Goal: Task Accomplishment & Management: Manage account settings

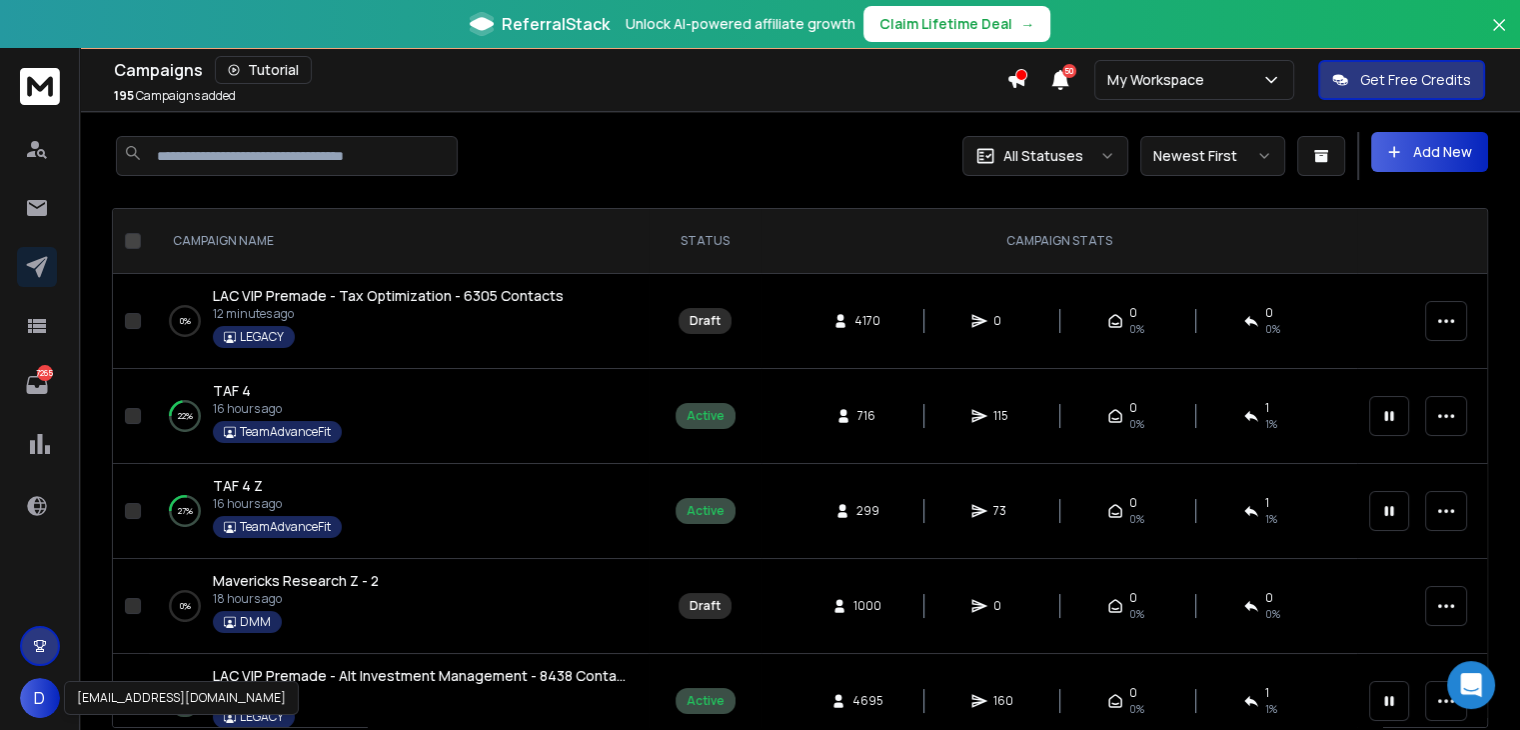
click at [57, 706] on span "D" at bounding box center [40, 698] width 40 height 40
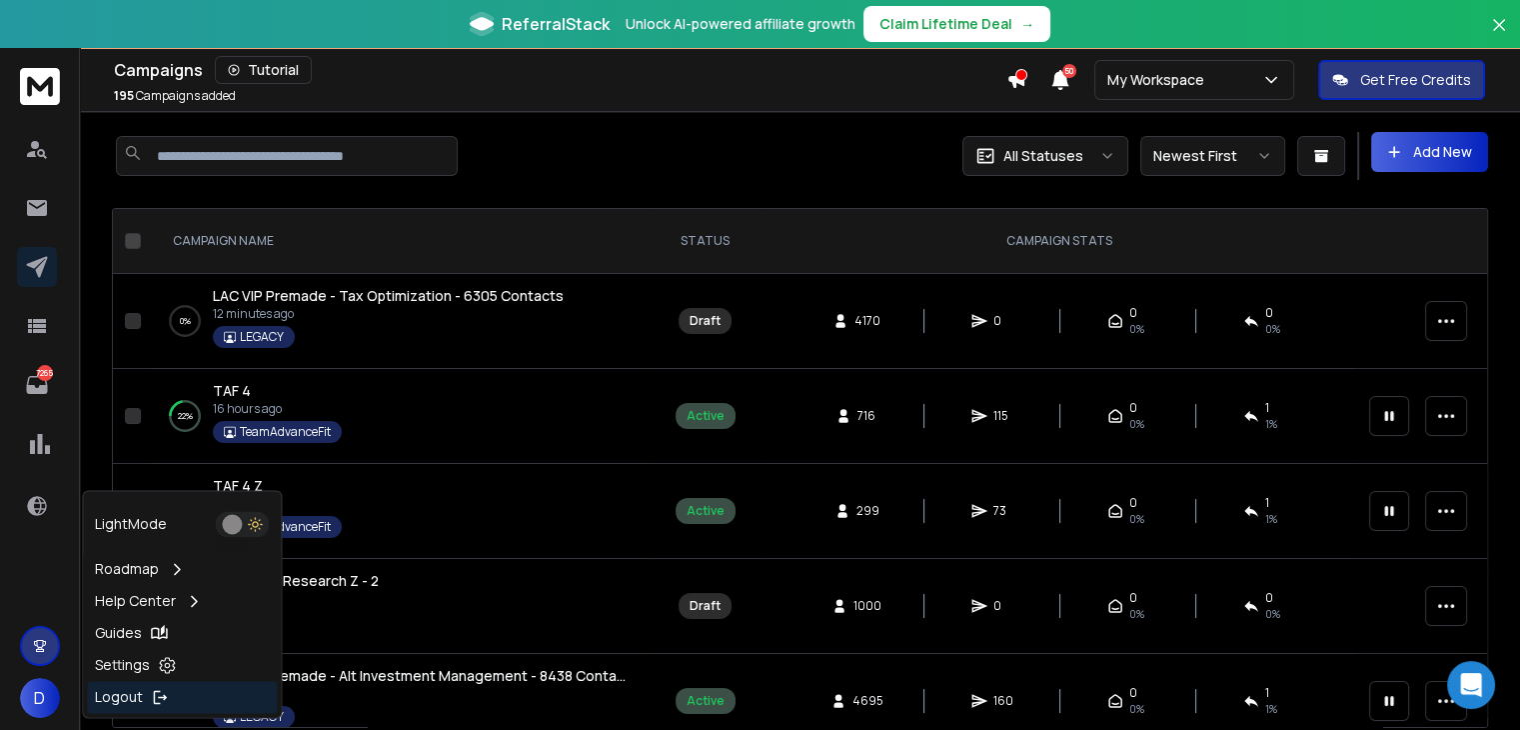
click at [113, 713] on div "Roadmap Help Center Guides Settings Logout" at bounding box center [182, 633] width 198 height 168
click at [120, 709] on div "Logout" at bounding box center [182, 697] width 190 height 32
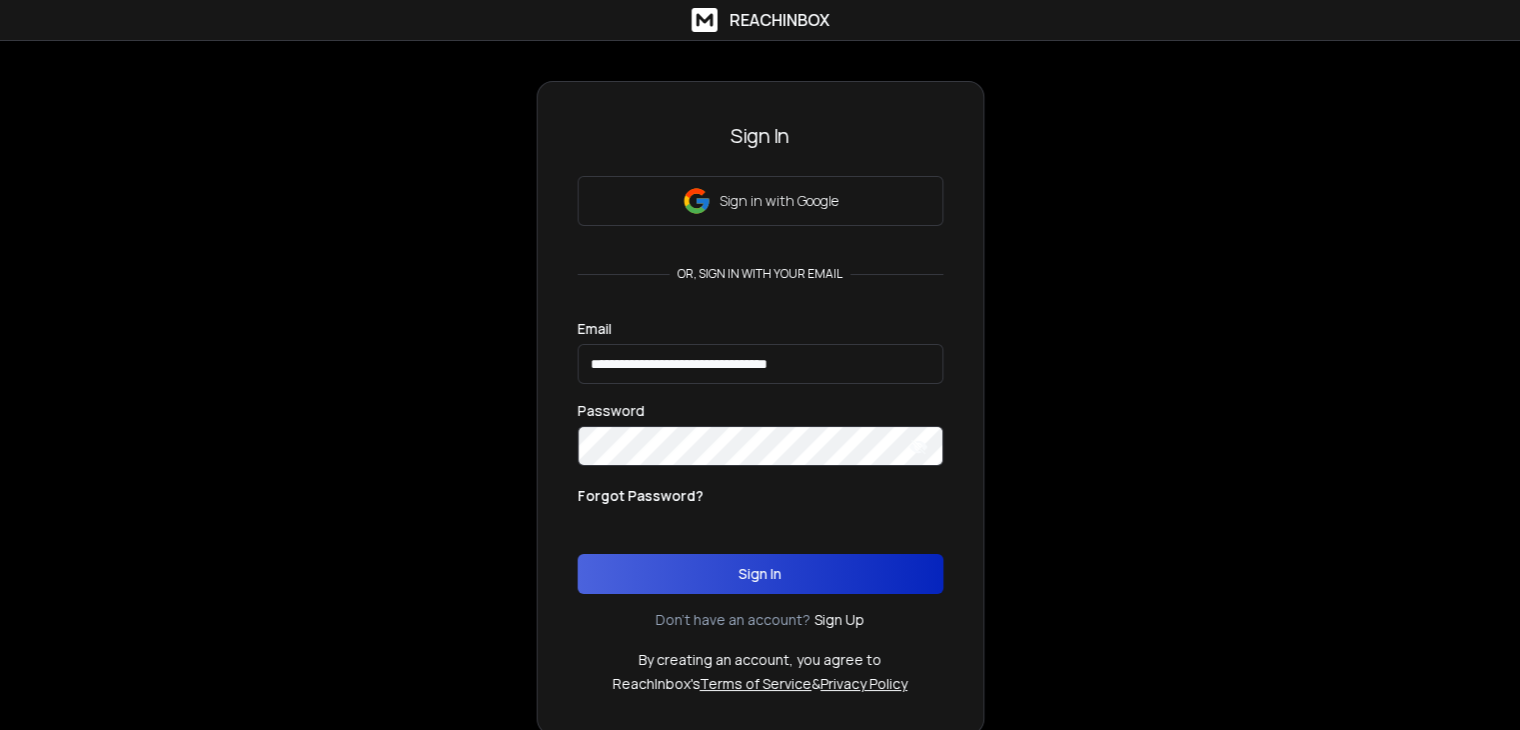
click at [812, 375] on input "**********" at bounding box center [761, 364] width 366 height 40
type input "**********"
click at [860, 568] on button "Sign In" at bounding box center [761, 574] width 366 height 40
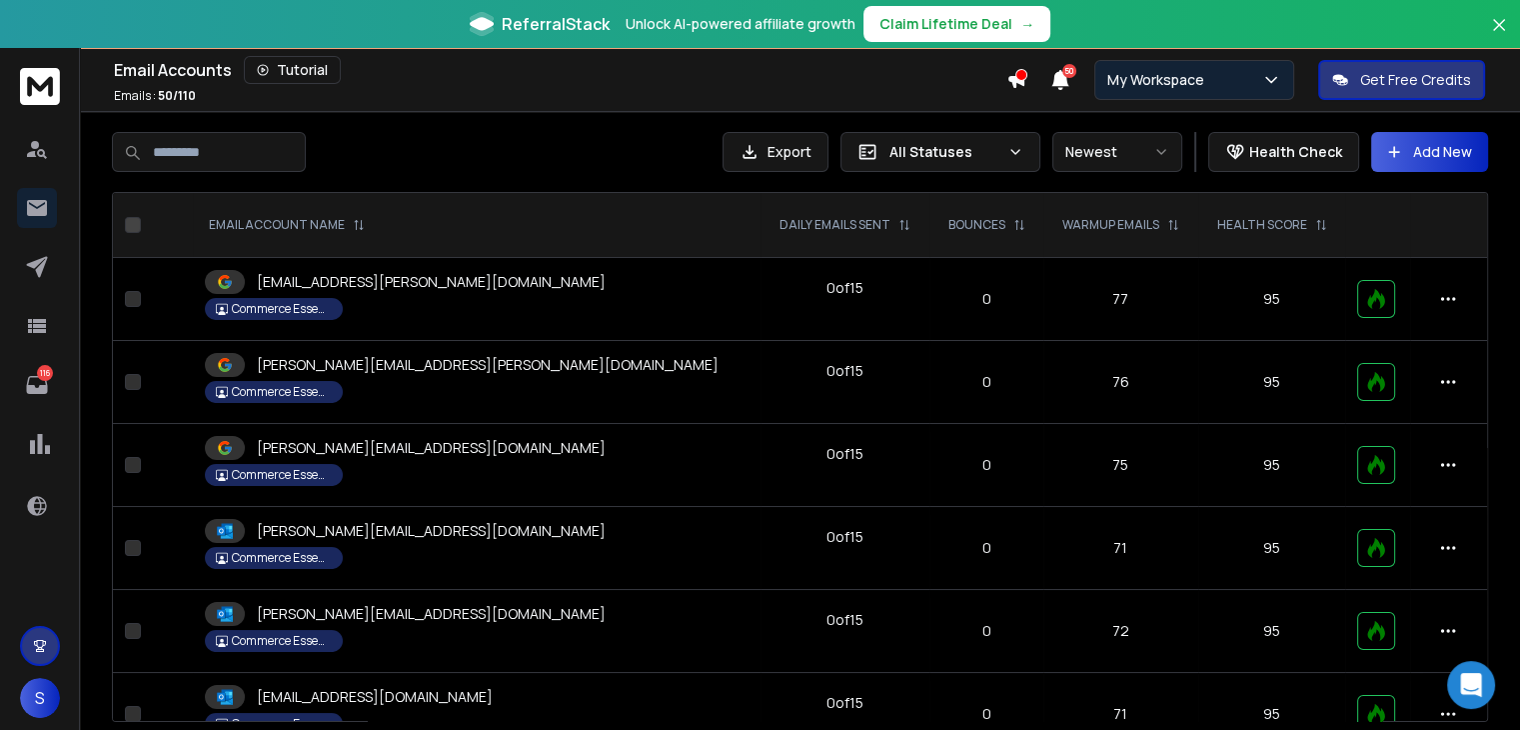
click at [1237, 65] on button "My Workspace" at bounding box center [1195, 80] width 200 height 40
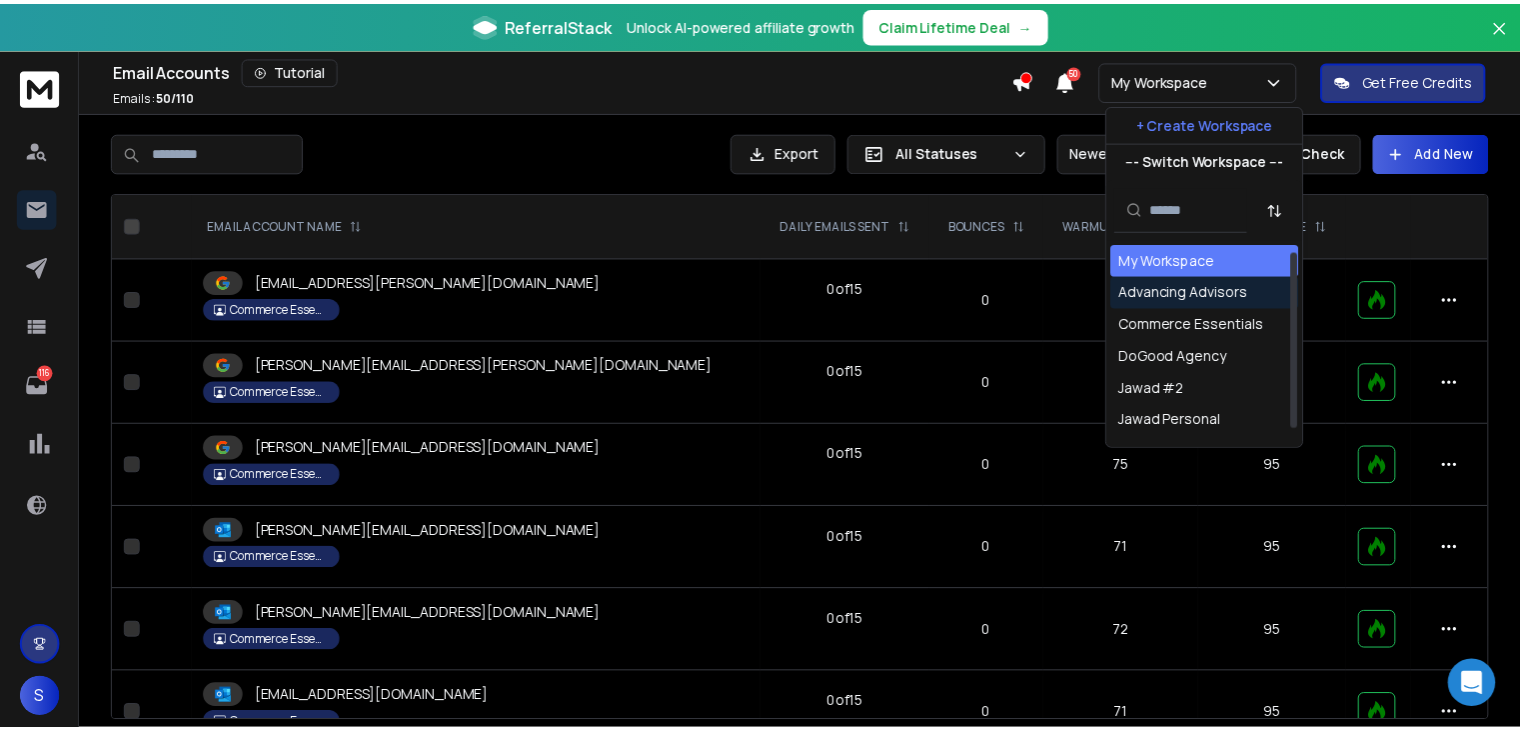
scroll to position [24, 0]
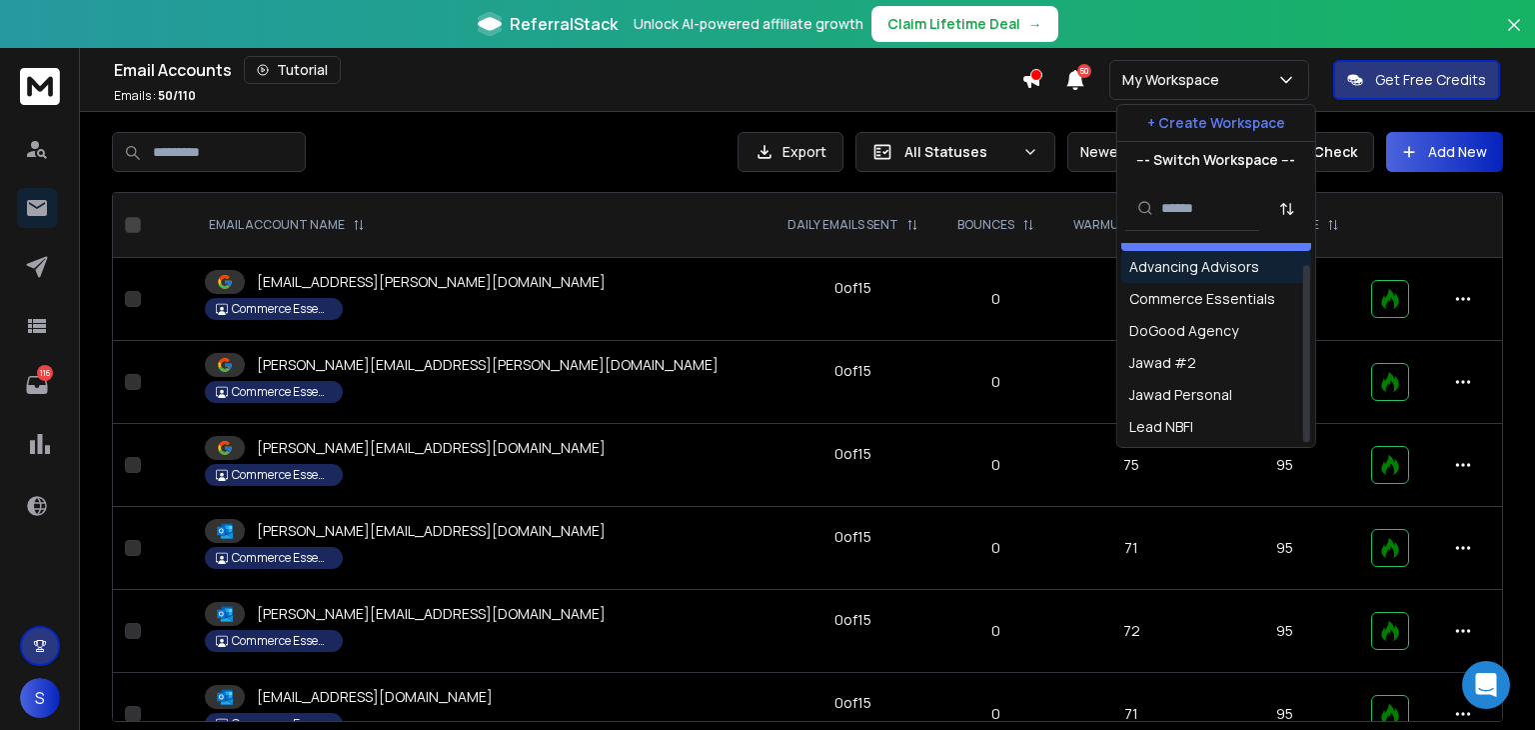
drag, startPoint x: 1306, startPoint y: 289, endPoint x: 1311, endPoint y: 358, distance: 69.2
click at [1311, 358] on div at bounding box center [1307, 353] width 7 height 177
click at [1240, 325] on div "DoGood Agency" at bounding box center [1217, 331] width 190 height 32
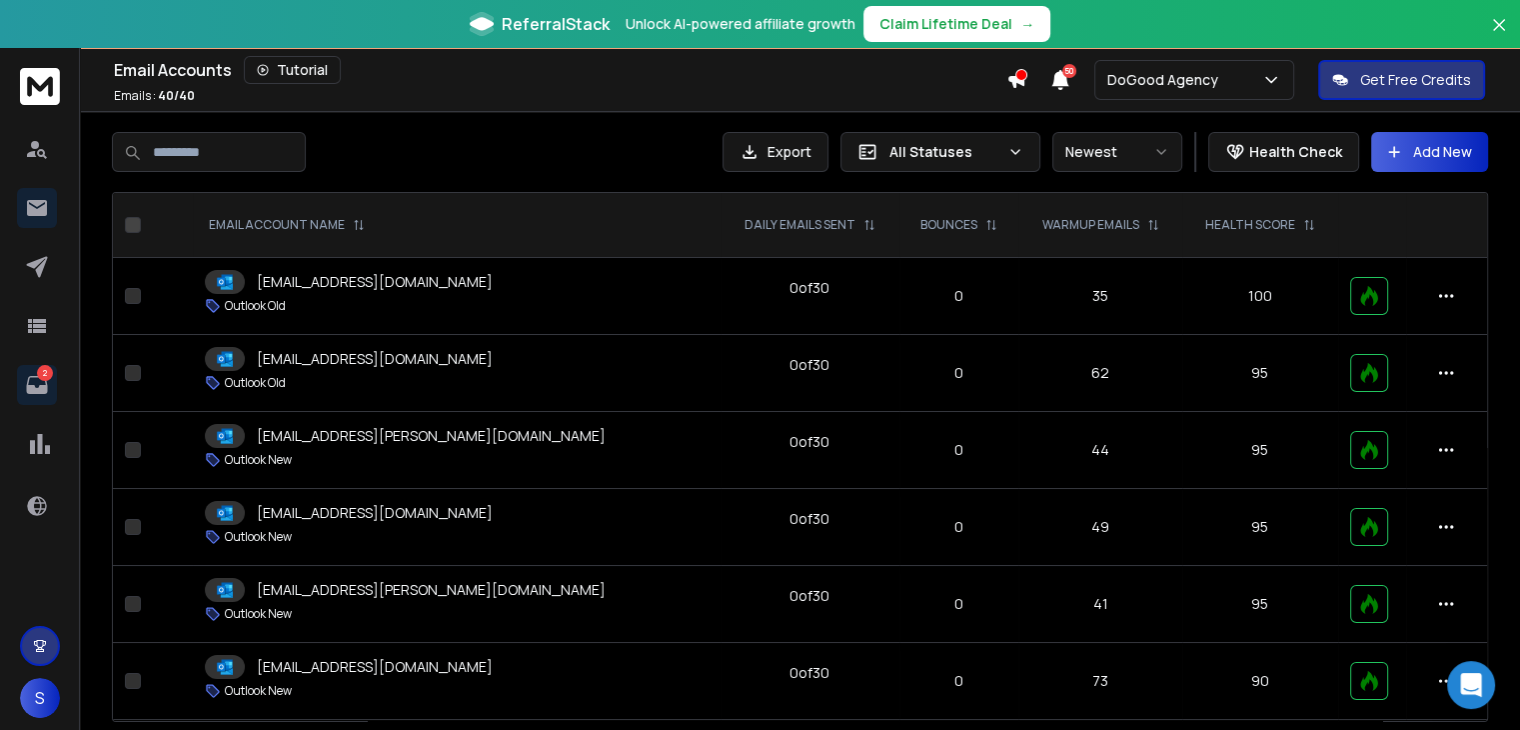
click at [31, 377] on icon at bounding box center [36, 385] width 21 height 18
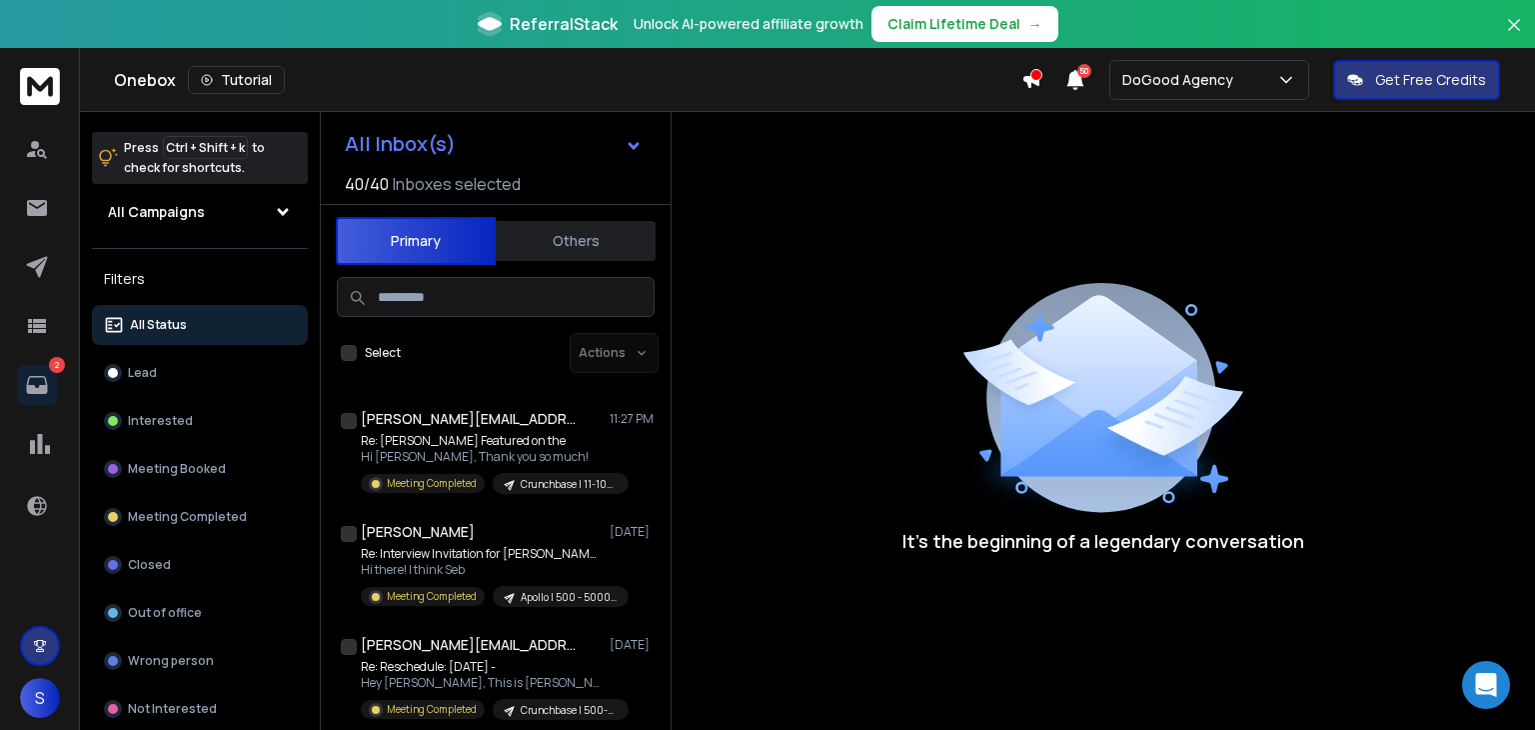
click at [550, 301] on input at bounding box center [496, 297] width 318 height 40
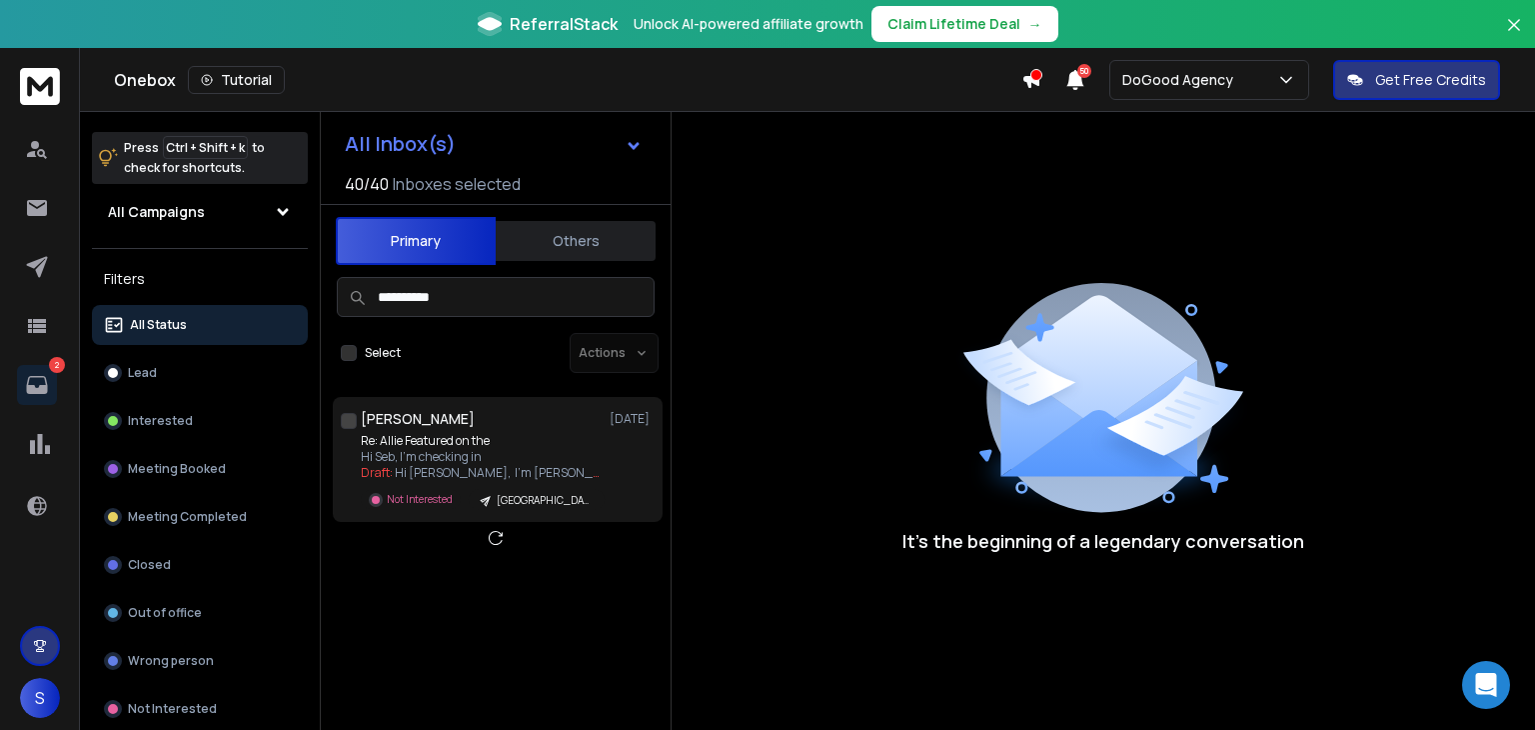
type input "**********"
click at [423, 475] on span "Hi Eva, I'm Ronna, ..." at bounding box center [520, 472] width 250 height 17
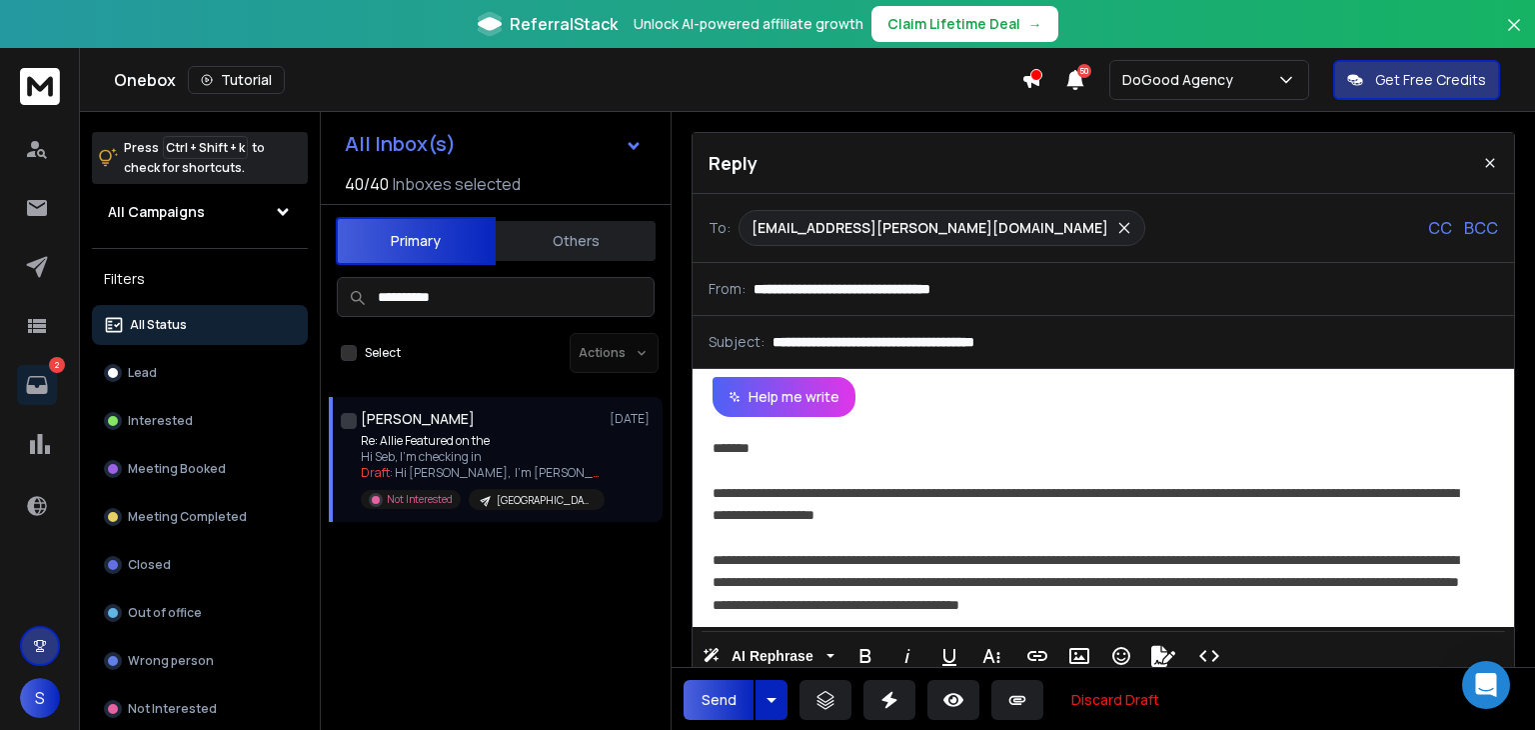
drag, startPoint x: 1038, startPoint y: 364, endPoint x: 712, endPoint y: 330, distance: 327.7
click at [712, 332] on div "**********" at bounding box center [1104, 408] width 824 height 553
click at [38, 201] on icon at bounding box center [37, 208] width 20 height 16
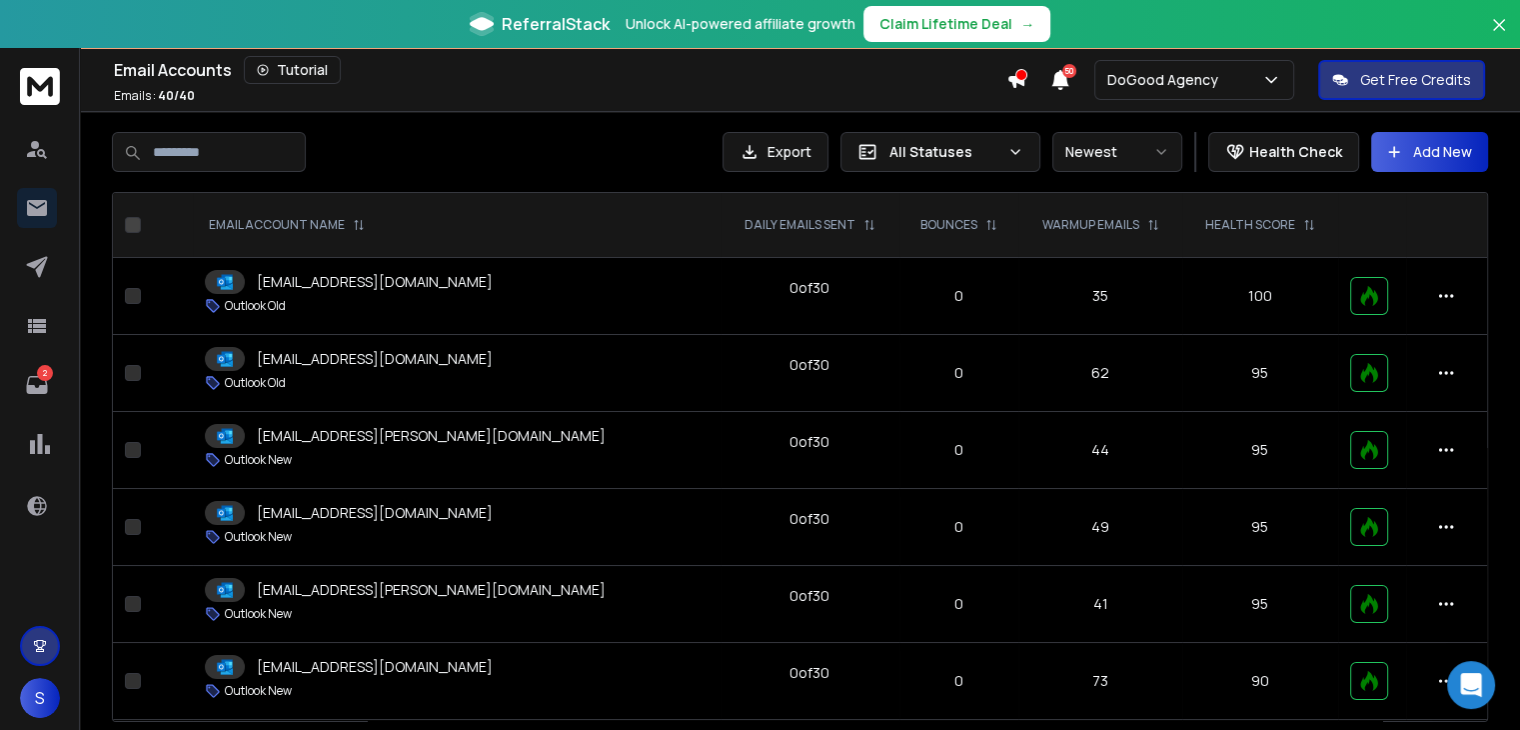
drag, startPoint x: 1506, startPoint y: 269, endPoint x: 1507, endPoint y: 289, distance: 20.0
click at [1507, 289] on div "Export All Statuses Newest Health Check Add New EMAIL ACCOUNT NAME DAILY EMAILS…" at bounding box center [800, 427] width 1440 height 630
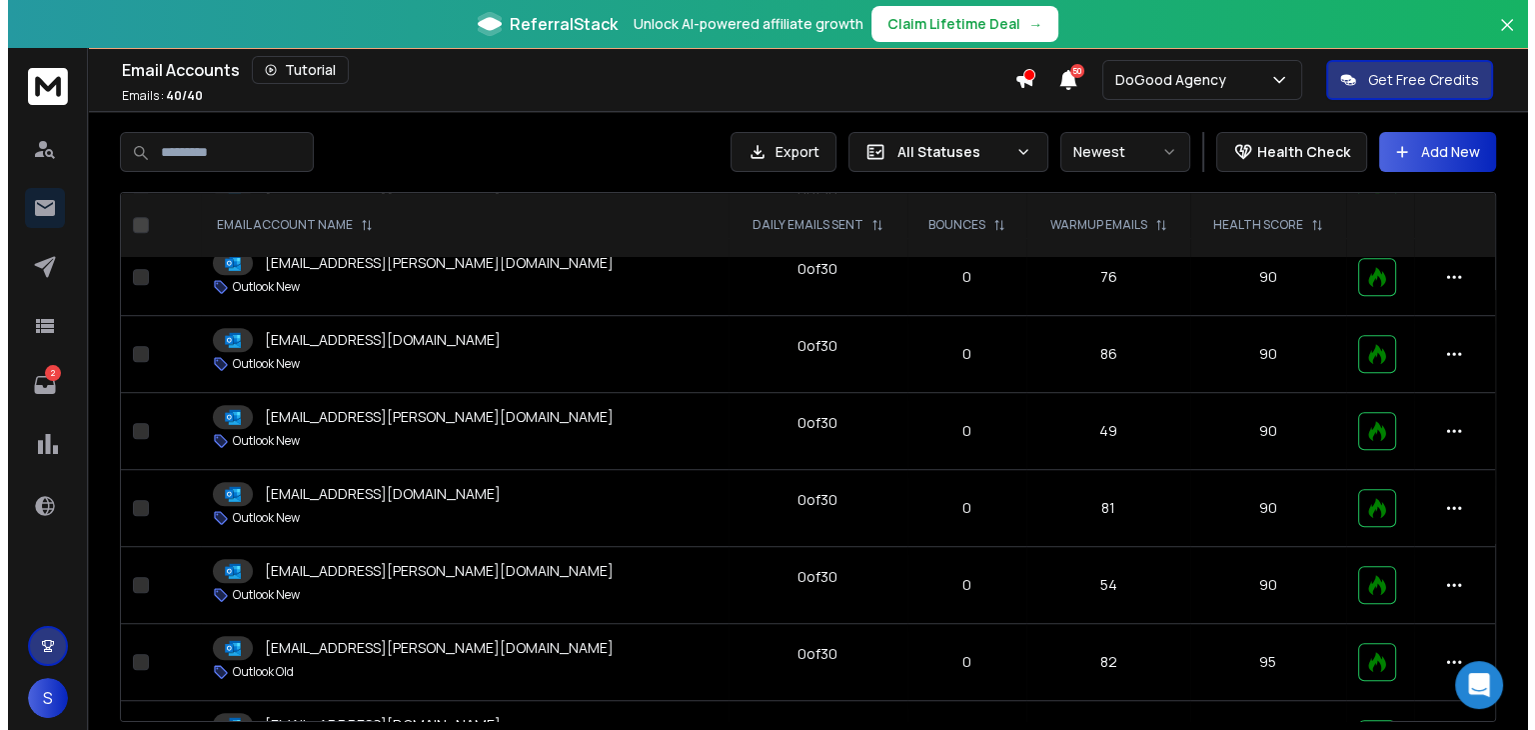
scroll to position [1102, 0]
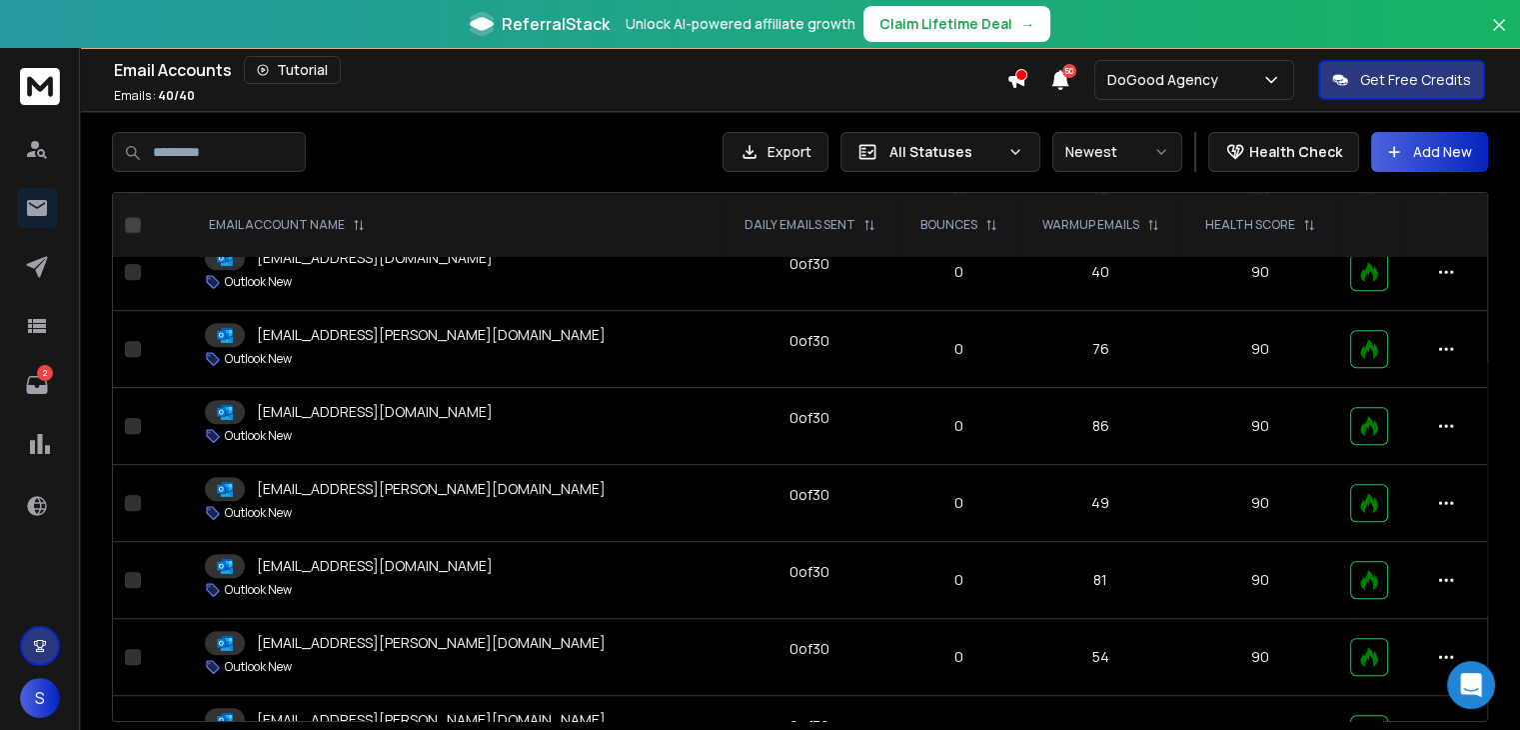
click at [599, 478] on div "[EMAIL_ADDRESS][PERSON_NAME][DOMAIN_NAME]" at bounding box center [457, 489] width 504 height 24
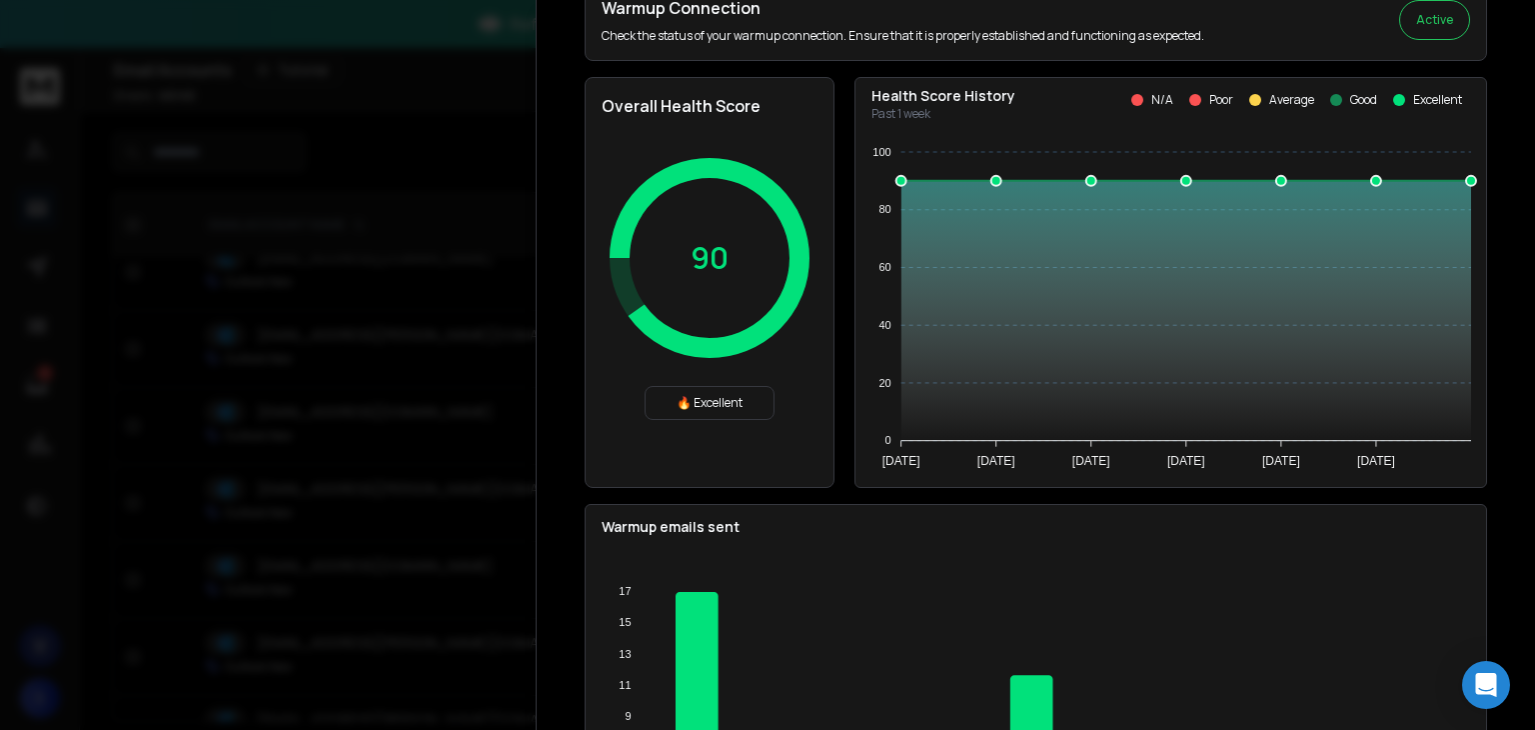
scroll to position [920, 0]
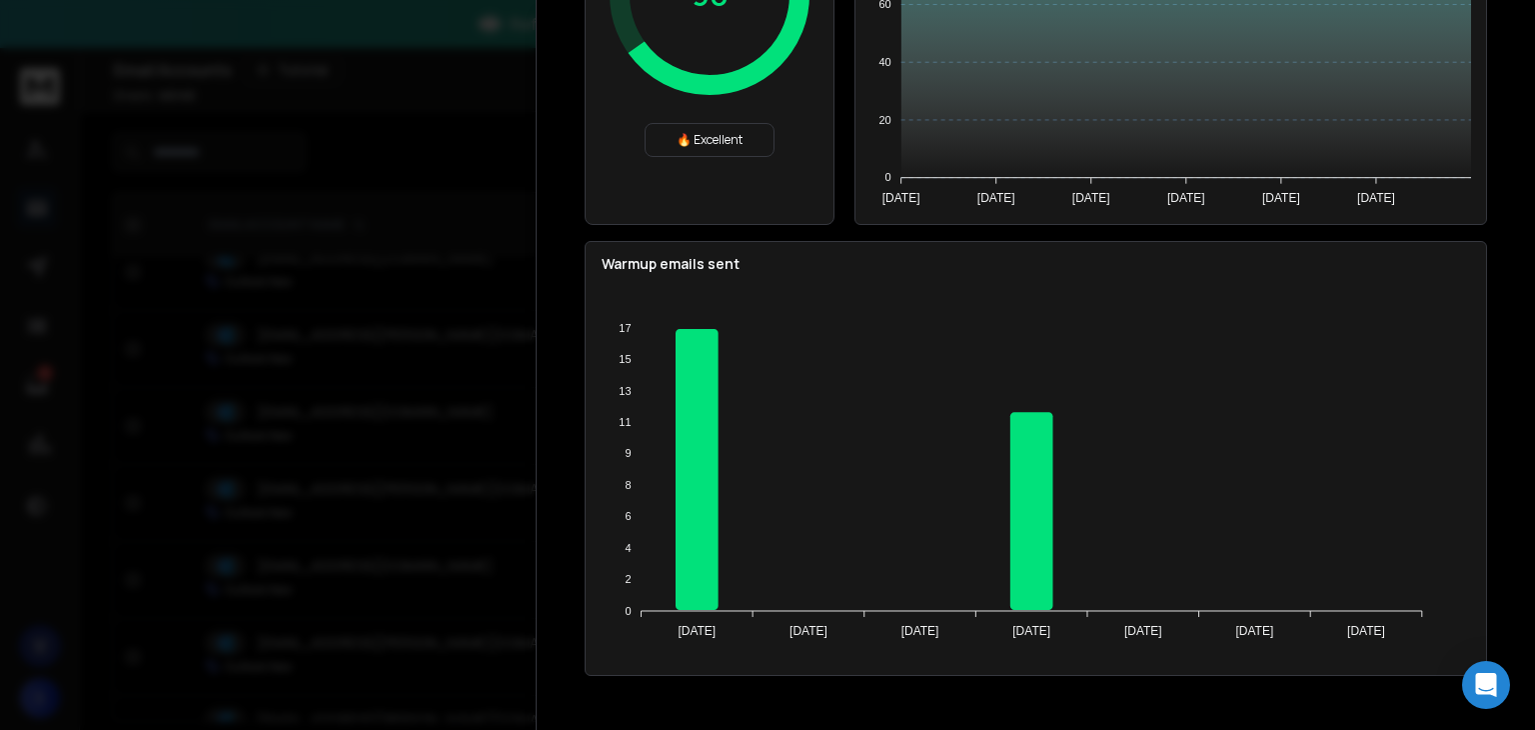
click at [170, 320] on div at bounding box center [767, 365] width 1535 height 730
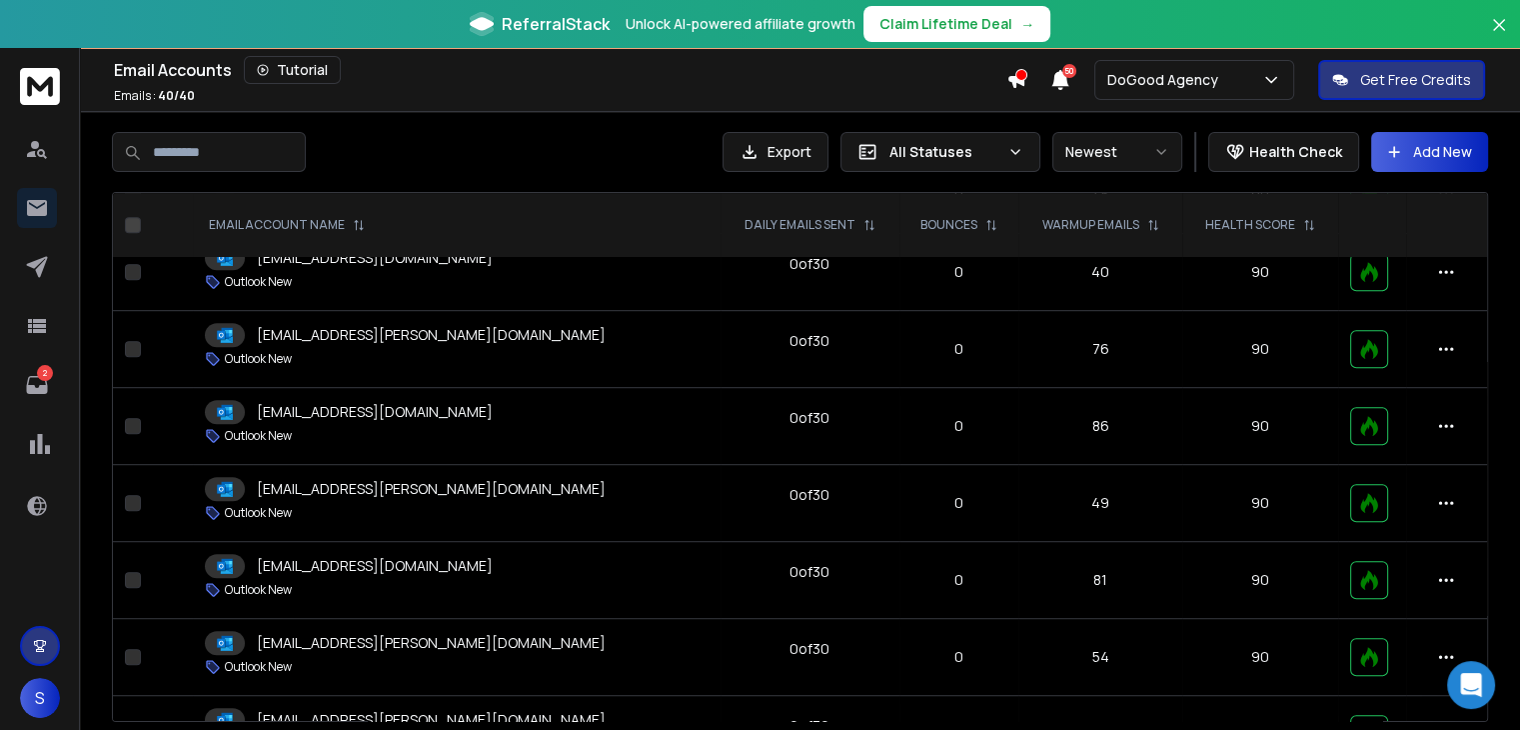
click at [1408, 149] on button "Add New" at bounding box center [1430, 152] width 117 height 40
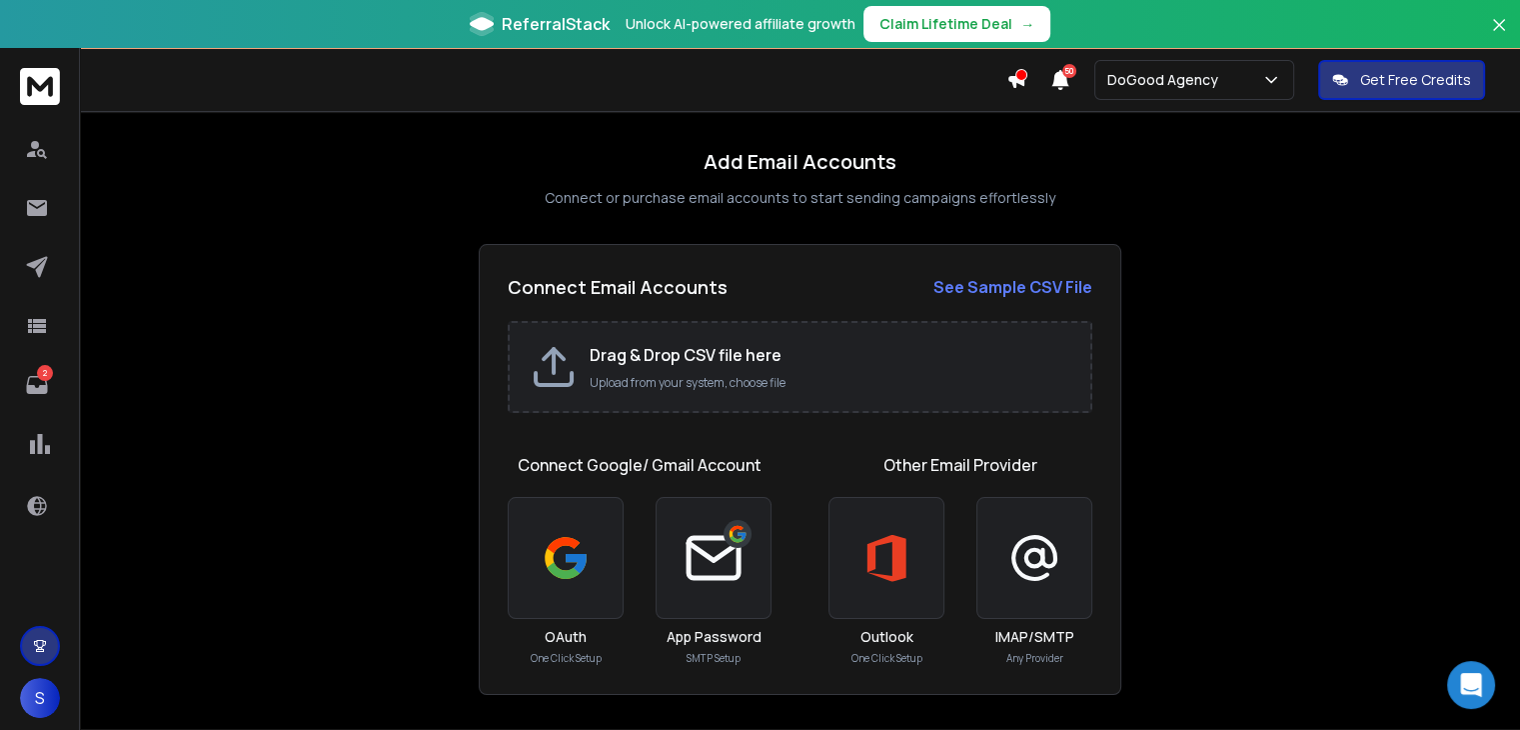
click at [850, 572] on div at bounding box center [887, 558] width 116 height 122
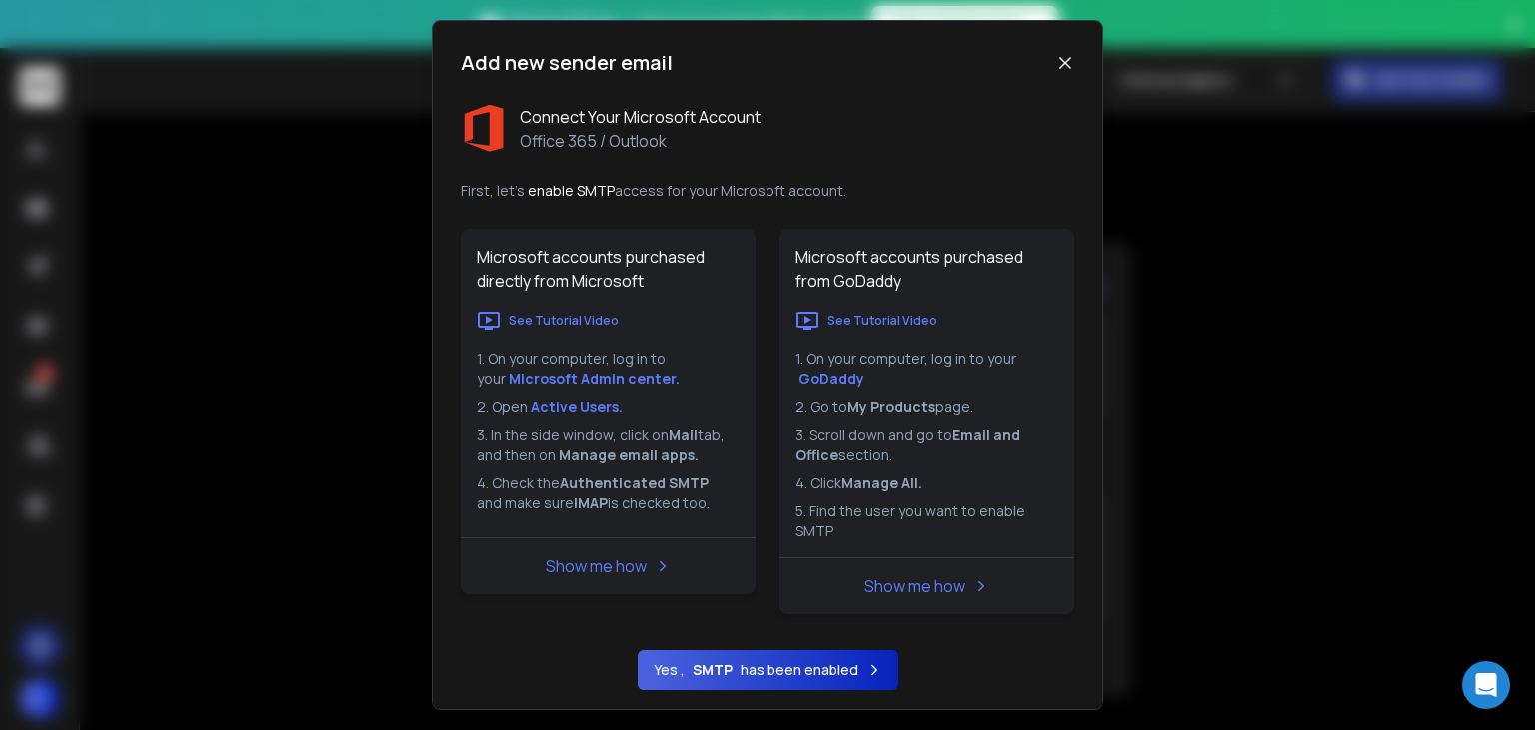
click at [838, 650] on button "Yes , SMTP has been enabled" at bounding box center [768, 670] width 261 height 40
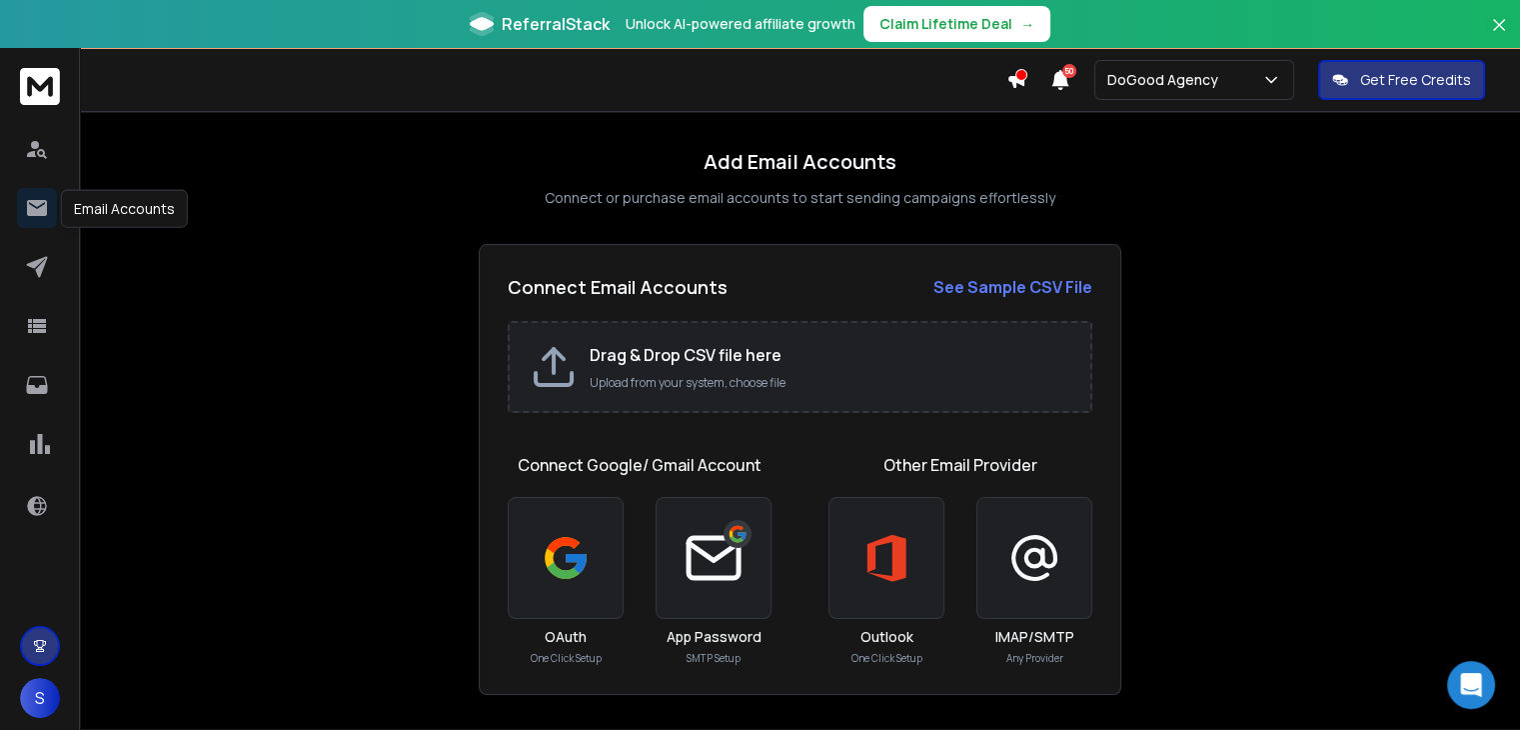
click at [38, 205] on icon at bounding box center [37, 208] width 20 height 16
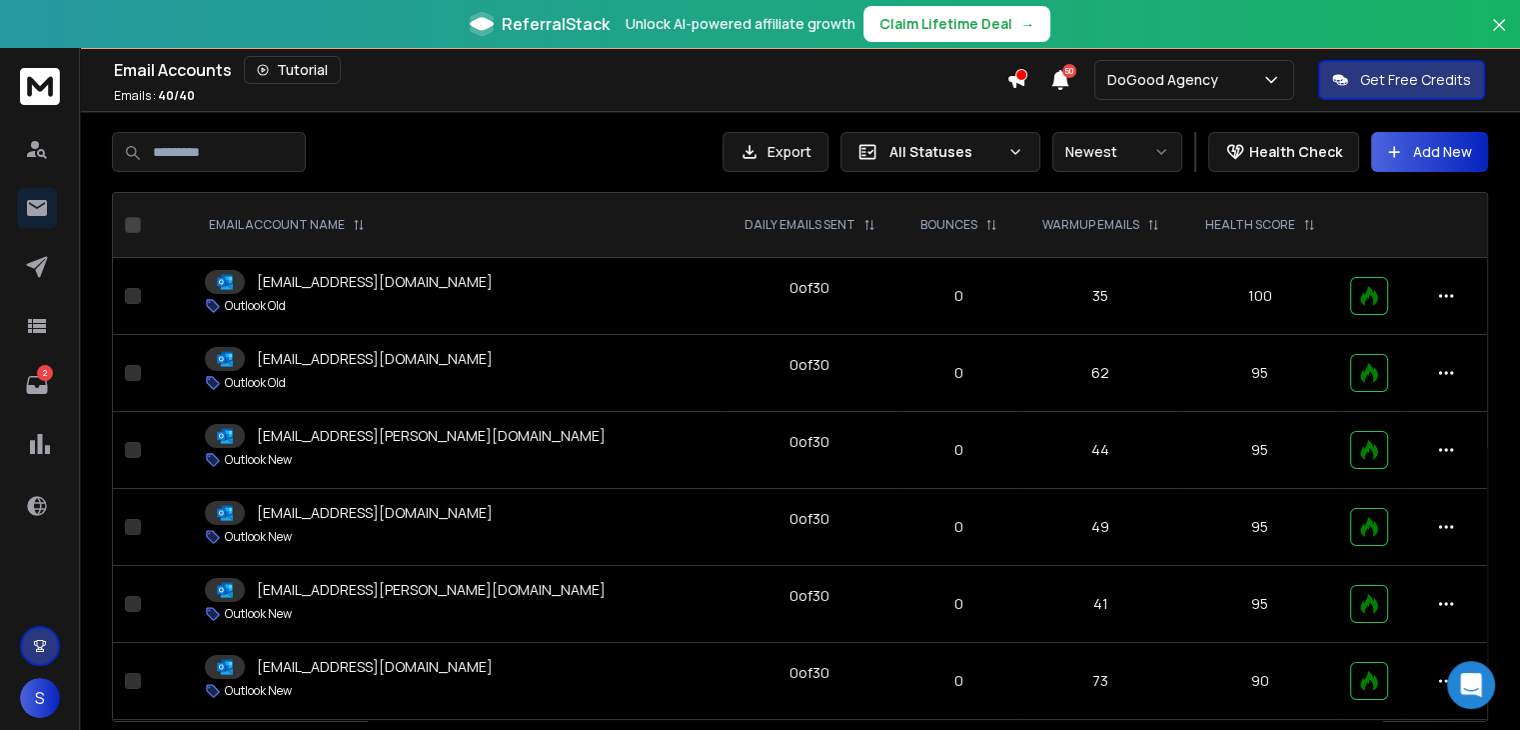
click at [1398, 151] on icon at bounding box center [1394, 151] width 11 height 11
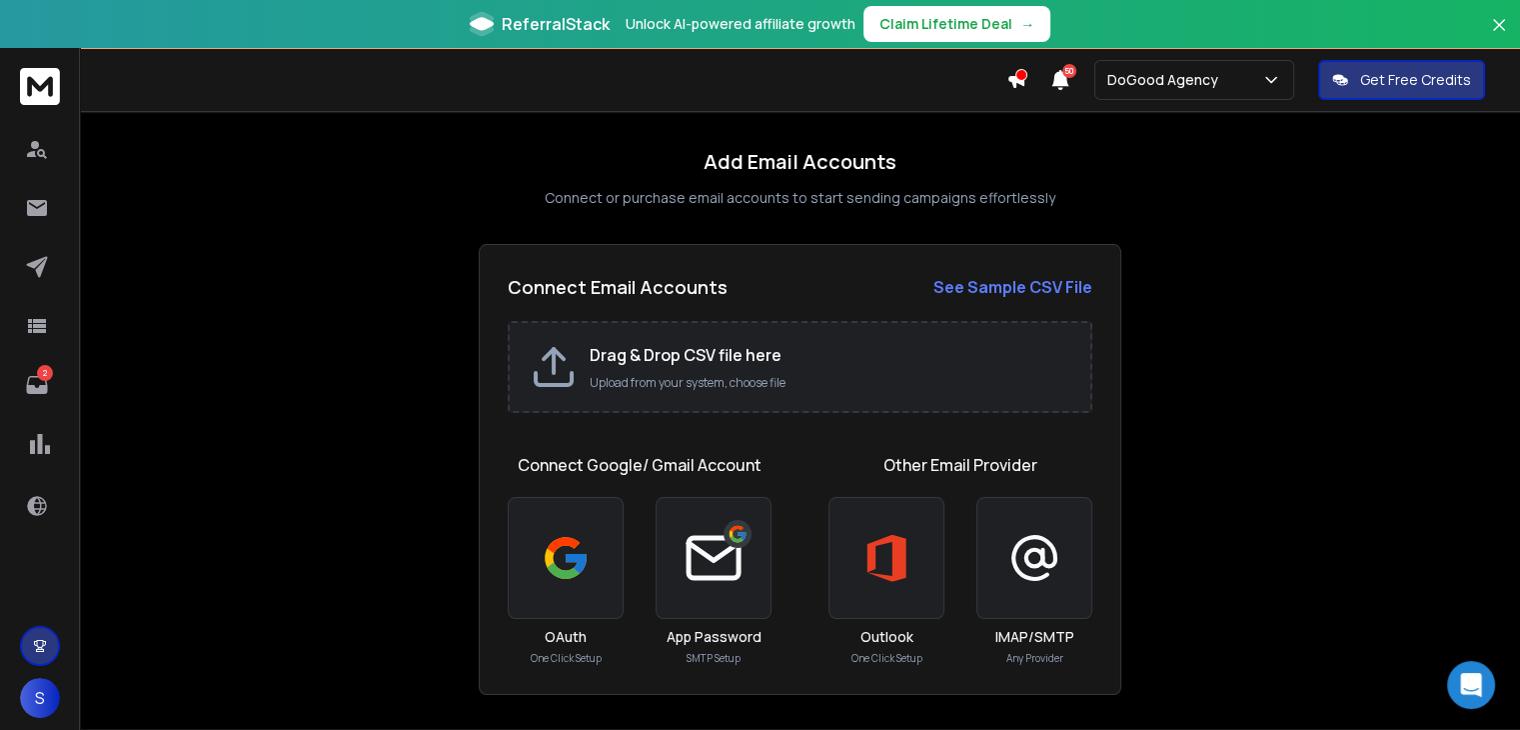
click at [889, 535] on icon at bounding box center [887, 558] width 47 height 47
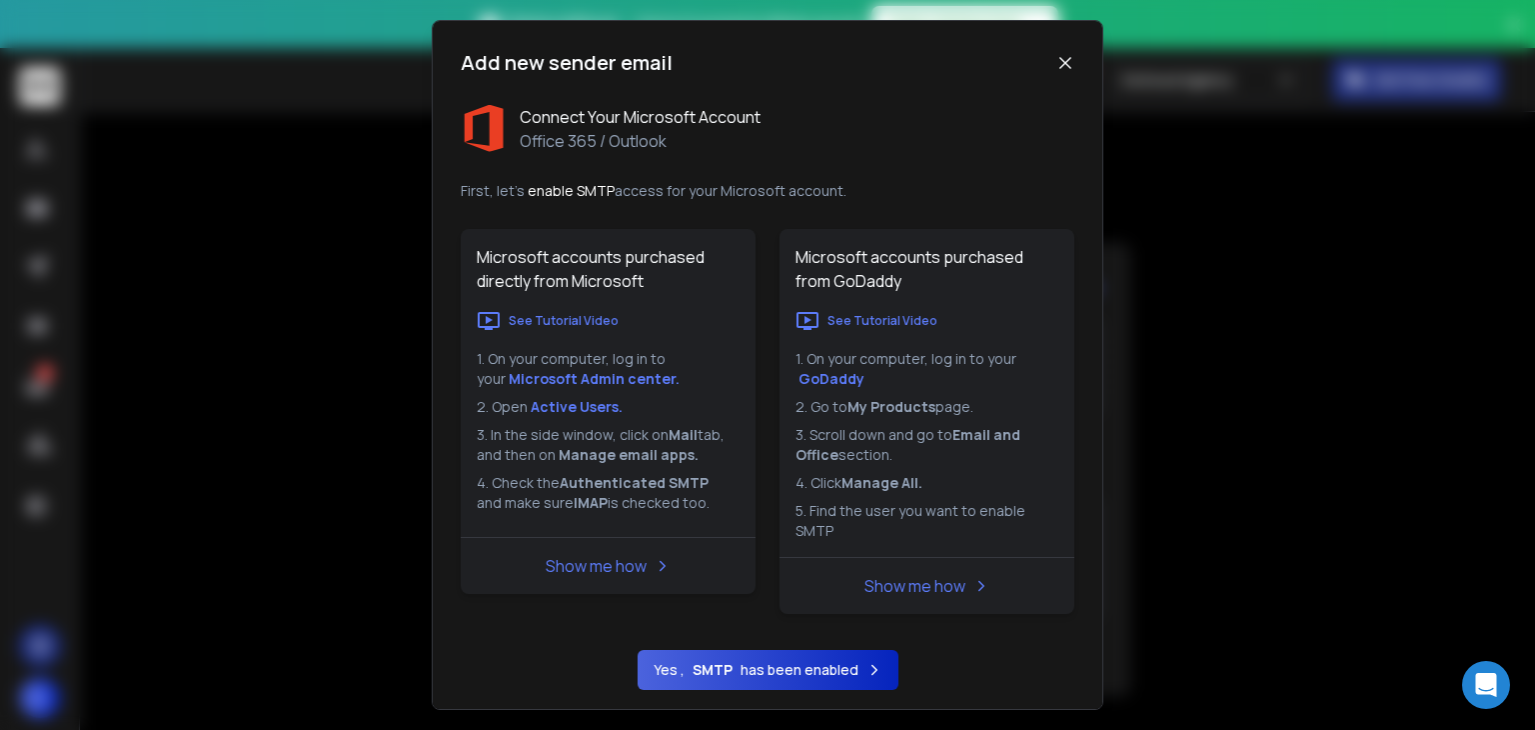
click at [819, 650] on button "Yes , SMTP has been enabled" at bounding box center [768, 670] width 261 height 40
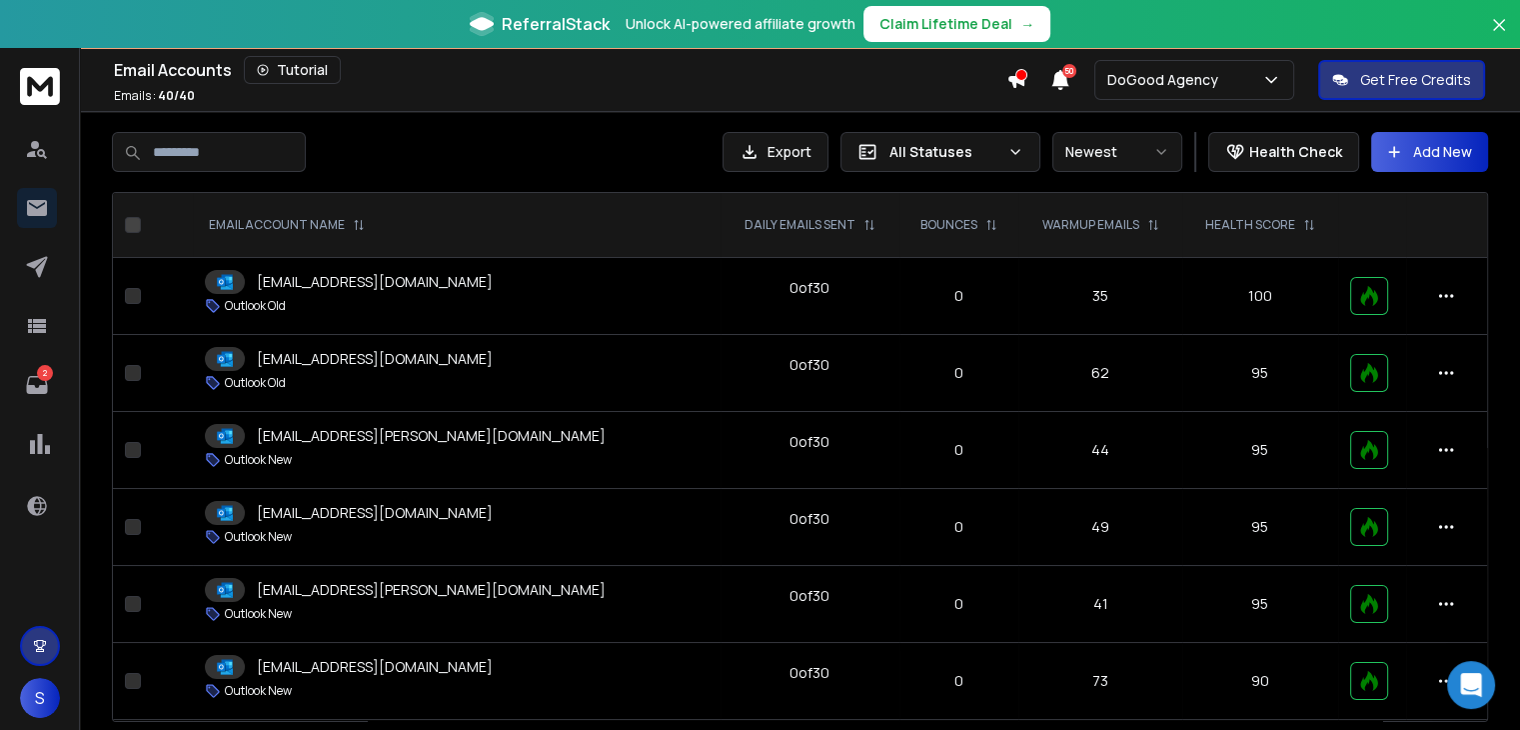
click at [1396, 151] on icon at bounding box center [1394, 151] width 11 height 11
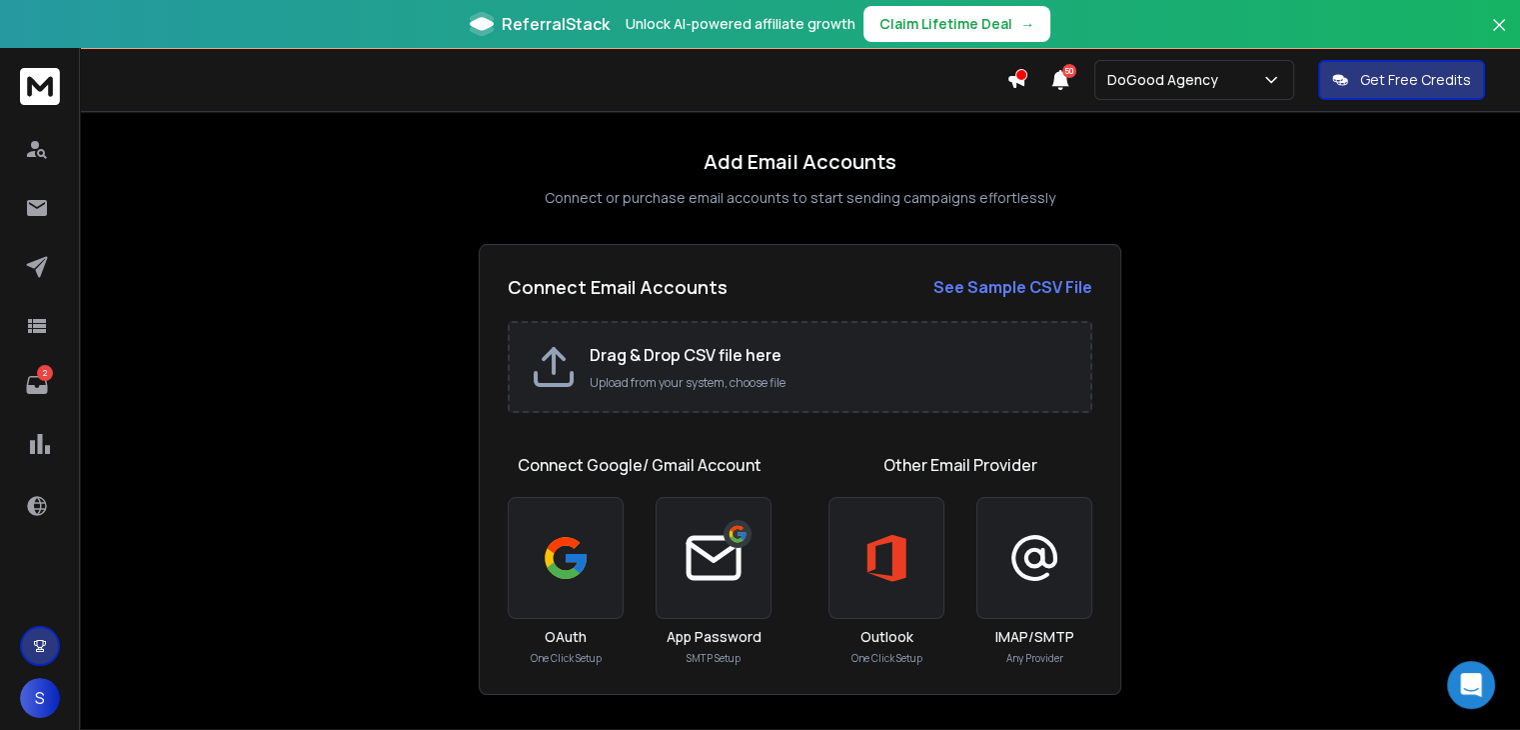
click at [873, 598] on div at bounding box center [887, 558] width 116 height 122
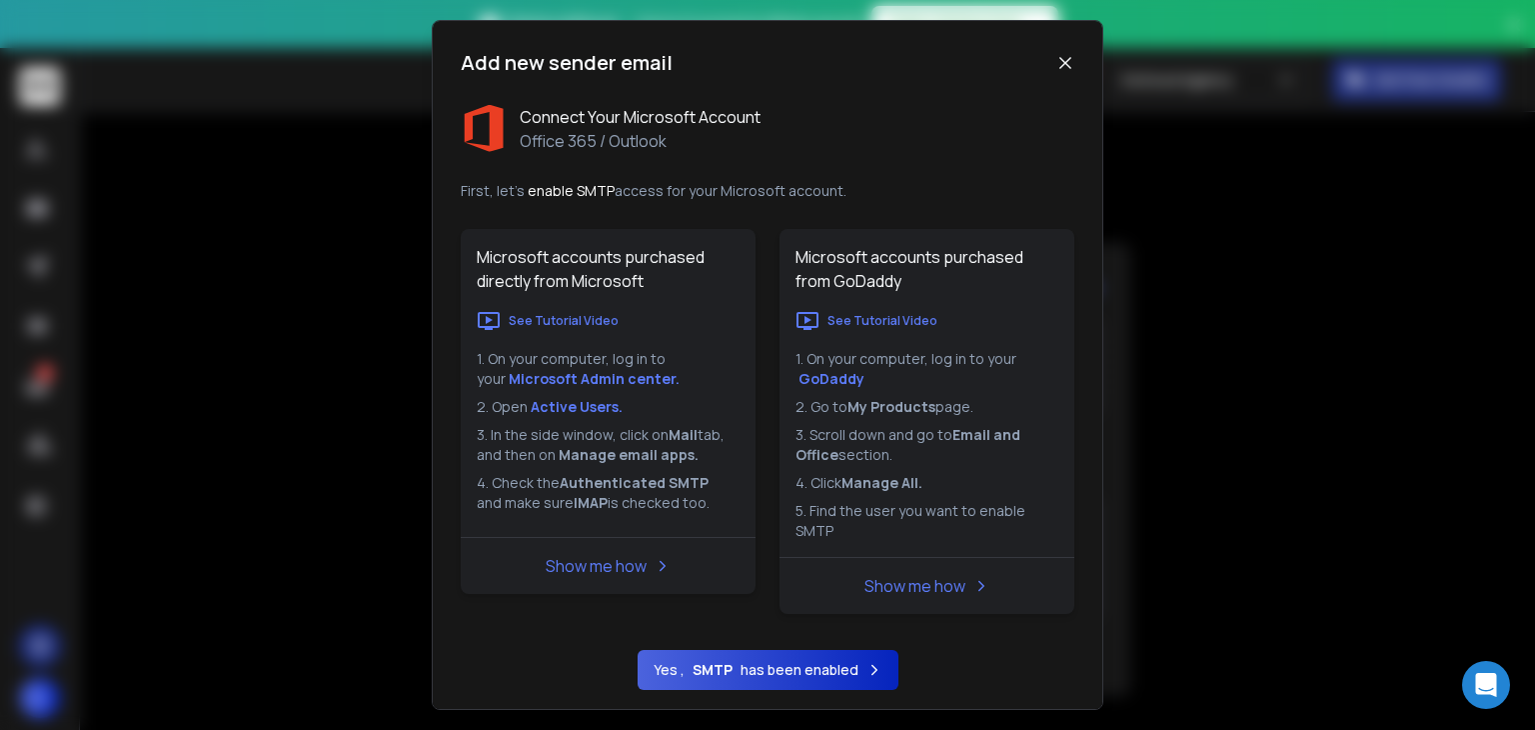
click at [777, 650] on button "Yes , SMTP has been enabled" at bounding box center [768, 670] width 261 height 40
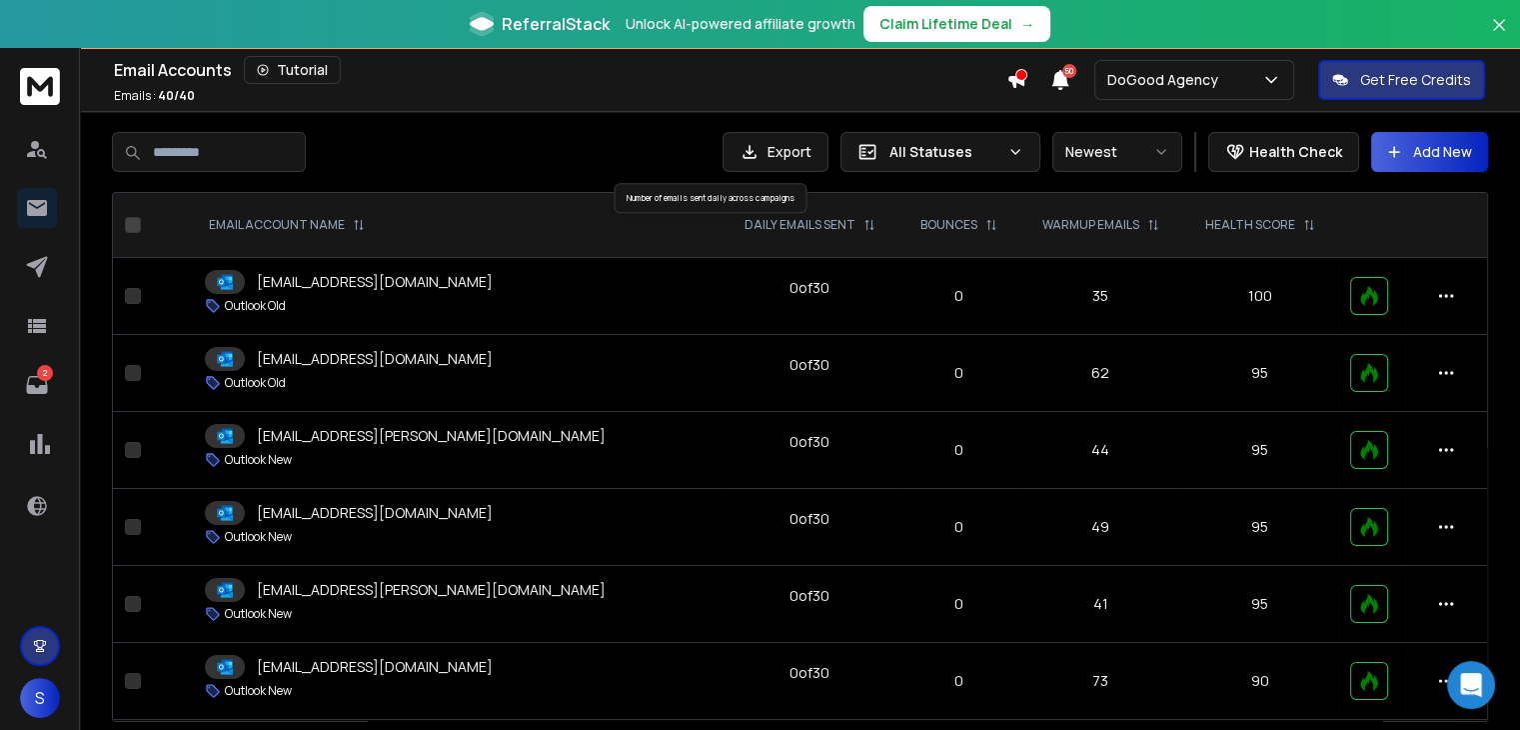
drag, startPoint x: 560, startPoint y: 306, endPoint x: 610, endPoint y: 305, distance: 50.0
click at [560, 305] on div "Outlook Old" at bounding box center [457, 306] width 504 height 16
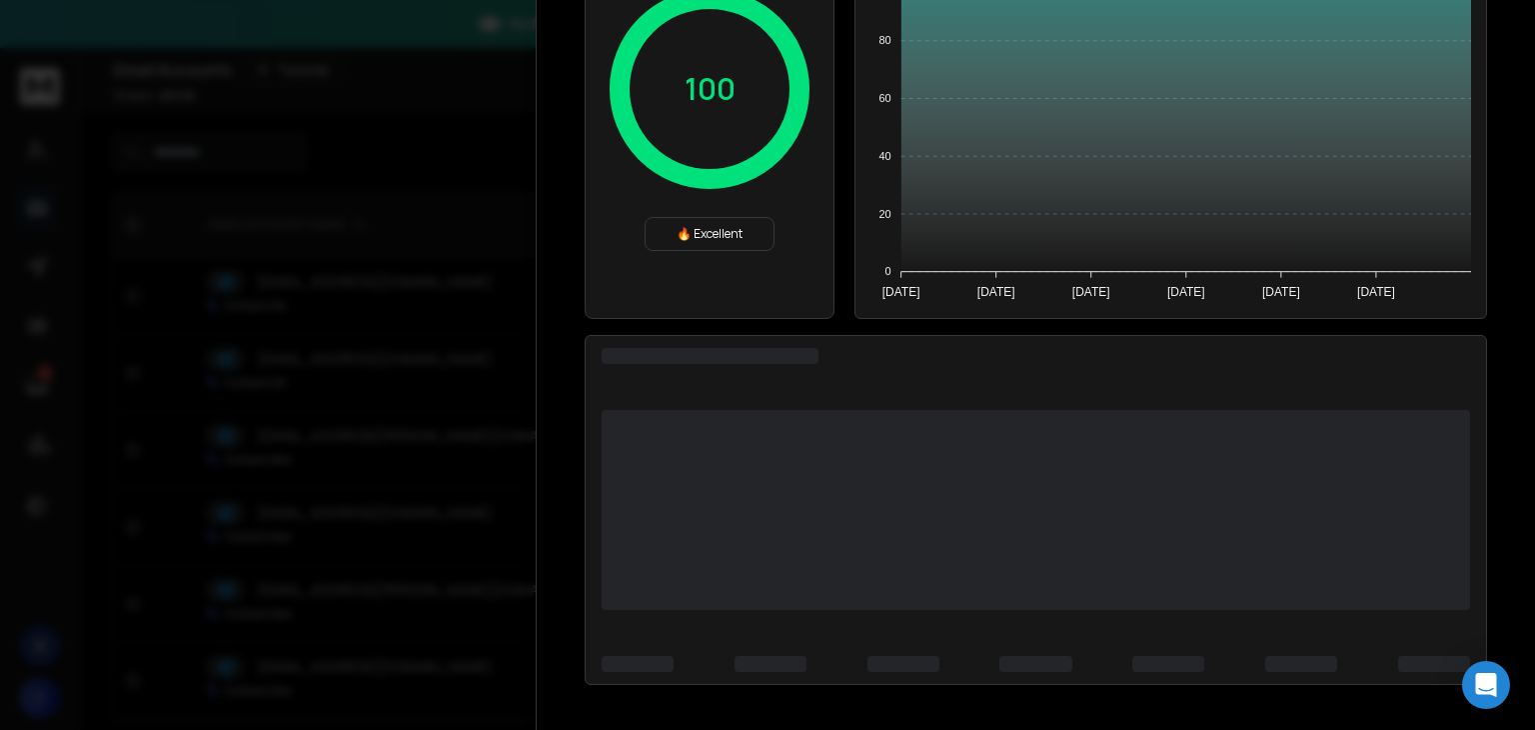
scroll to position [771, 0]
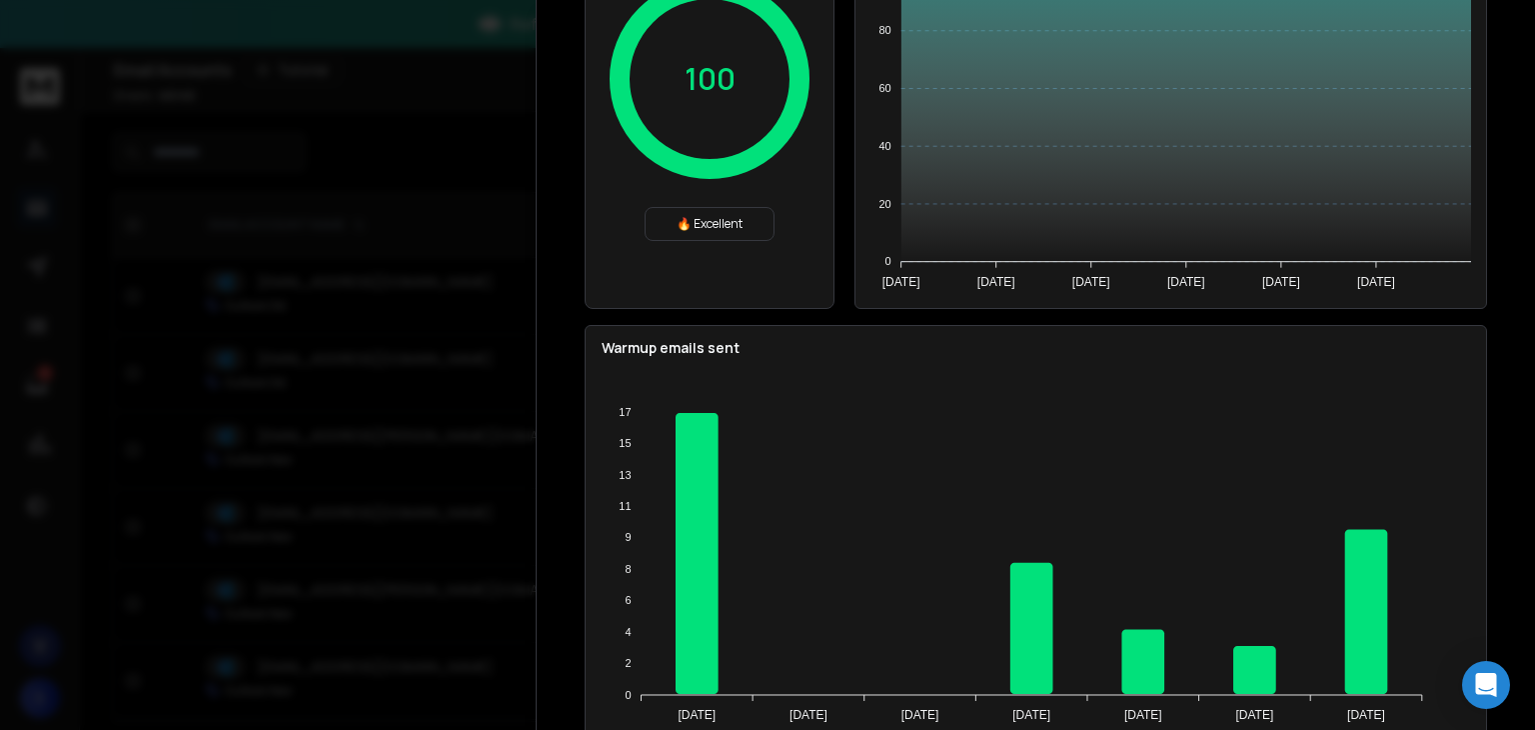
click at [406, 419] on div at bounding box center [767, 365] width 1535 height 730
click at [462, 393] on div at bounding box center [767, 365] width 1535 height 730
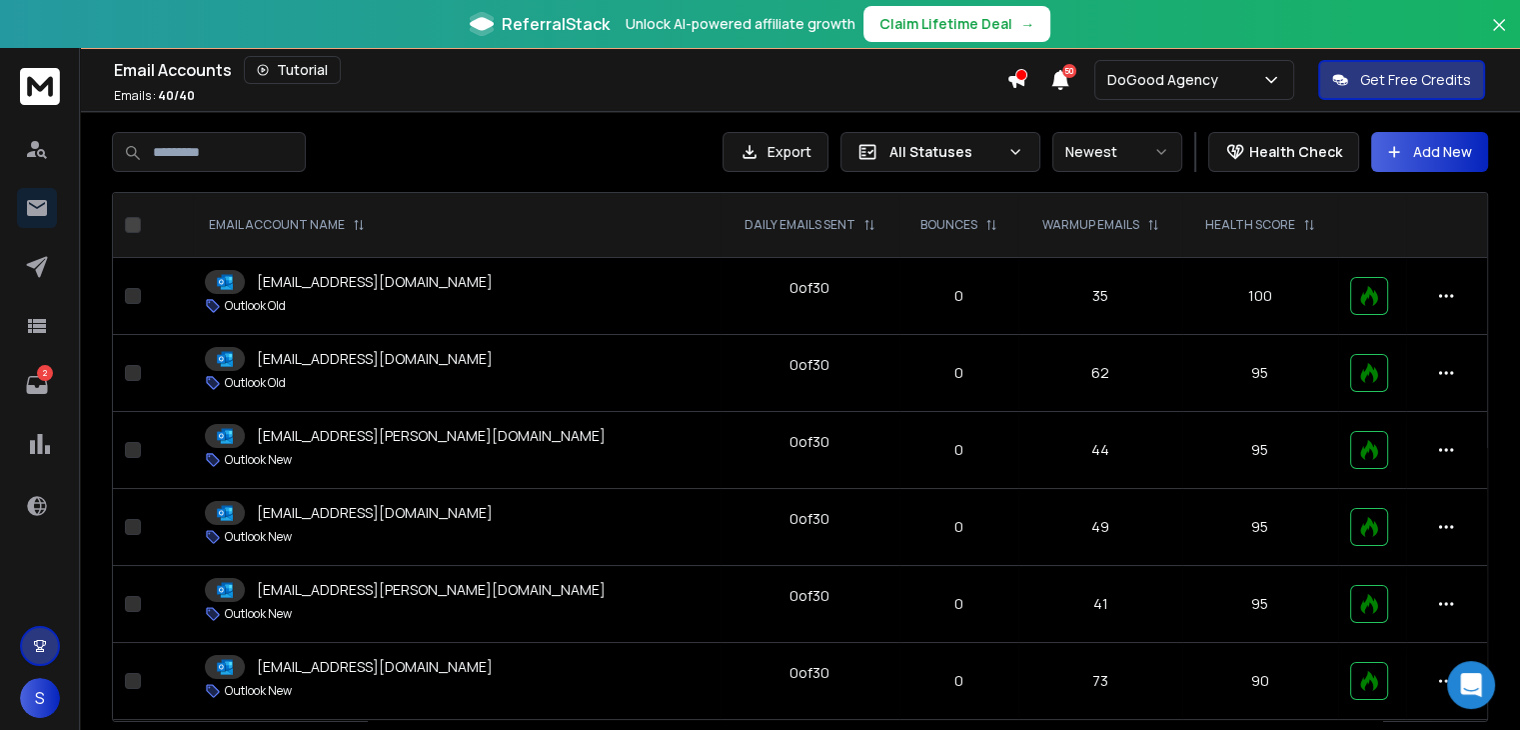
click at [468, 365] on div "seb@trydogoodagency.net" at bounding box center [457, 359] width 504 height 24
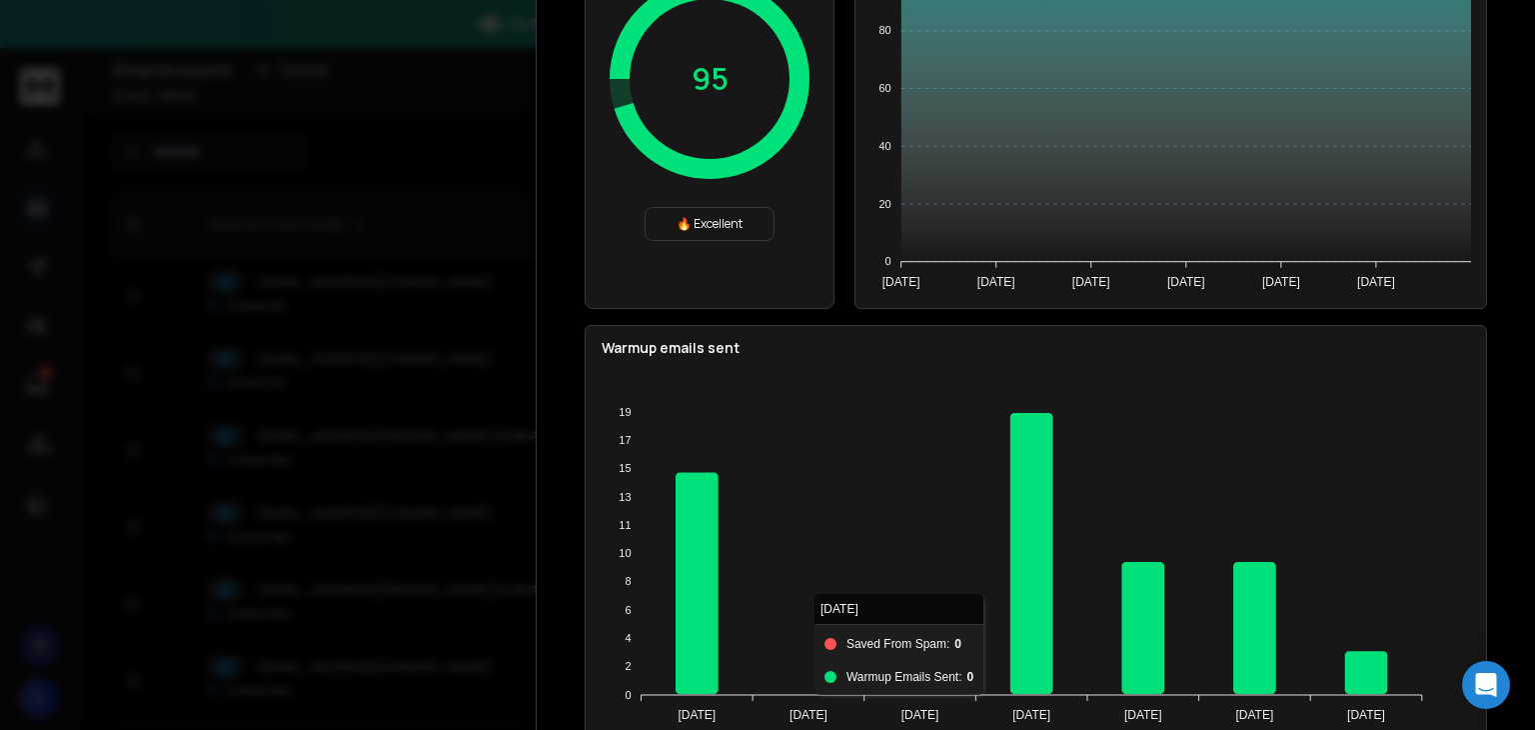
click at [238, 561] on div at bounding box center [767, 365] width 1535 height 730
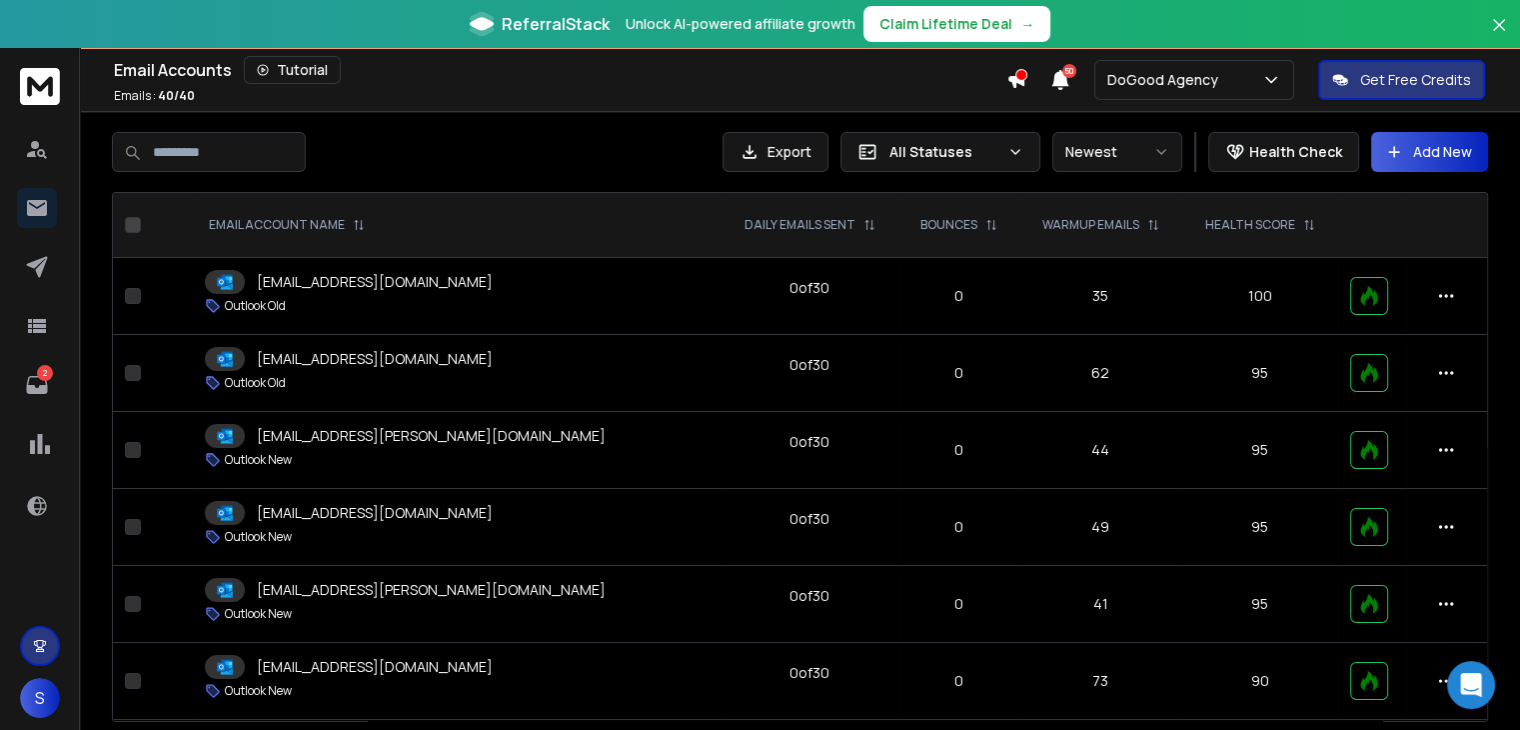
click at [383, 457] on div "Outlook New" at bounding box center [457, 460] width 504 height 16
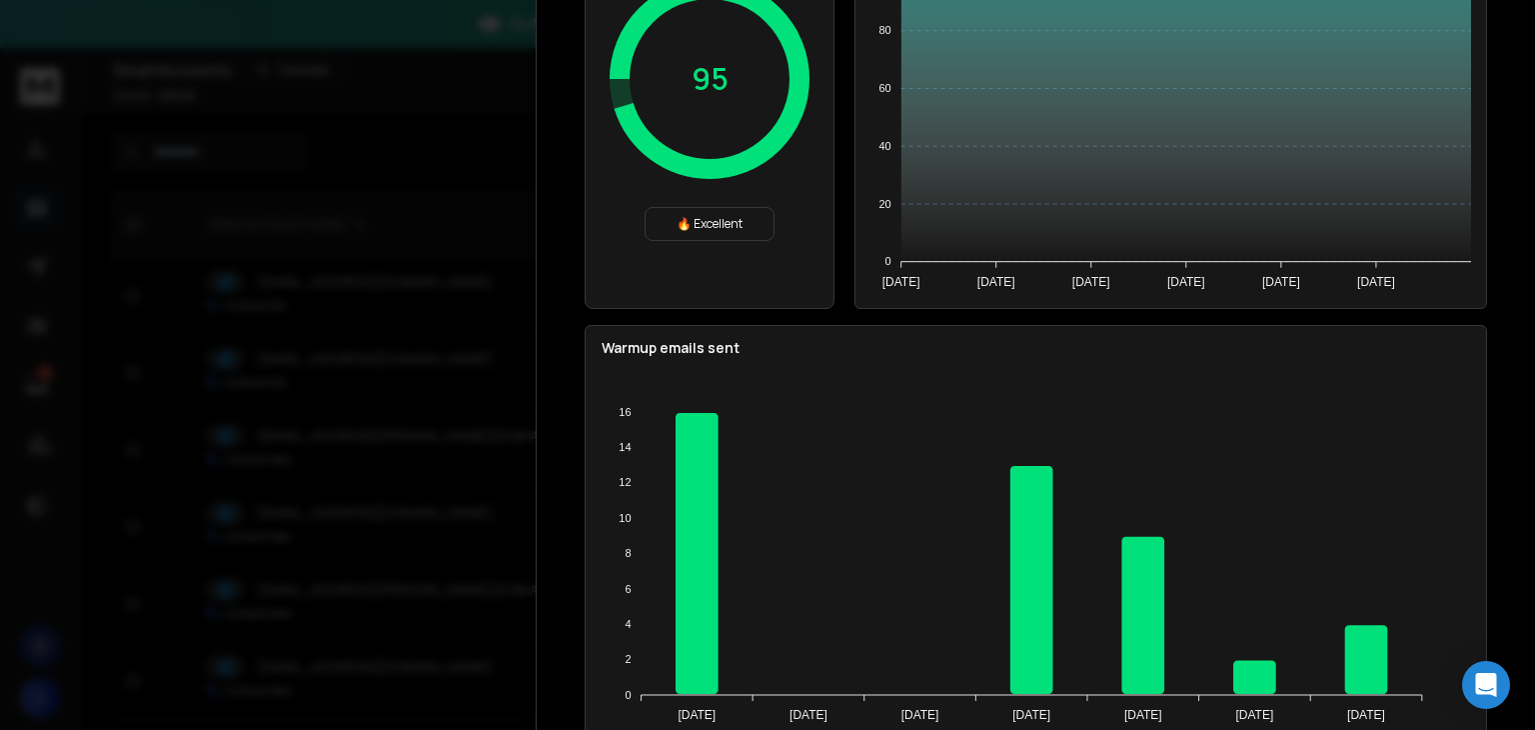
click at [282, 517] on div at bounding box center [767, 365] width 1535 height 730
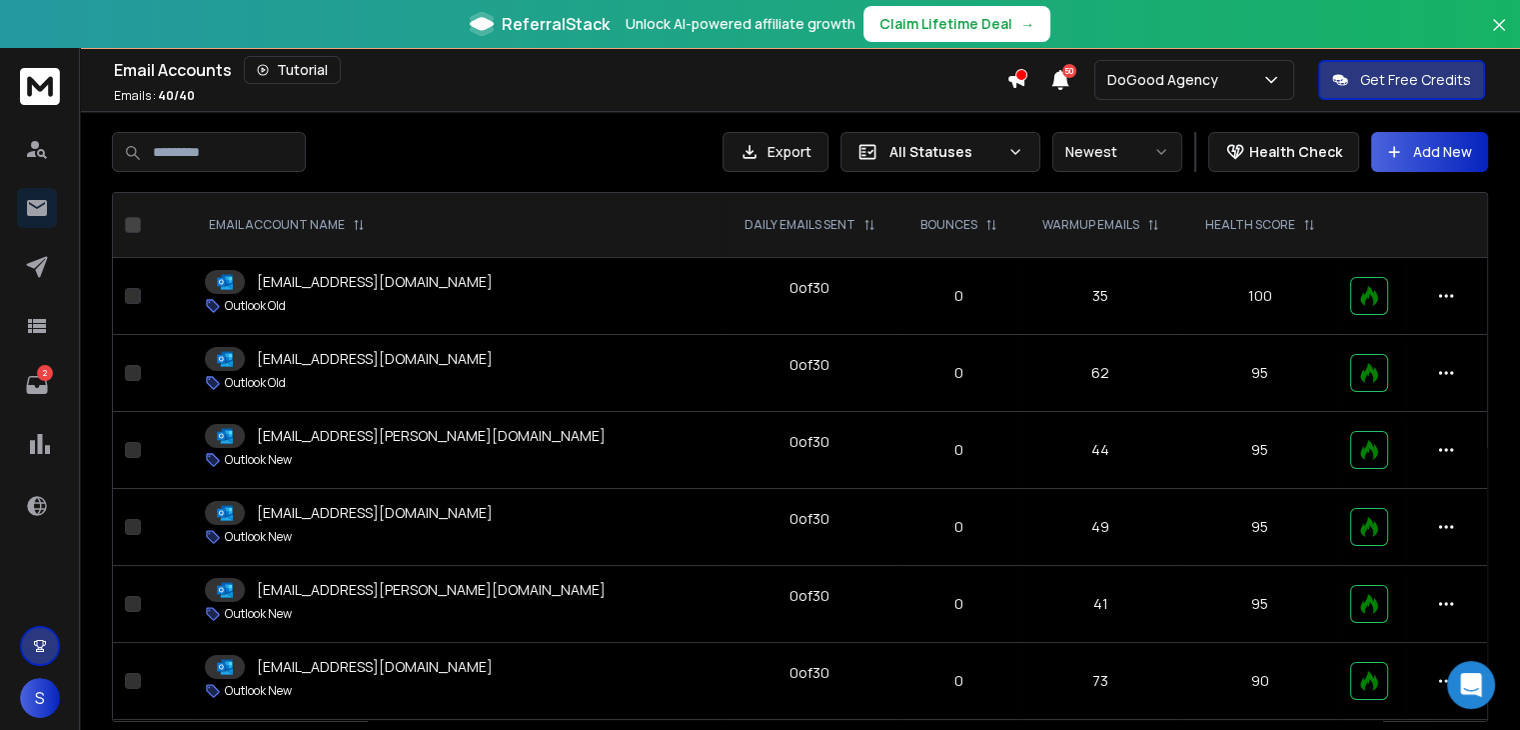
click at [396, 485] on td "seb.wichmann@dogoodservice.com Outlook New" at bounding box center [457, 450] width 528 height 77
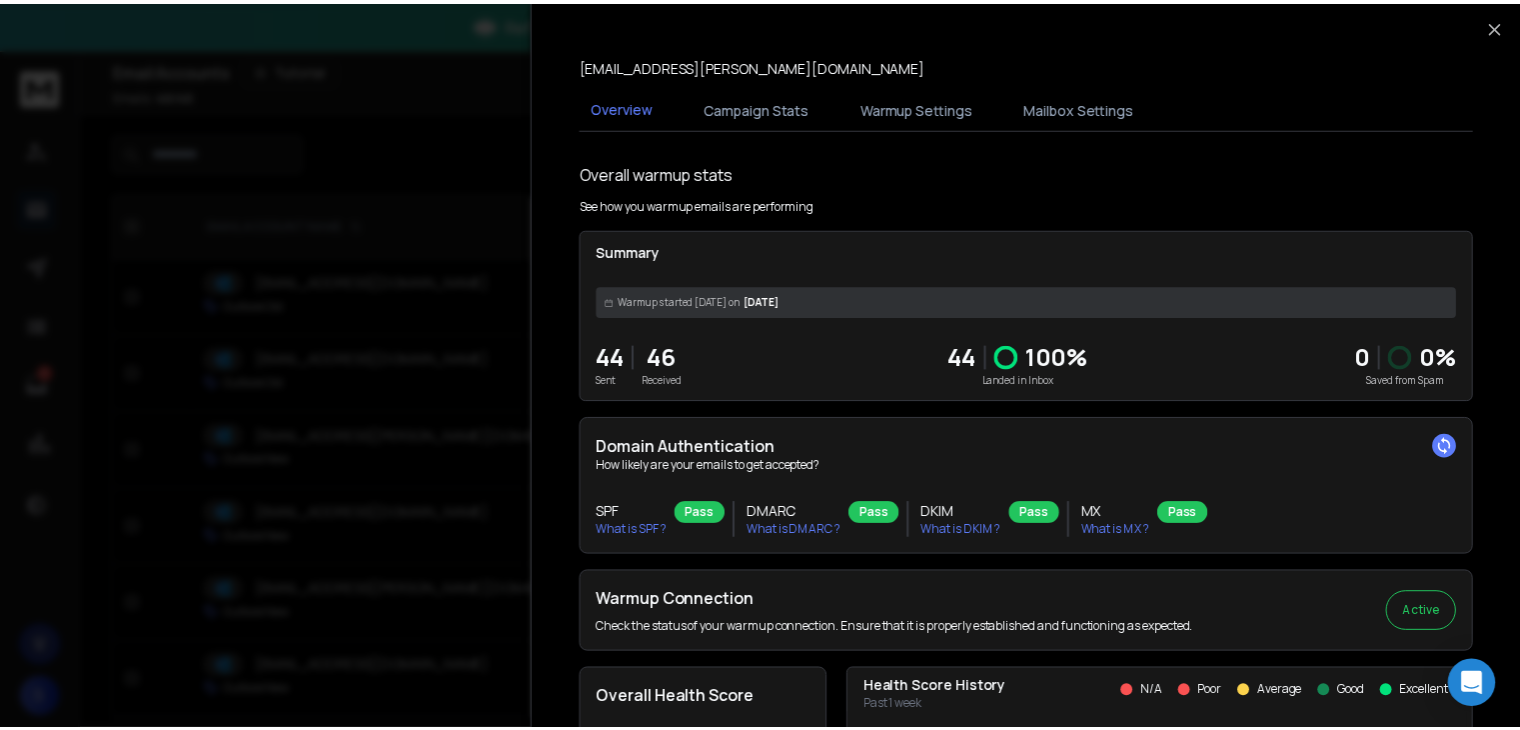
scroll to position [855, 0]
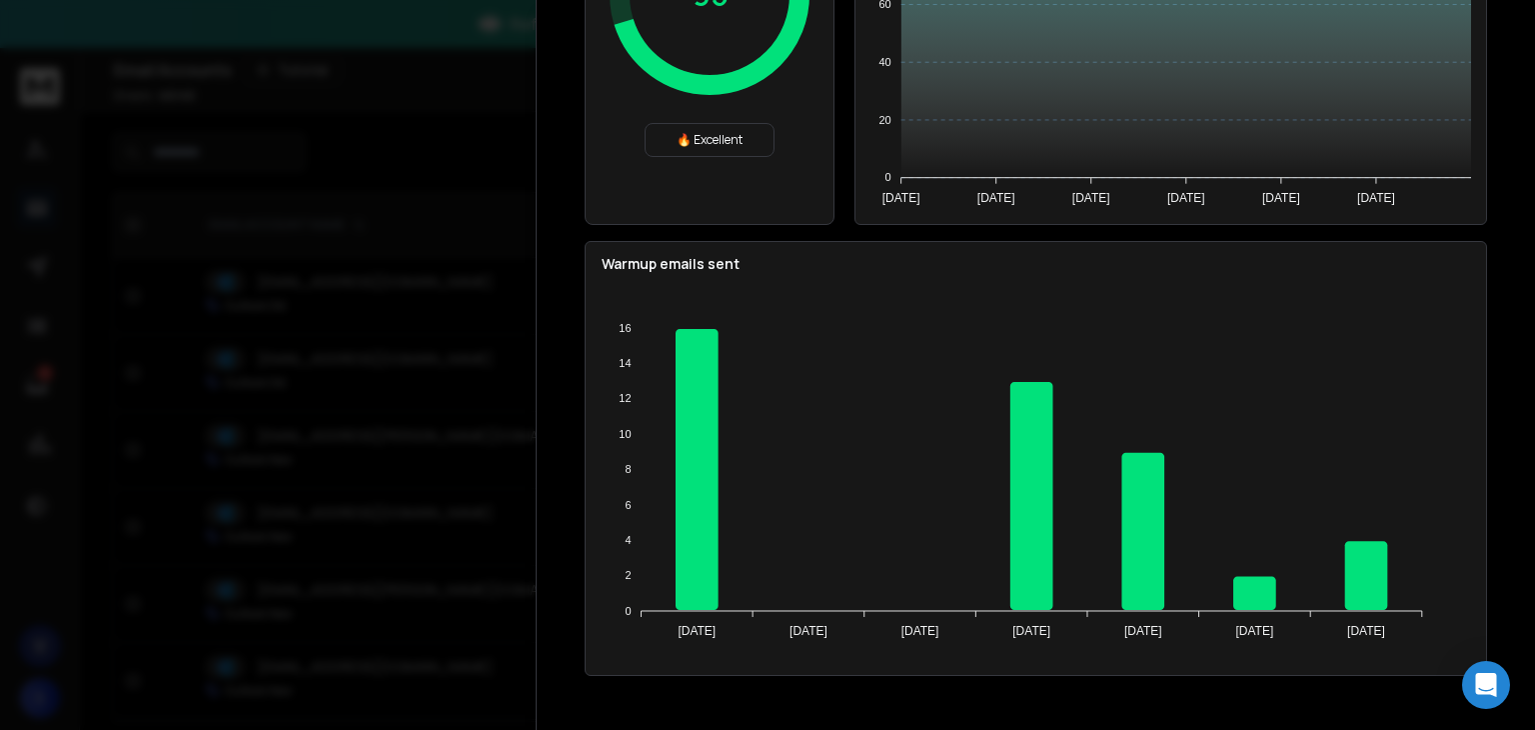
click at [0, 380] on div at bounding box center [767, 365] width 1535 height 730
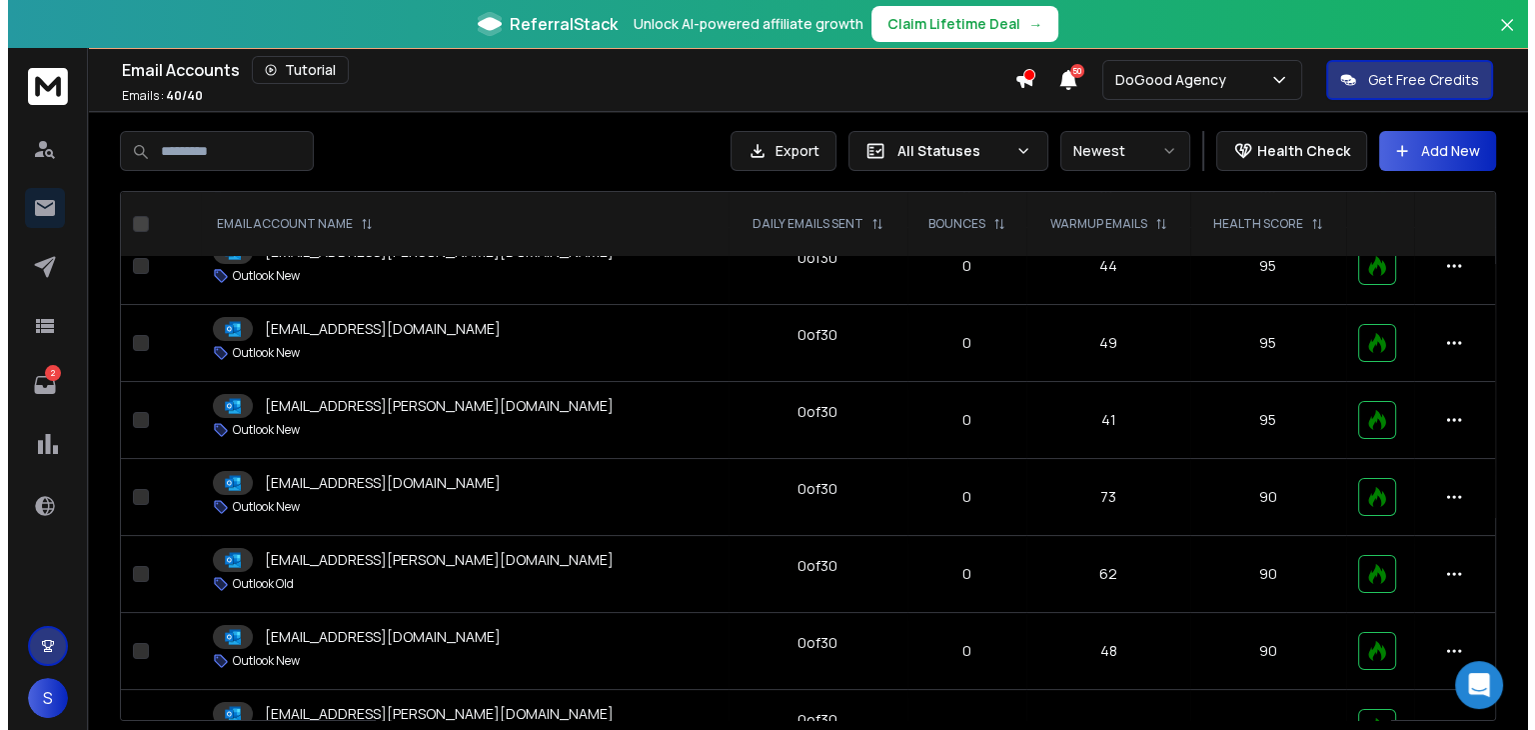
scroll to position [224, 0]
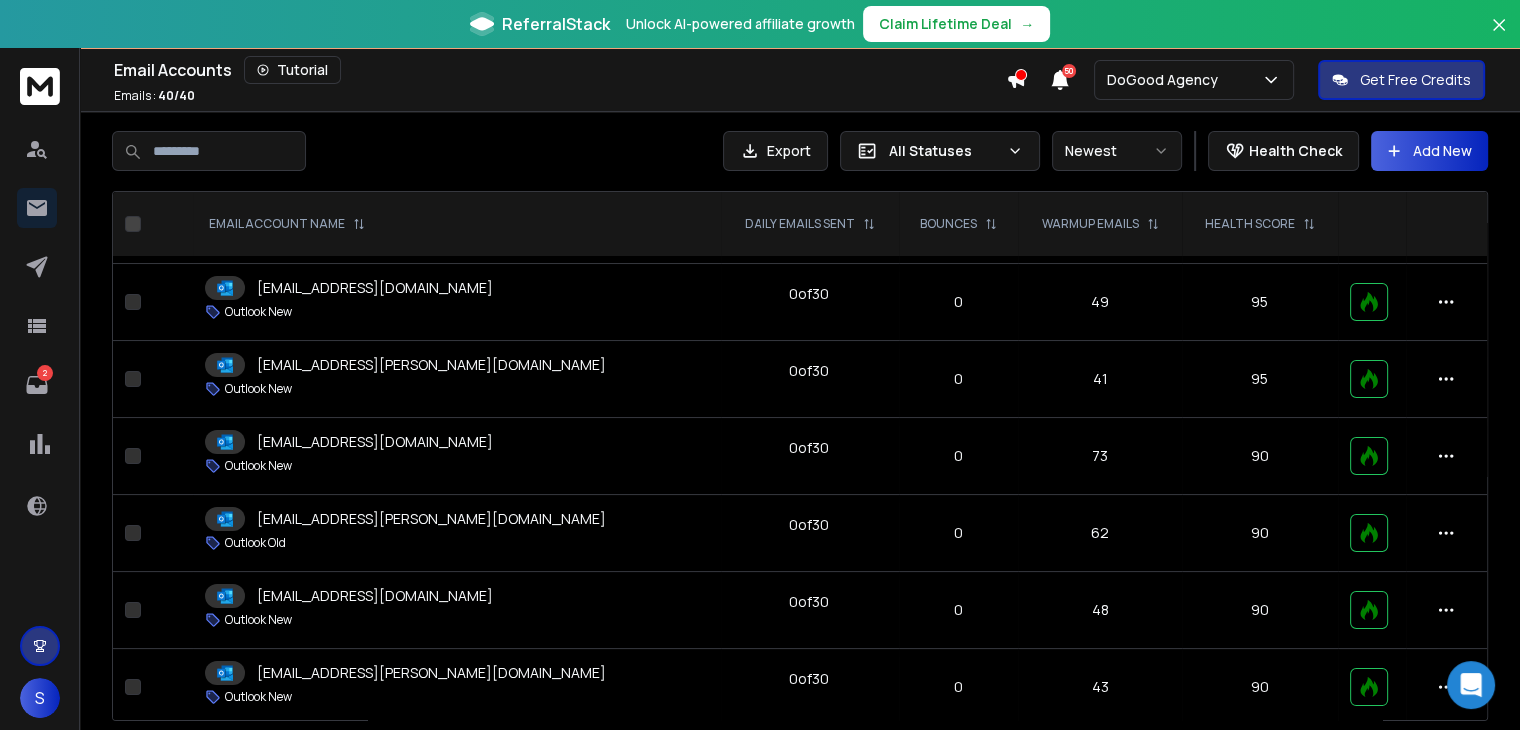
click at [473, 377] on td "seb.wichmann@dogoodsolutions.com Outlook New" at bounding box center [457, 379] width 528 height 77
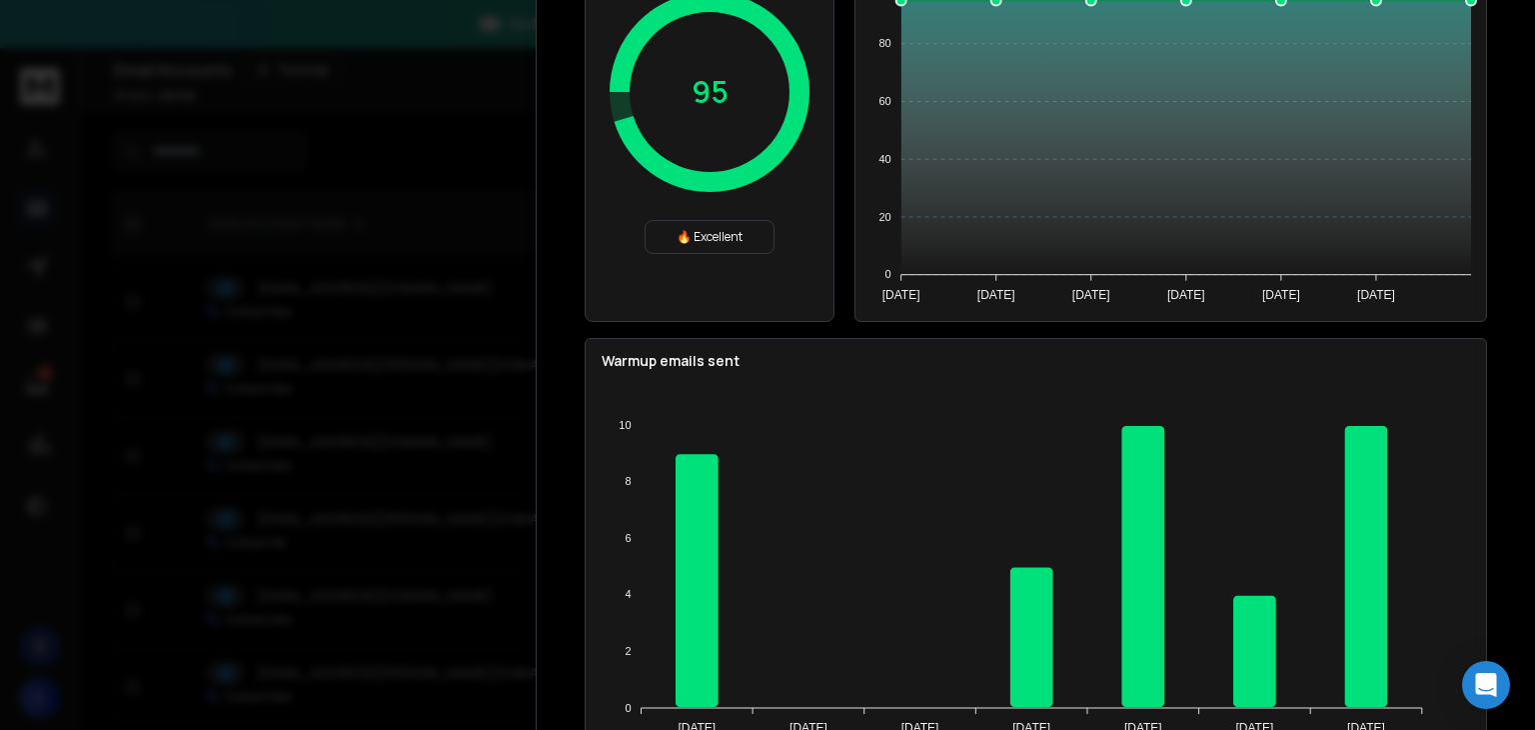
scroll to position [855, 0]
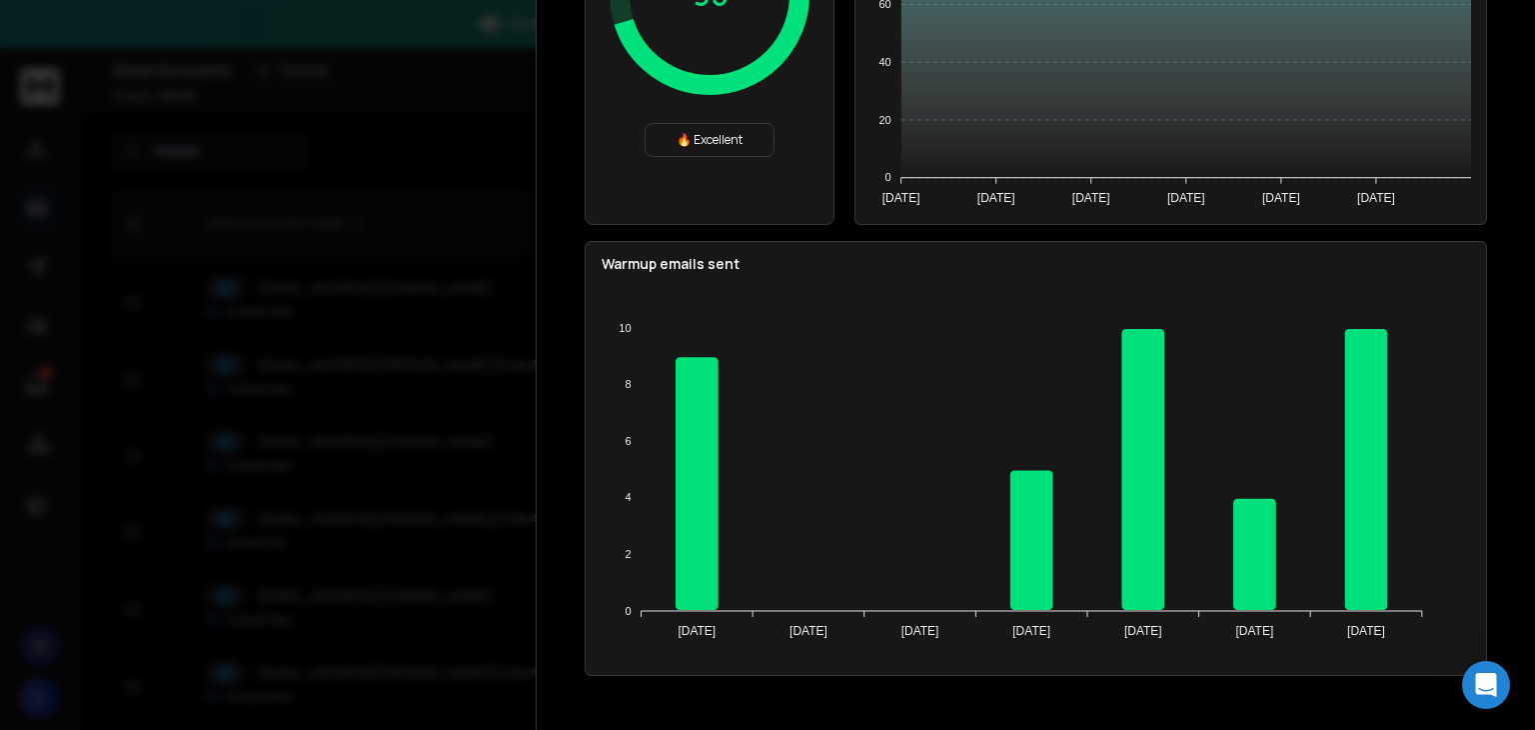
click at [244, 561] on div at bounding box center [767, 365] width 1535 height 730
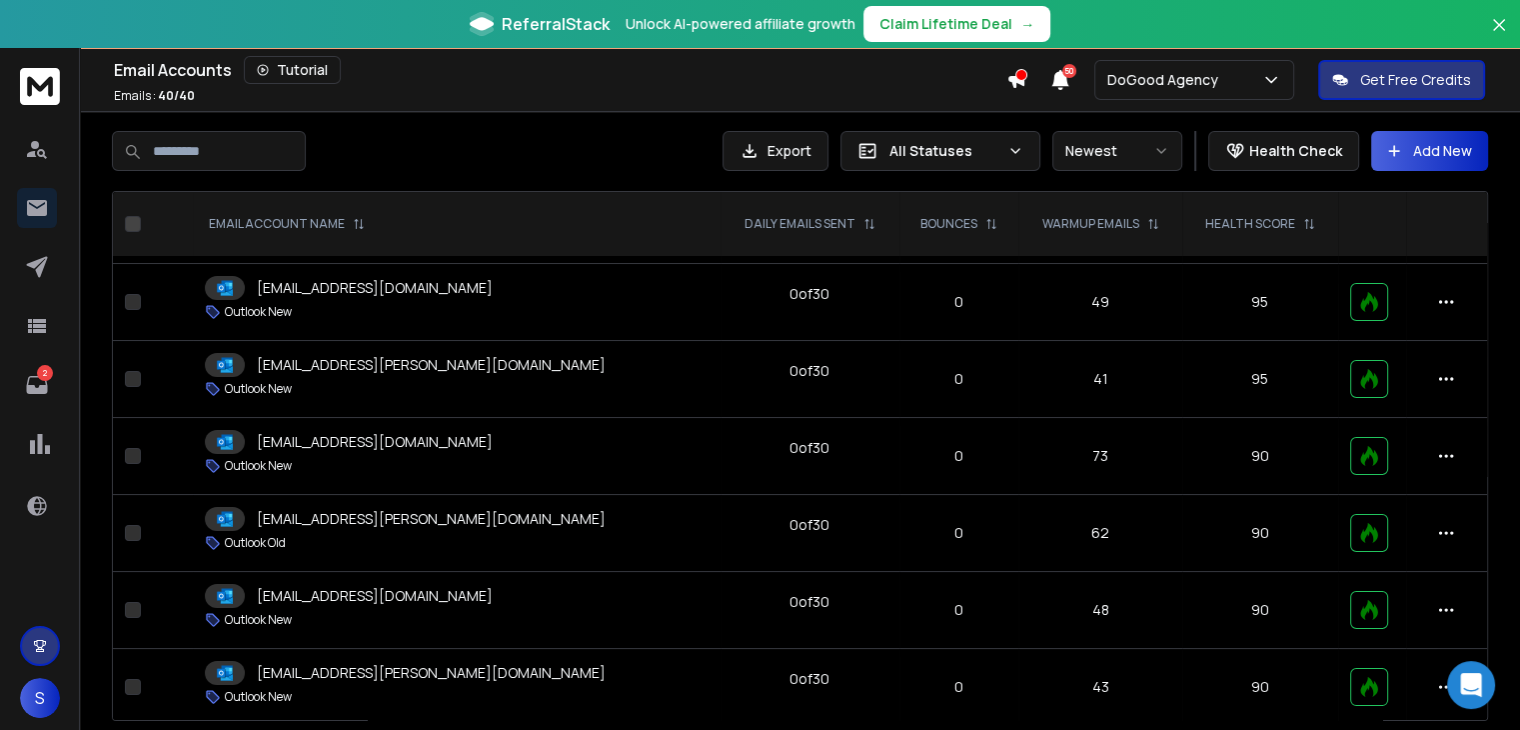
click at [408, 529] on td "seb.wichmann@trydogoodagency.net Outlook Old" at bounding box center [457, 533] width 528 height 77
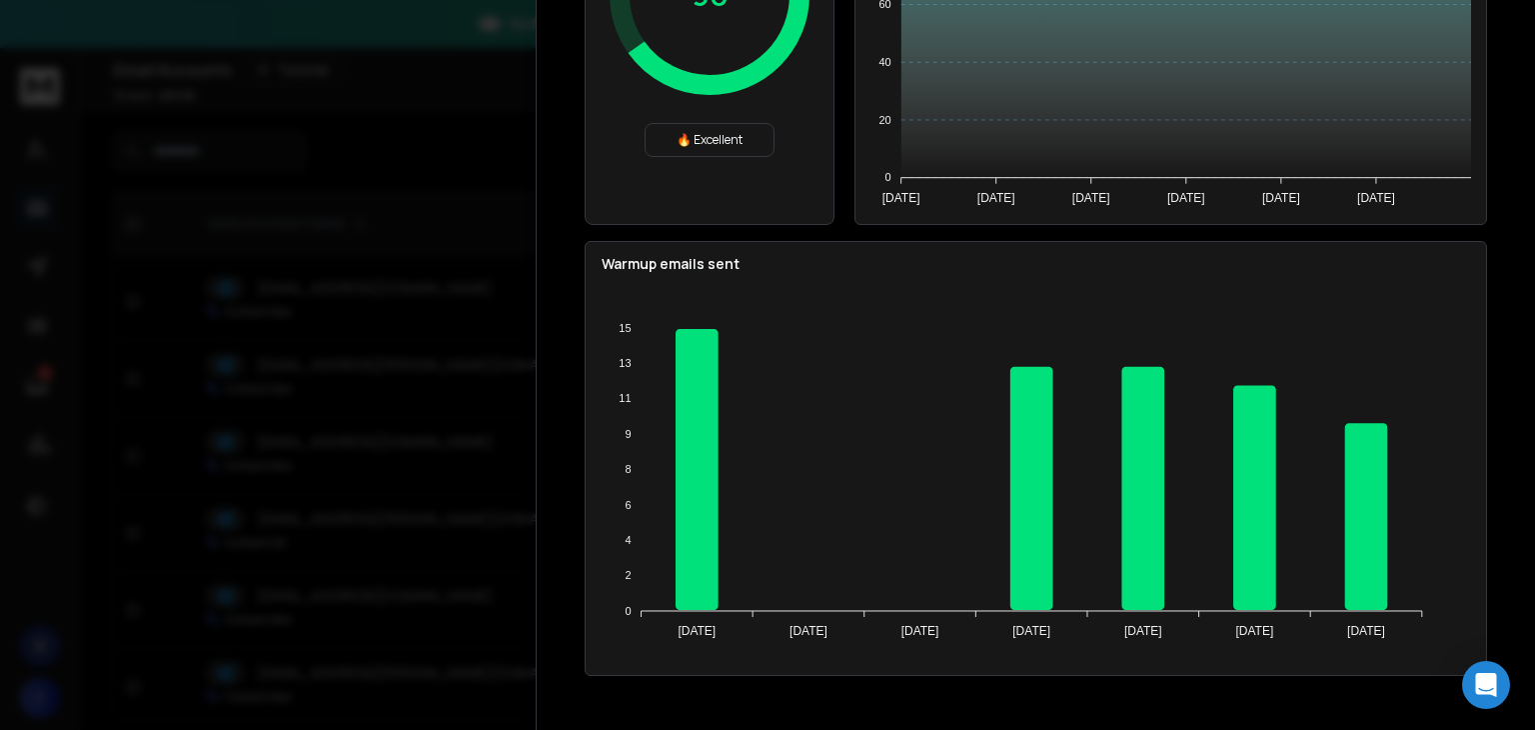
click at [274, 579] on div at bounding box center [767, 365] width 1535 height 730
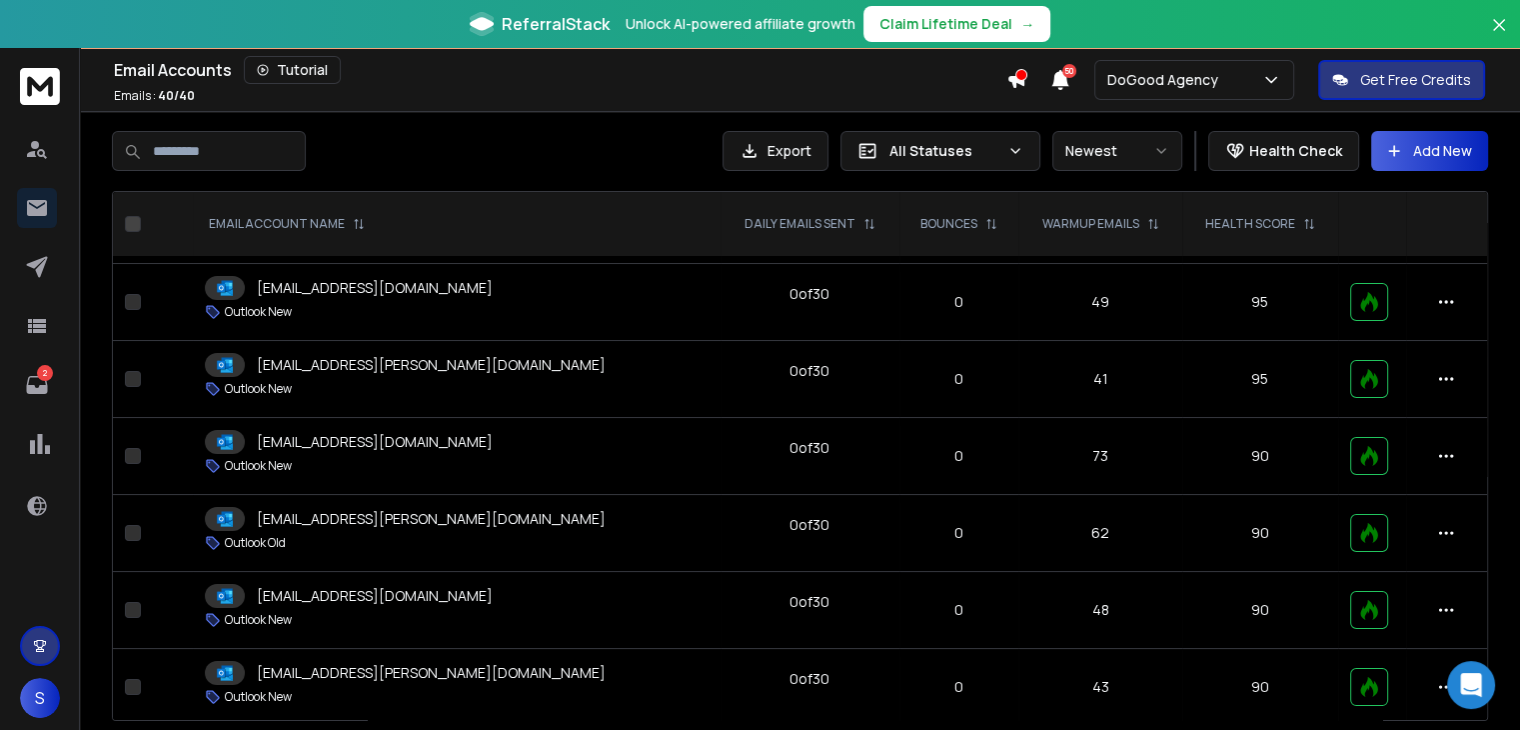
click at [438, 631] on td "seb@dogoodculture.com Outlook New" at bounding box center [457, 610] width 528 height 77
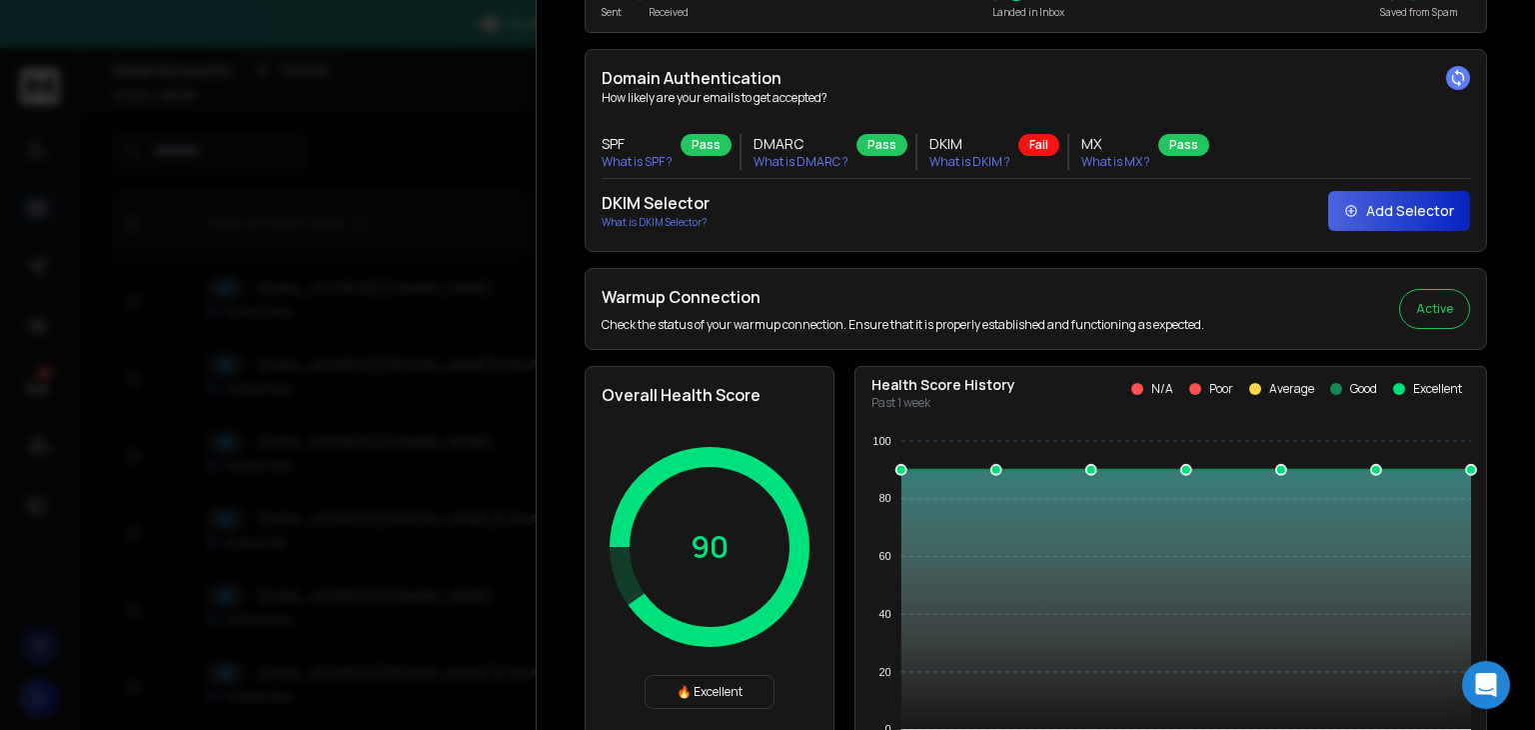
scroll to position [0, 0]
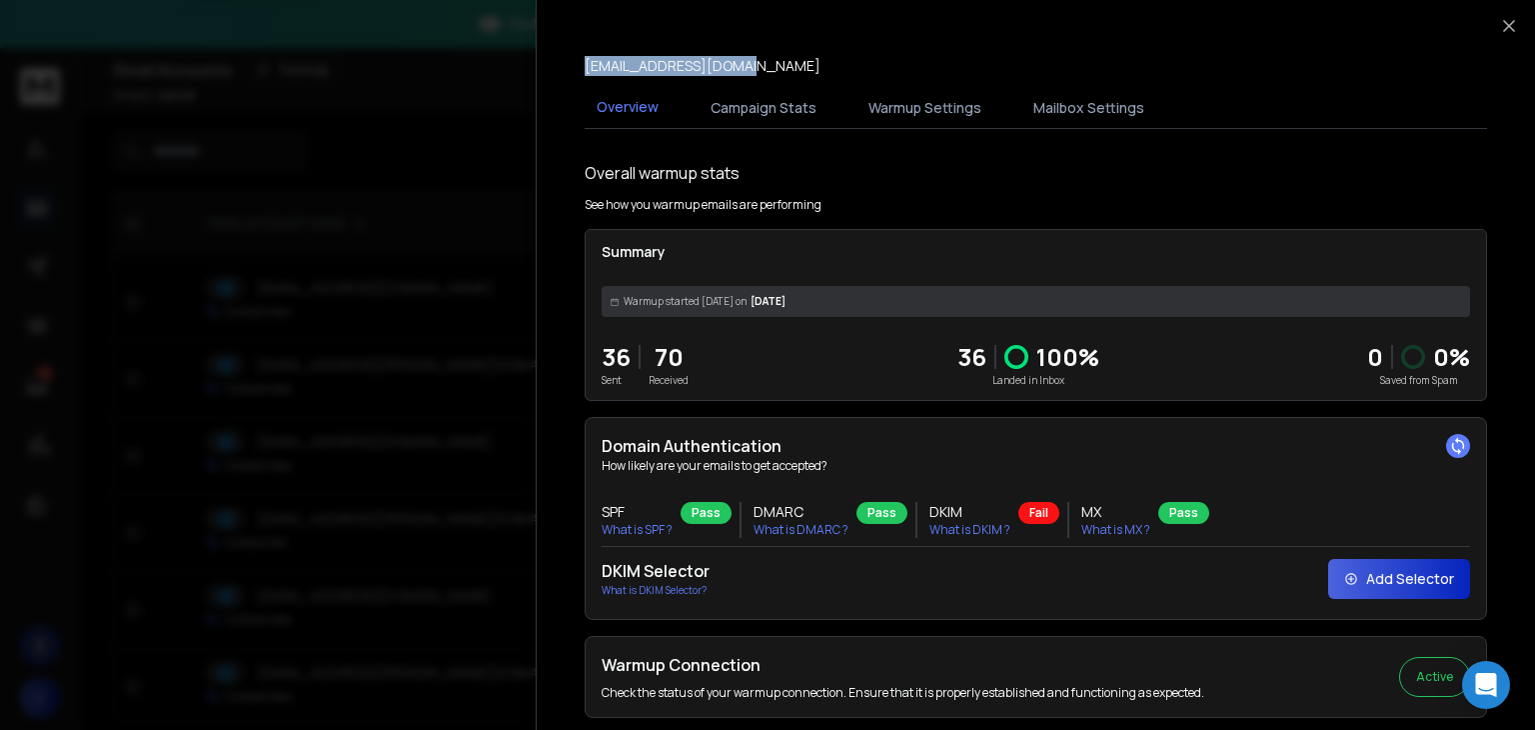
drag, startPoint x: 768, startPoint y: 68, endPoint x: 520, endPoint y: 85, distance: 248.5
click at [520, 85] on body "ReferralStack Unlock AI-powered affiliate growth Lifetime Deals available! Clai…" at bounding box center [760, 364] width 1520 height 730
copy body "Multi Select Table Sheet seb@dogoodculture.com"
click at [330, 323] on div at bounding box center [767, 365] width 1535 height 730
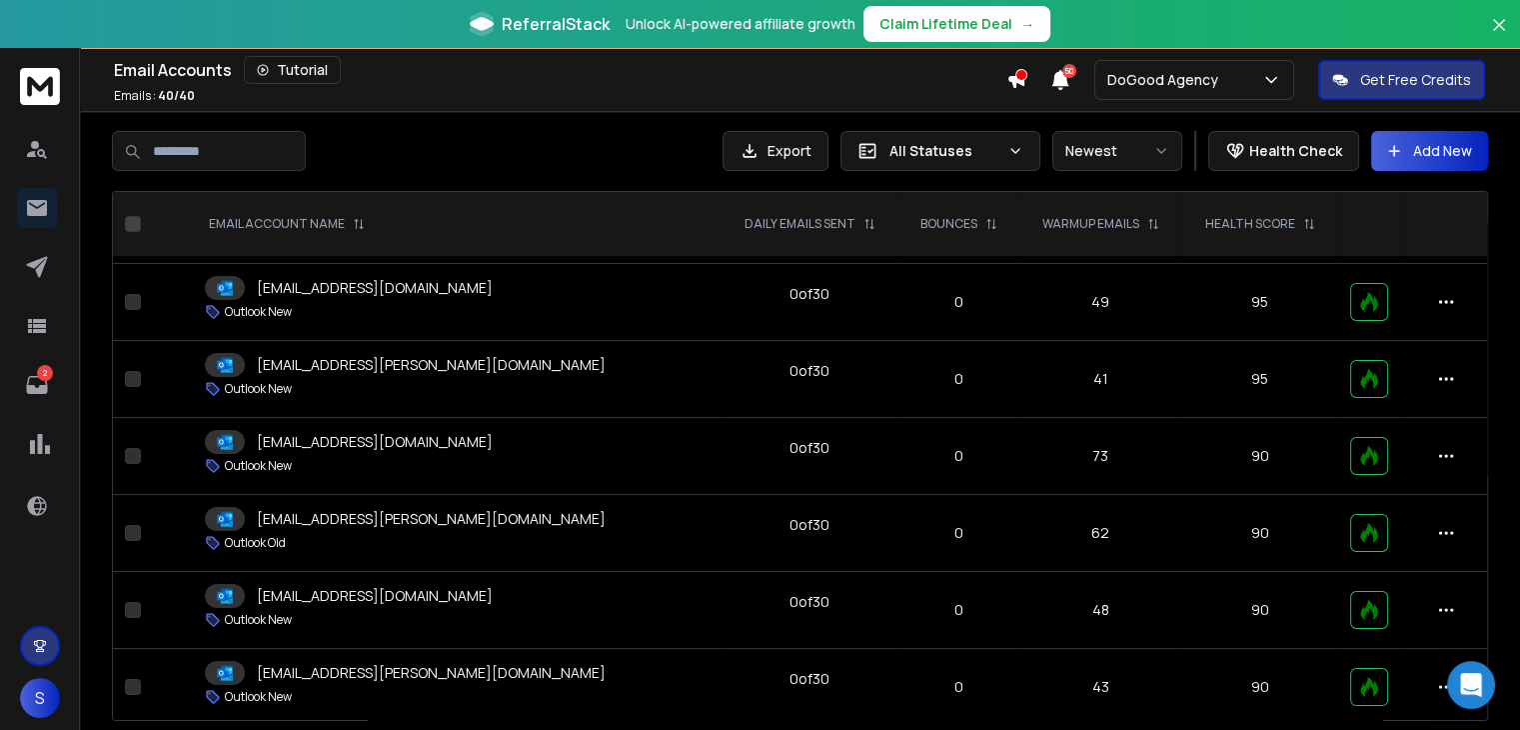
click at [520, 141] on div at bounding box center [411, 151] width 599 height 40
click at [496, 656] on td "seb.wichmann@dogoodculture.com Outlook New" at bounding box center [457, 687] width 528 height 77
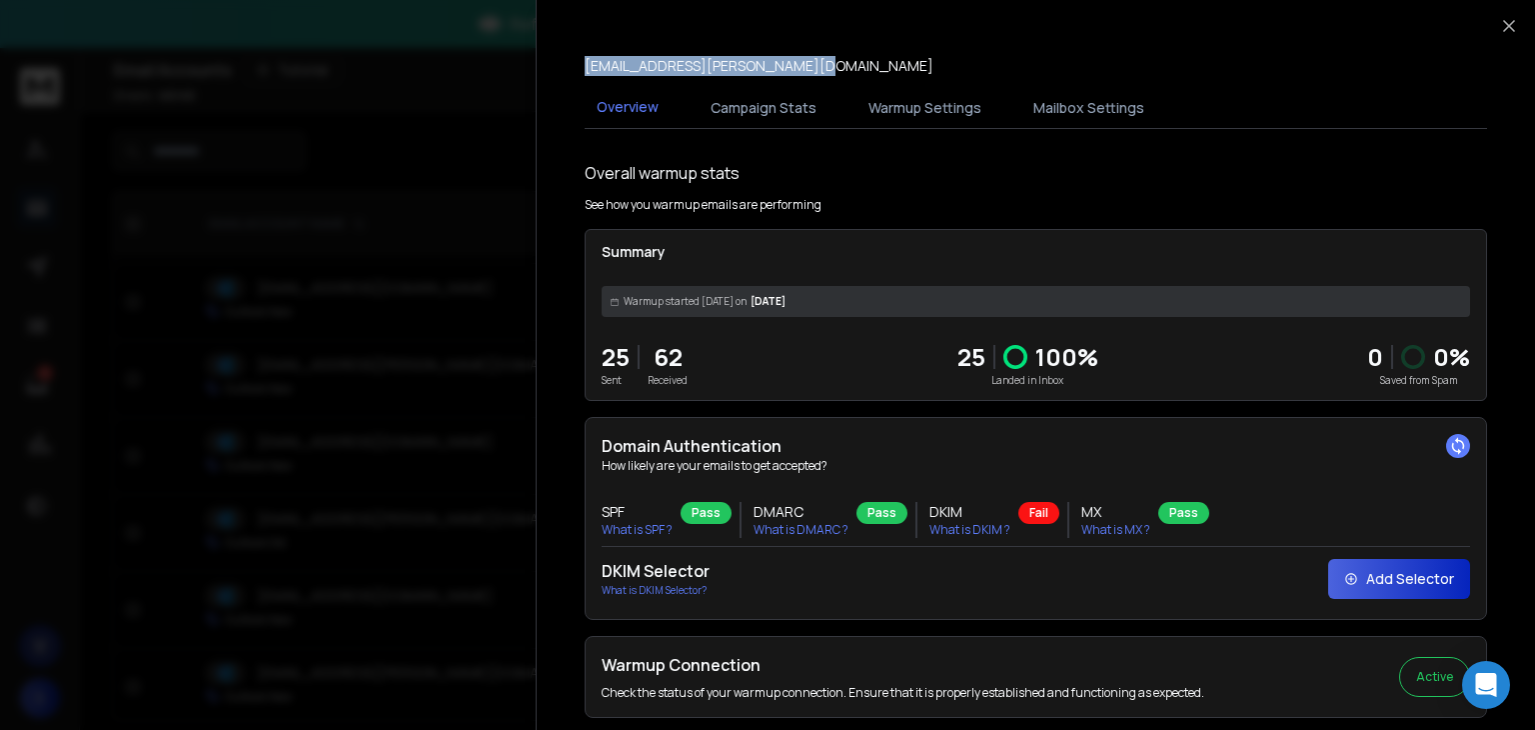
copy p "seb.wichmann@dogoodculture.com"
drag, startPoint x: 822, startPoint y: 72, endPoint x: 752, endPoint y: 185, distance: 132.9
click at [425, 261] on div at bounding box center [767, 365] width 1535 height 730
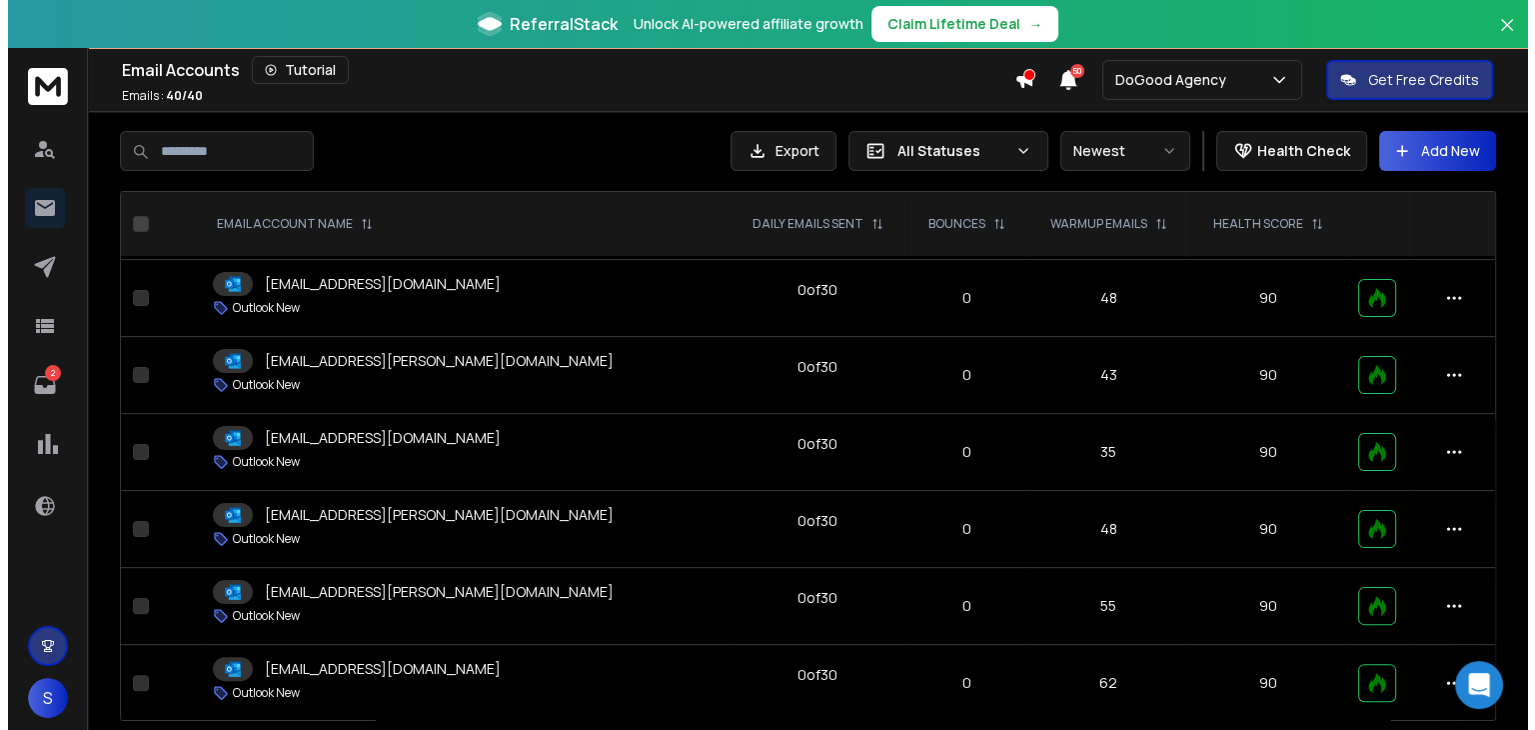
scroll to position [531, 0]
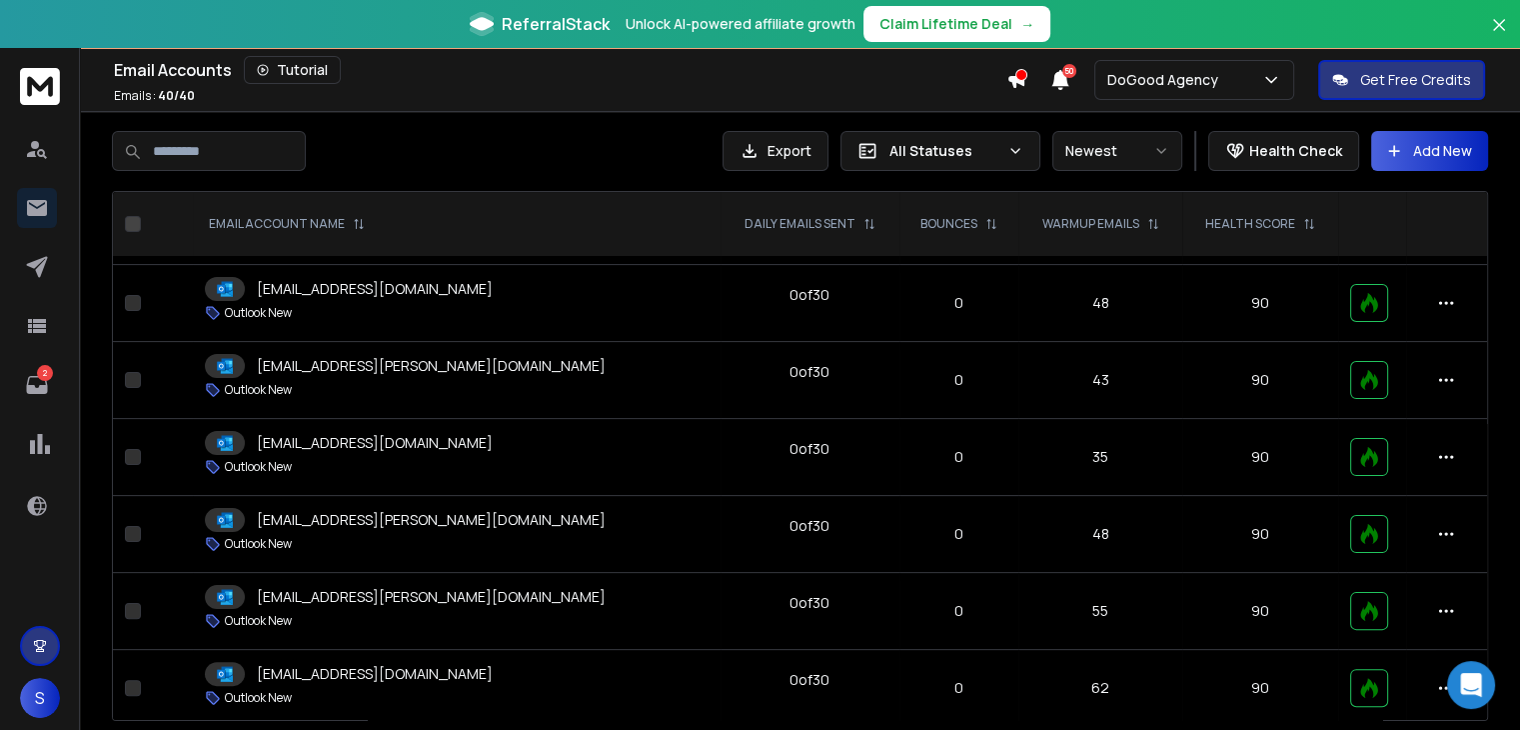
click at [448, 374] on div "seb.wichmann@dogoodculture.com" at bounding box center [405, 366] width 401 height 24
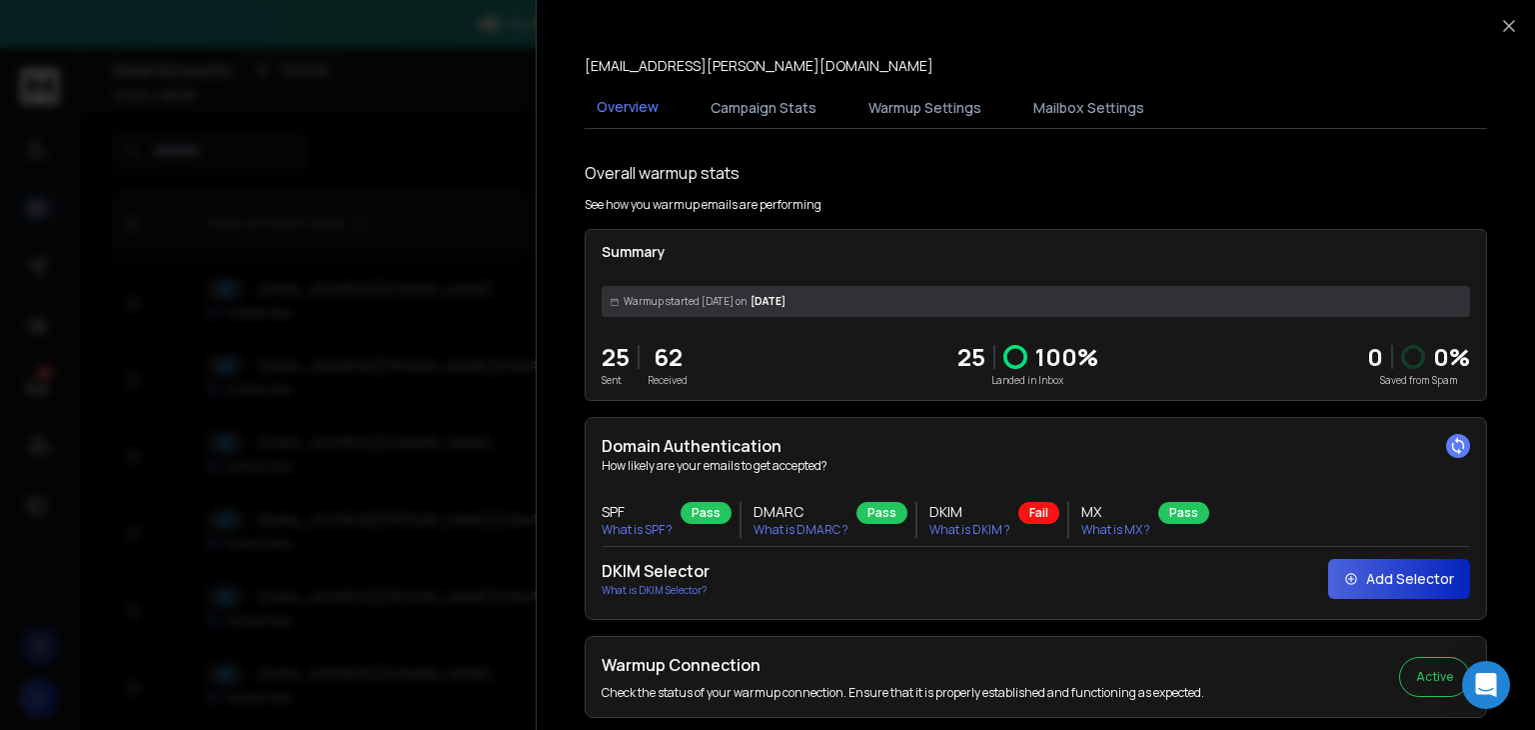
click at [366, 289] on div at bounding box center [767, 365] width 1535 height 730
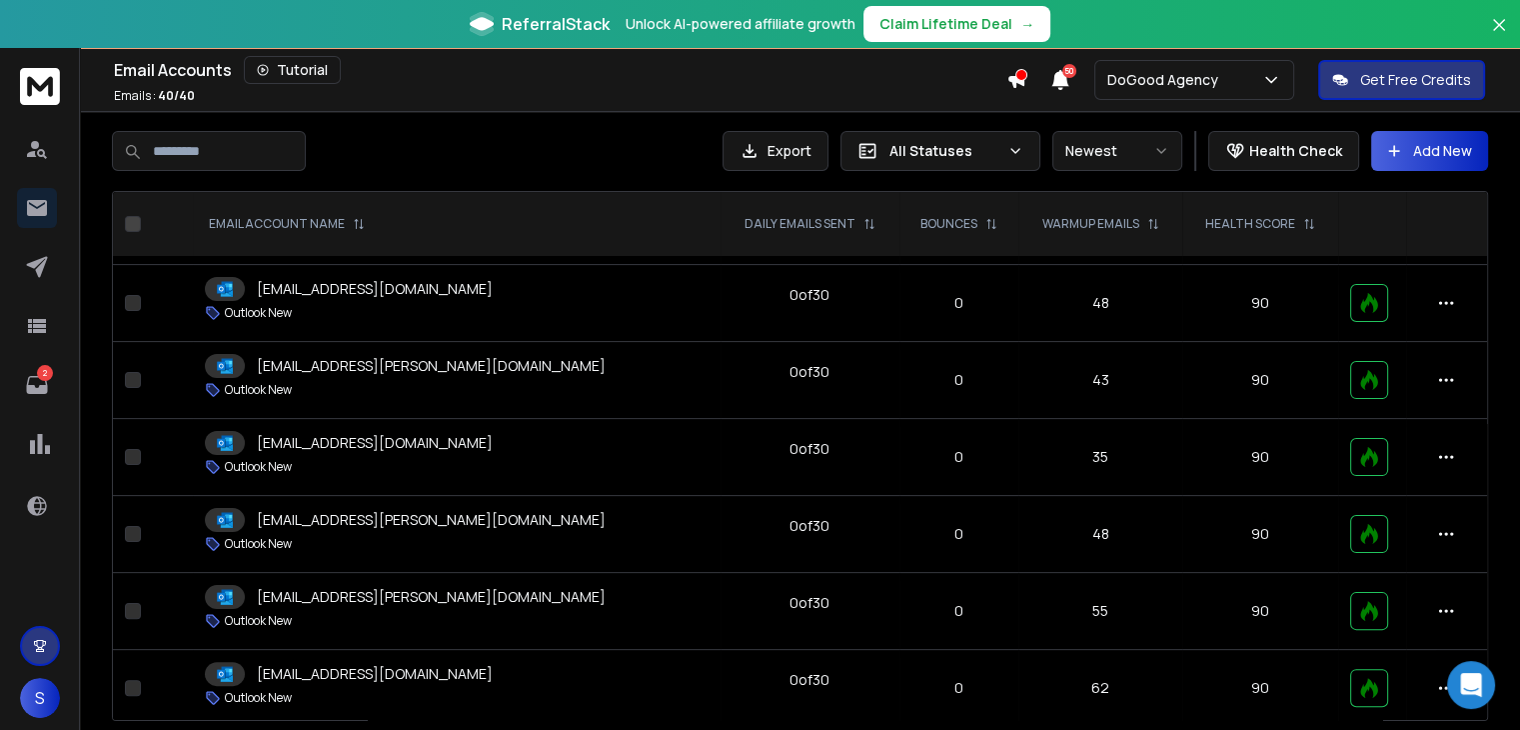
click at [406, 460] on div "Outlook New" at bounding box center [457, 467] width 504 height 16
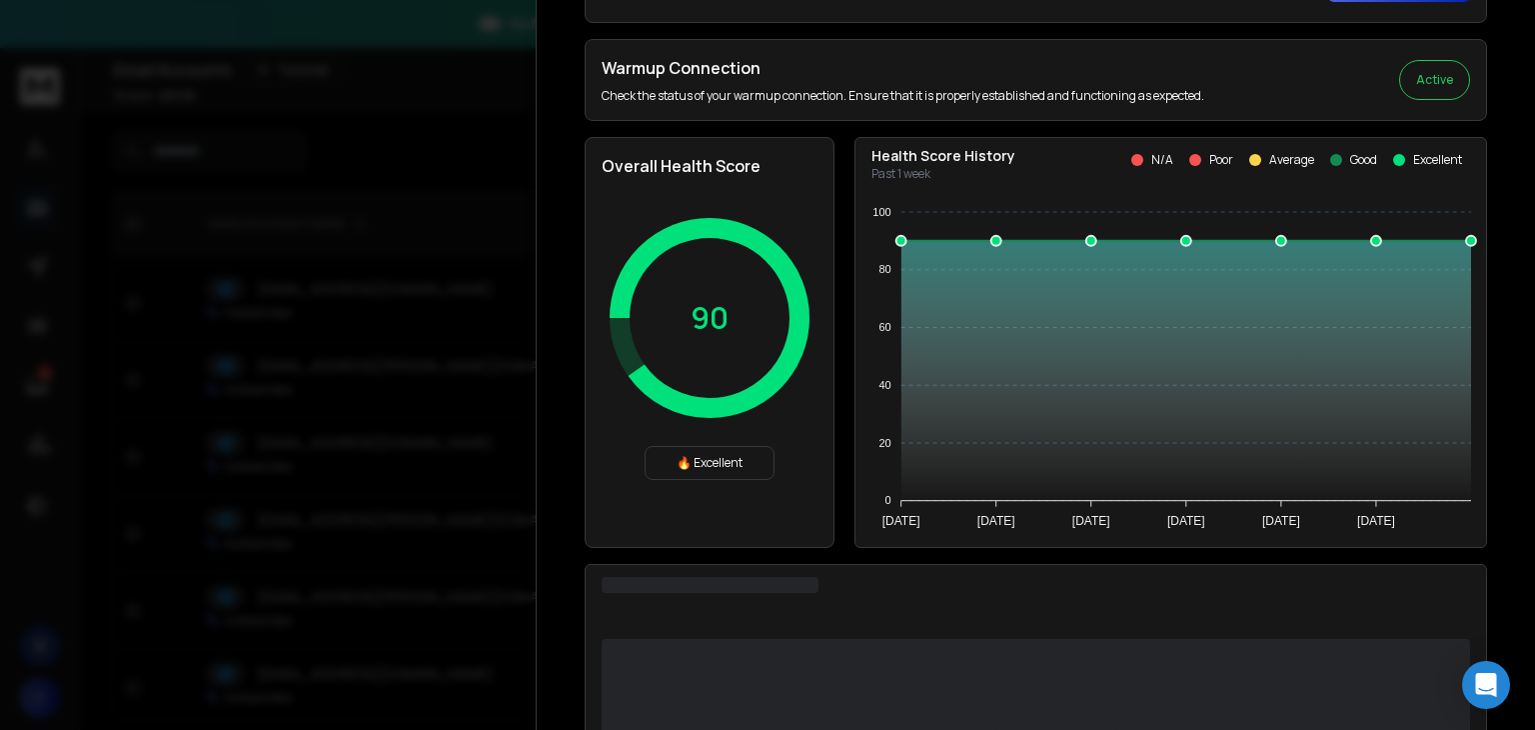
scroll to position [836, 0]
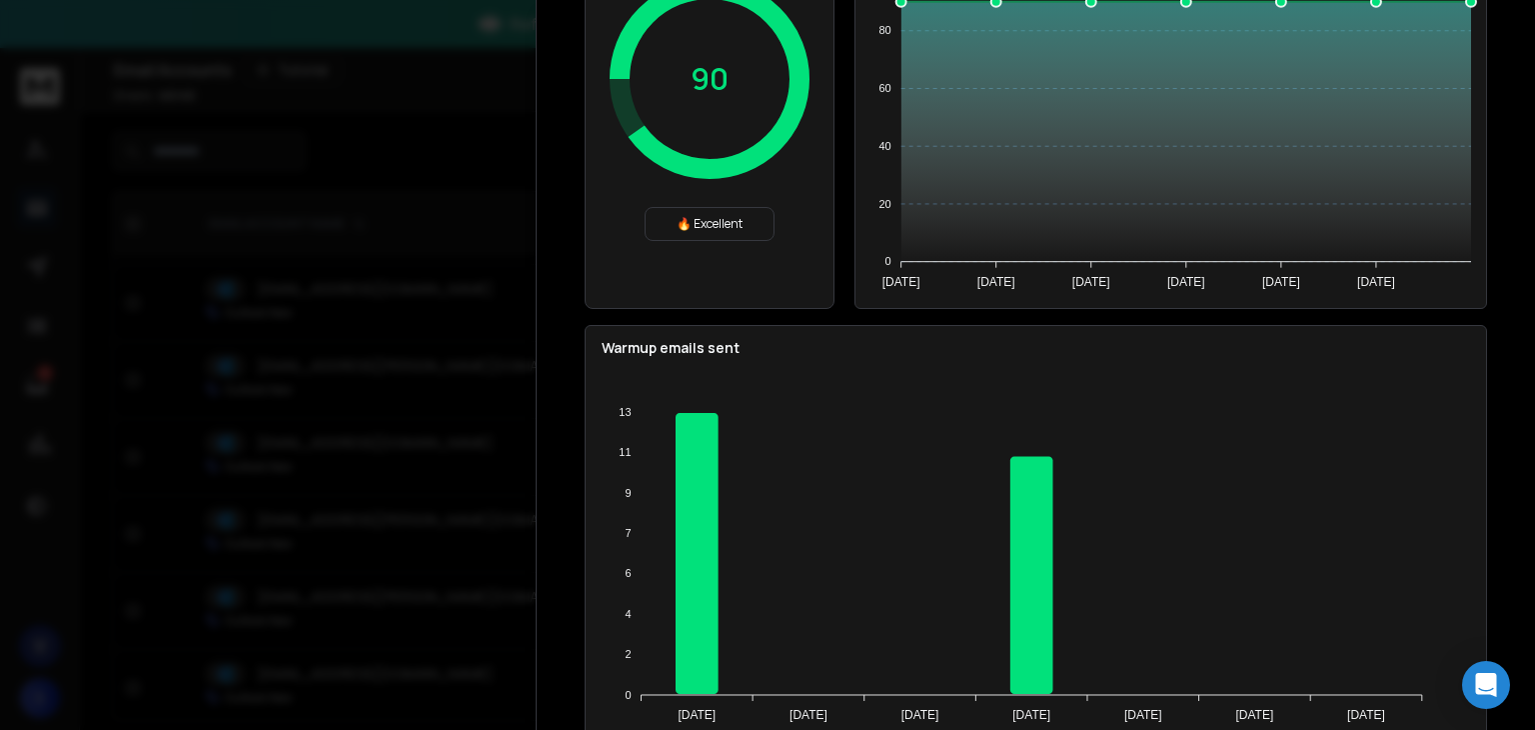
click at [296, 617] on div at bounding box center [767, 365] width 1535 height 730
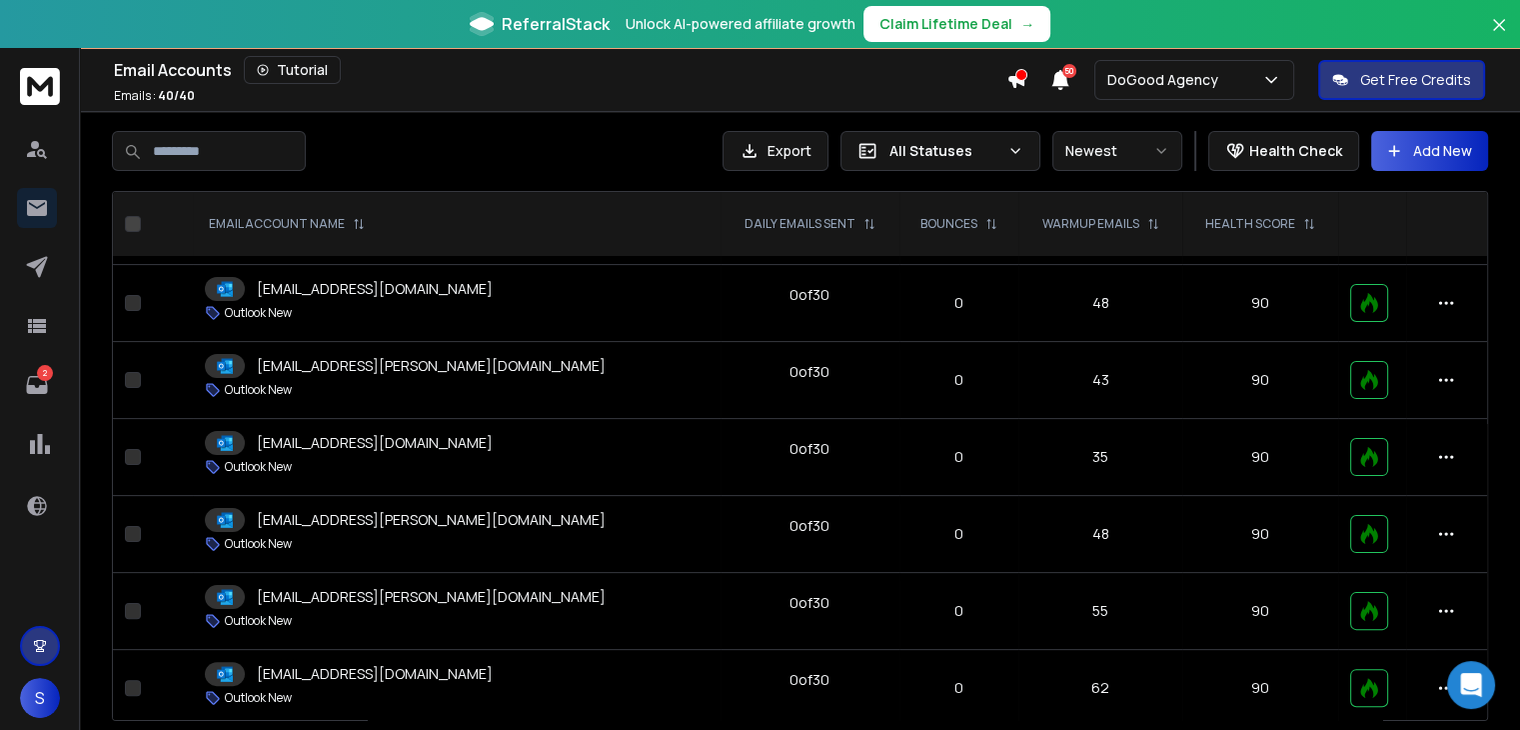
click at [369, 438] on p "seb@dogoodgrowth.com" at bounding box center [375, 443] width 236 height 20
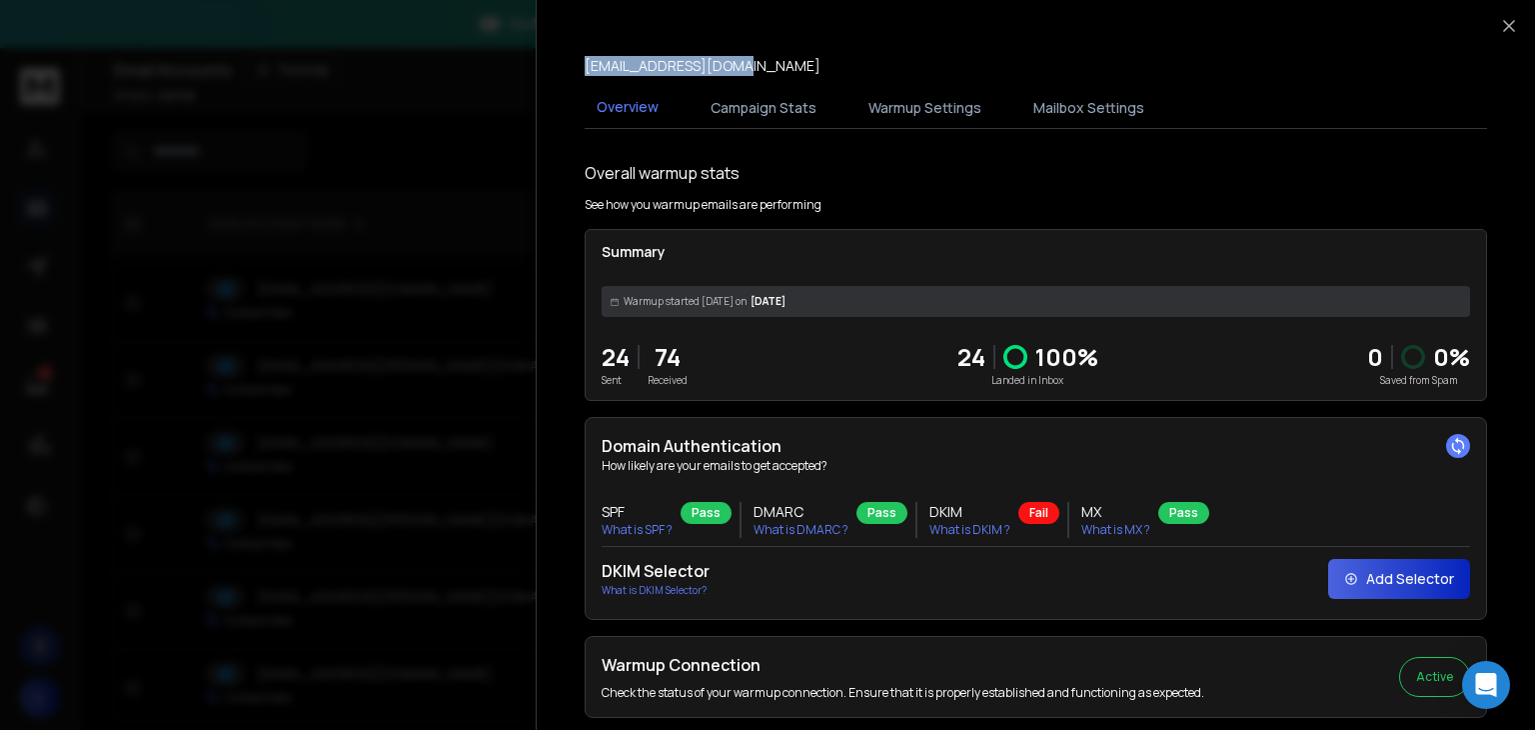
copy p "seb@dogoodgrowth.com"
drag, startPoint x: 764, startPoint y: 70, endPoint x: 576, endPoint y: 64, distance: 188.0
drag, startPoint x: 348, startPoint y: 366, endPoint x: 340, endPoint y: 373, distance: 10.6
click at [348, 366] on div at bounding box center [767, 365] width 1535 height 730
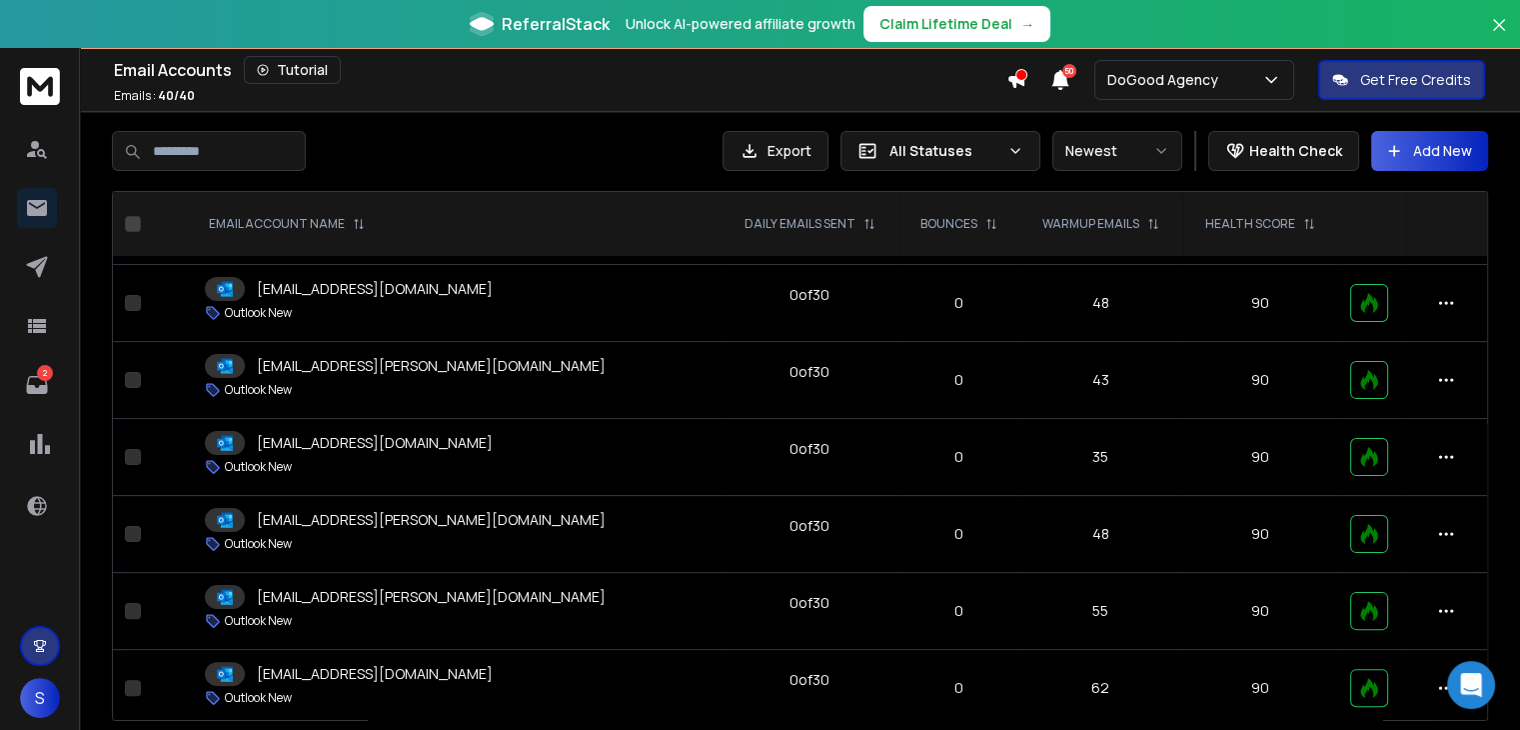
click at [423, 547] on div "Outlook New" at bounding box center [457, 544] width 504 height 16
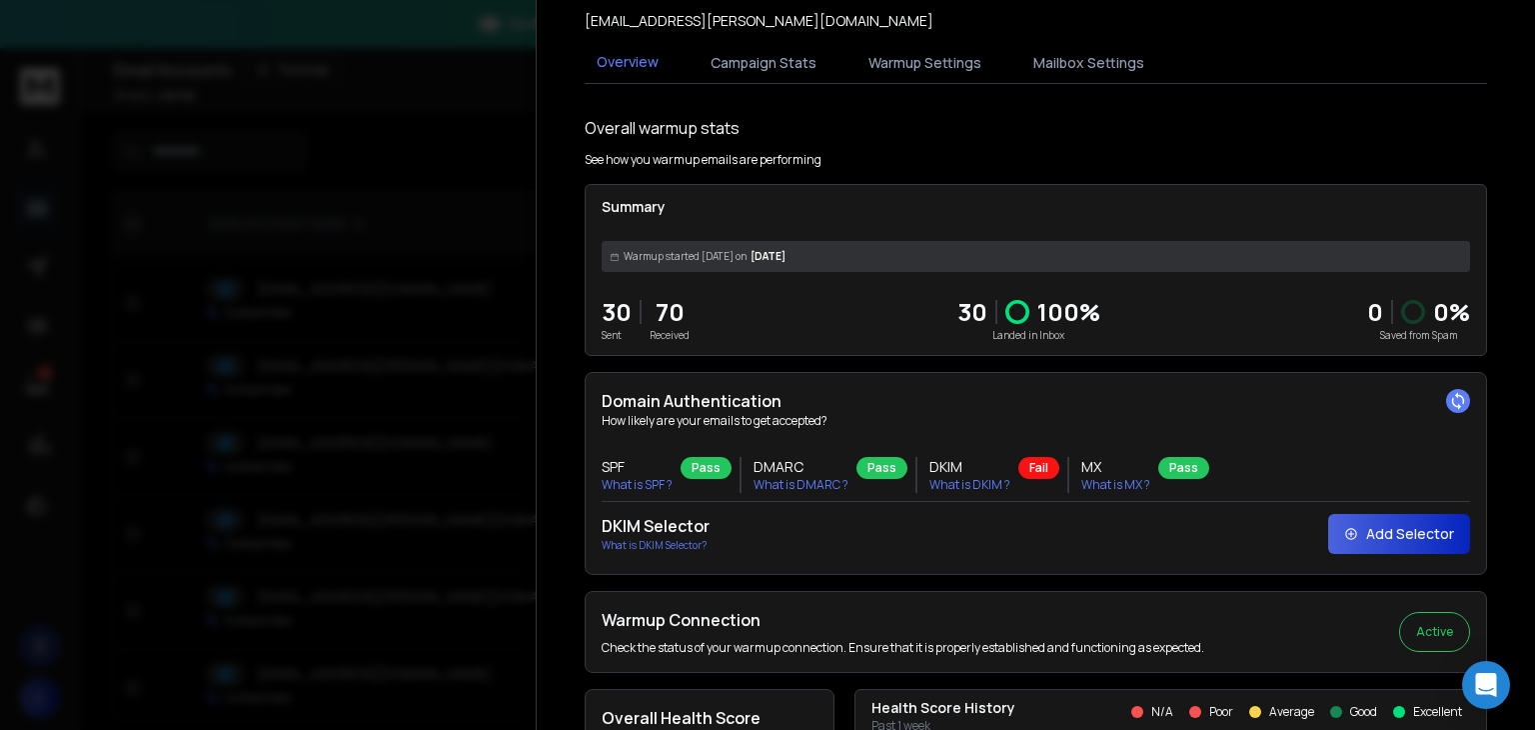
scroll to position [0, 0]
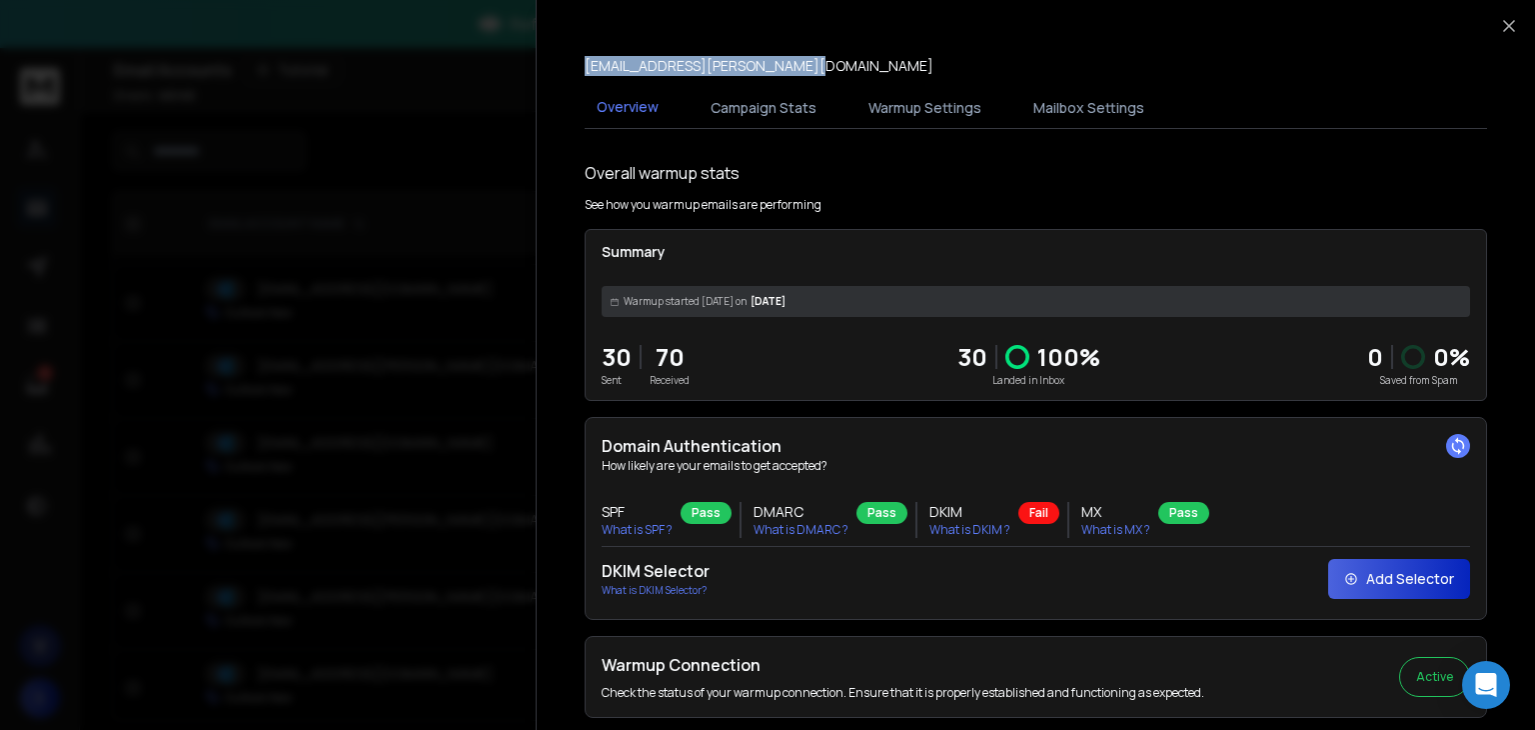
copy body "Multi Select Table Sheet seb.wichmann@dogoodgrowth.com"
drag, startPoint x: 832, startPoint y: 61, endPoint x: 495, endPoint y: 72, distance: 337.1
click at [496, 72] on body "ReferralStack Unlock AI-powered affiliate growth Lifetime Deals available! Clai…" at bounding box center [760, 364] width 1520 height 730
copy body "Multi Select Table Sheet seb.wichmann@dogoodgrowth.com"
click at [558, 295] on div "Multi Select Table Sheet seb.wichmann@dogoodgrowth.com Overview Campaign Stats …" at bounding box center [1036, 365] width 1000 height 730
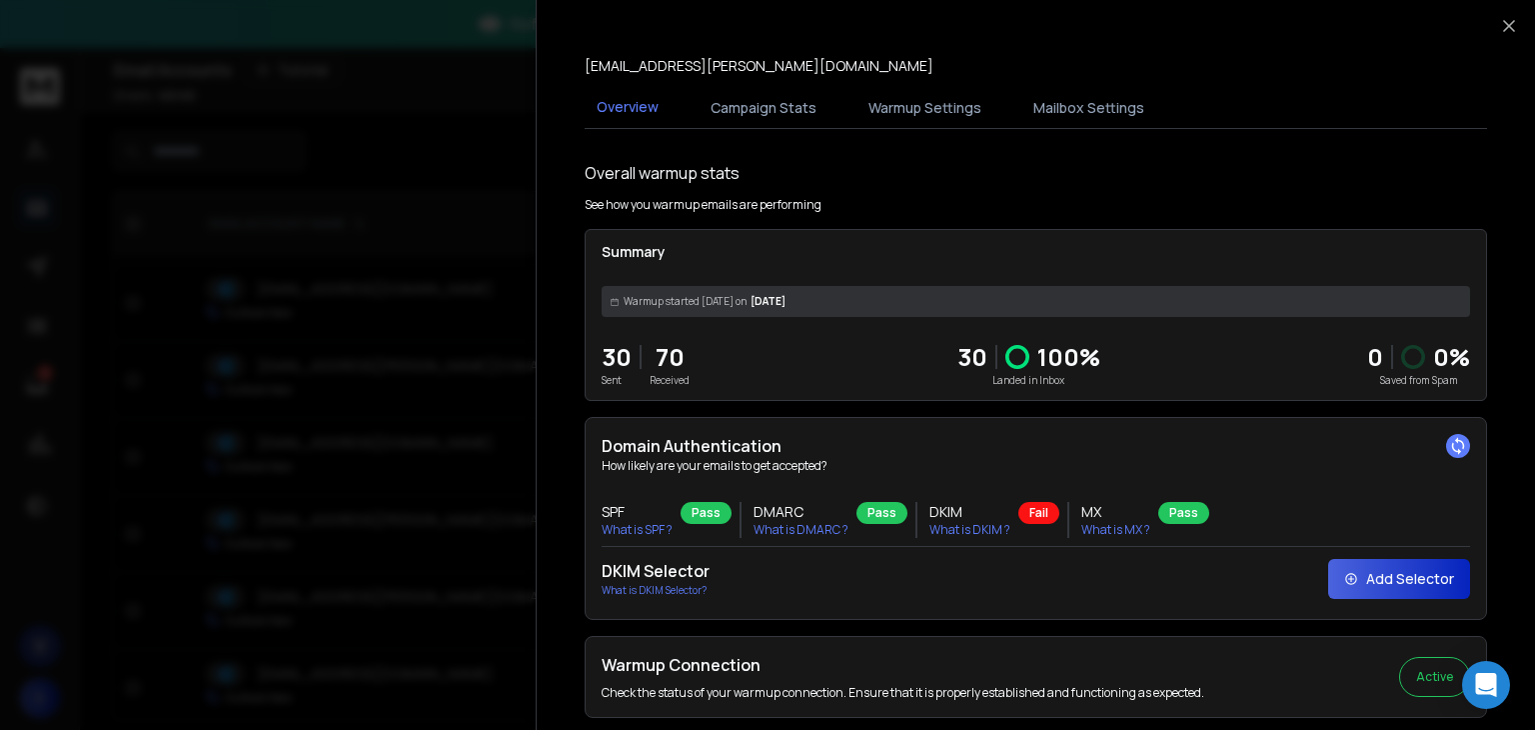
click at [324, 341] on div at bounding box center [767, 365] width 1535 height 730
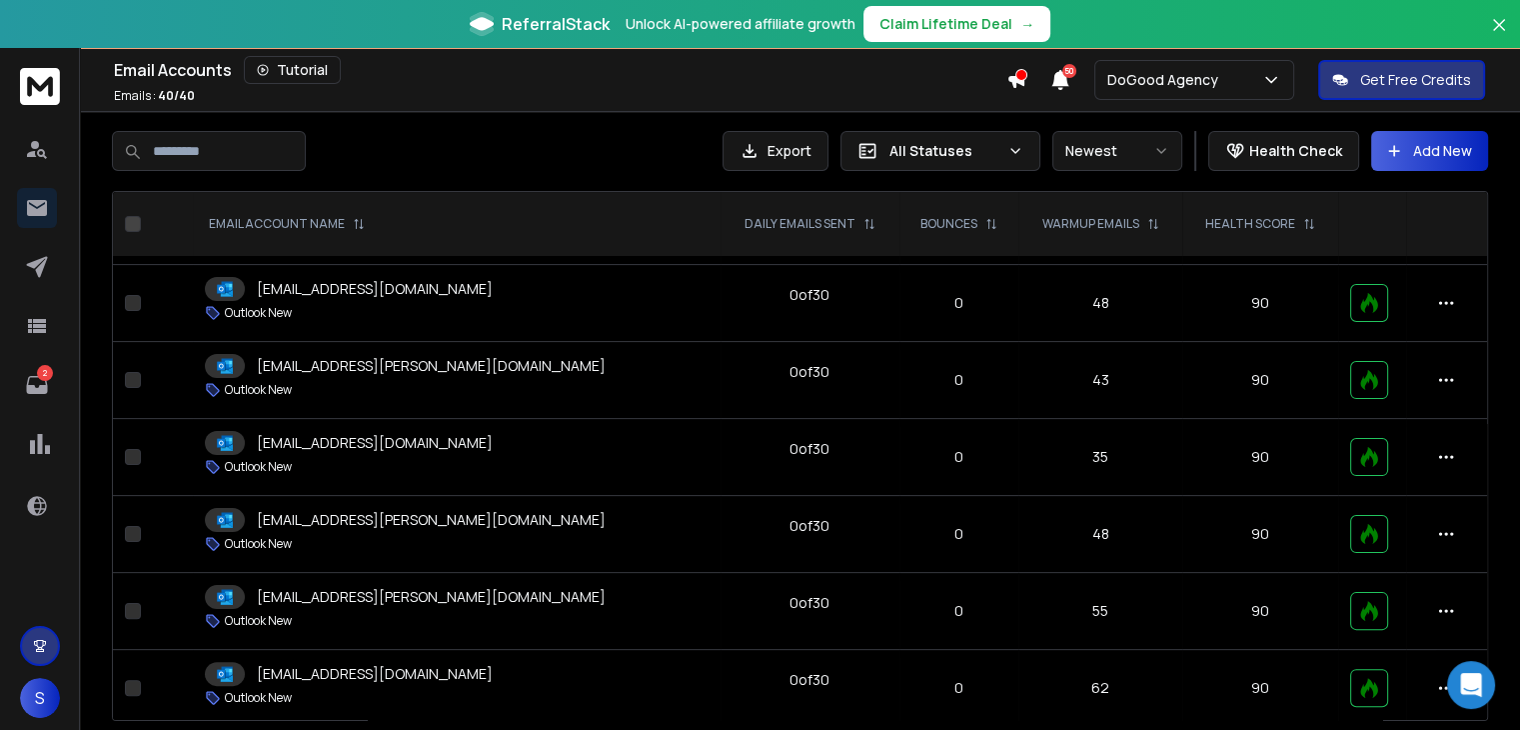
click at [422, 615] on div "Outlook New" at bounding box center [457, 621] width 504 height 16
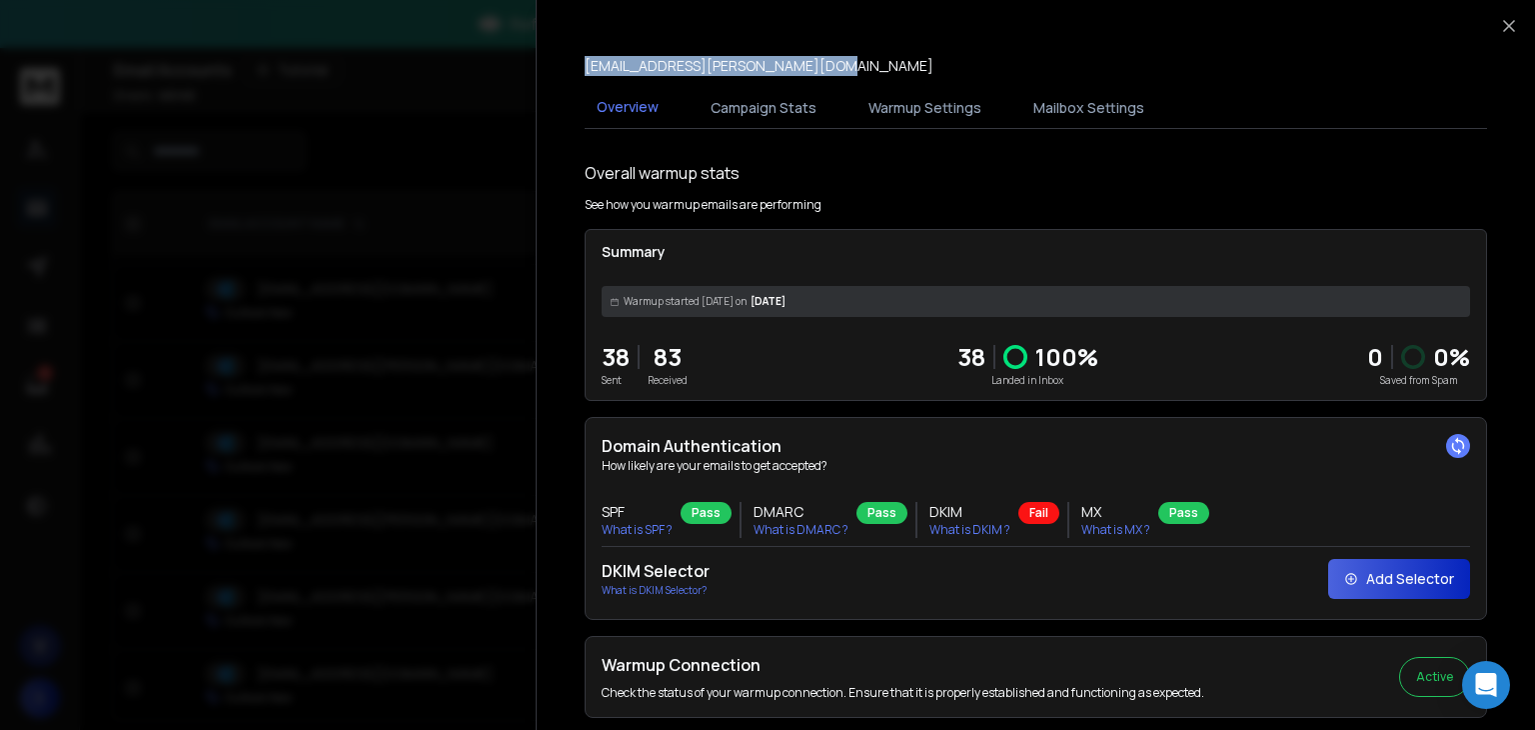
drag, startPoint x: 869, startPoint y: 64, endPoint x: 562, endPoint y: 70, distance: 306.9
copy p "seb.wichmann@getdogoodagency.net"
click at [330, 357] on div at bounding box center [767, 365] width 1535 height 730
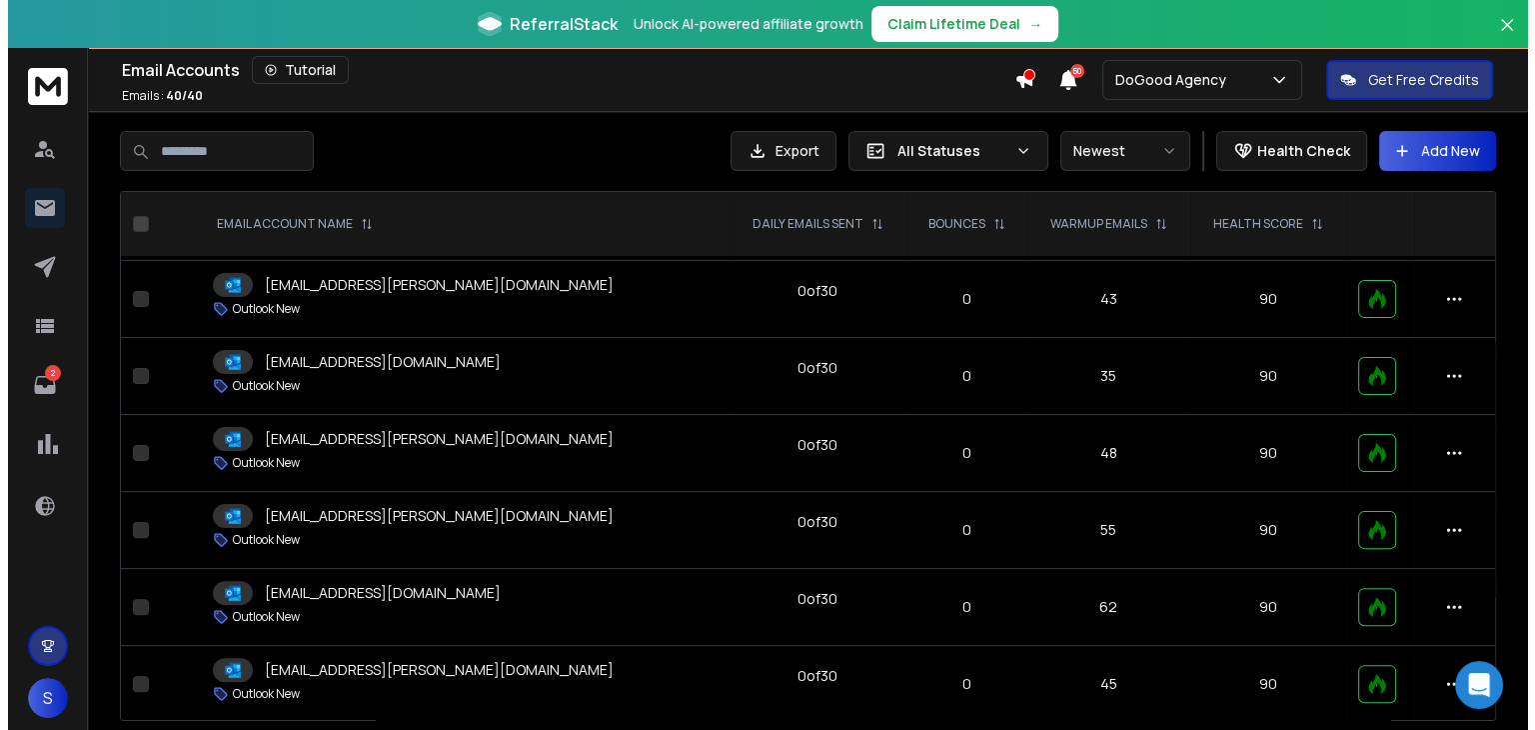
scroll to position [694, 0]
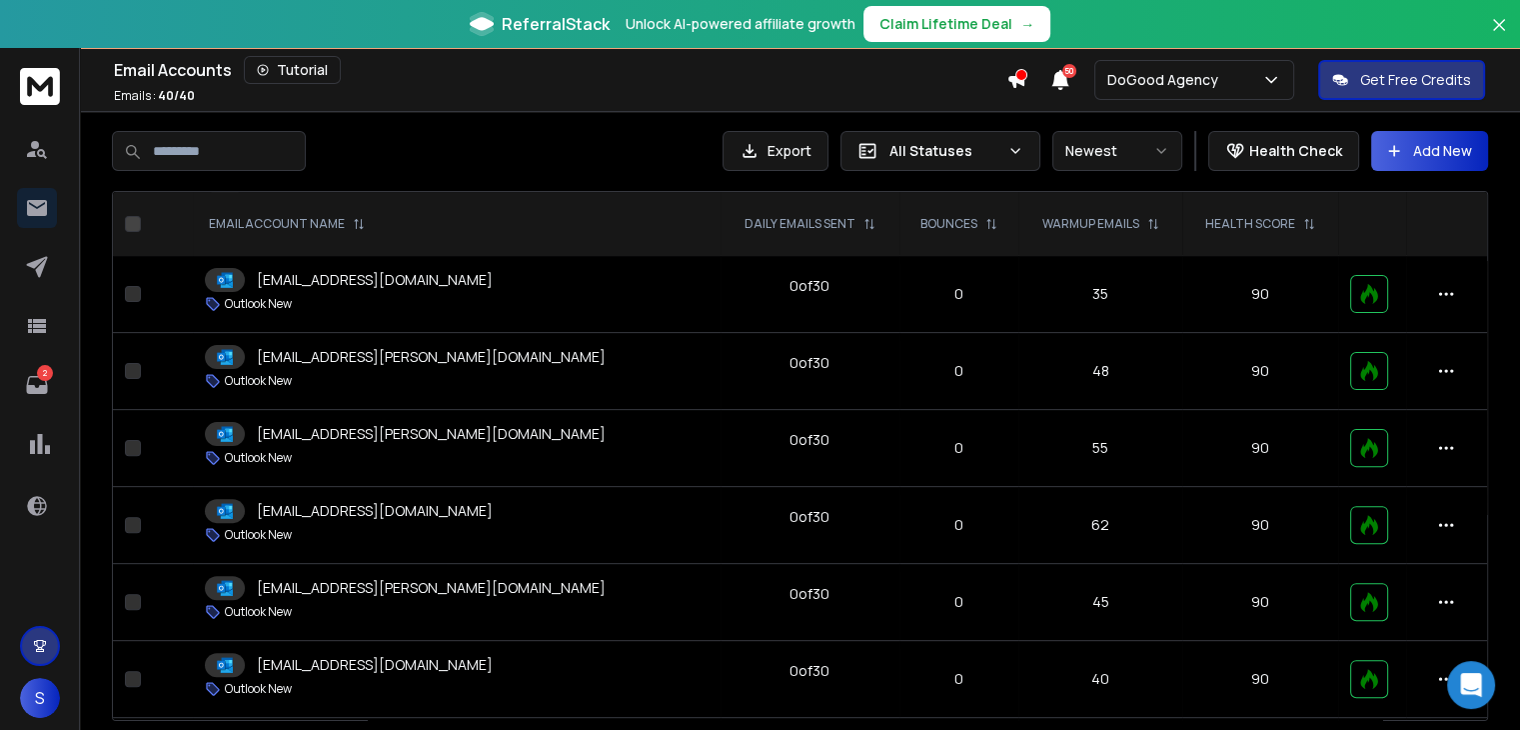
click at [377, 527] on div "Outlook New" at bounding box center [457, 535] width 504 height 16
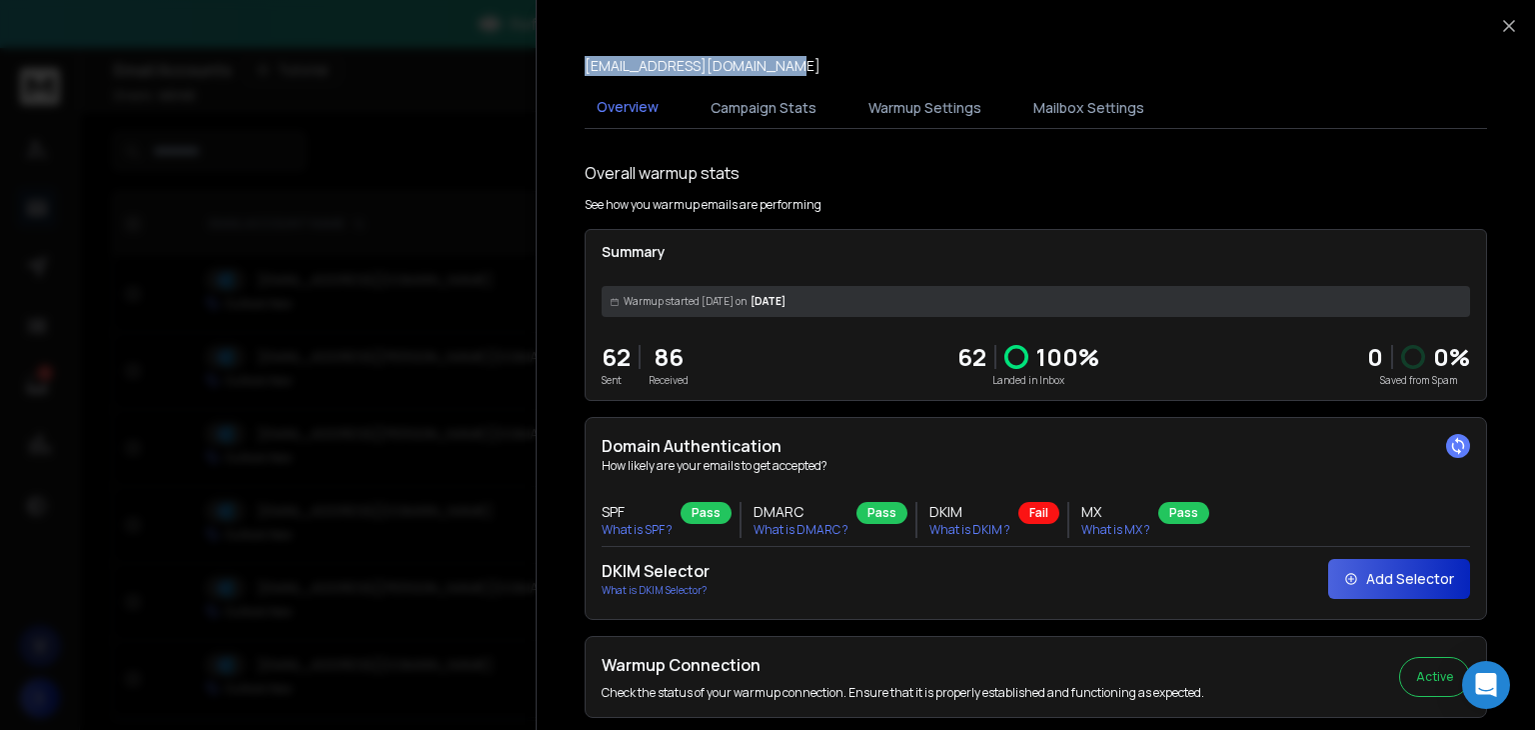
drag, startPoint x: 790, startPoint y: 64, endPoint x: 577, endPoint y: 65, distance: 212.9
copy p "seb@dogoodagency.solutions"
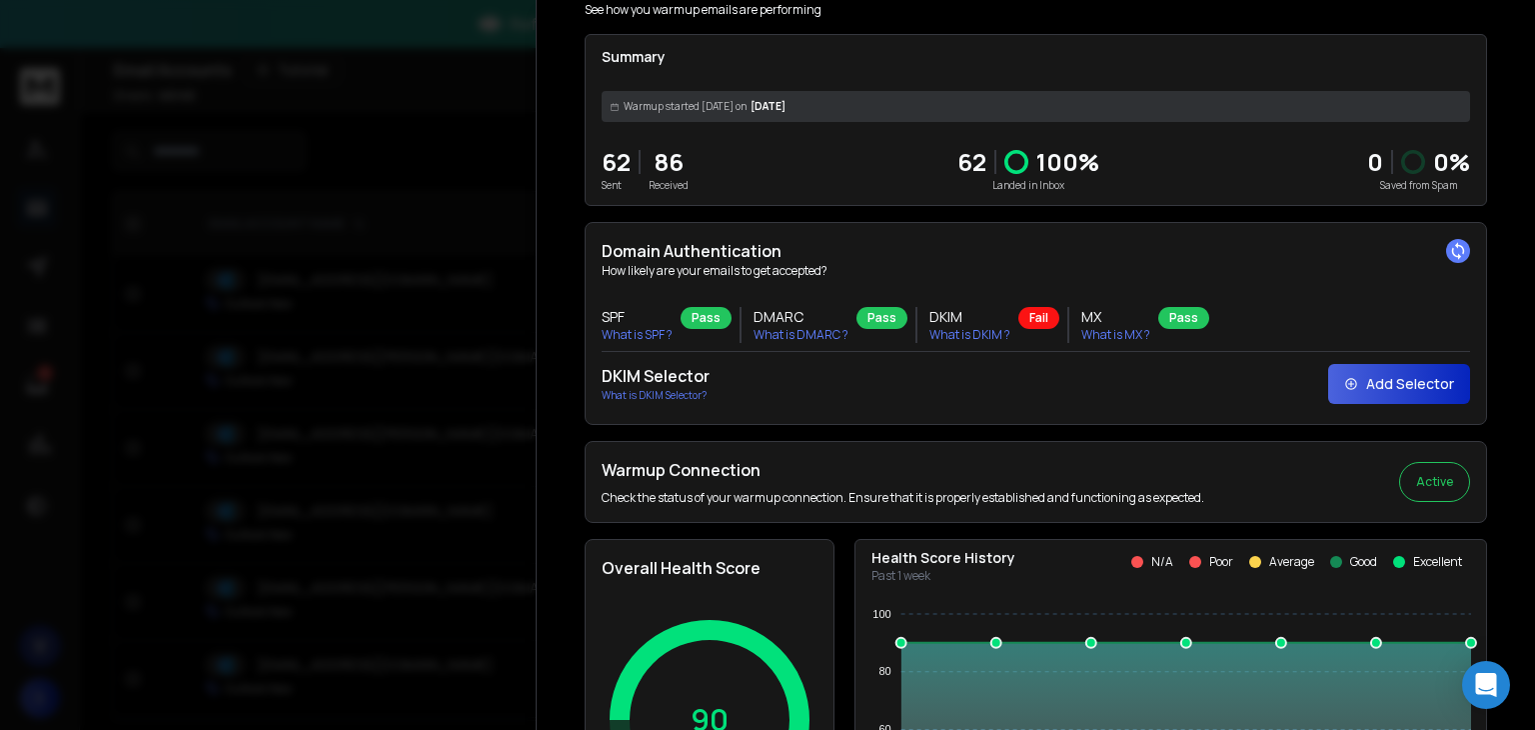
scroll to position [920, 0]
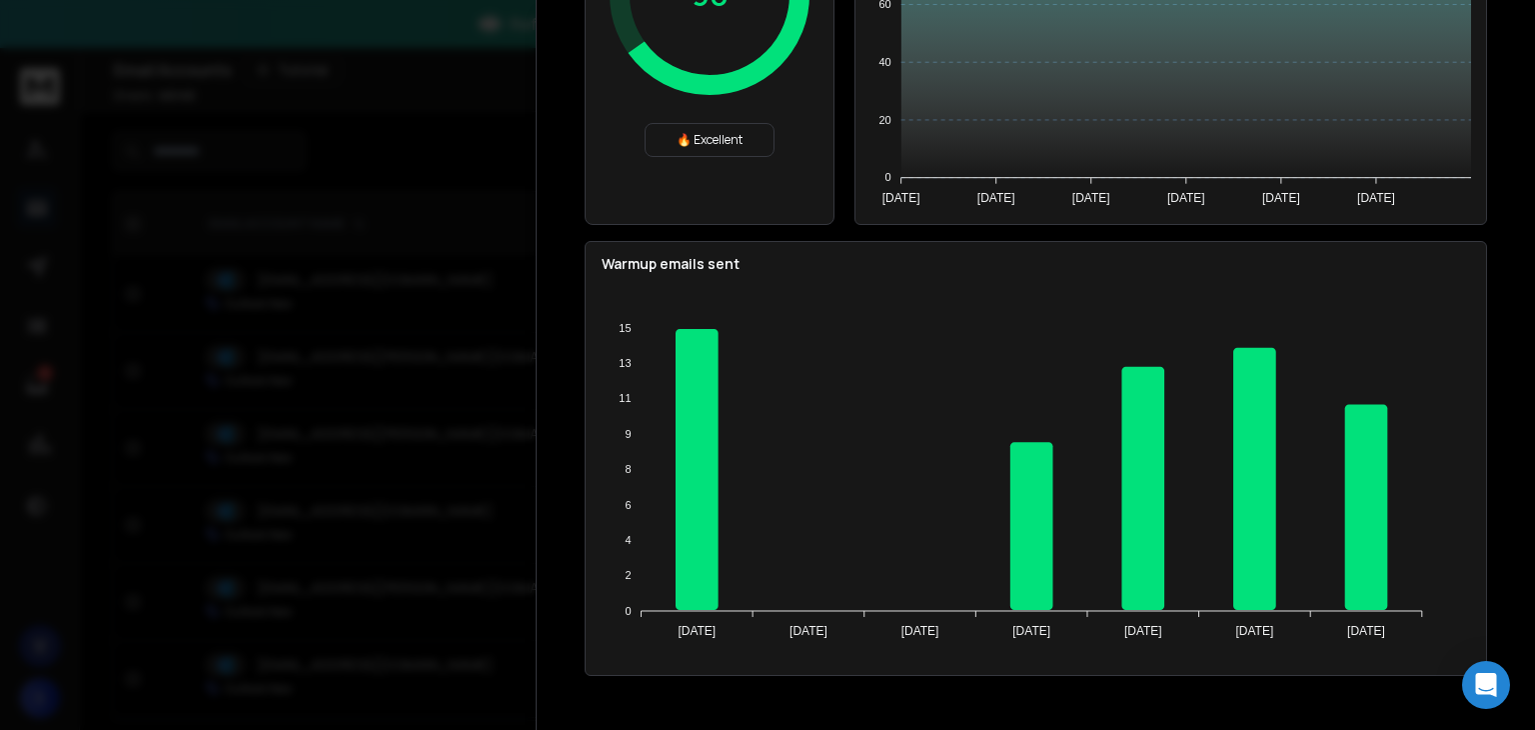
click at [479, 565] on div at bounding box center [767, 365] width 1535 height 730
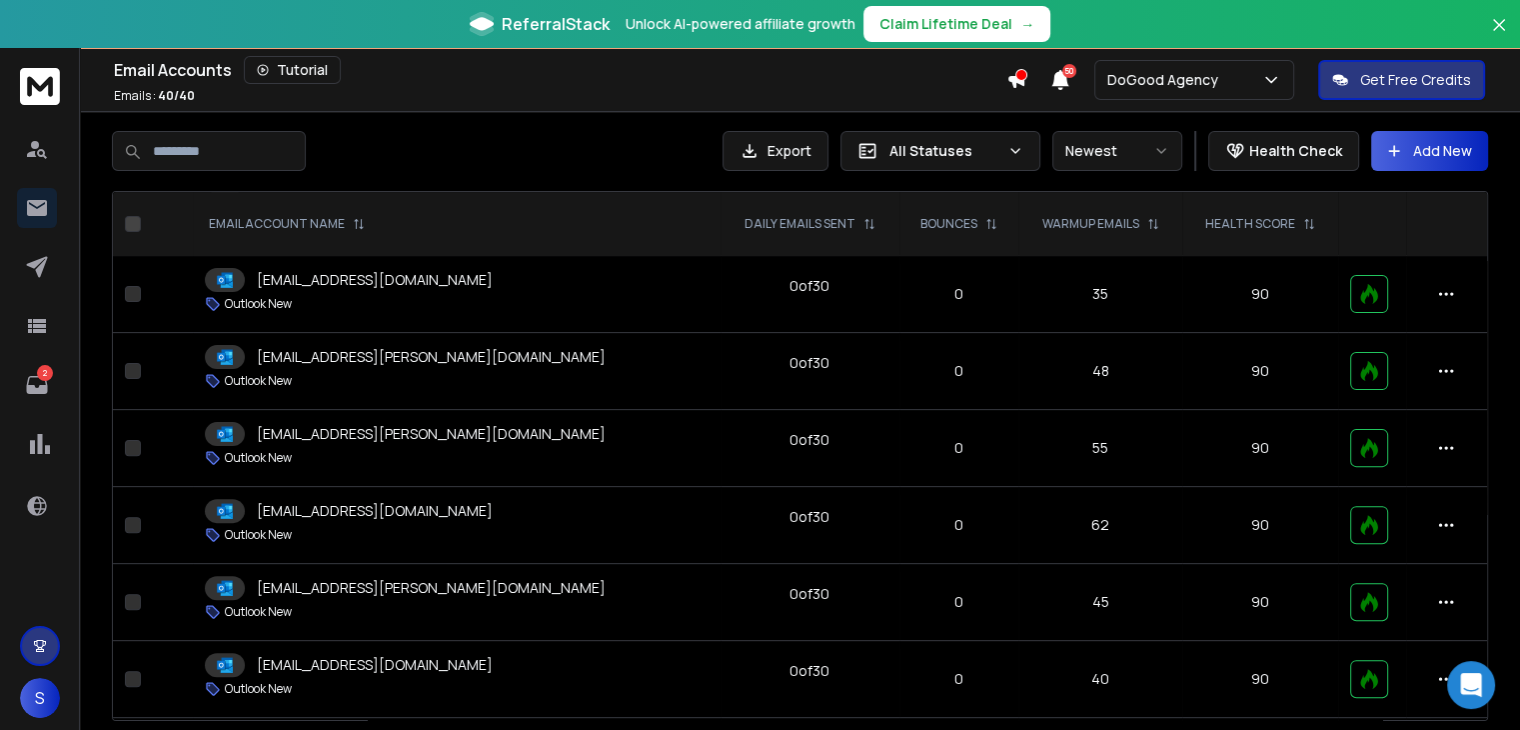
click at [440, 589] on p "seb.wichmann@dogoodagency.solutions" at bounding box center [431, 588] width 349 height 20
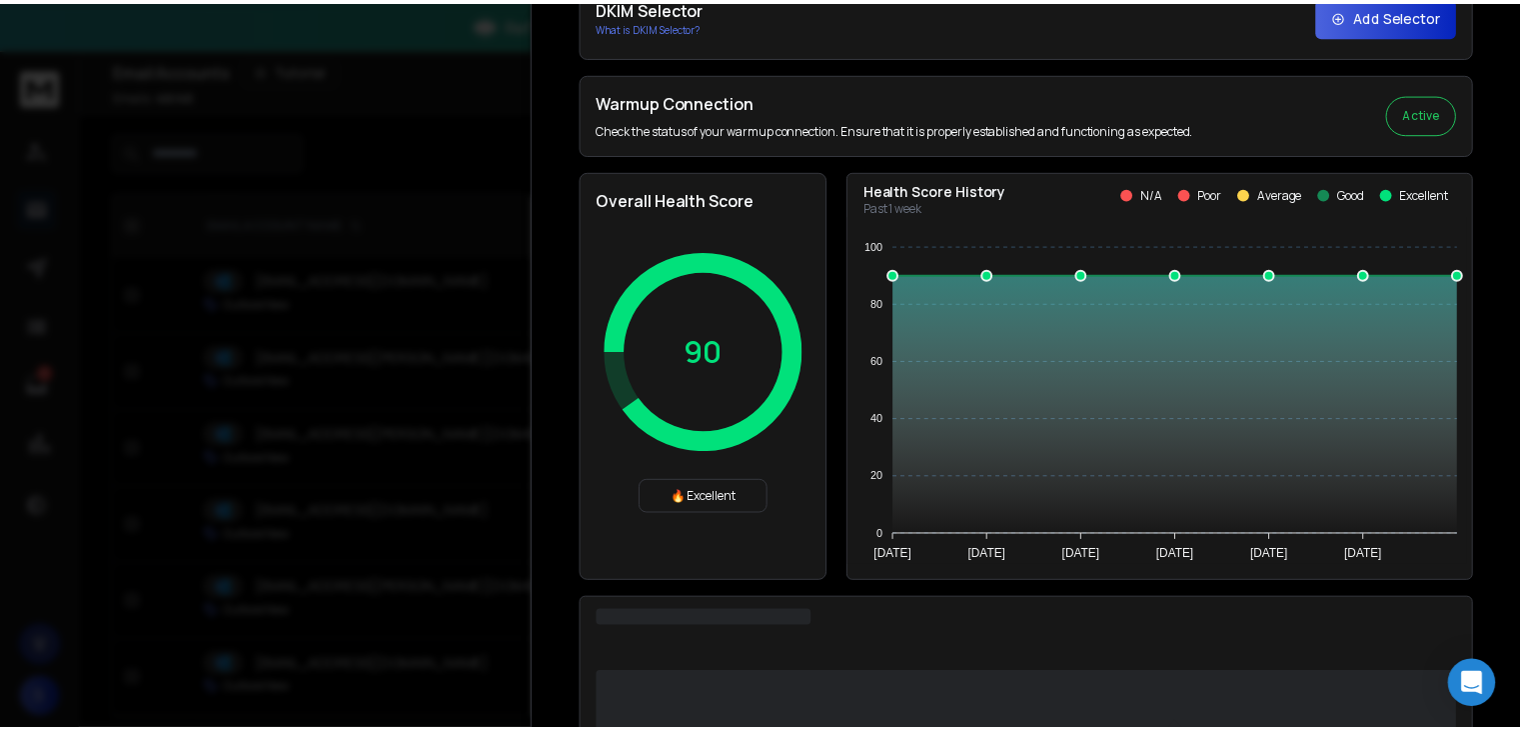
scroll to position [836, 0]
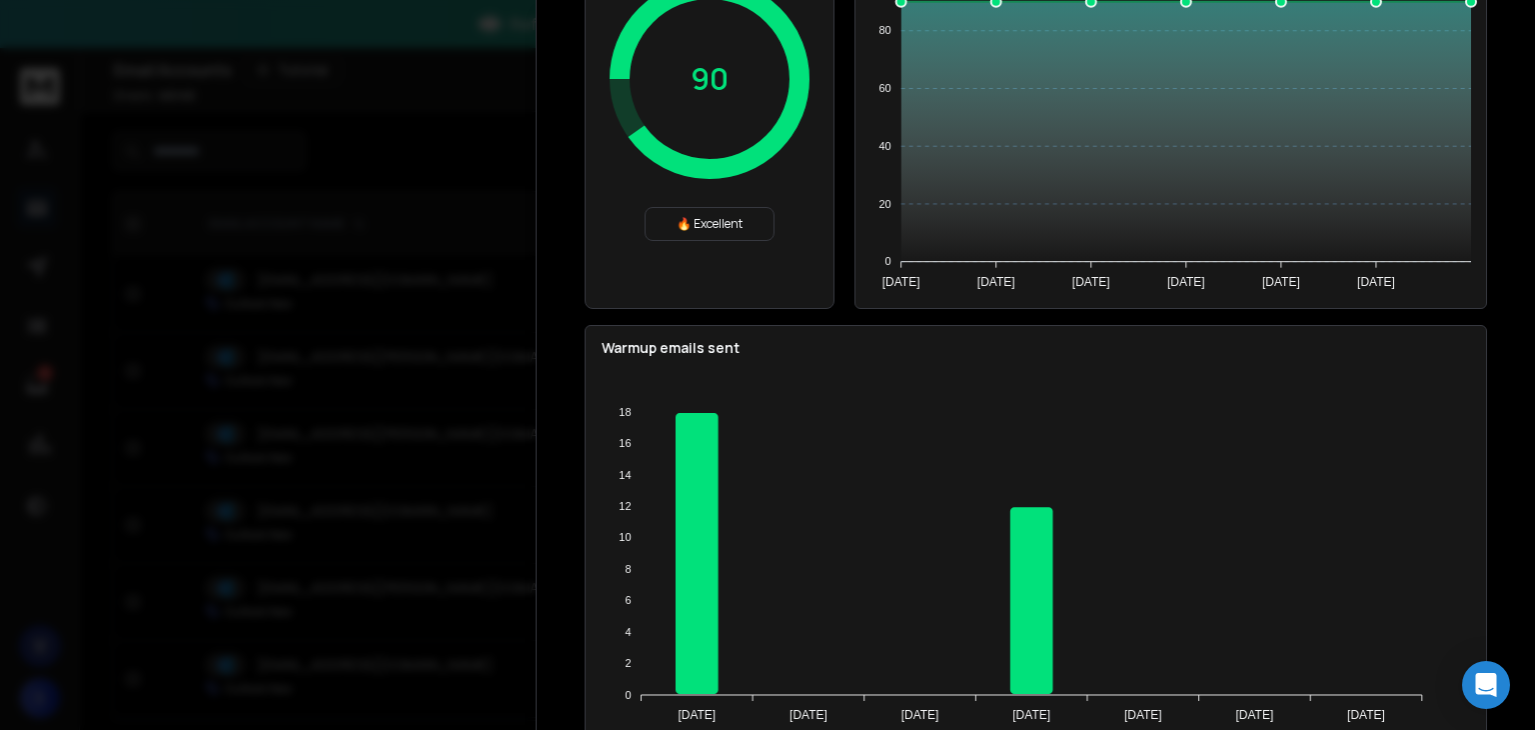
click at [201, 611] on div at bounding box center [767, 365] width 1535 height 730
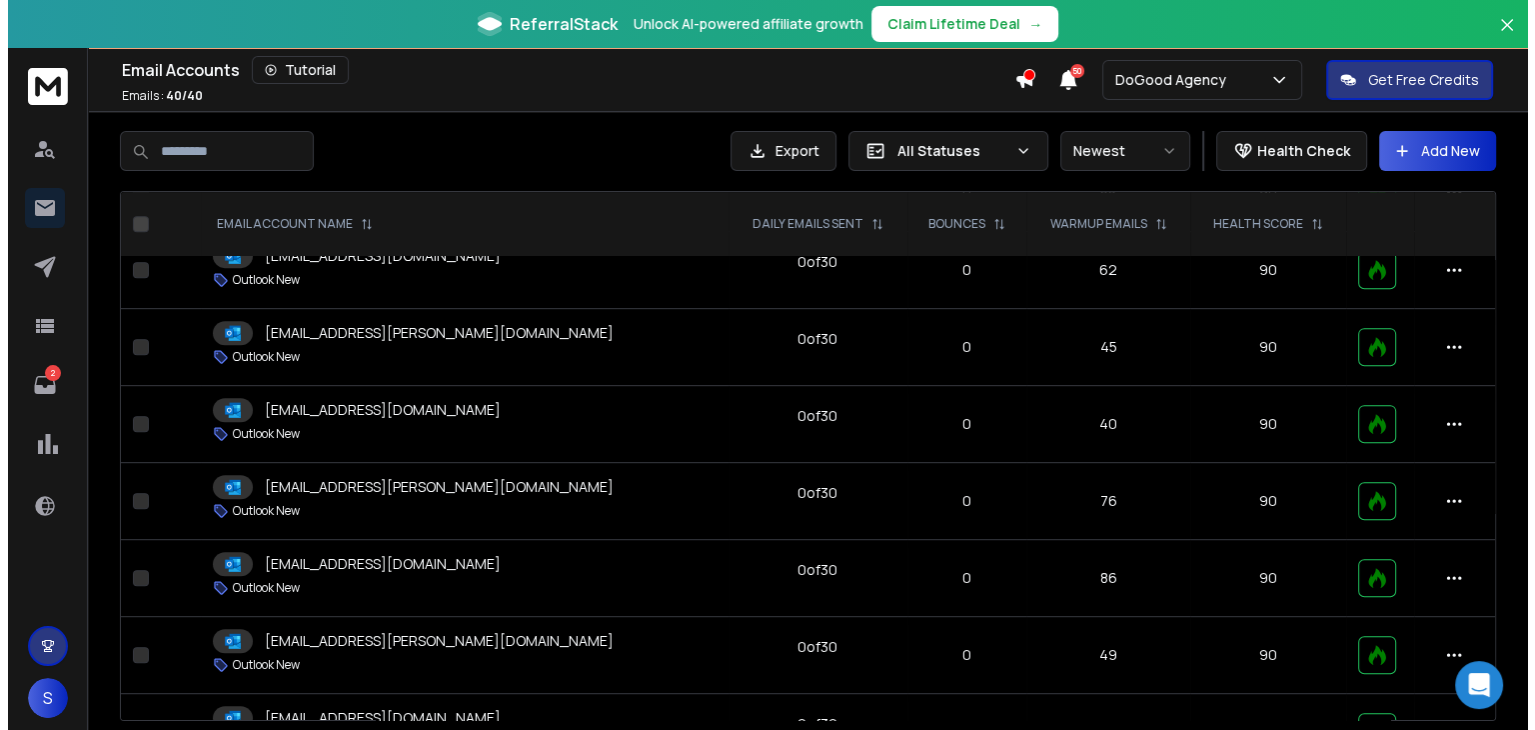
scroll to position [960, 0]
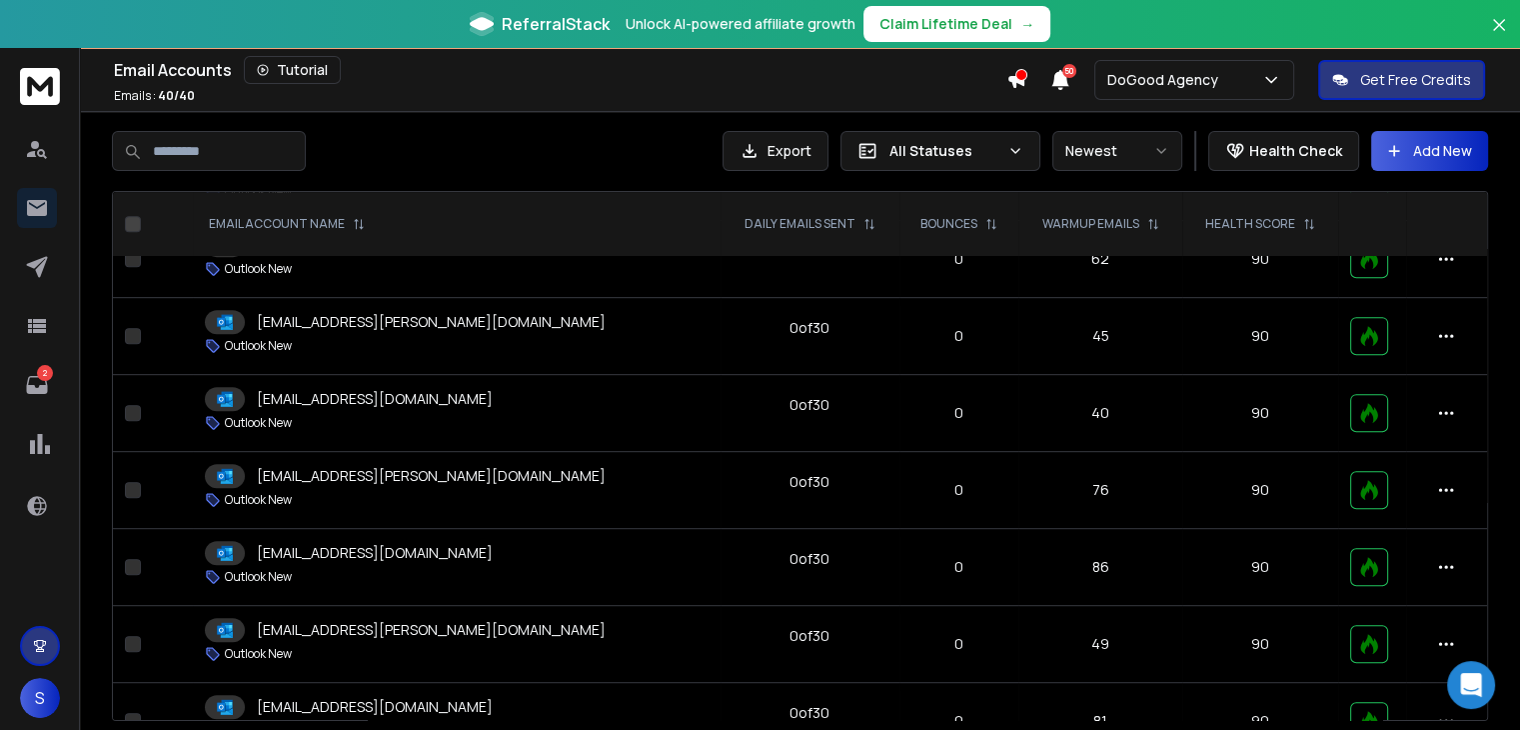
click at [472, 400] on div "seb@dogoodstrategy.com" at bounding box center [457, 399] width 504 height 24
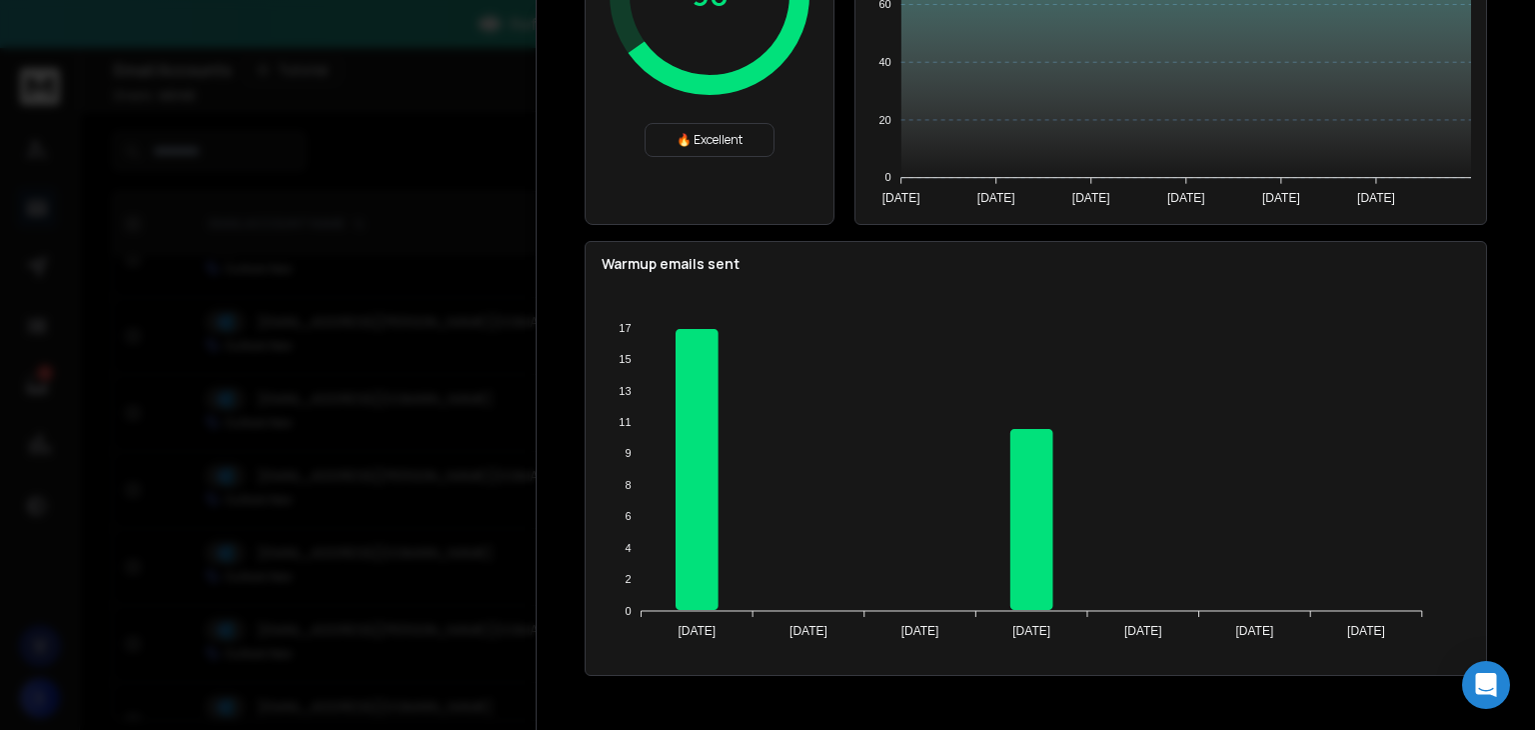
scroll to position [0, 0]
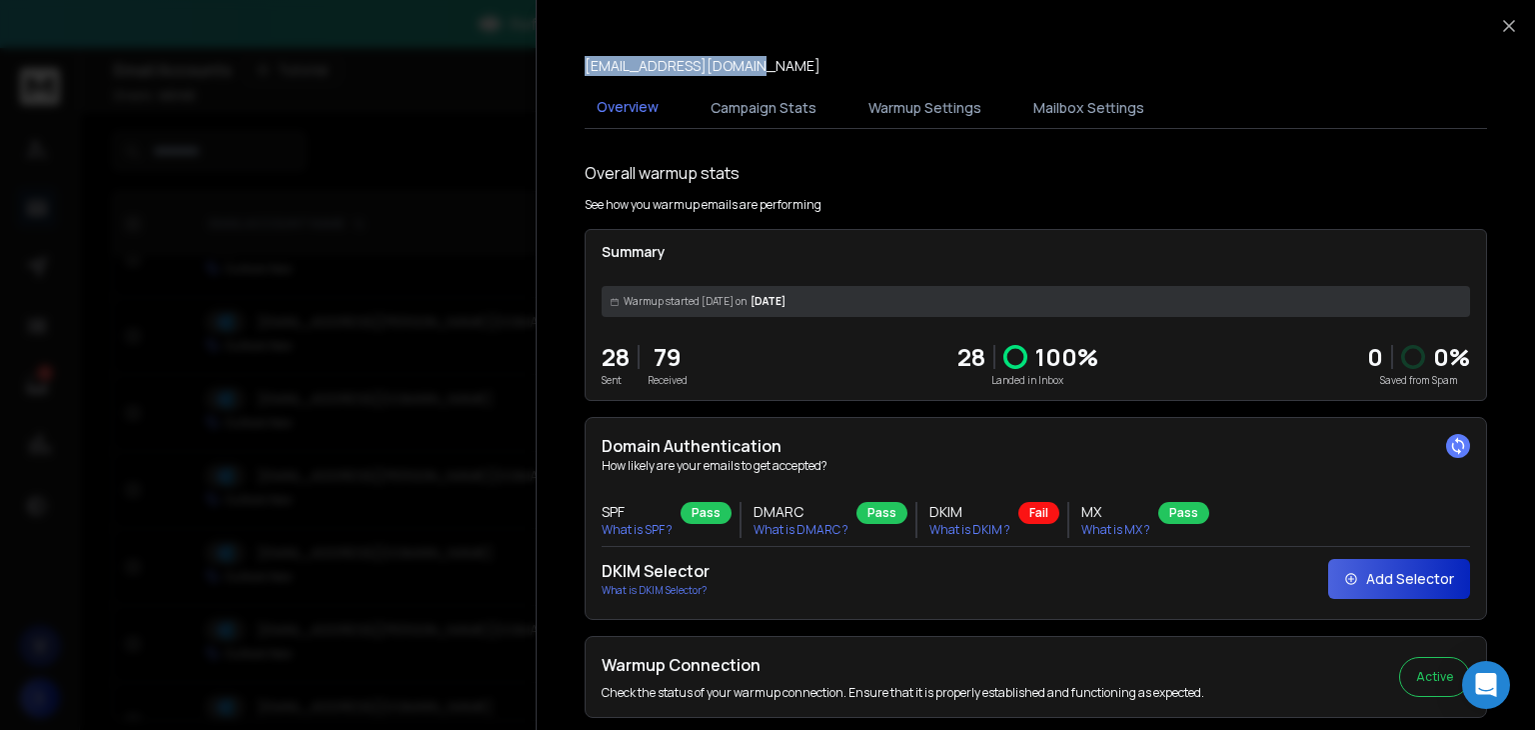
drag, startPoint x: 775, startPoint y: 65, endPoint x: 524, endPoint y: 89, distance: 252.1
click at [524, 89] on body "ReferralStack Unlock AI-powered affiliate growth Lifetime Deals available! Clai…" at bounding box center [760, 364] width 1520 height 730
copy body "Multi Select Table Sheet seb@dogoodstrategy.com"
click at [523, 387] on div at bounding box center [767, 365] width 1535 height 730
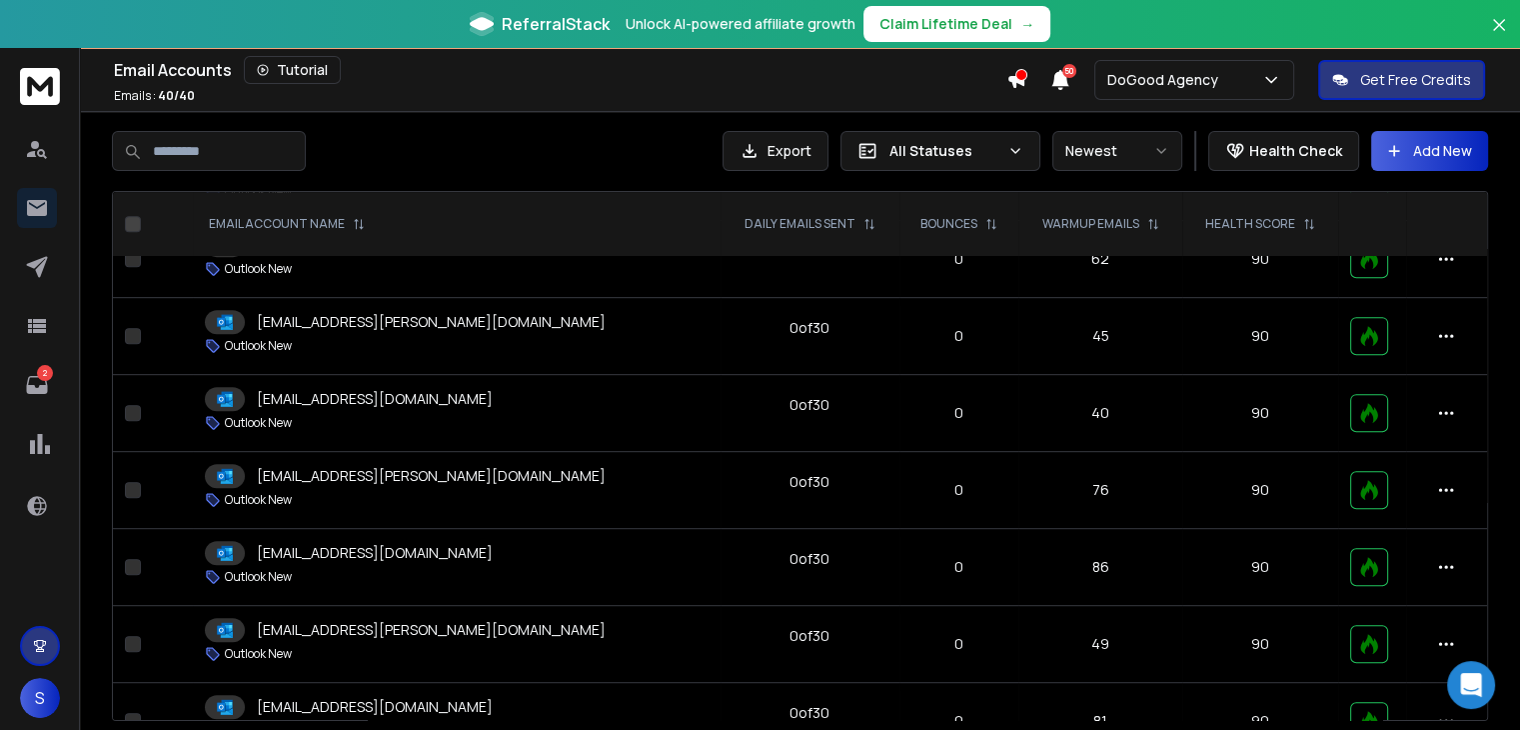
click at [444, 569] on div "Outlook New" at bounding box center [457, 577] width 504 height 16
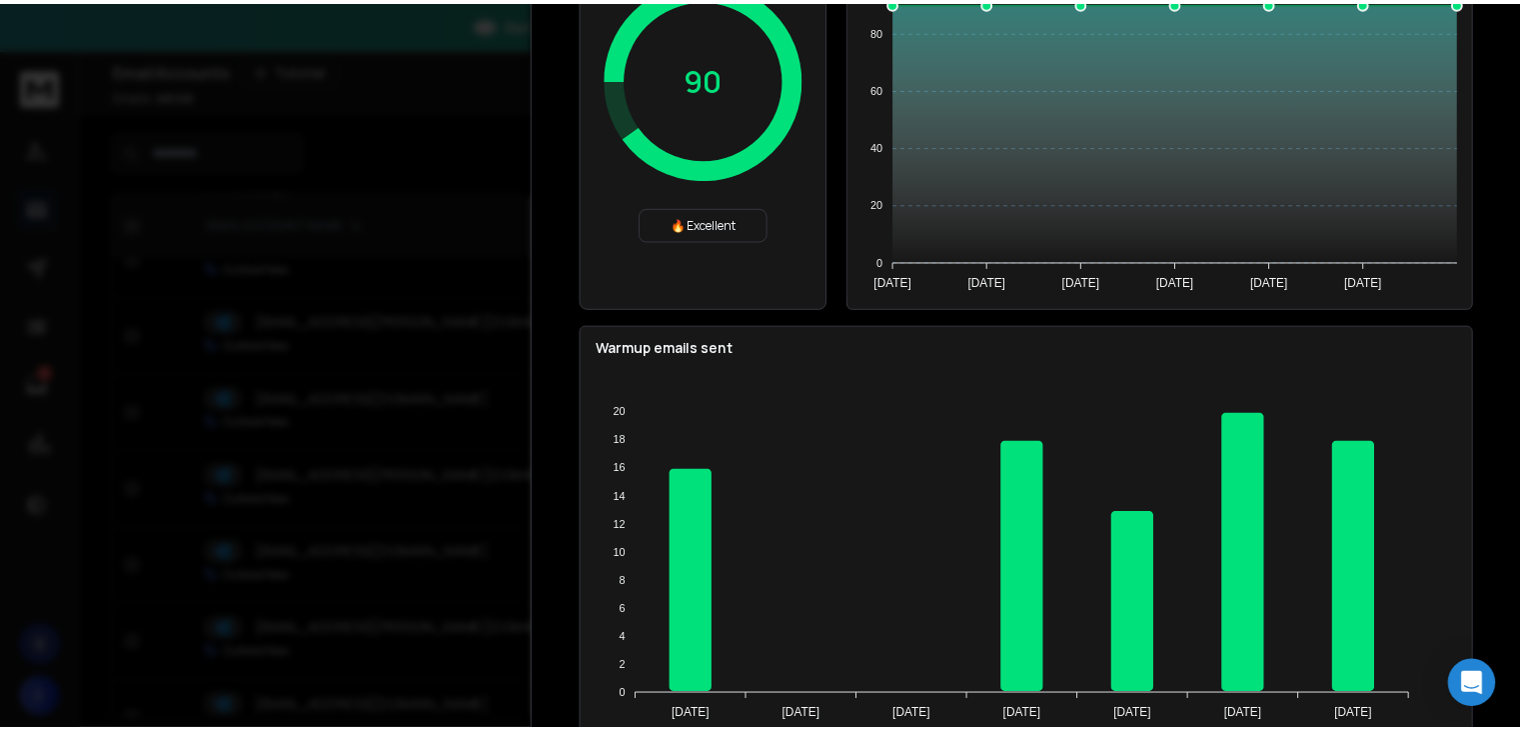
scroll to position [453, 0]
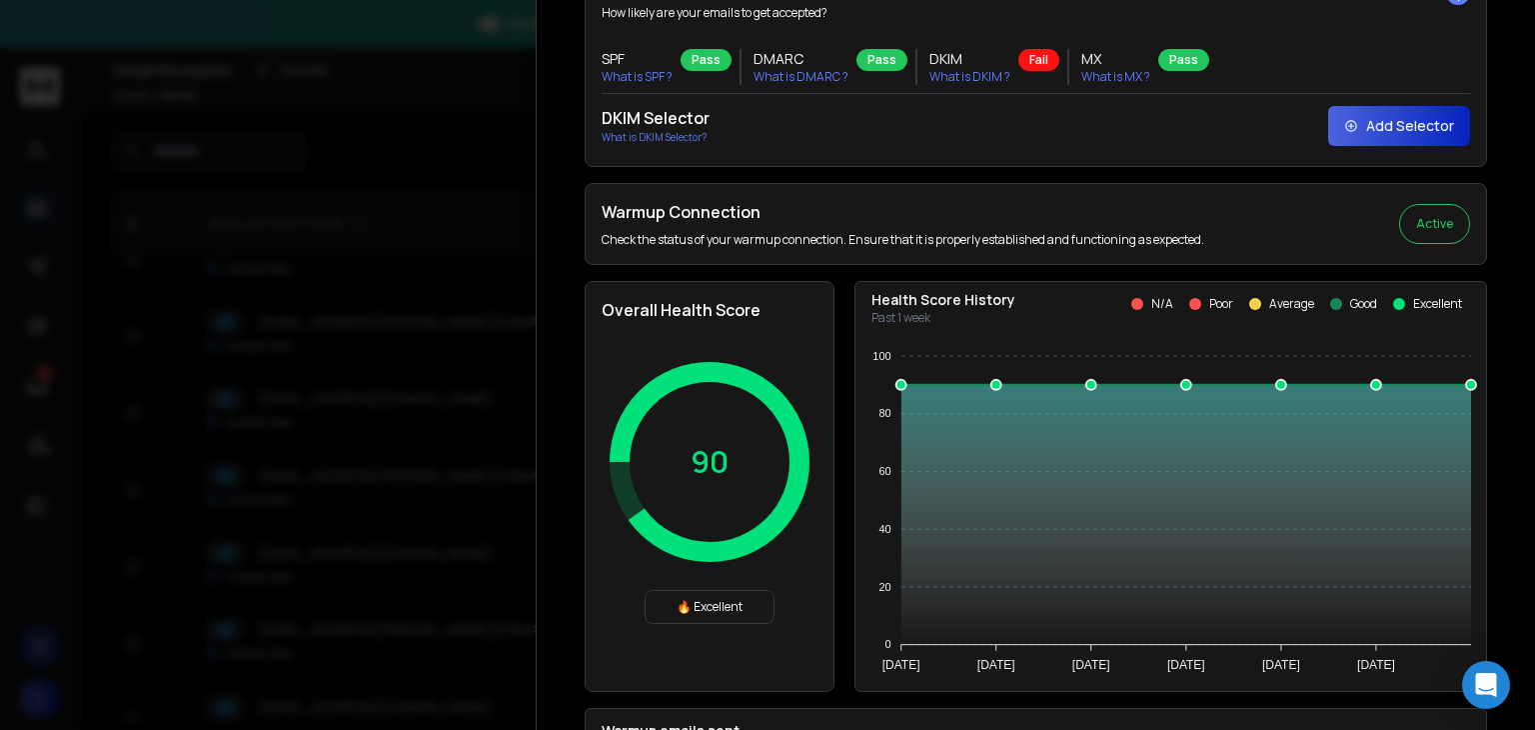
click at [124, 619] on div at bounding box center [767, 365] width 1535 height 730
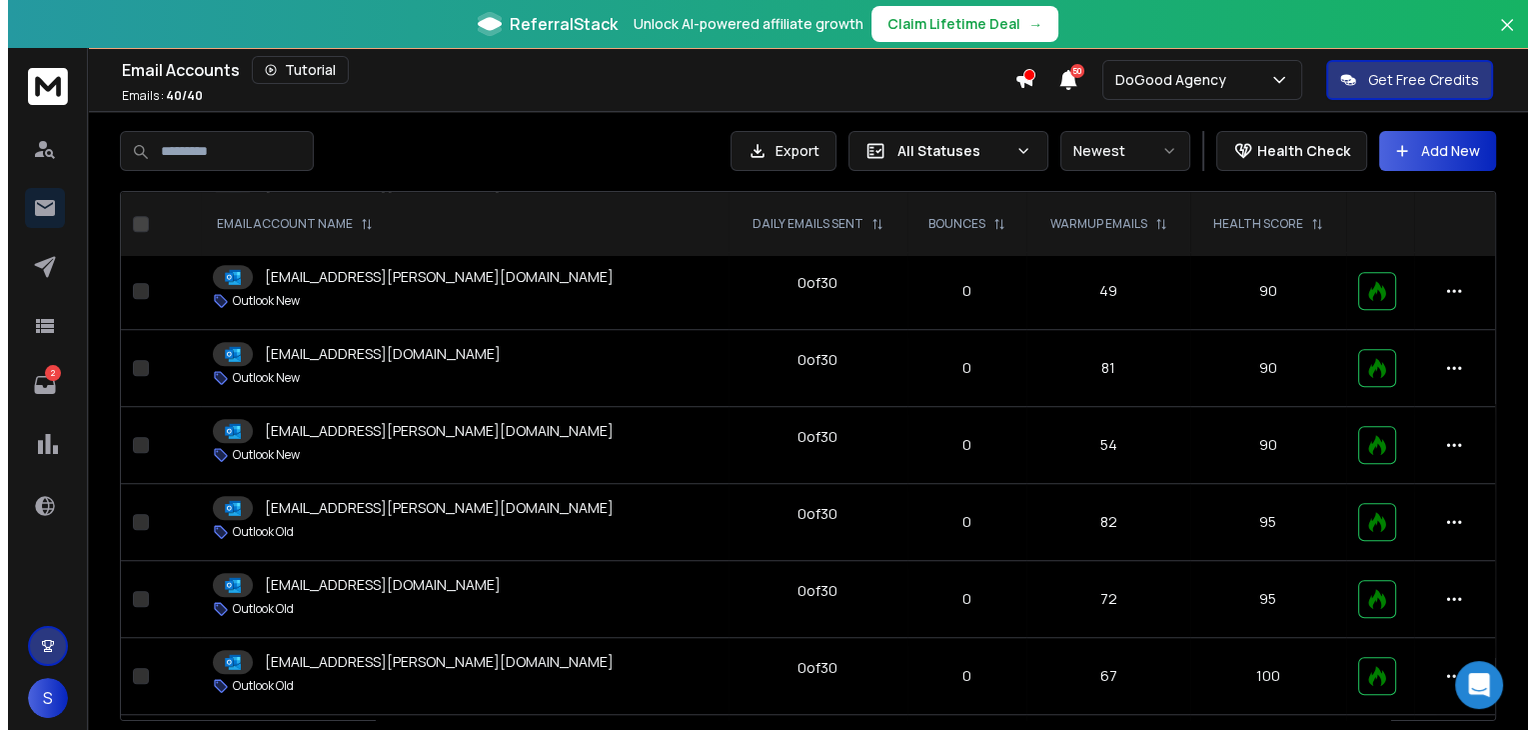
scroll to position [1333, 0]
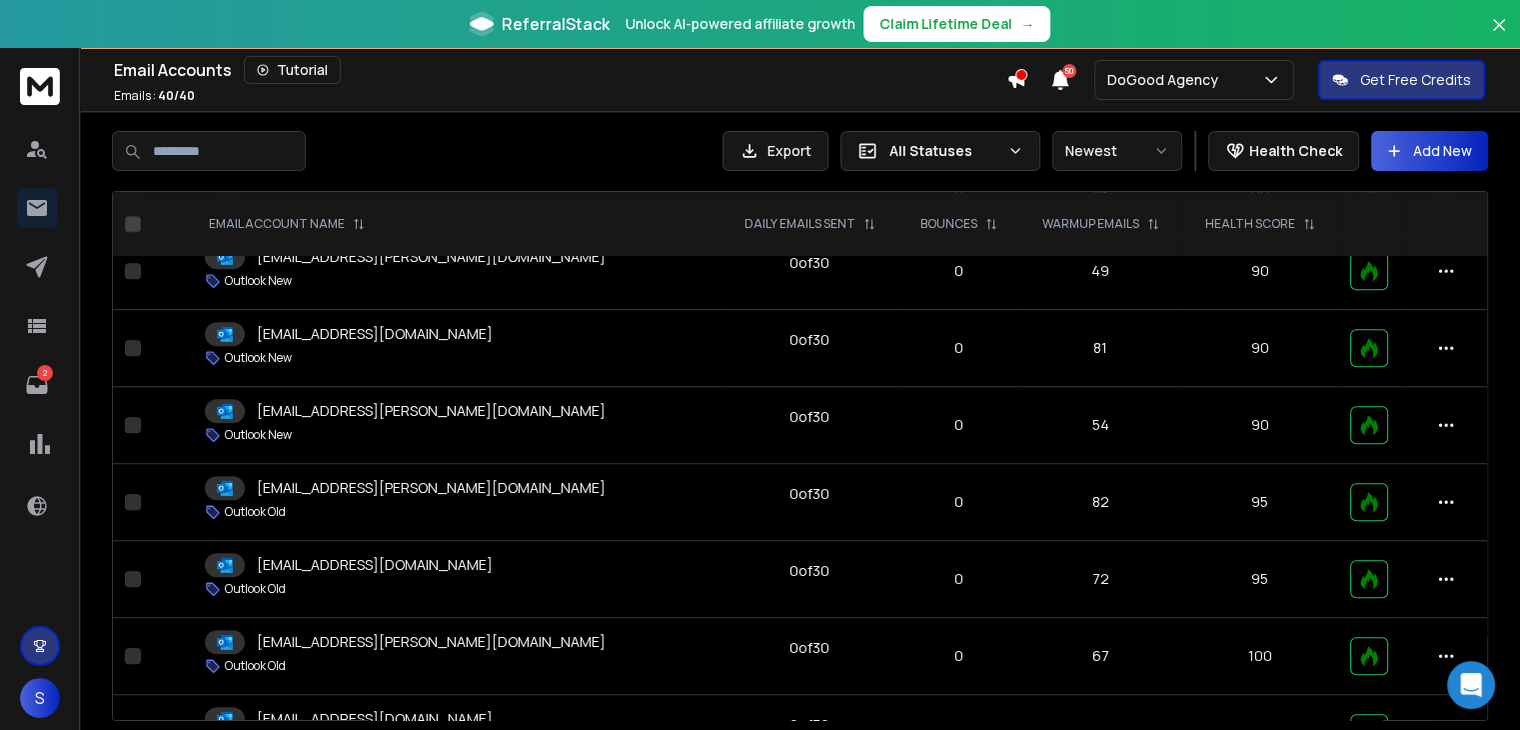
click at [280, 359] on p "Outlook New" at bounding box center [258, 358] width 67 height 16
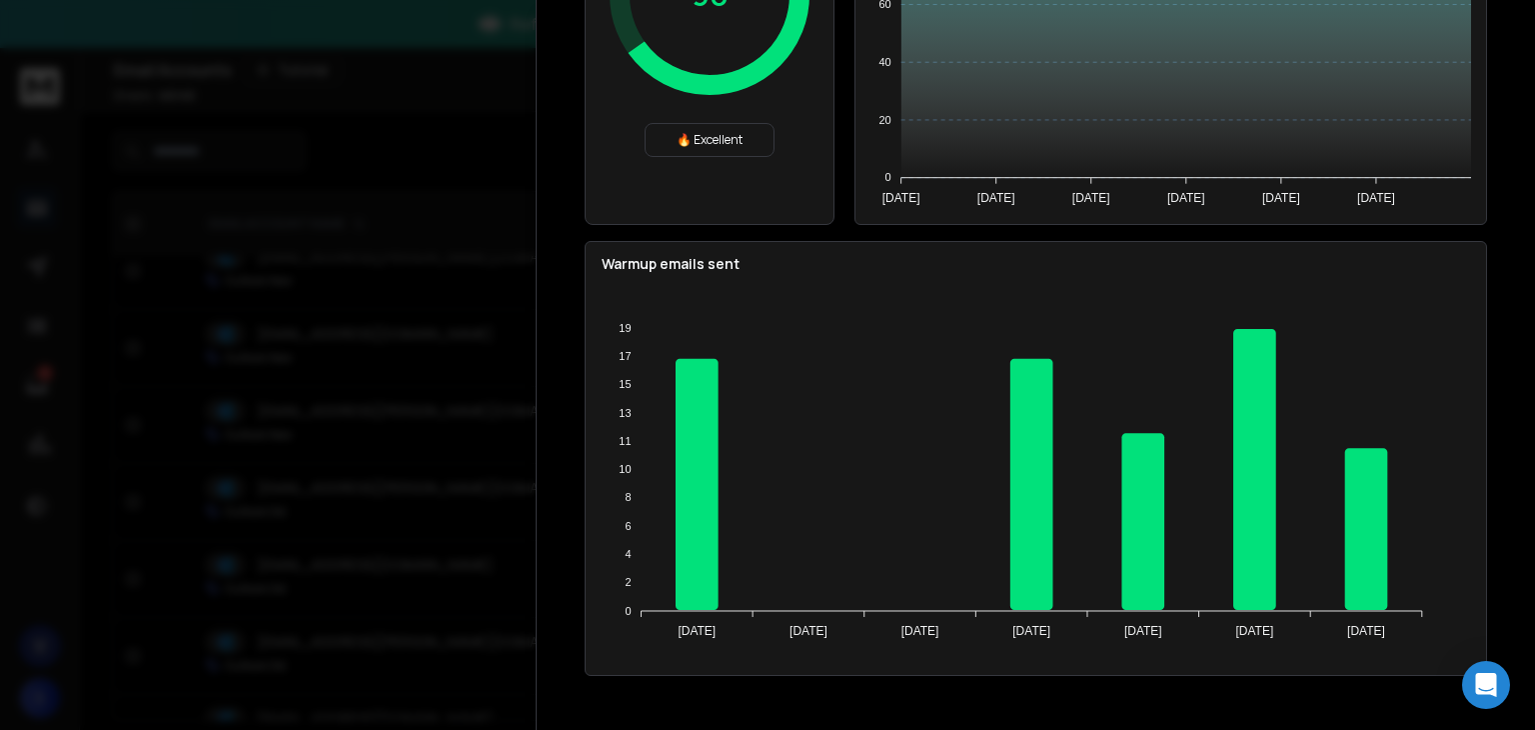
click at [232, 497] on div at bounding box center [767, 365] width 1535 height 730
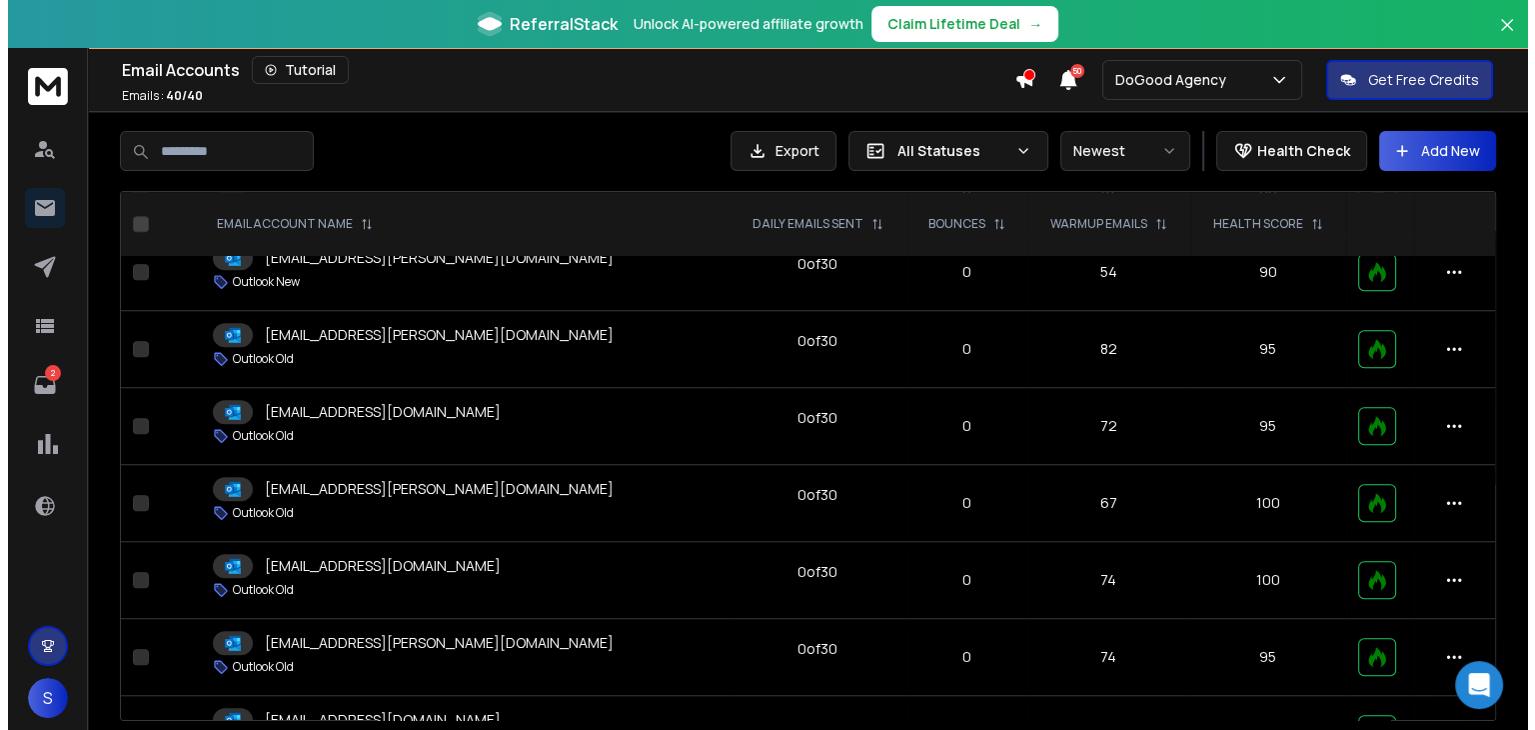
scroll to position [1506, 0]
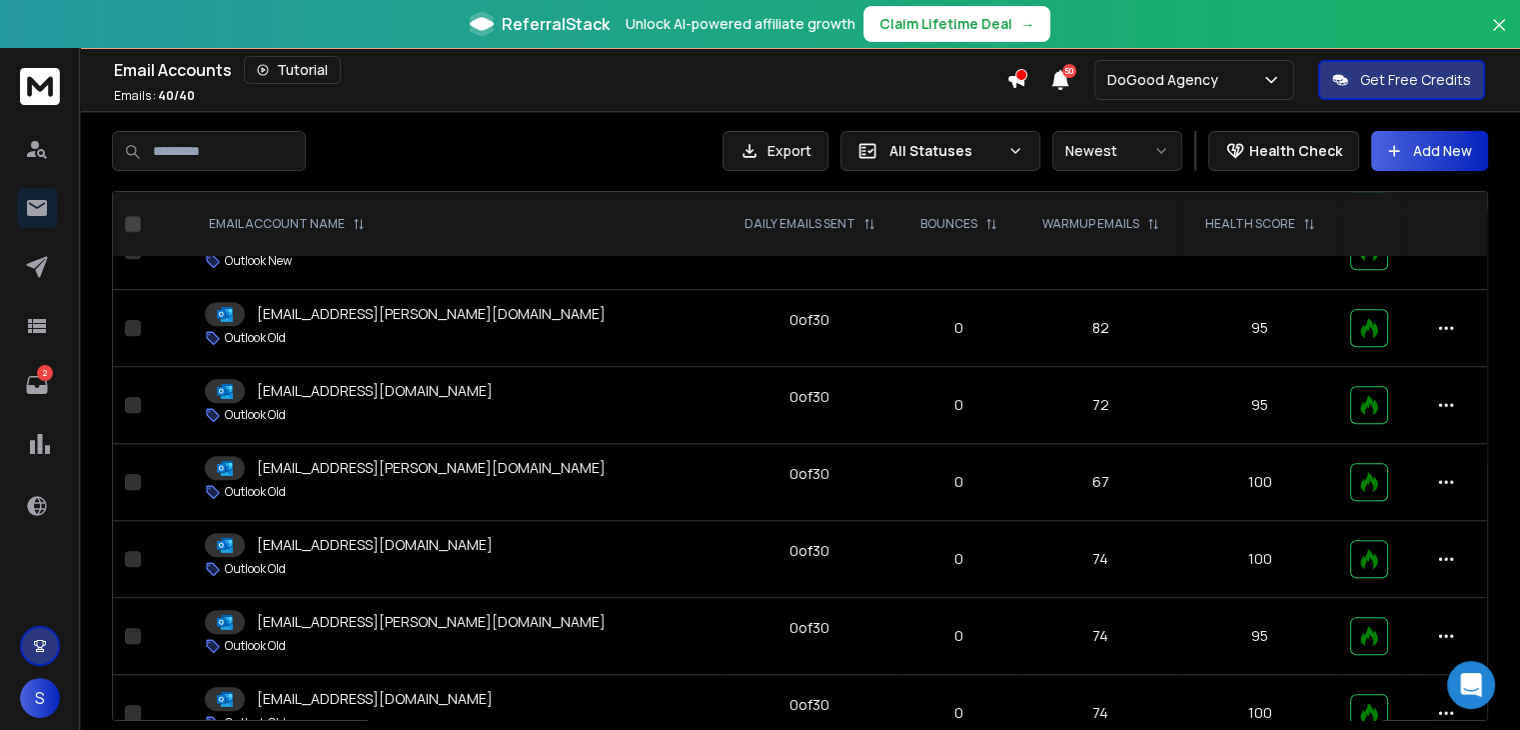
click at [468, 409] on div "Outlook Old" at bounding box center [457, 415] width 504 height 16
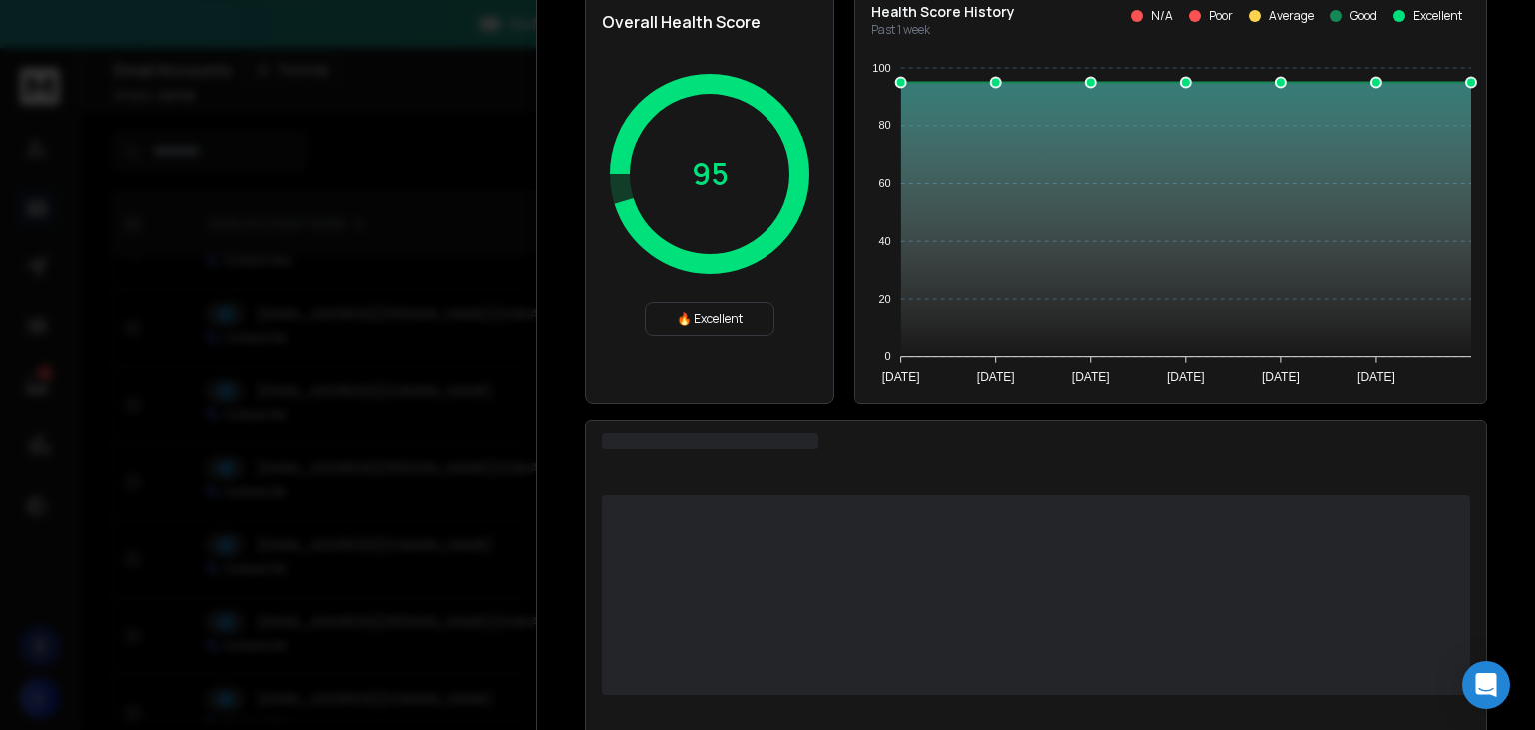
scroll to position [771, 0]
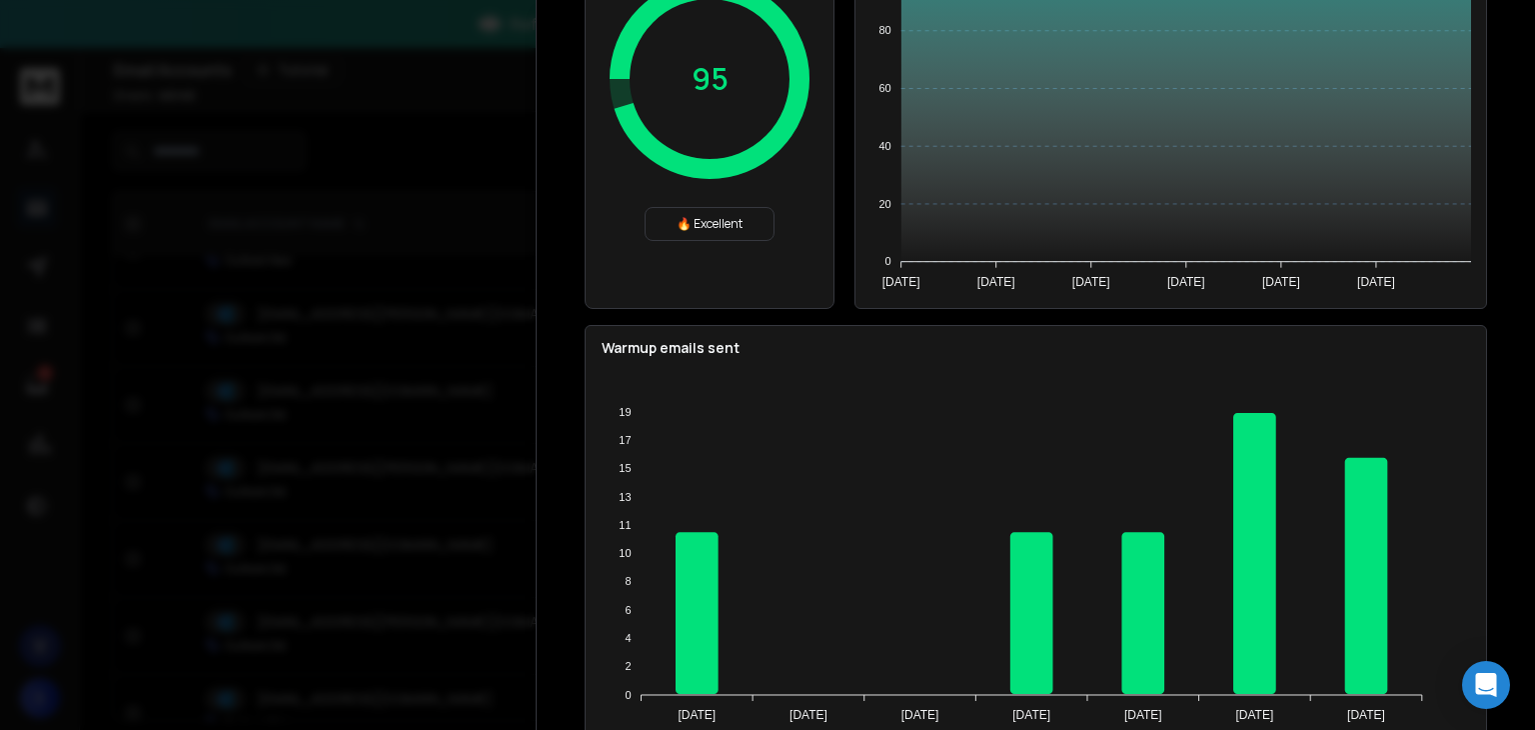
click at [311, 458] on div at bounding box center [767, 365] width 1535 height 730
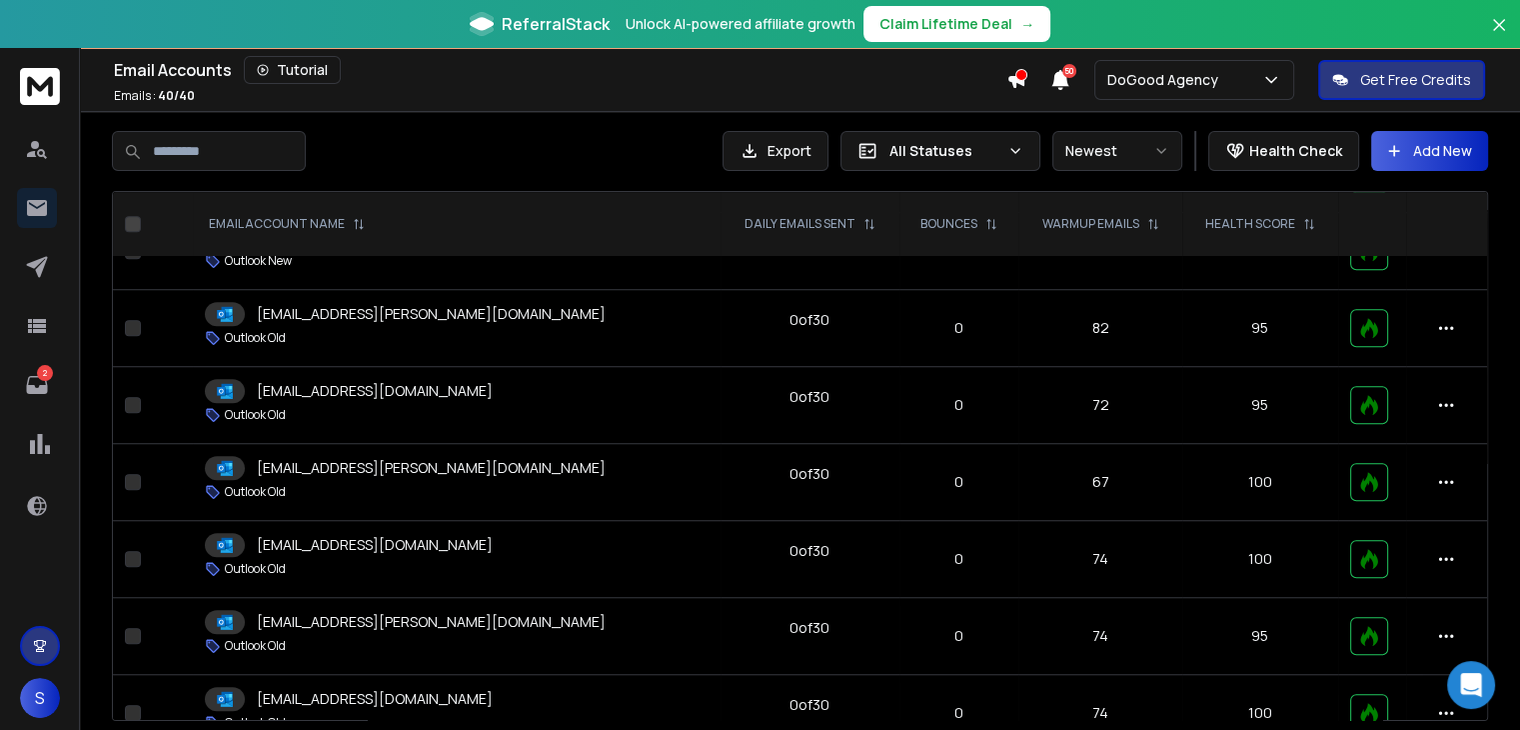
click at [507, 498] on td "seb.wichmann@trydogoodagency.com Outlook Old" at bounding box center [457, 482] width 528 height 77
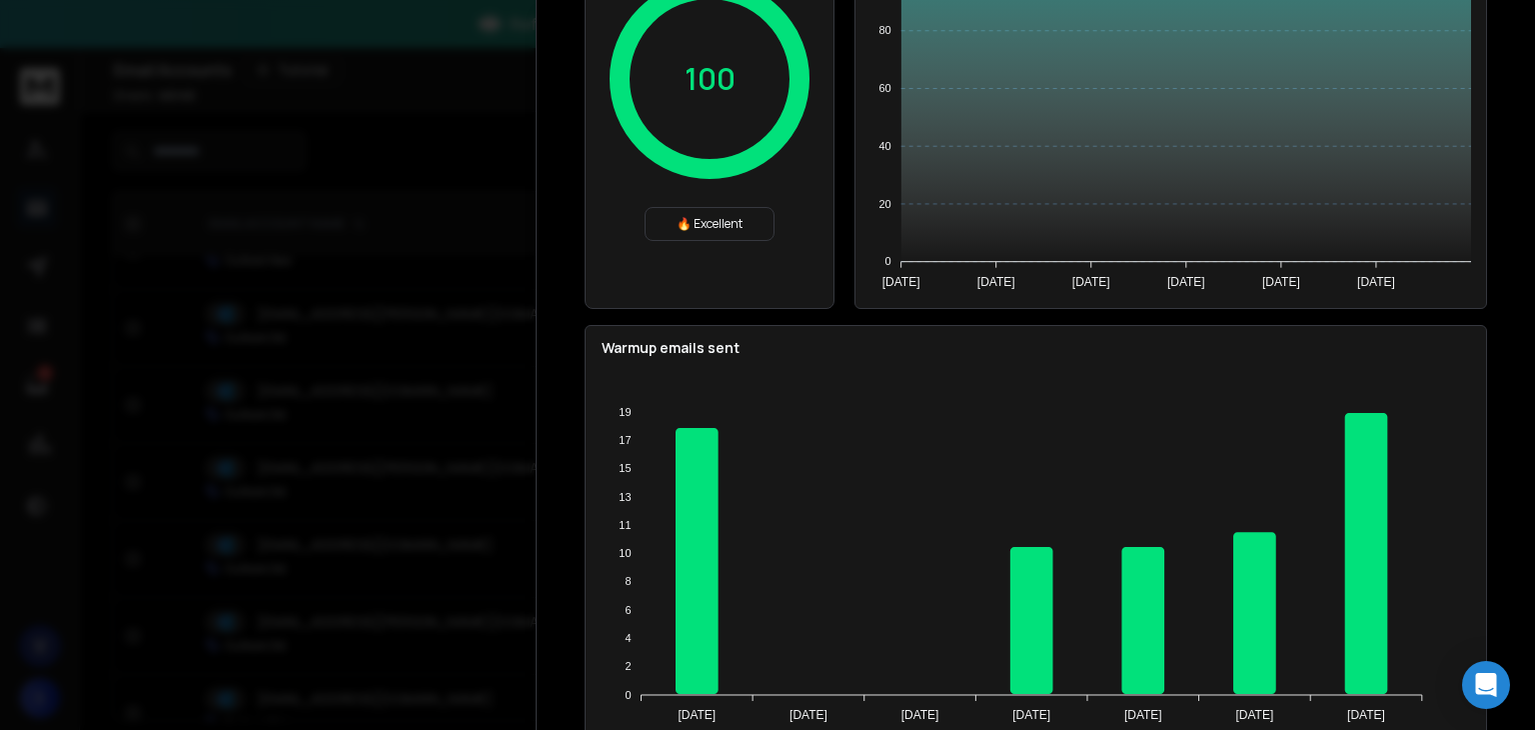
click at [172, 490] on div at bounding box center [767, 365] width 1535 height 730
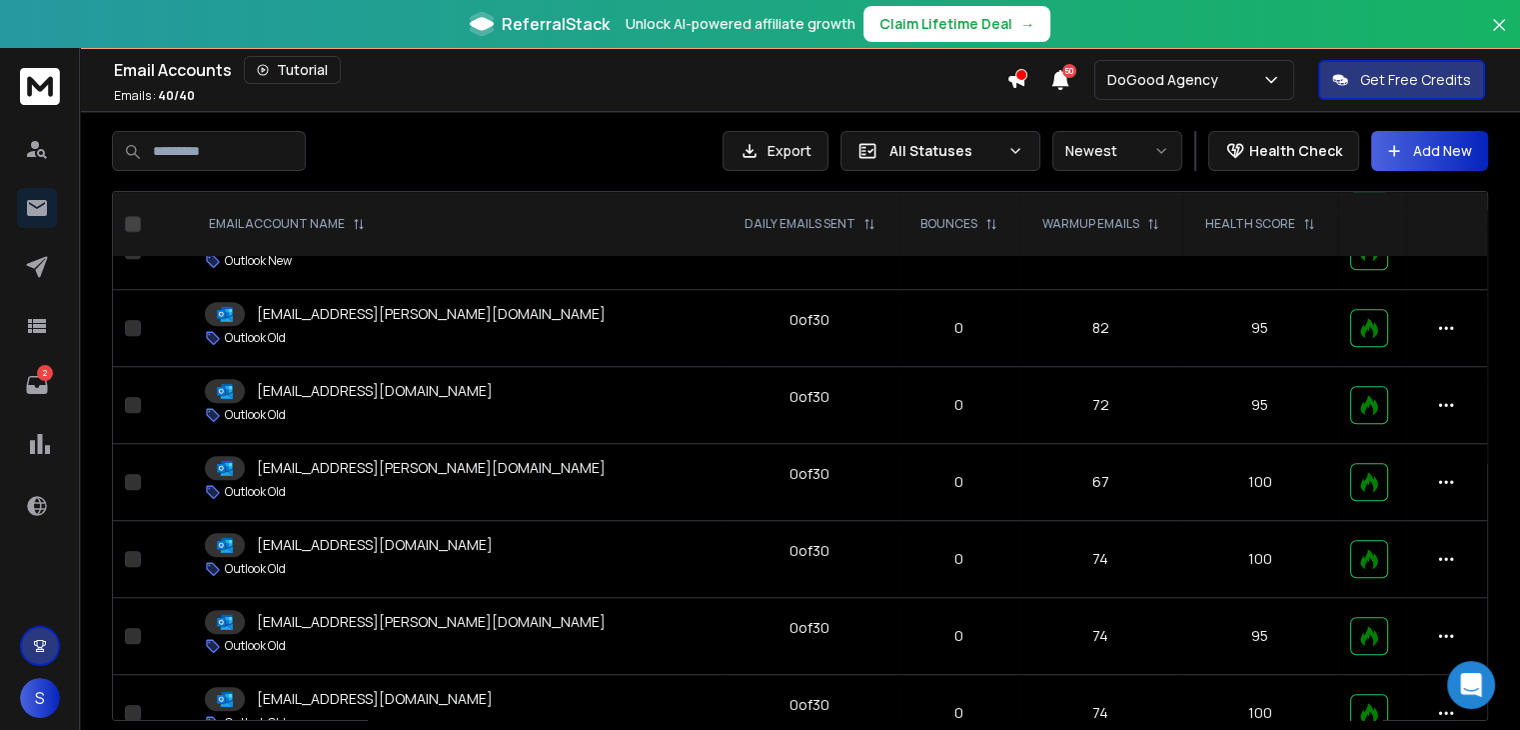
click at [372, 552] on td "seb@trydogoodagency.com Outlook Old" at bounding box center [457, 559] width 528 height 77
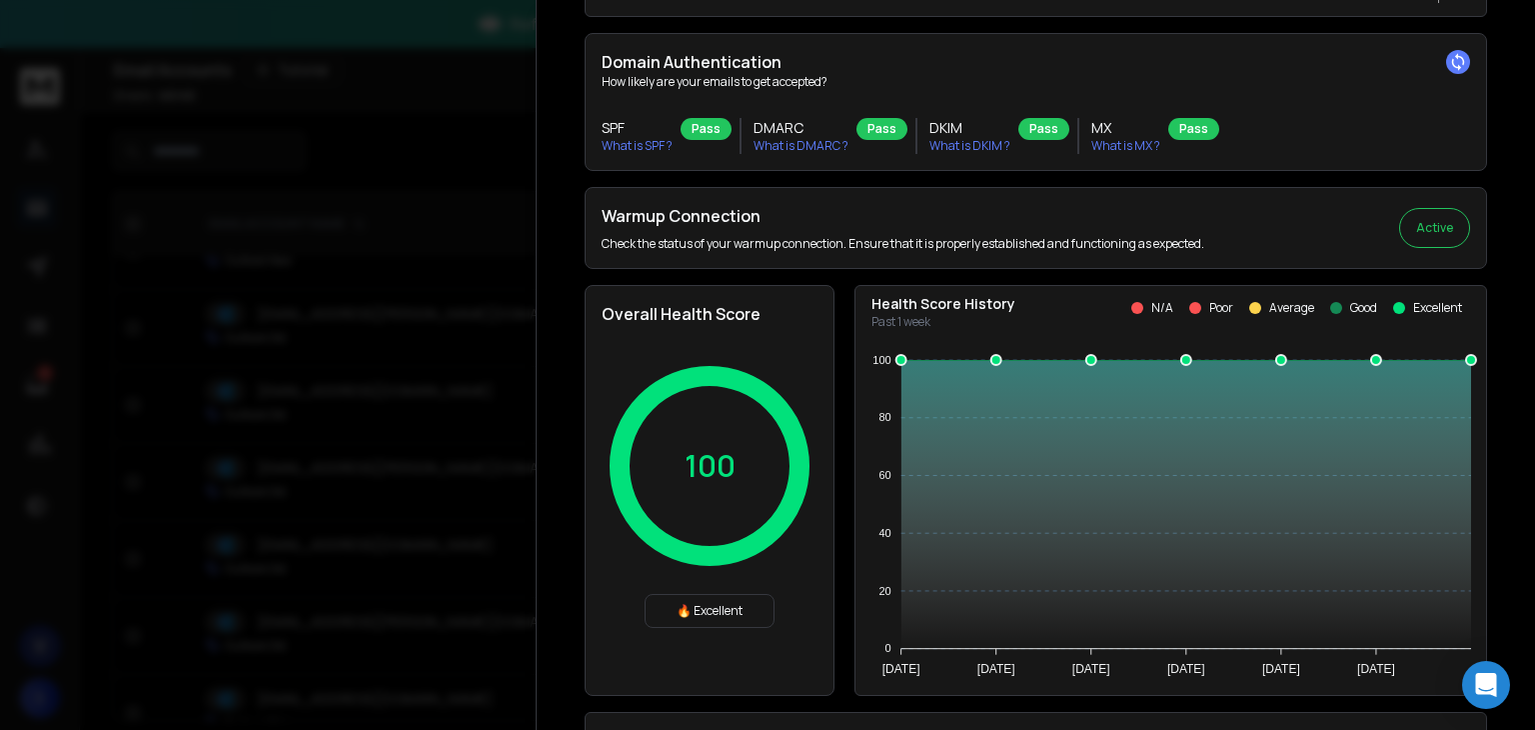
scroll to position [855, 0]
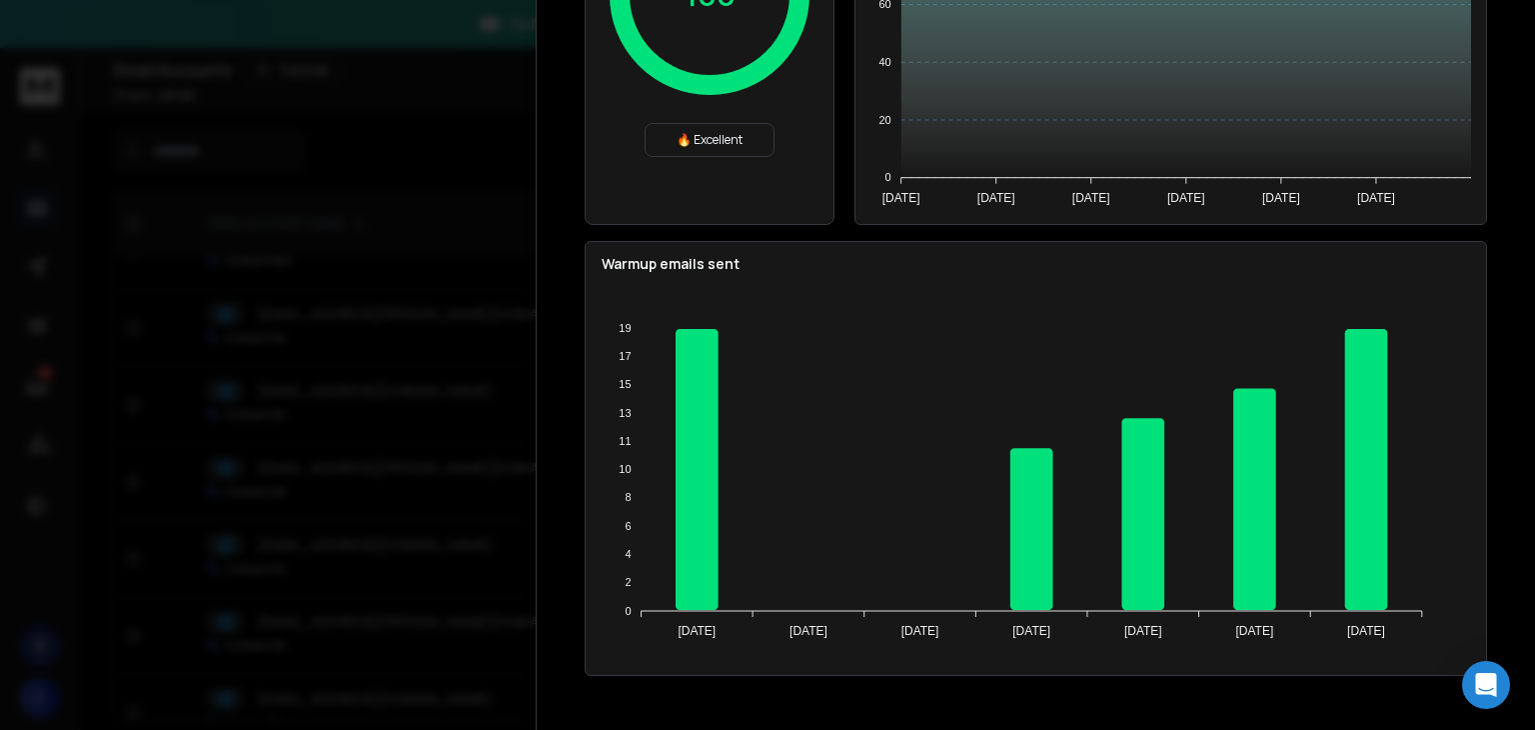
click at [344, 323] on div at bounding box center [767, 365] width 1535 height 730
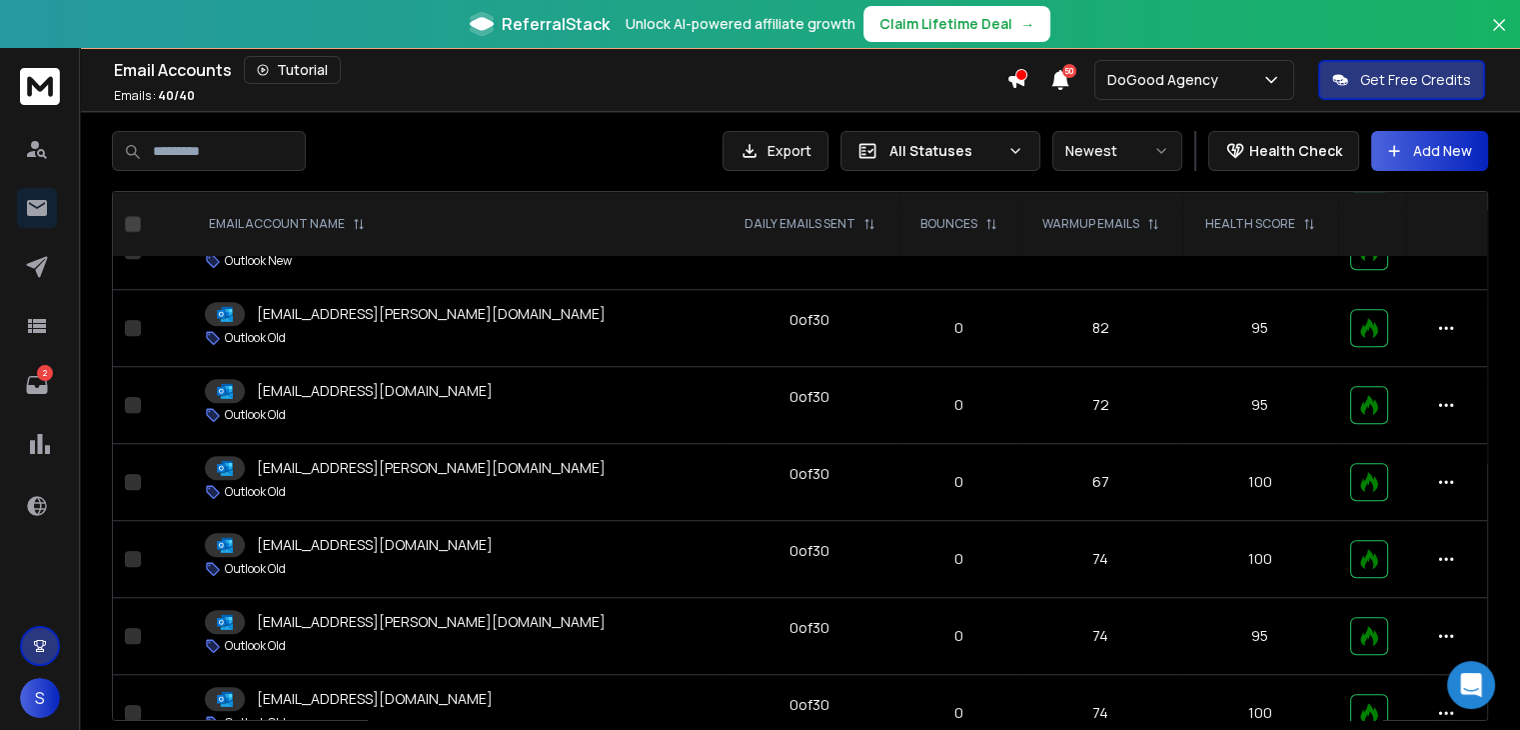
click at [487, 663] on td "seb.wichmann@getdogoodagency.com Outlook Old" at bounding box center [457, 636] width 528 height 77
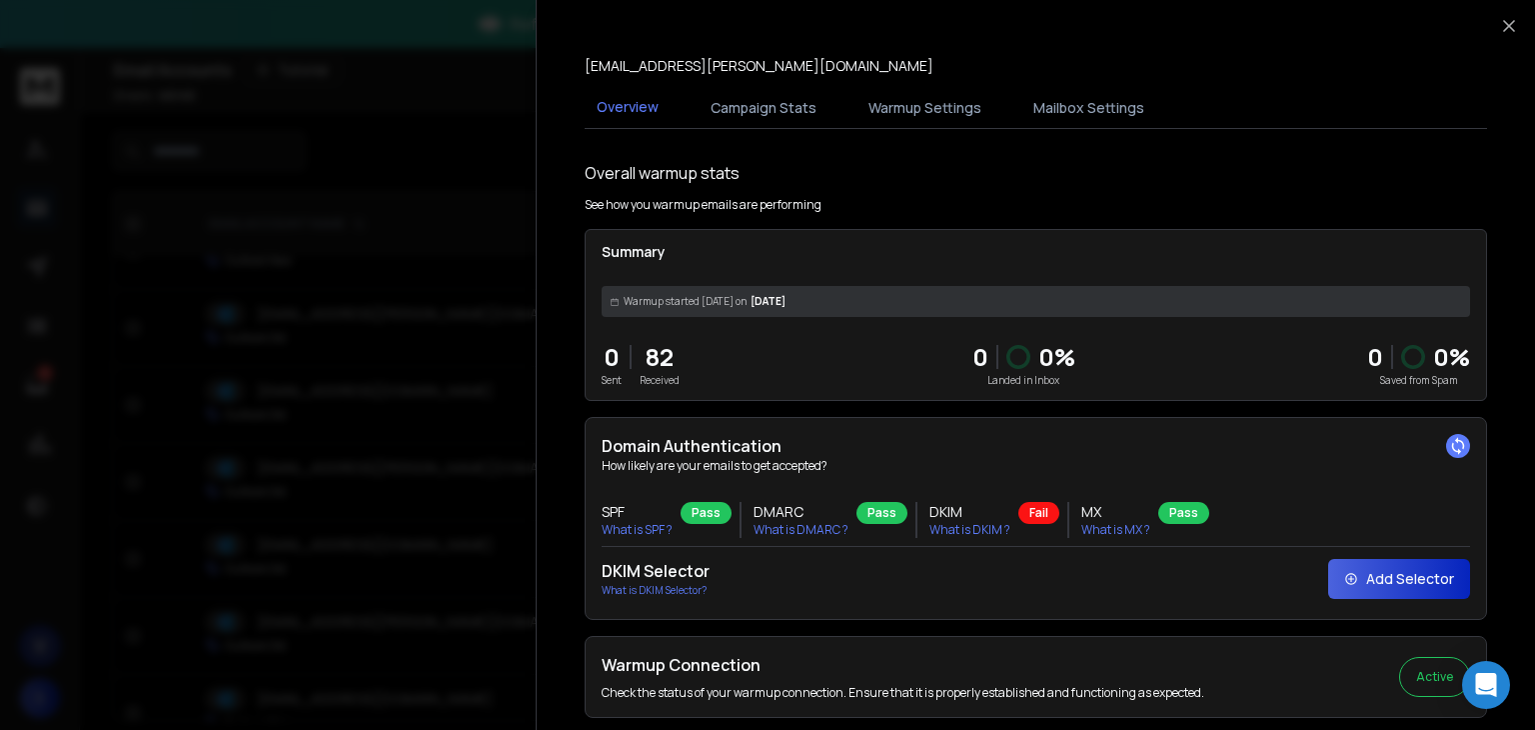
scroll to position [144, 0]
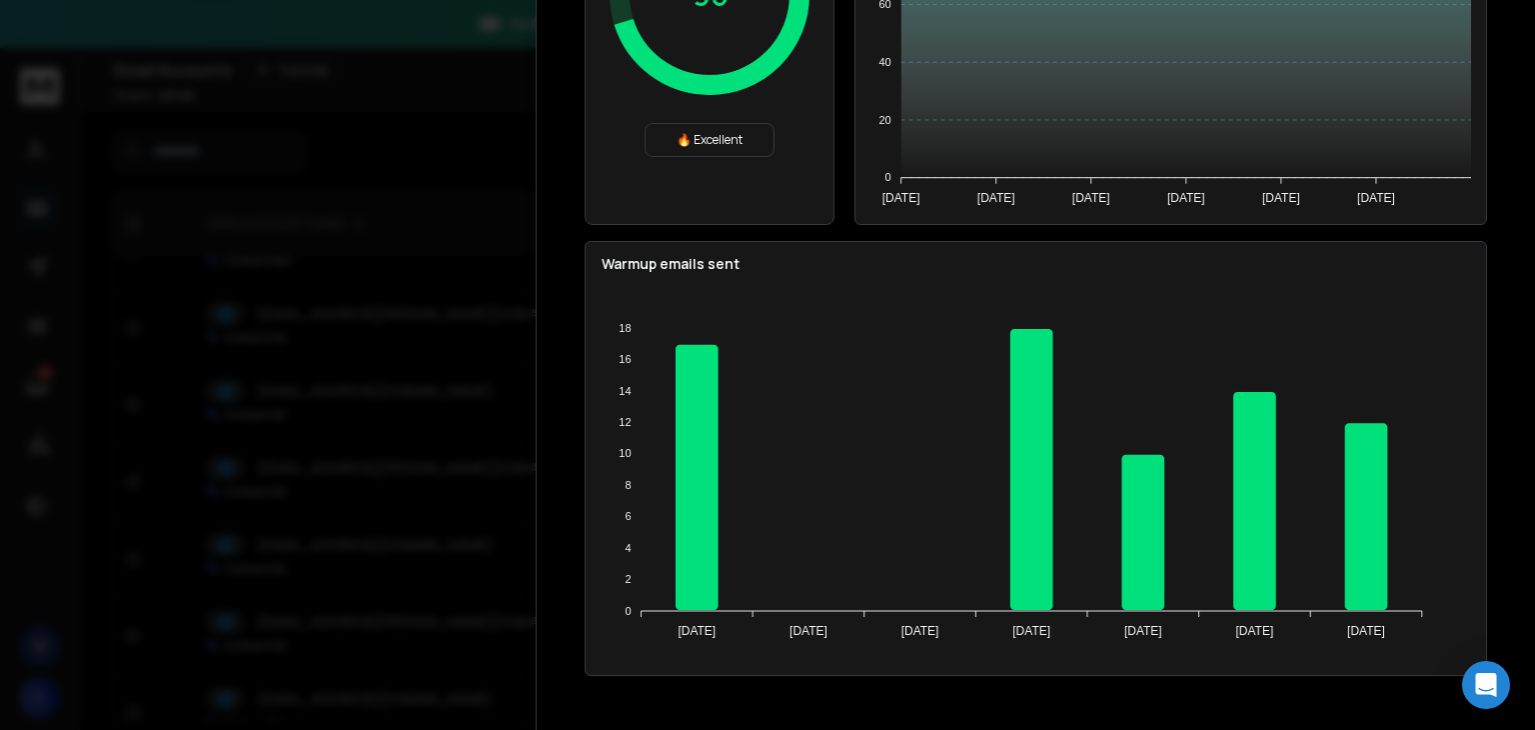
click at [238, 494] on div at bounding box center [767, 365] width 1535 height 730
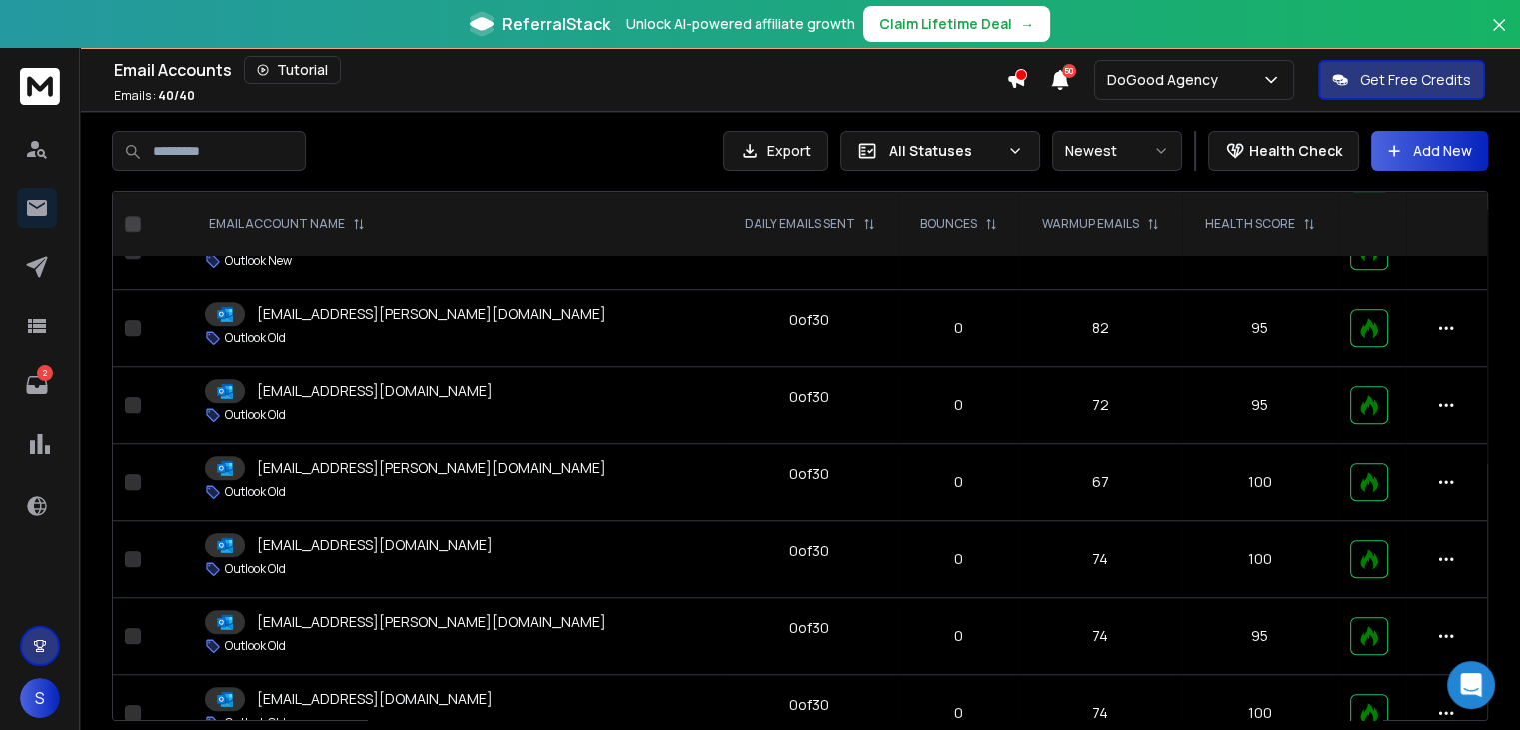
click at [418, 638] on div "Outlook Old" at bounding box center [457, 646] width 504 height 16
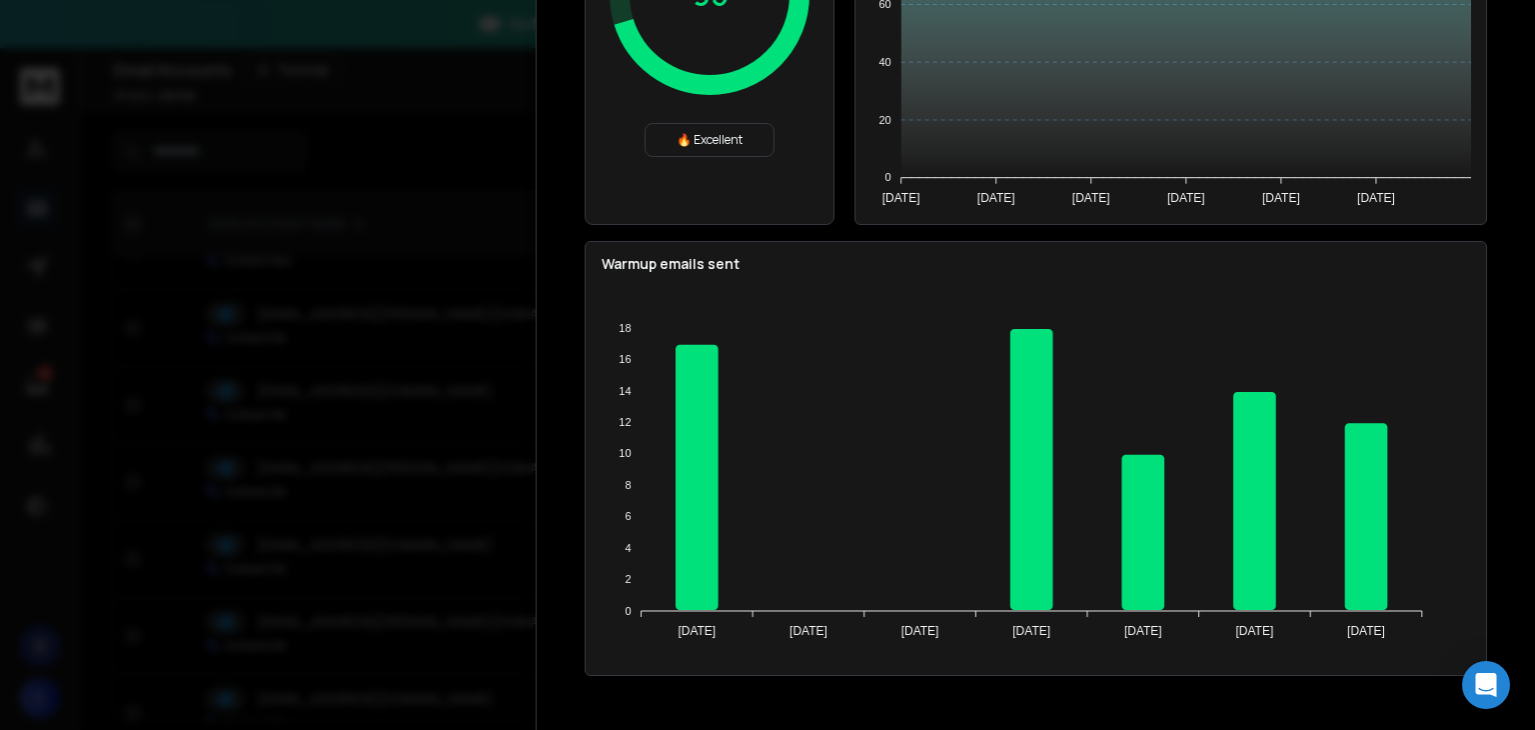
click at [197, 502] on div at bounding box center [767, 365] width 1535 height 730
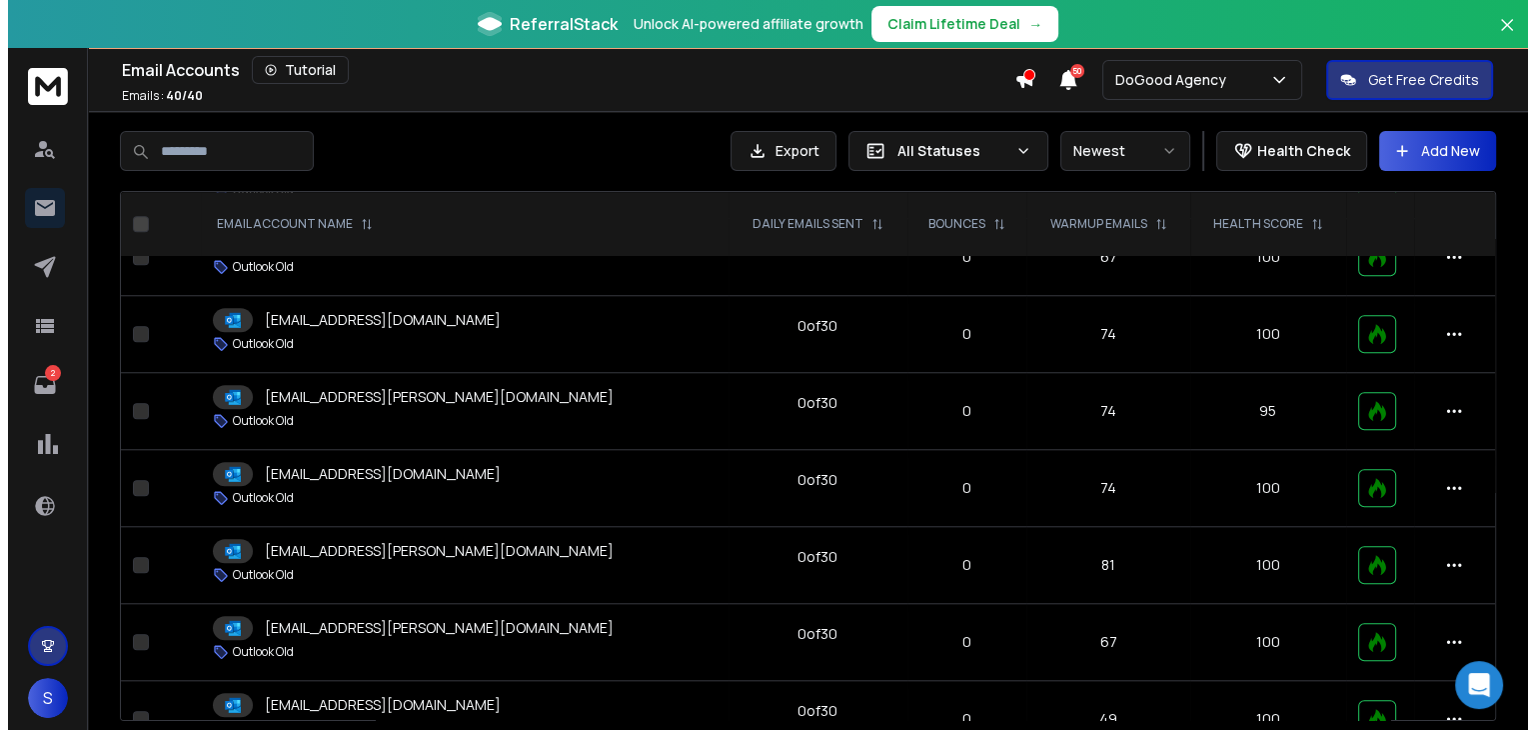
scroll to position [1720, 0]
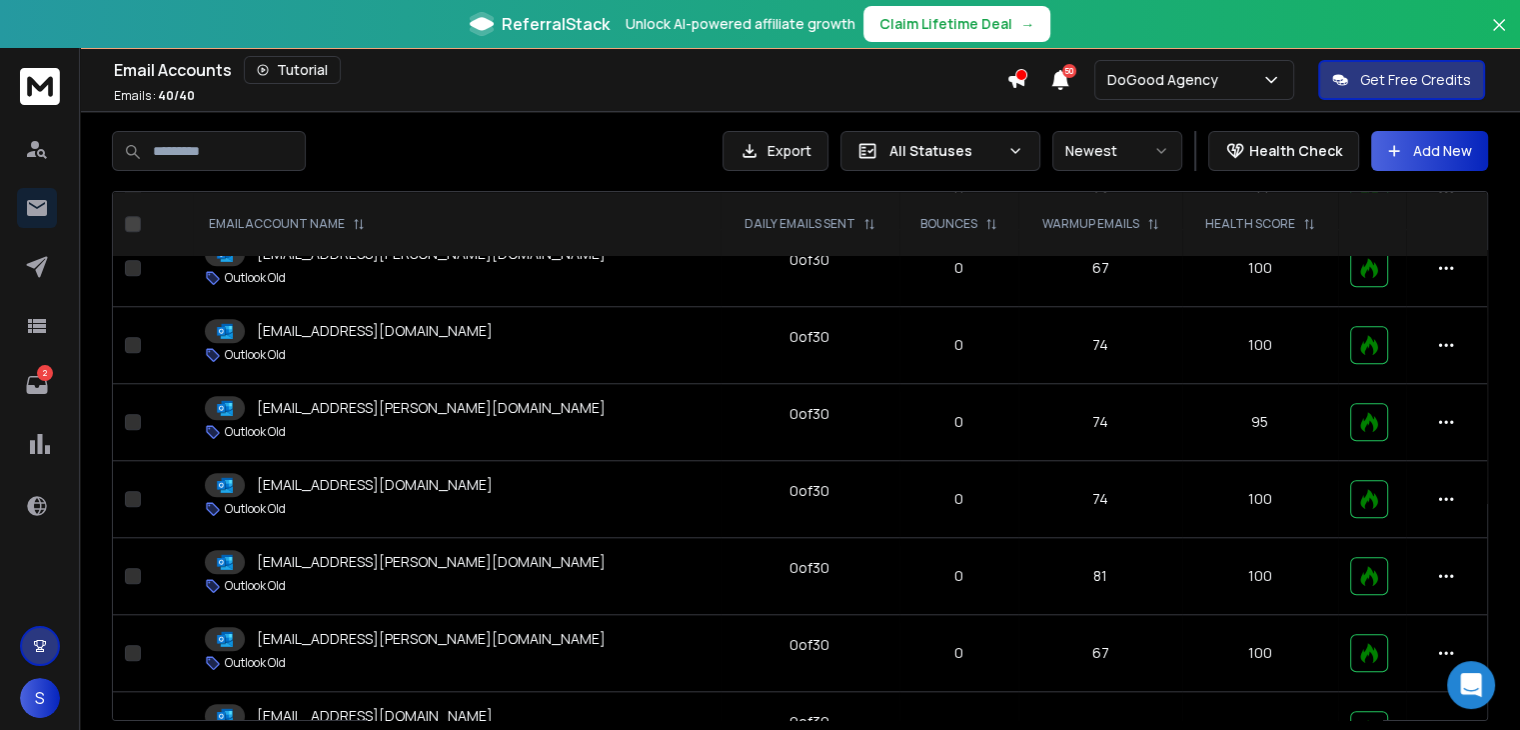
click at [448, 596] on td "seb.wichmann@dogoodagency.net Outlook Old" at bounding box center [457, 576] width 528 height 77
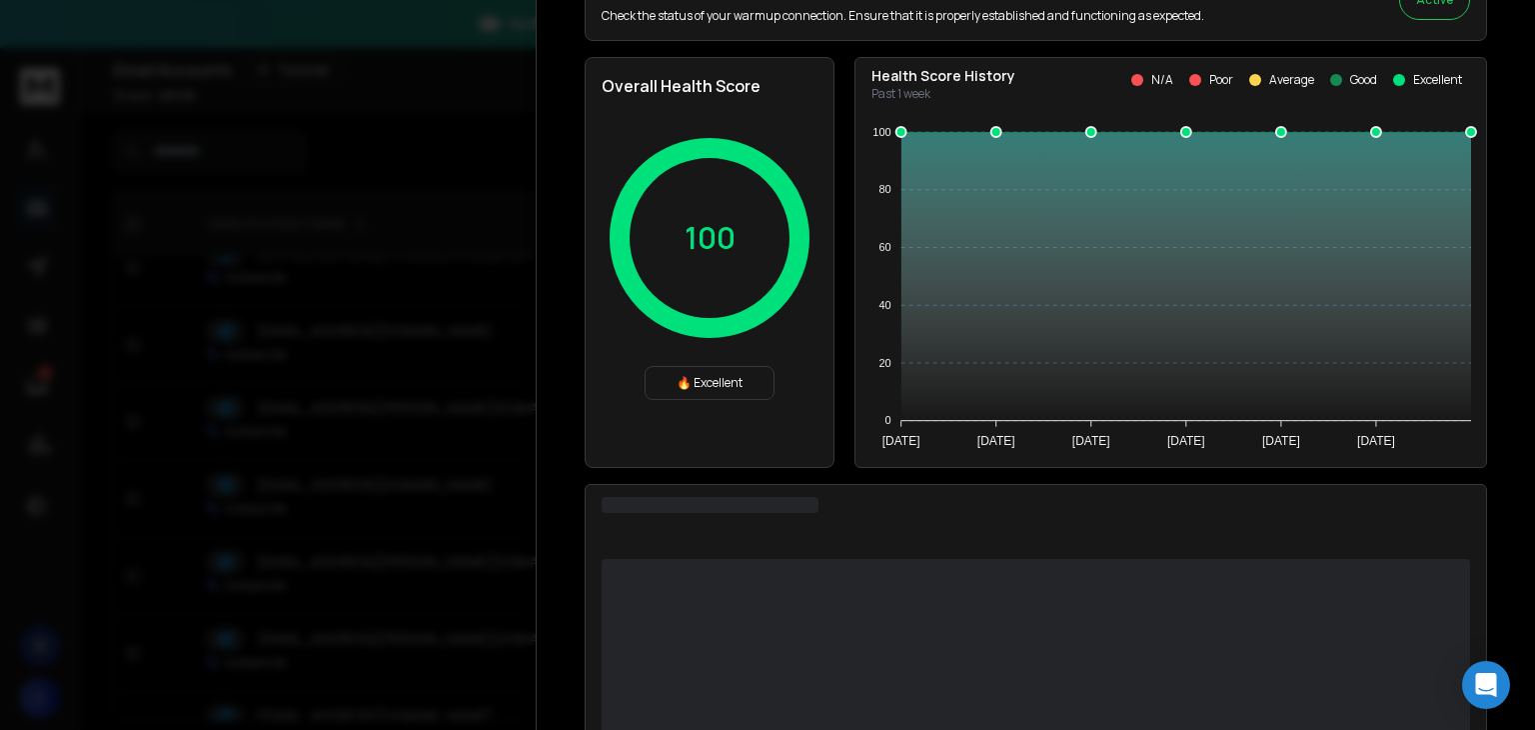
scroll to position [771, 0]
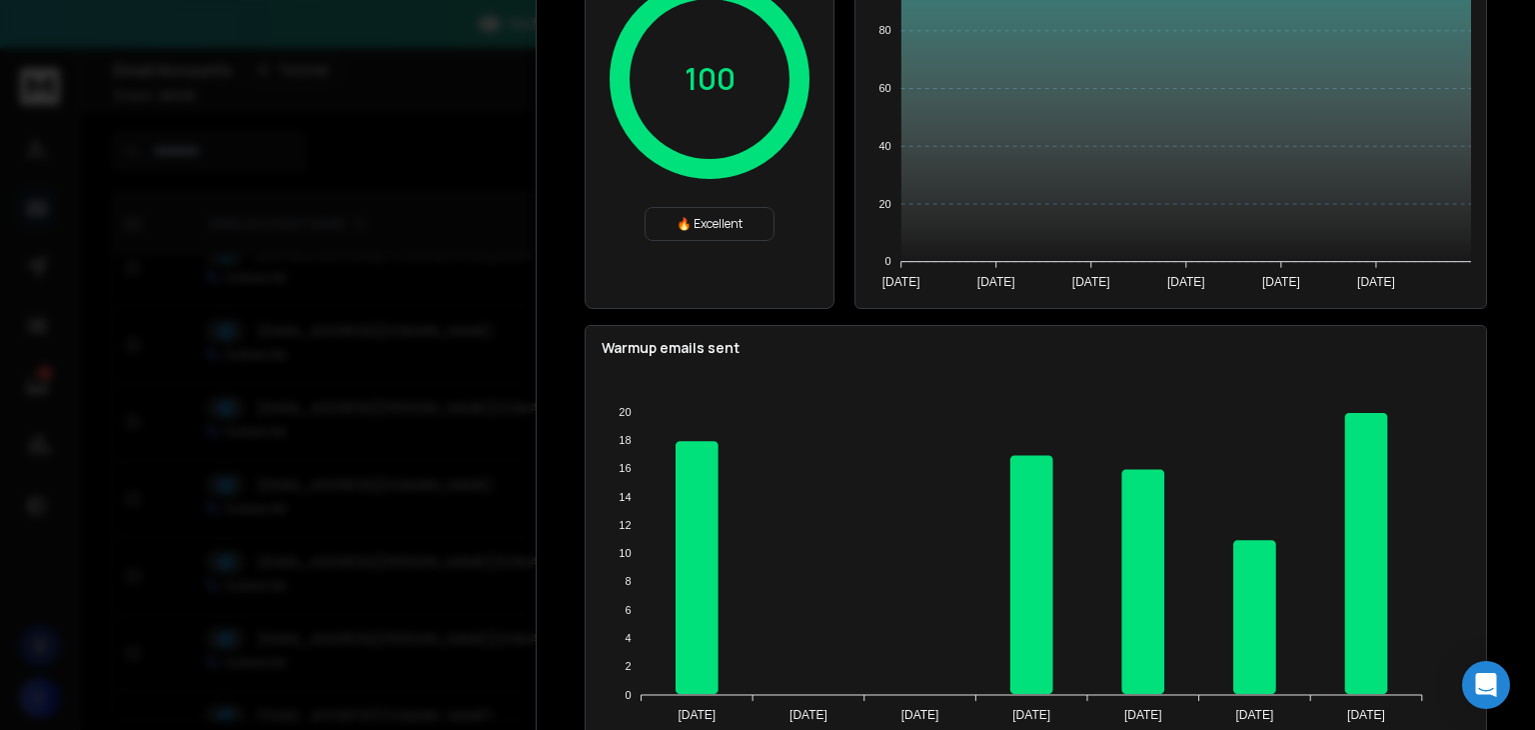
click at [284, 646] on div at bounding box center [767, 365] width 1535 height 730
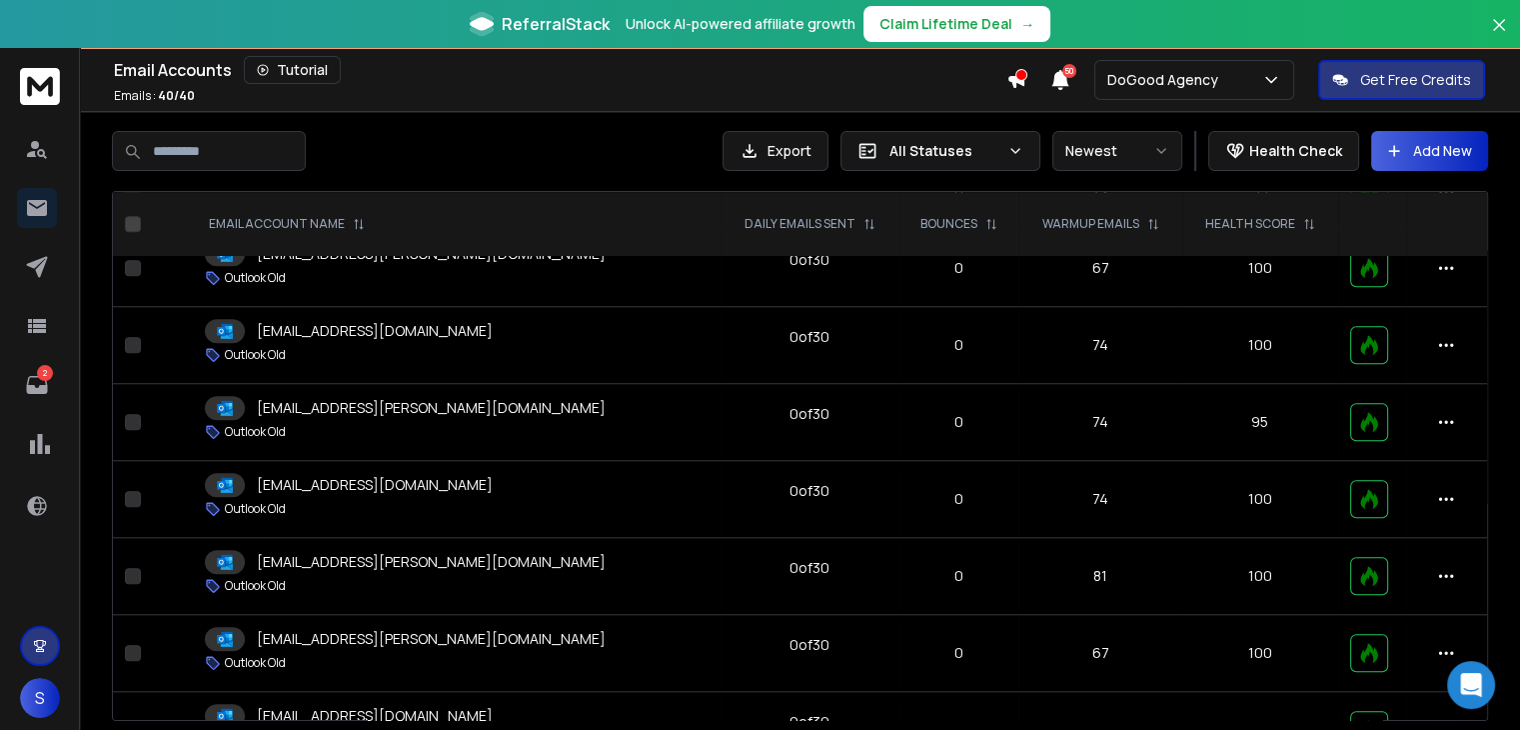
click at [432, 641] on p "seb.wichmann@dogoodagency.info" at bounding box center [431, 639] width 349 height 20
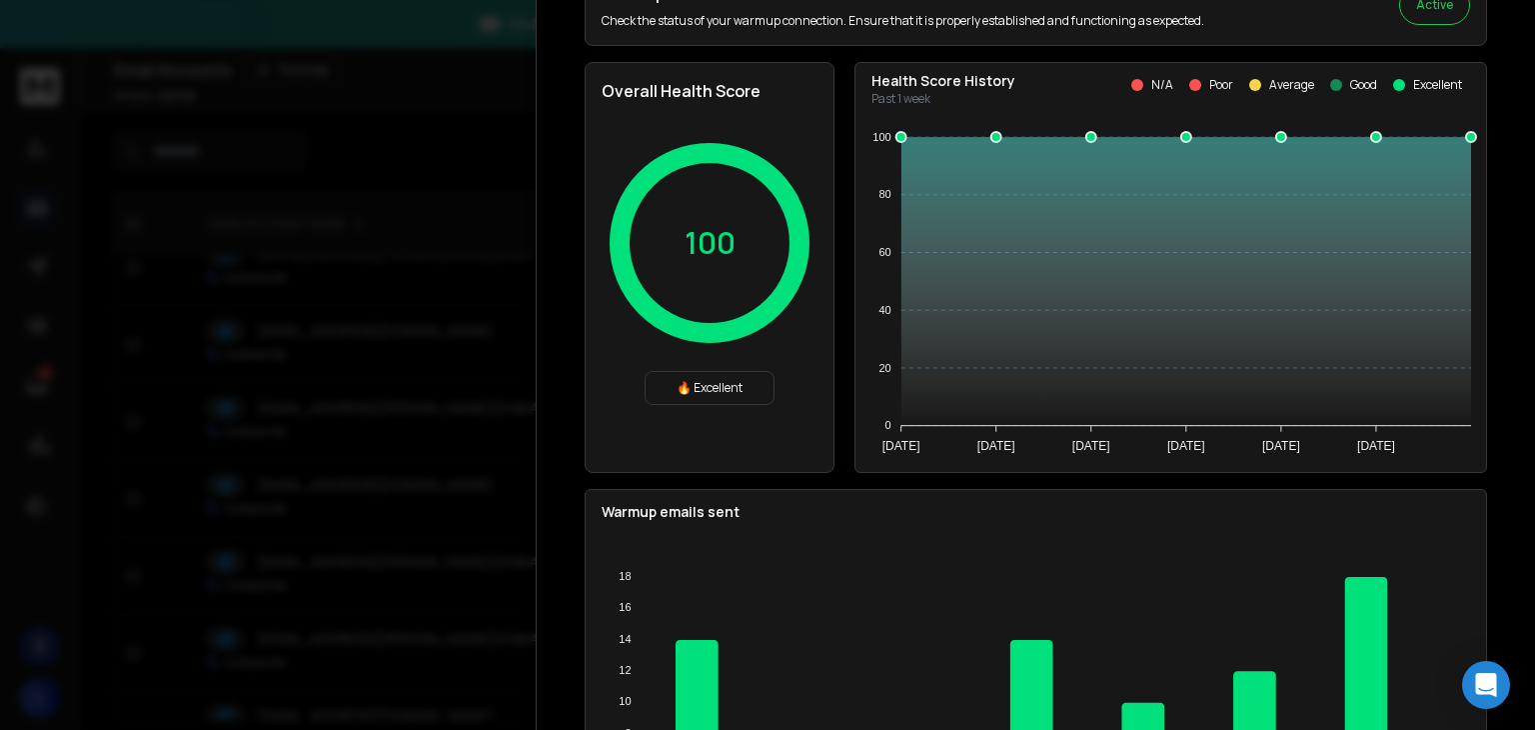
scroll to position [855, 0]
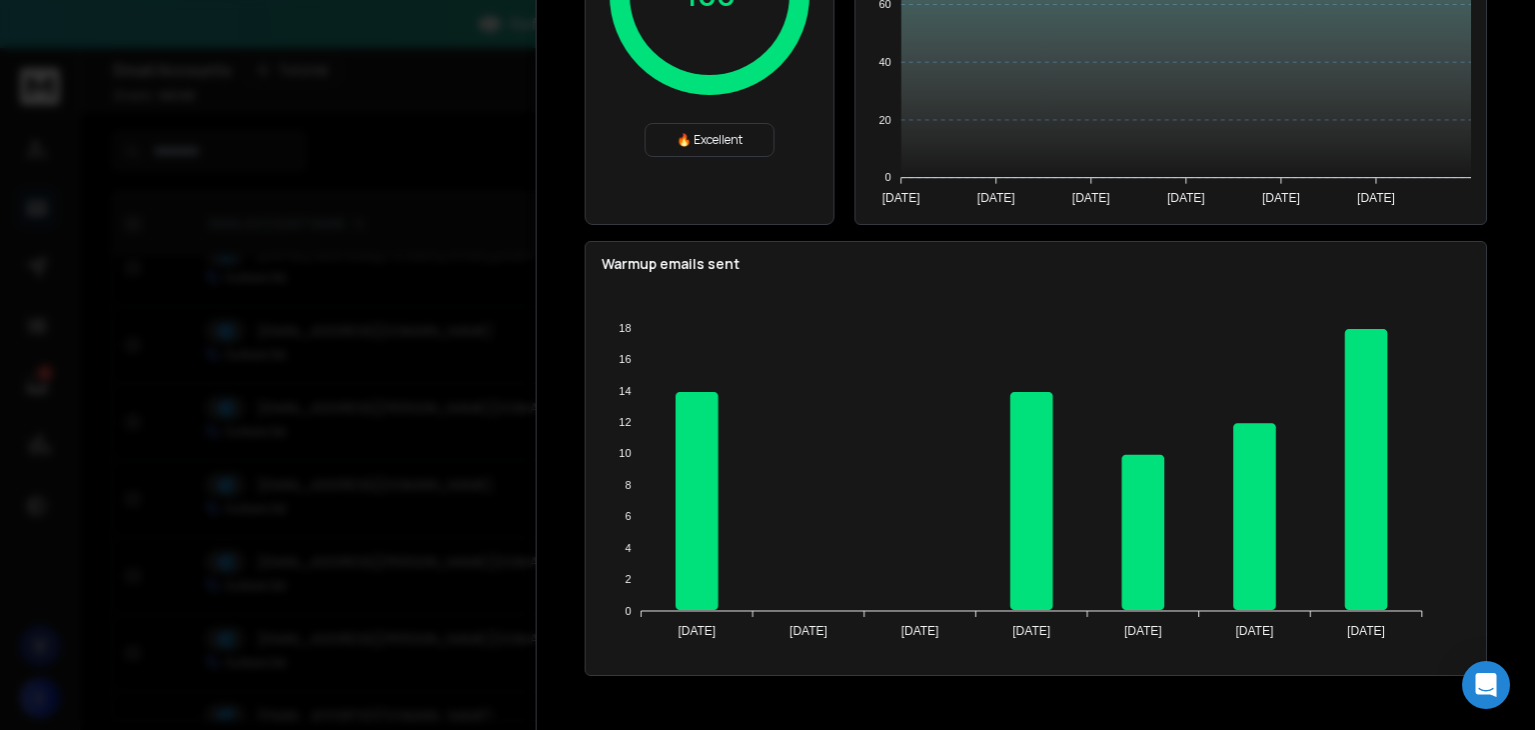
click at [250, 430] on div at bounding box center [767, 365] width 1535 height 730
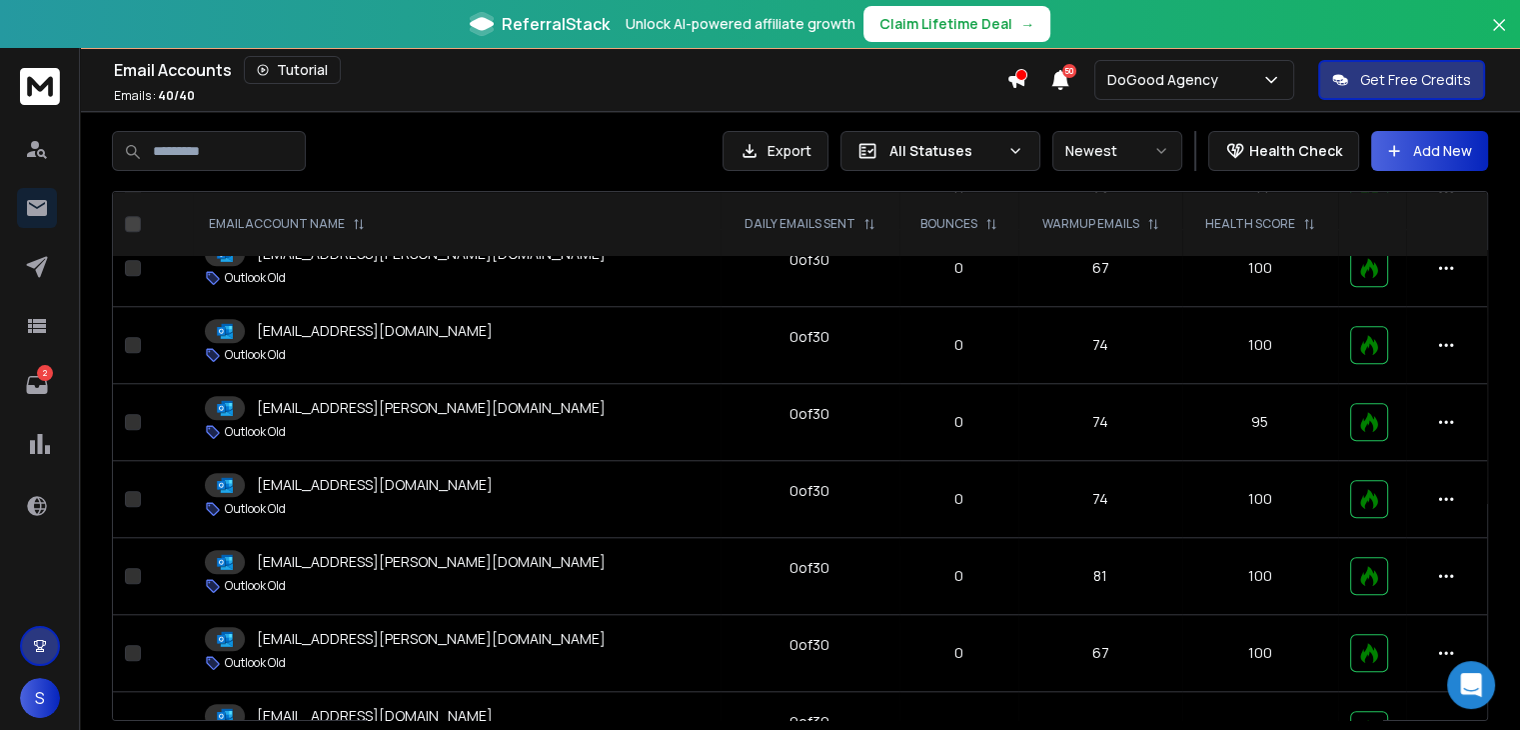
click at [418, 692] on td "seb@dogoodagency.info Outlook Old" at bounding box center [457, 730] width 528 height 77
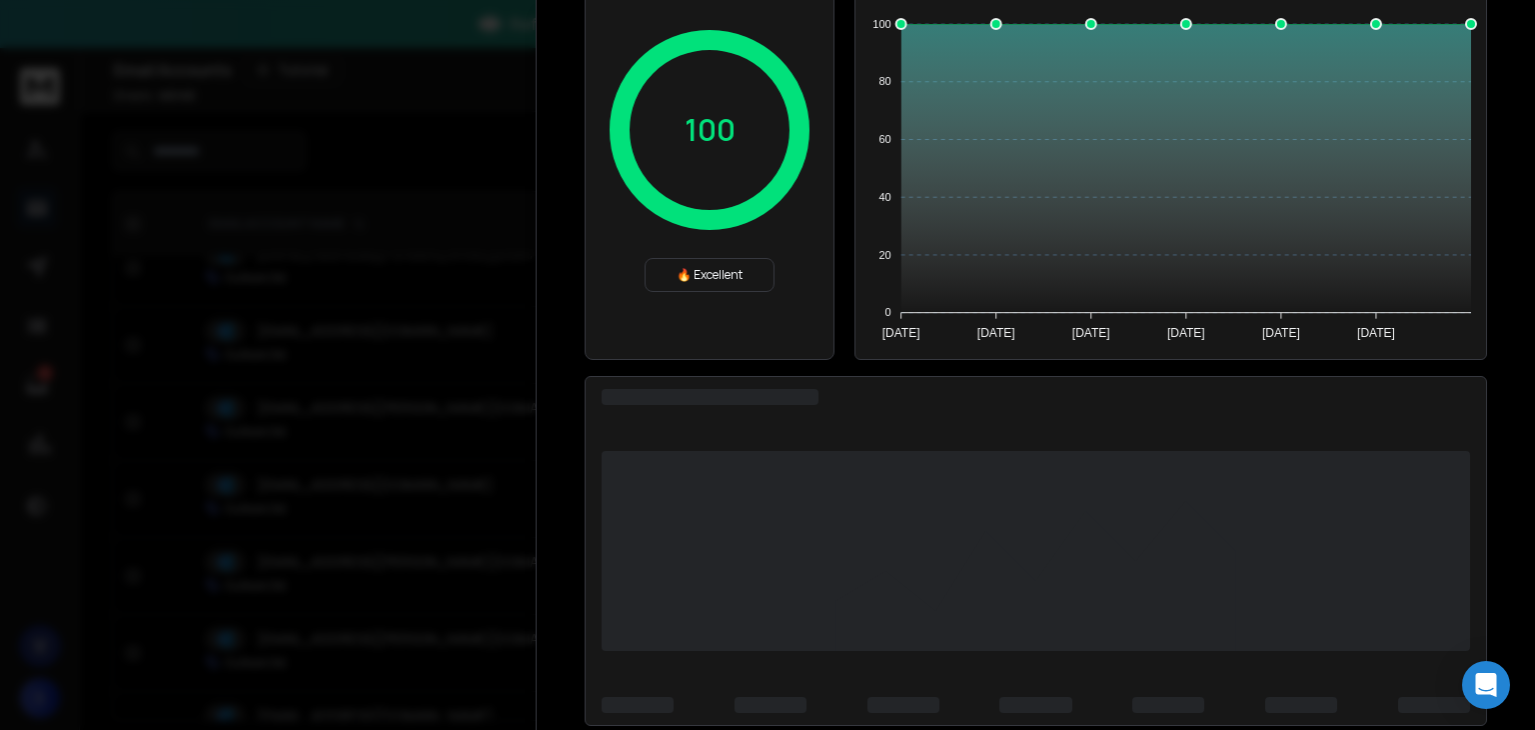
scroll to position [771, 0]
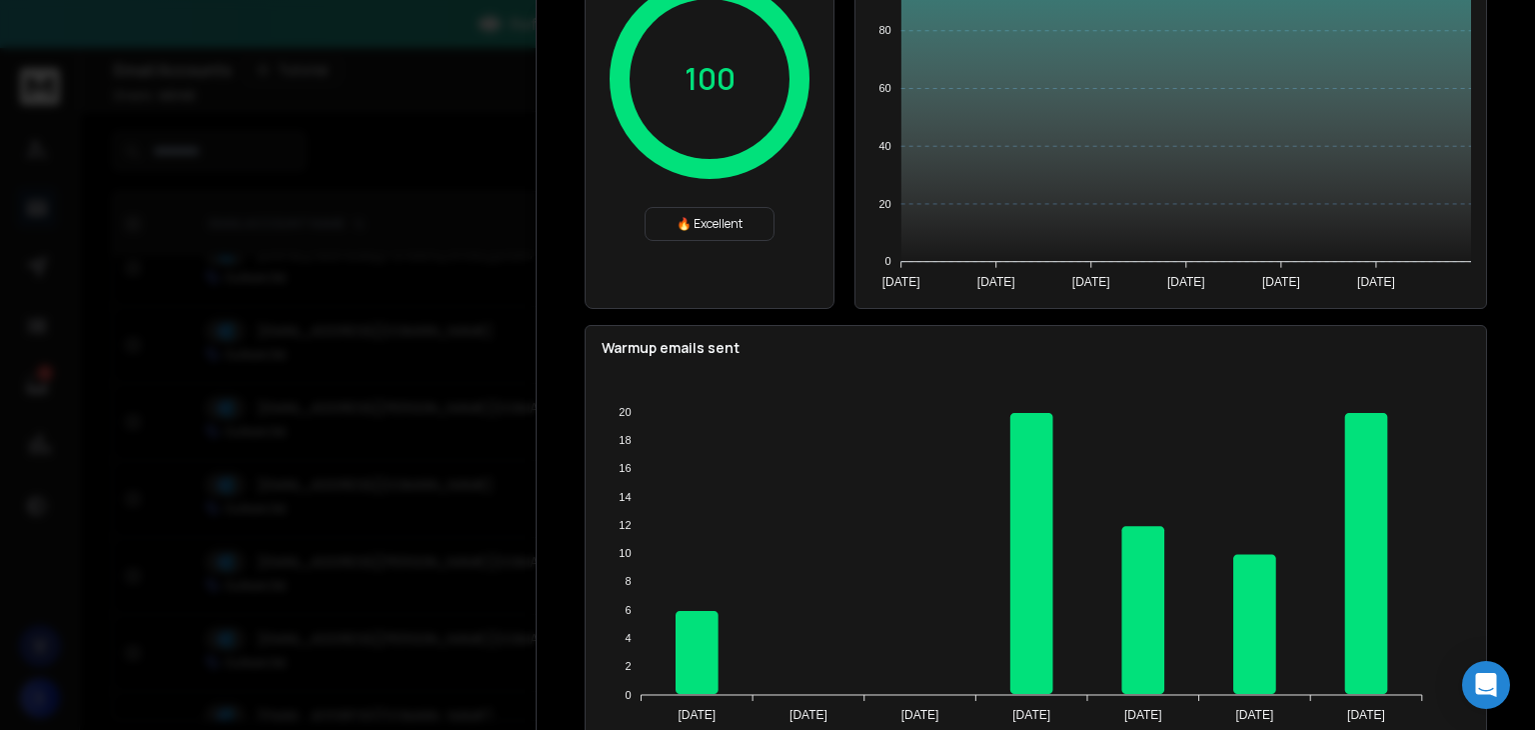
click at [252, 648] on div at bounding box center [767, 365] width 1535 height 730
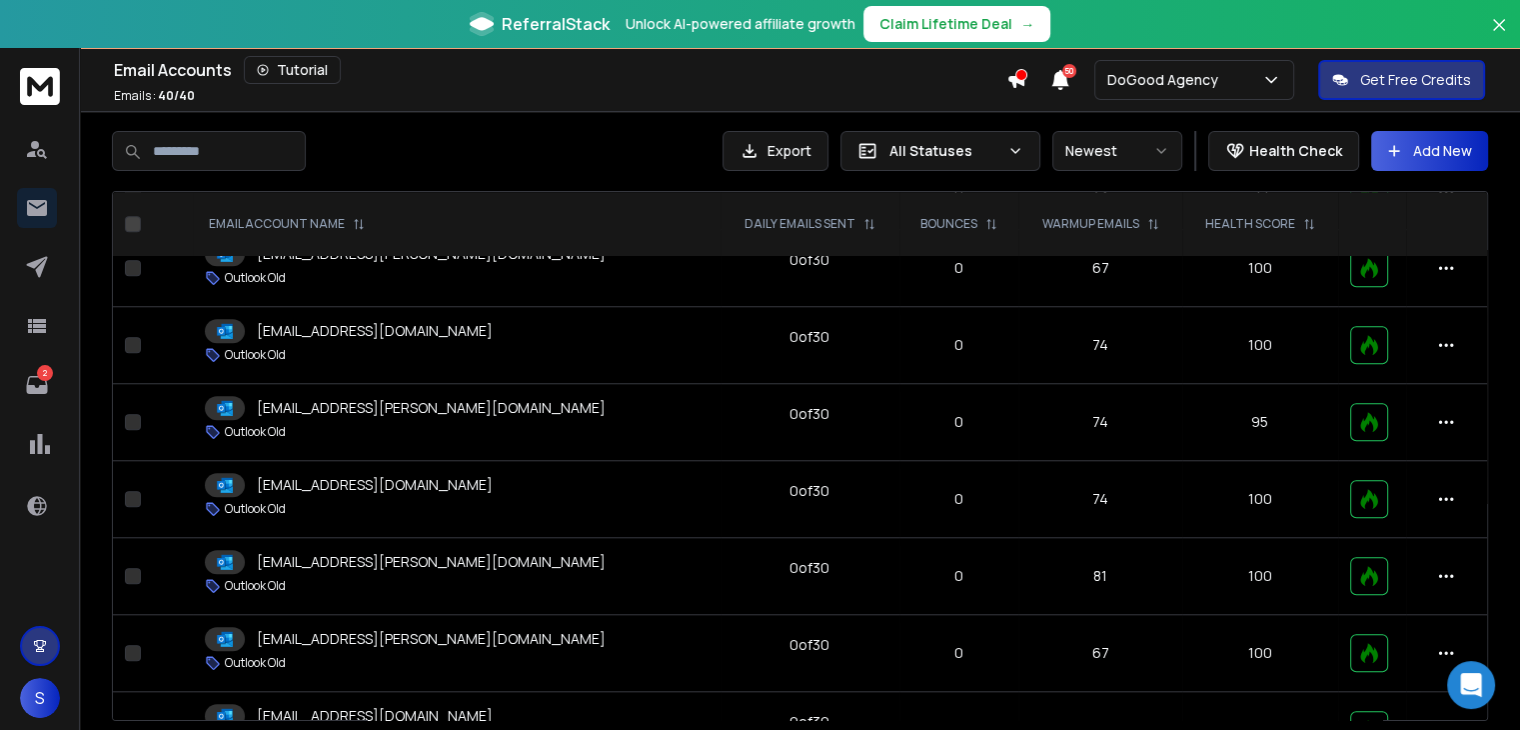
click at [380, 706] on p "seb@dogoodagency.info" at bounding box center [375, 716] width 236 height 20
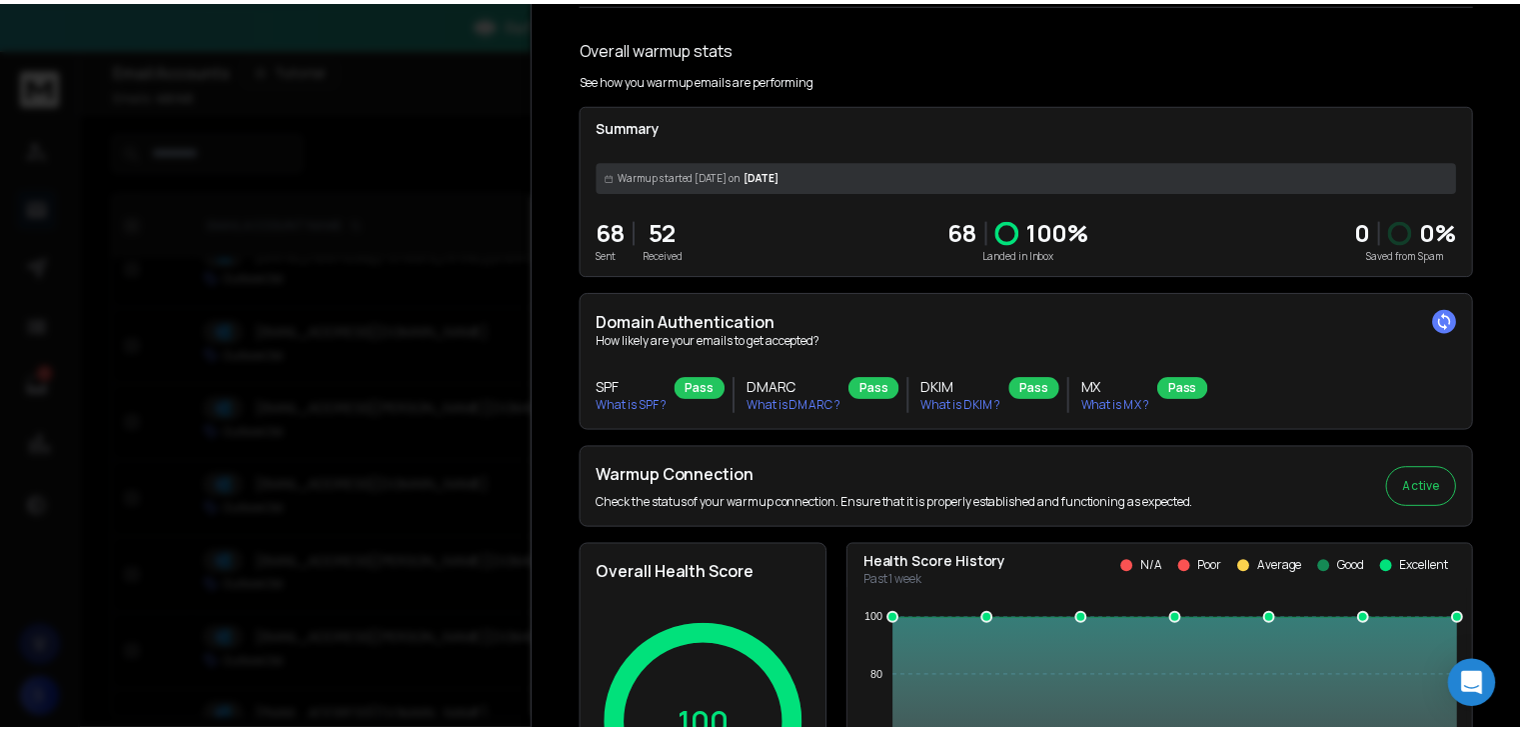
scroll to position [855, 0]
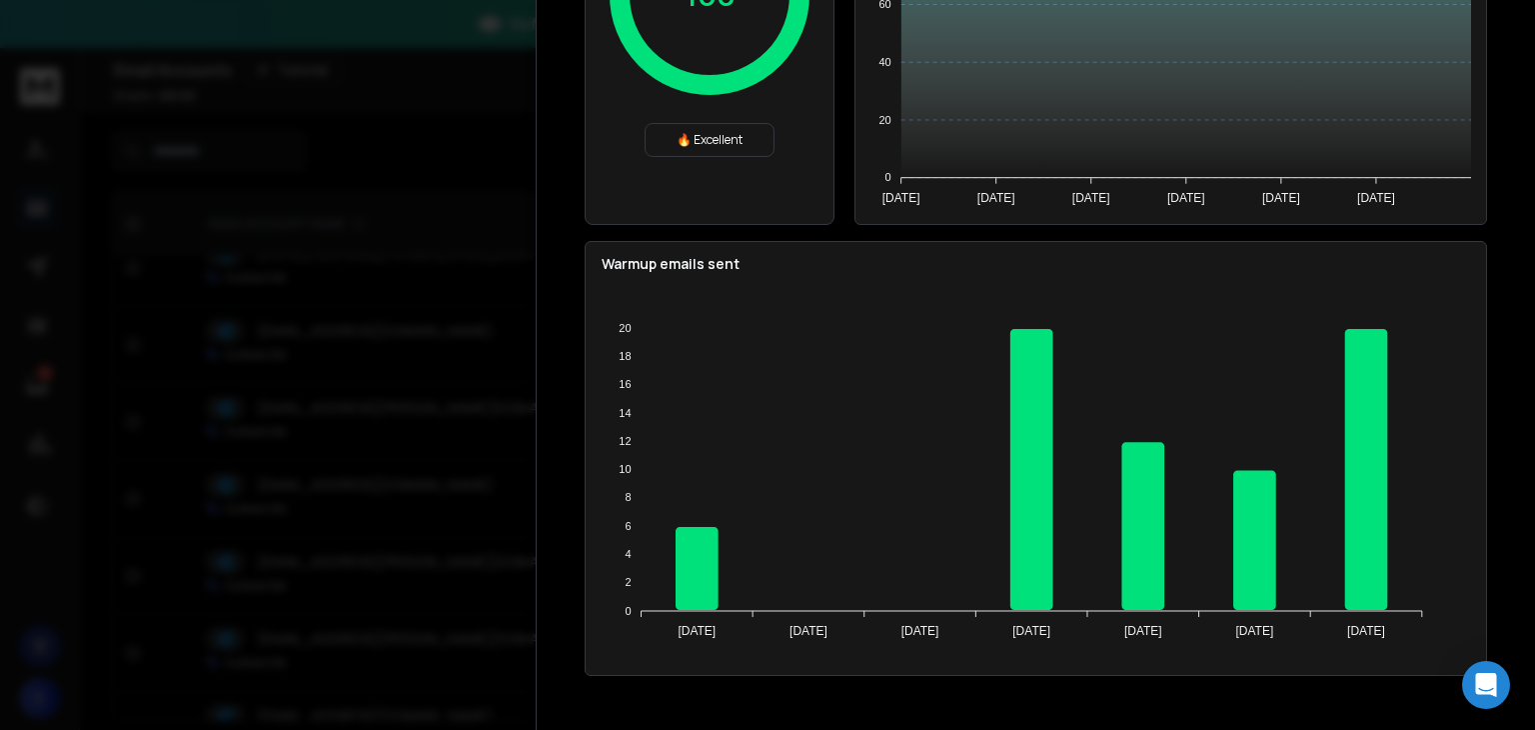
click at [268, 616] on div at bounding box center [767, 365] width 1535 height 730
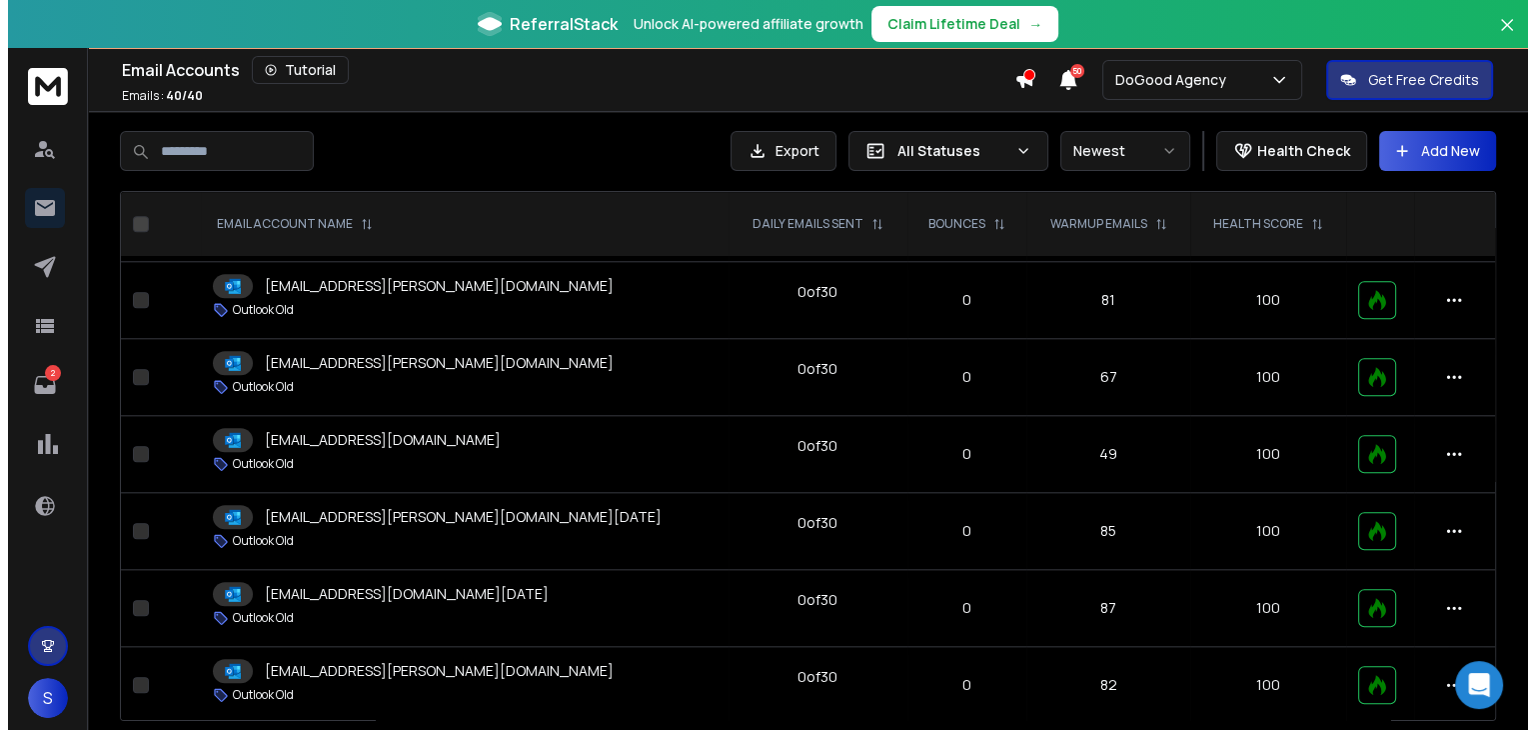
scroll to position [2001, 0]
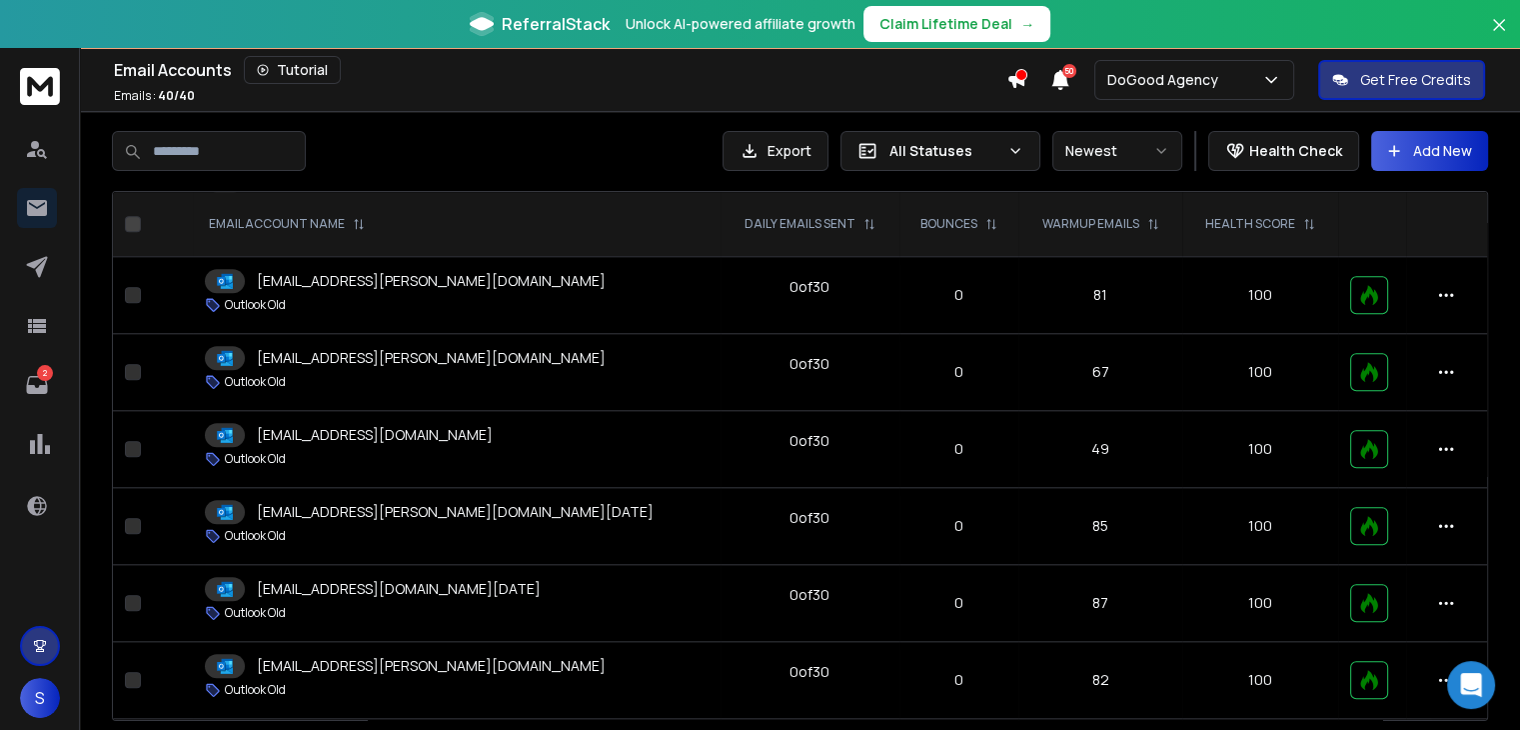
click at [536, 473] on td "seb@dogoodagency.info Outlook Old" at bounding box center [457, 449] width 528 height 77
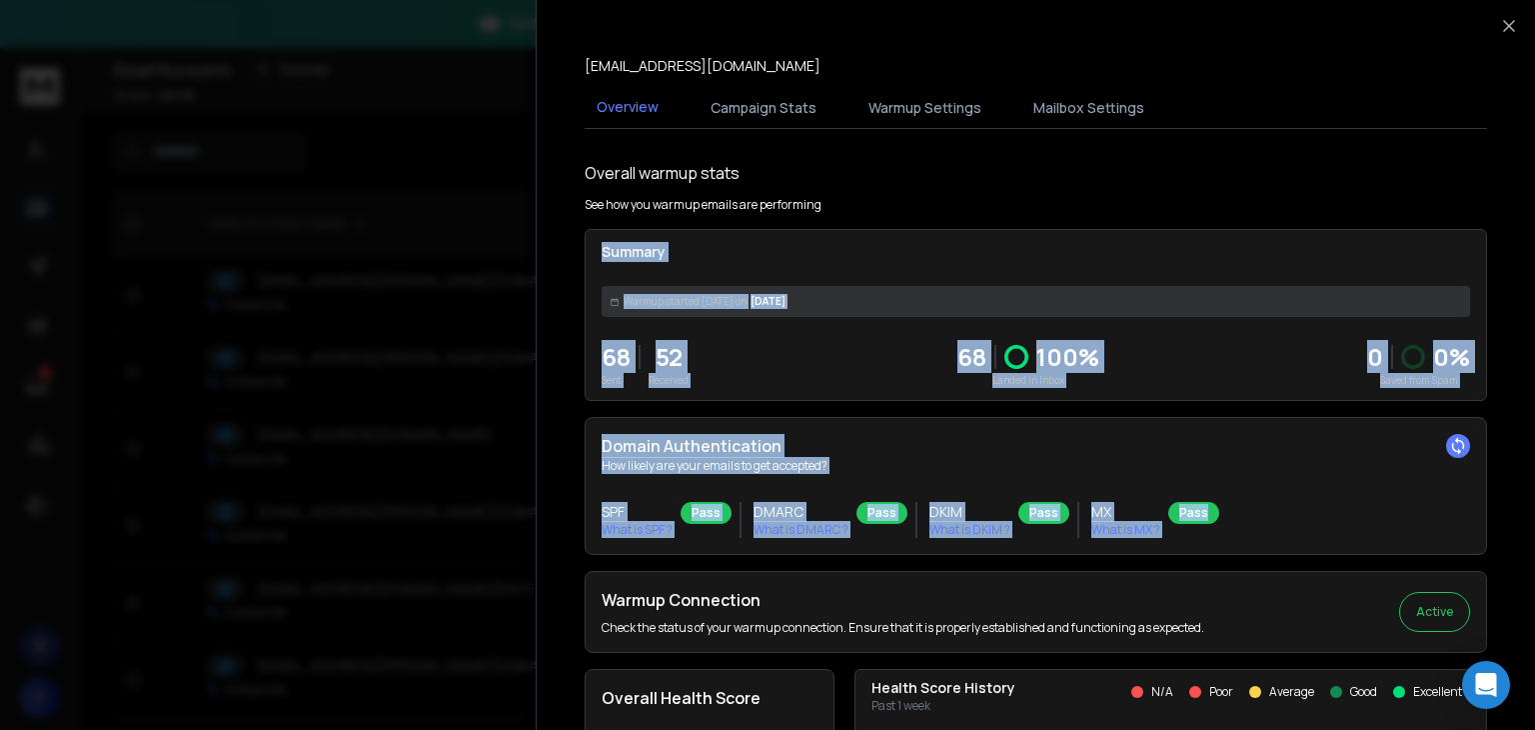
drag, startPoint x: 1525, startPoint y: 193, endPoint x: 1533, endPoint y: 491, distance: 298.0
click at [1534, 494] on div "Multi Select Table Sheet seb@dogoodagency.info Overview Campaign Stats Warmup S…" at bounding box center [1036, 365] width 1000 height 730
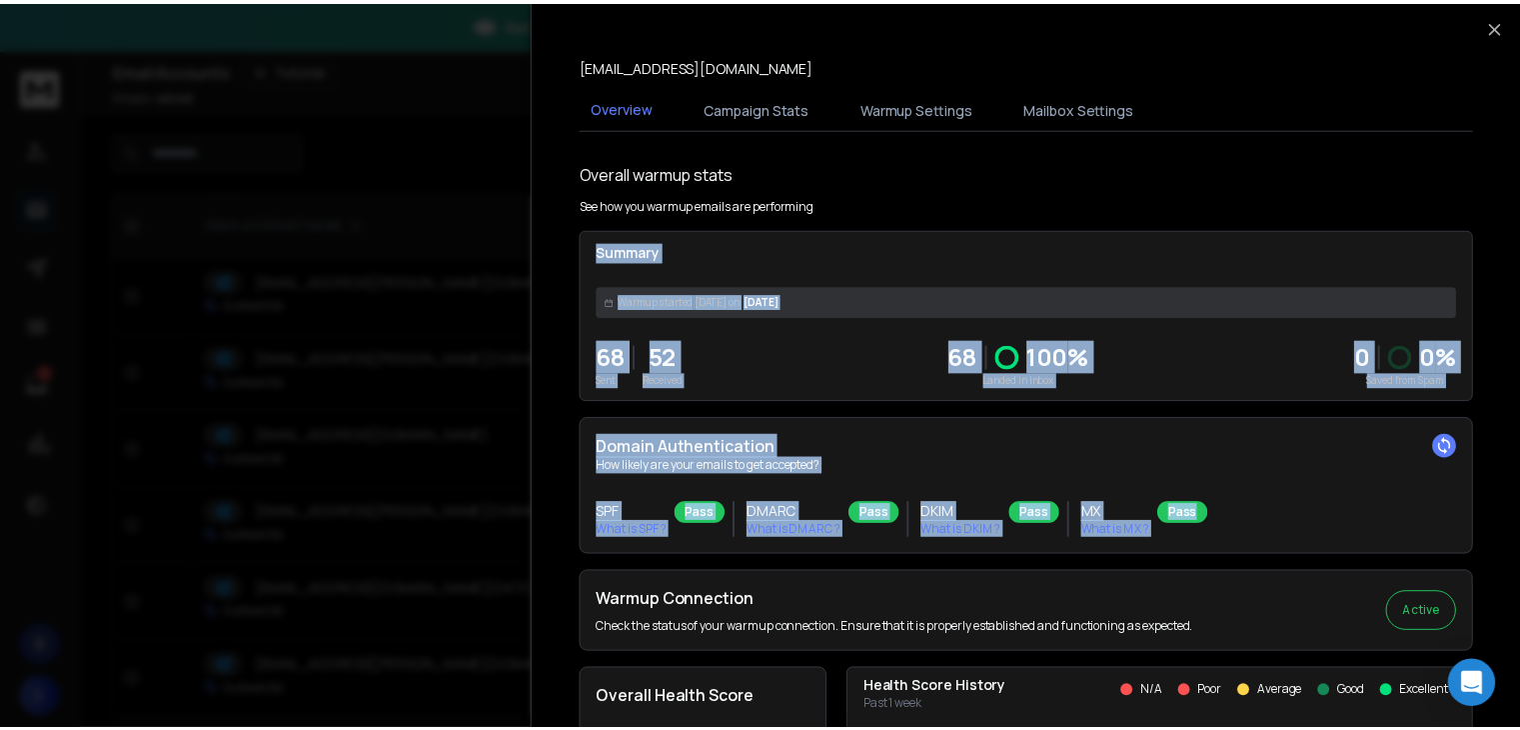
scroll to position [638, 0]
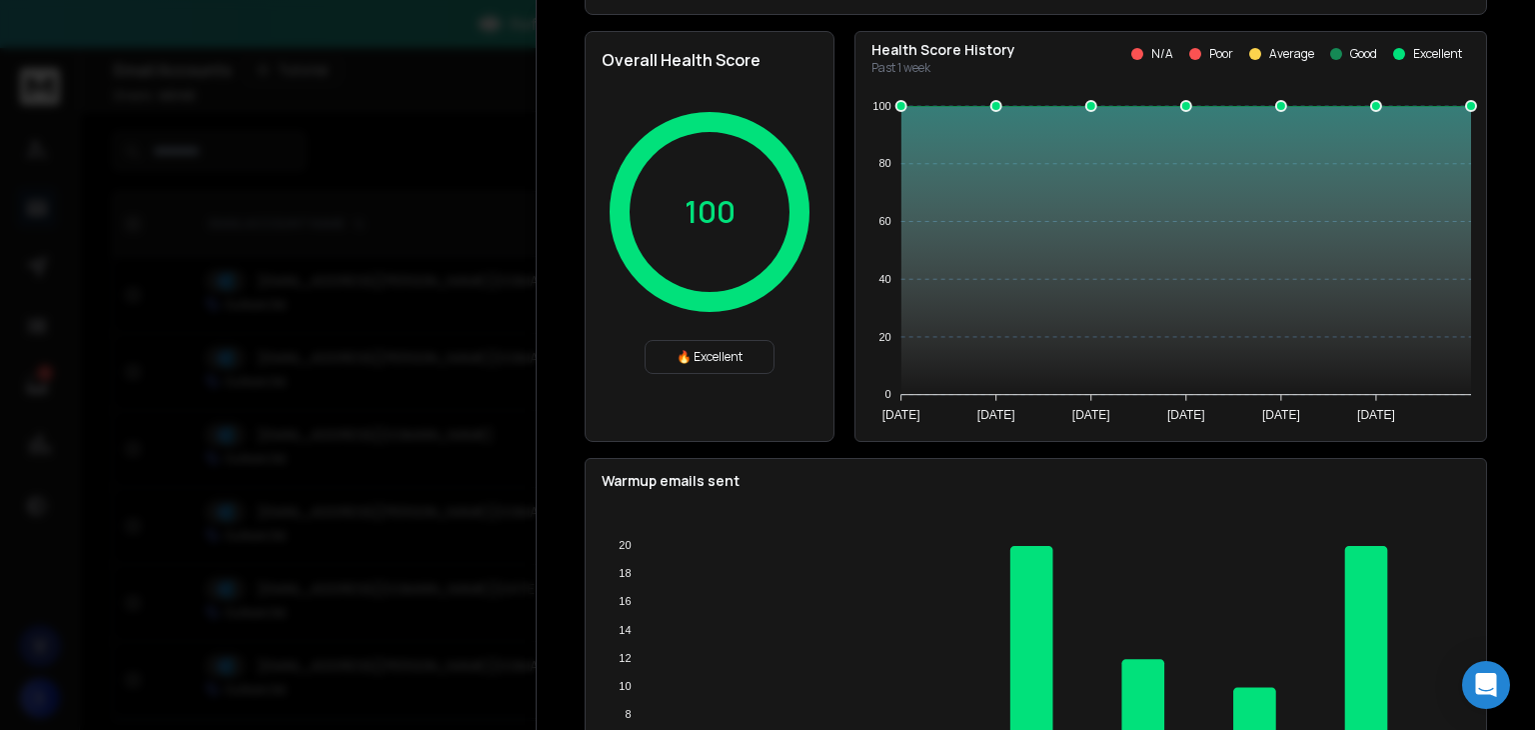
click at [496, 405] on div at bounding box center [767, 365] width 1535 height 730
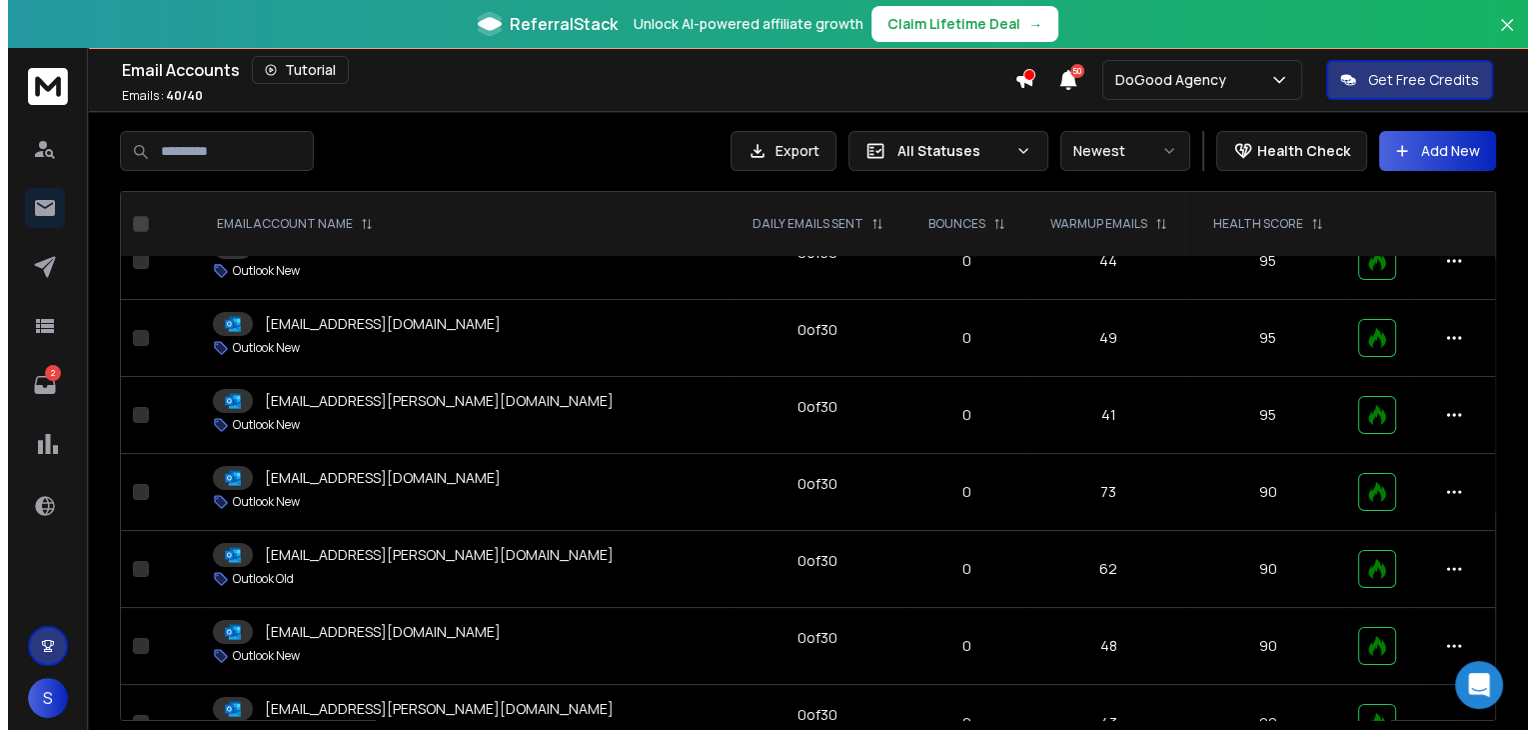
scroll to position [0, 0]
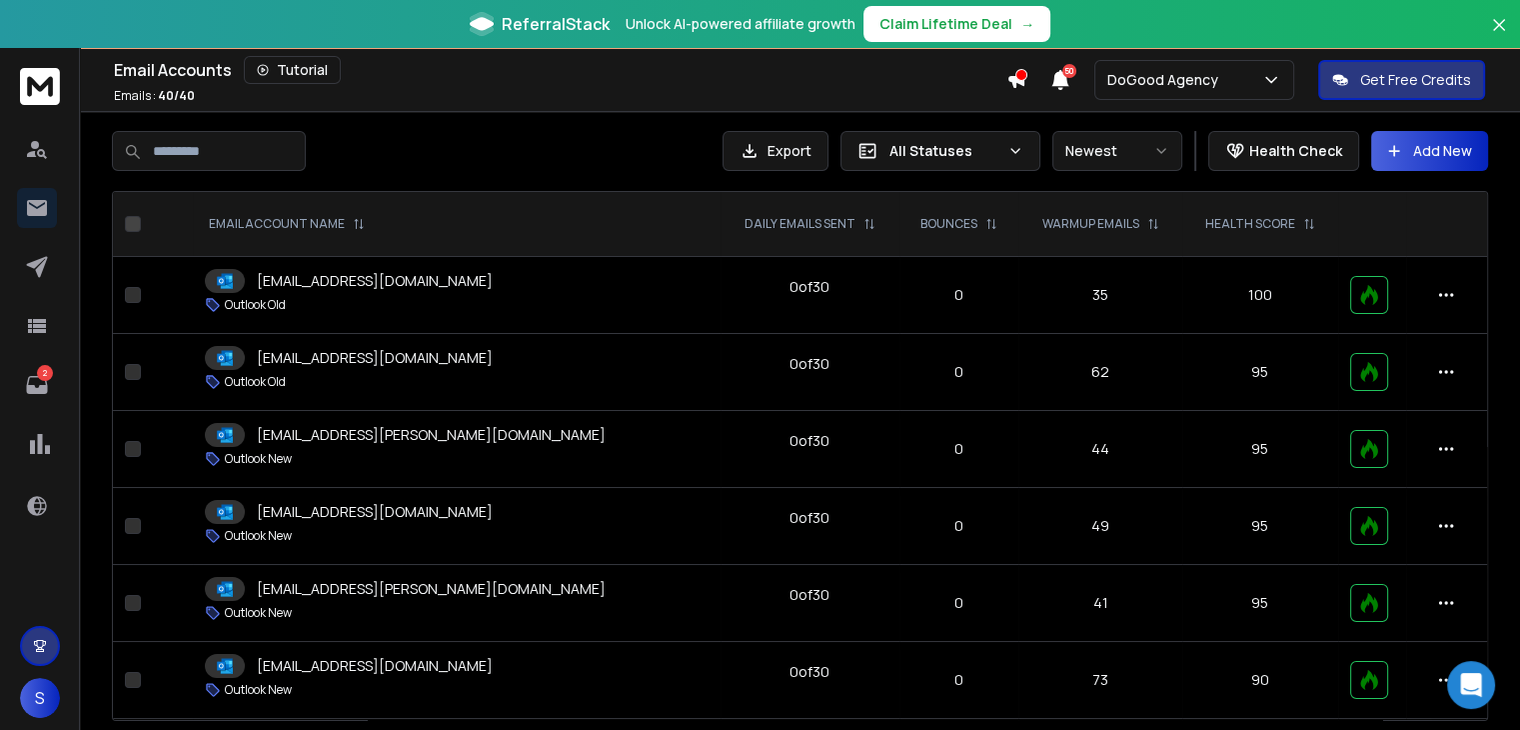
click at [1432, 148] on button "Add New" at bounding box center [1430, 151] width 117 height 40
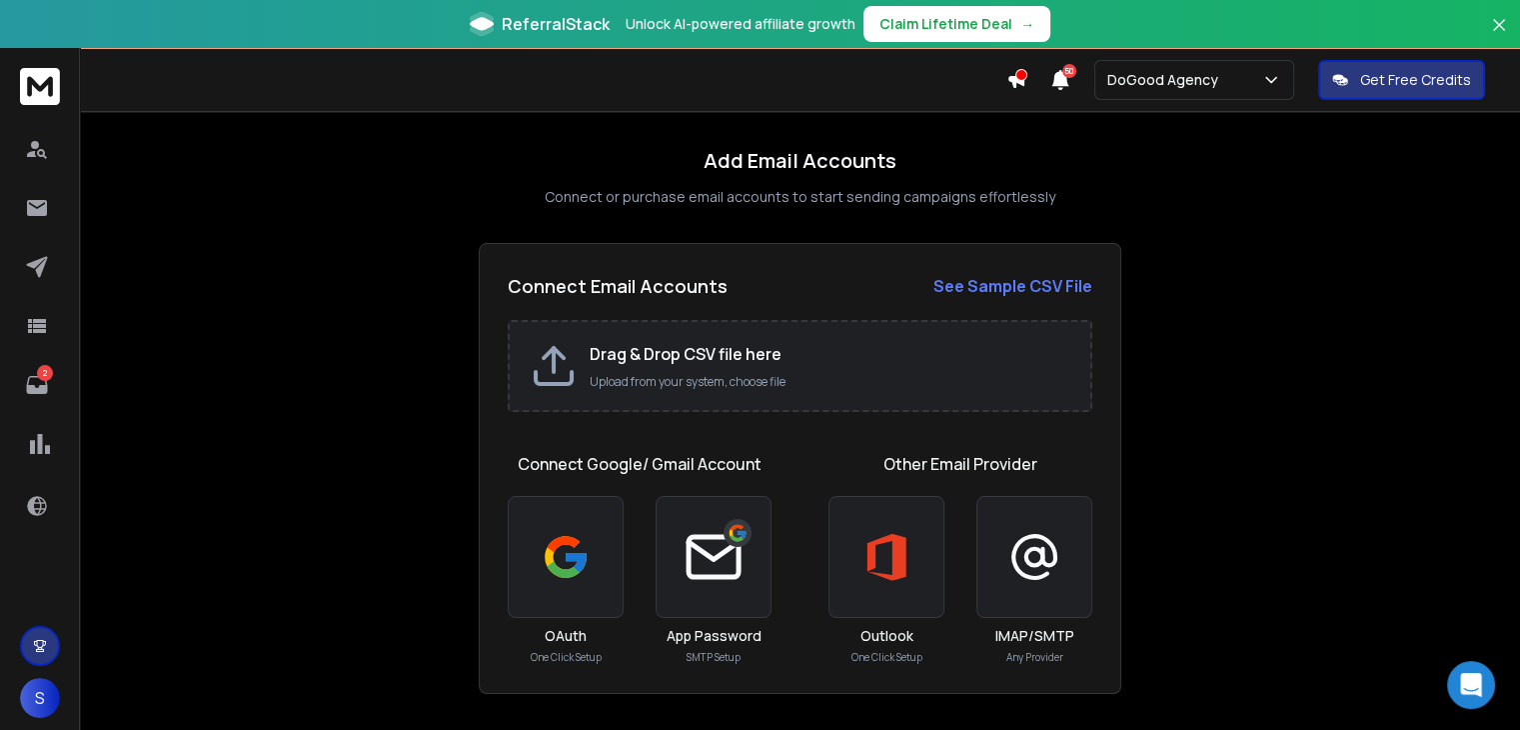
click at [903, 509] on div at bounding box center [887, 557] width 116 height 122
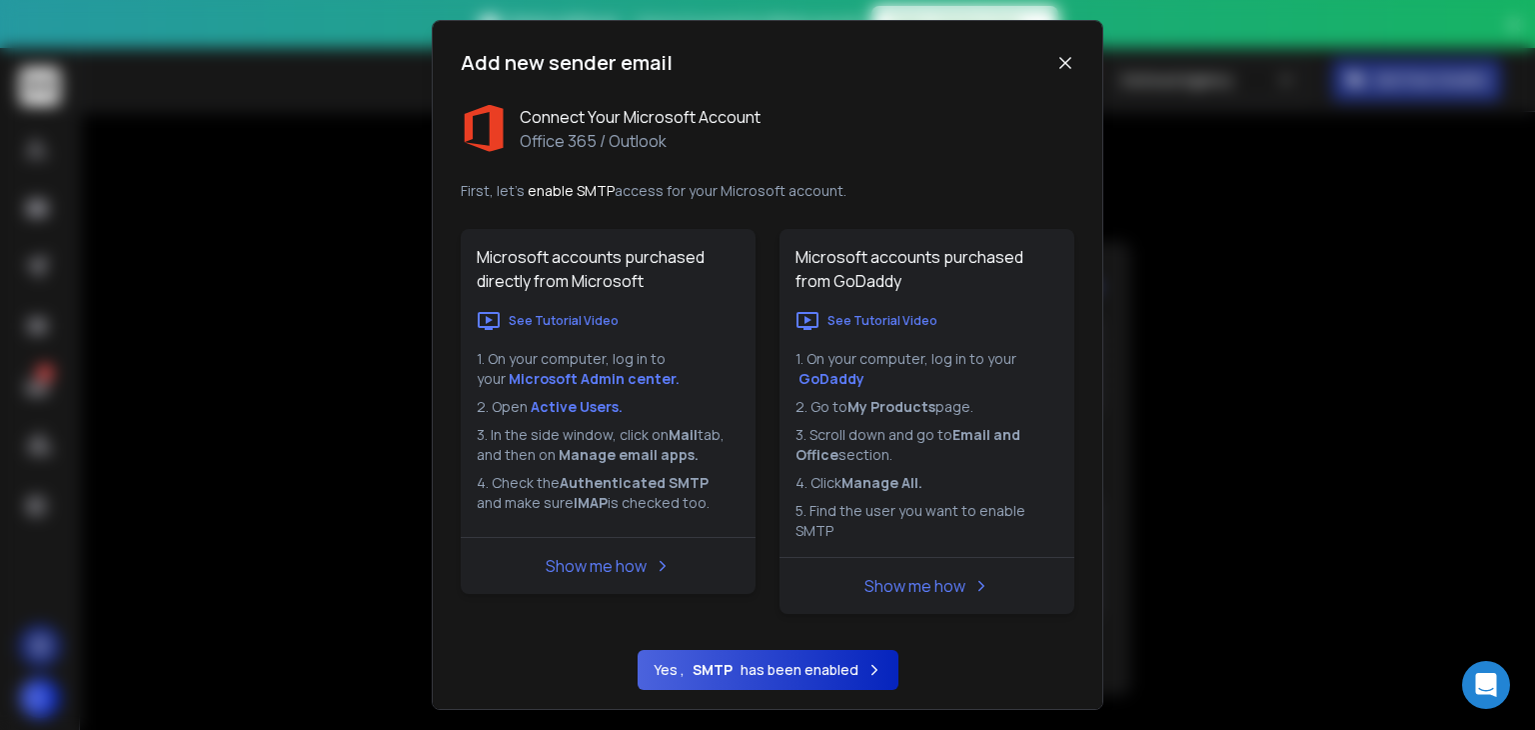
click at [796, 662] on button "Yes , SMTP has been enabled" at bounding box center [768, 670] width 261 height 40
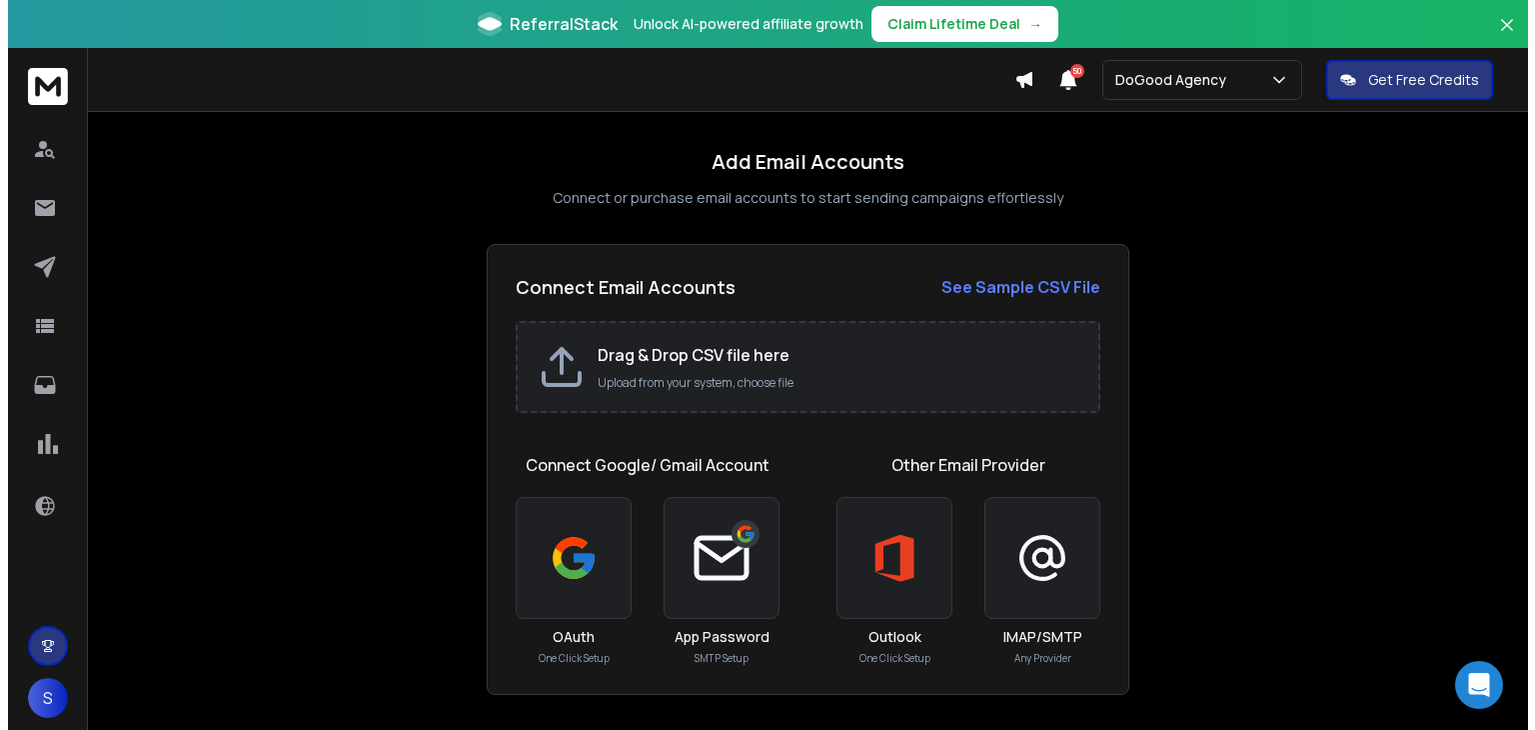
scroll to position [1, 0]
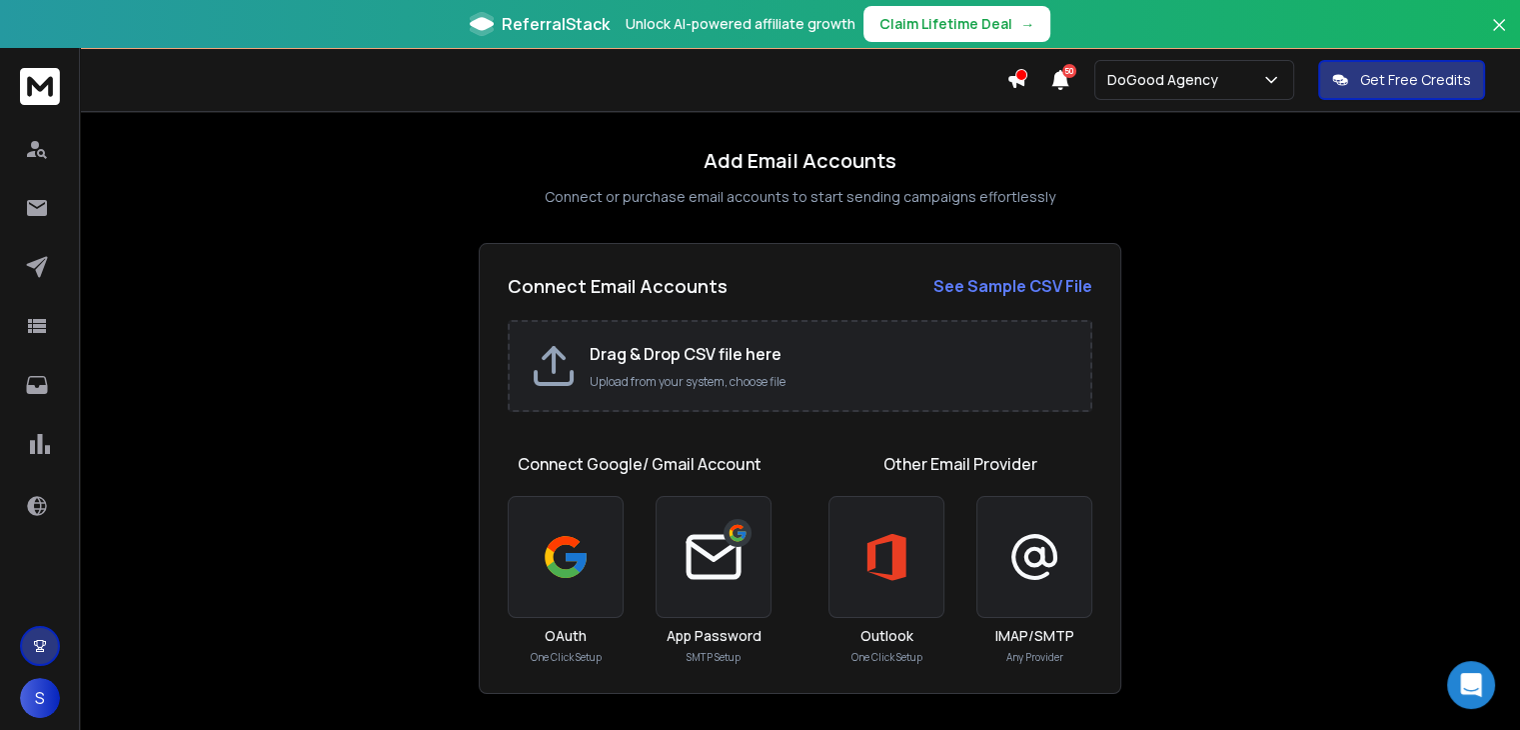
drag, startPoint x: 795, startPoint y: 221, endPoint x: 882, endPoint y: 447, distance: 242.1
click at [795, 221] on div "Add Email Accounts Connect or purchase email accounts to start sending campaign…" at bounding box center [800, 440] width 1440 height 587
click at [907, 529] on div at bounding box center [887, 557] width 50 height 56
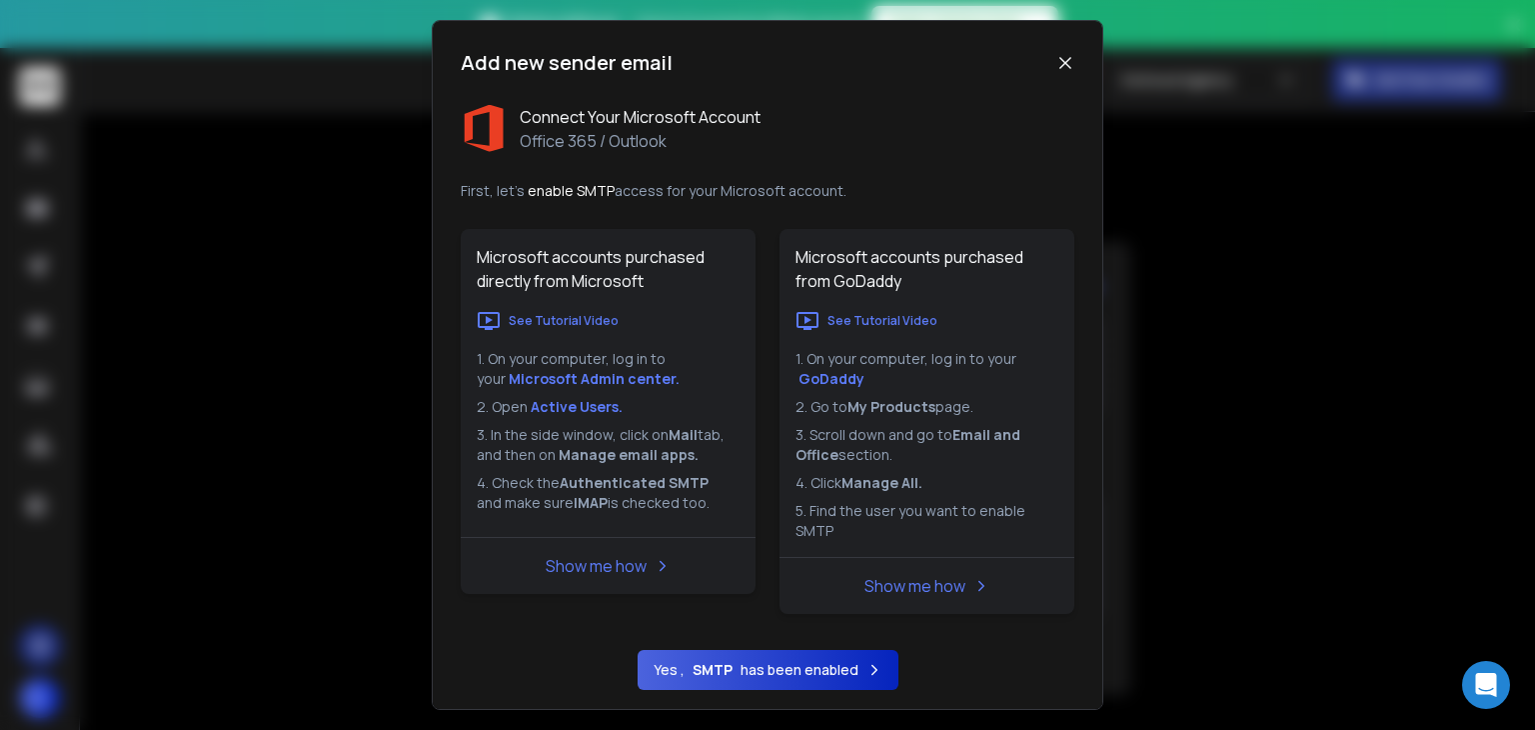
click at [870, 675] on div "Add new sender email Connect Your Microsoft Account Office 365 / Outlook First,…" at bounding box center [768, 365] width 672 height 690
click at [864, 667] on button "Yes , SMTP has been enabled" at bounding box center [768, 670] width 261 height 40
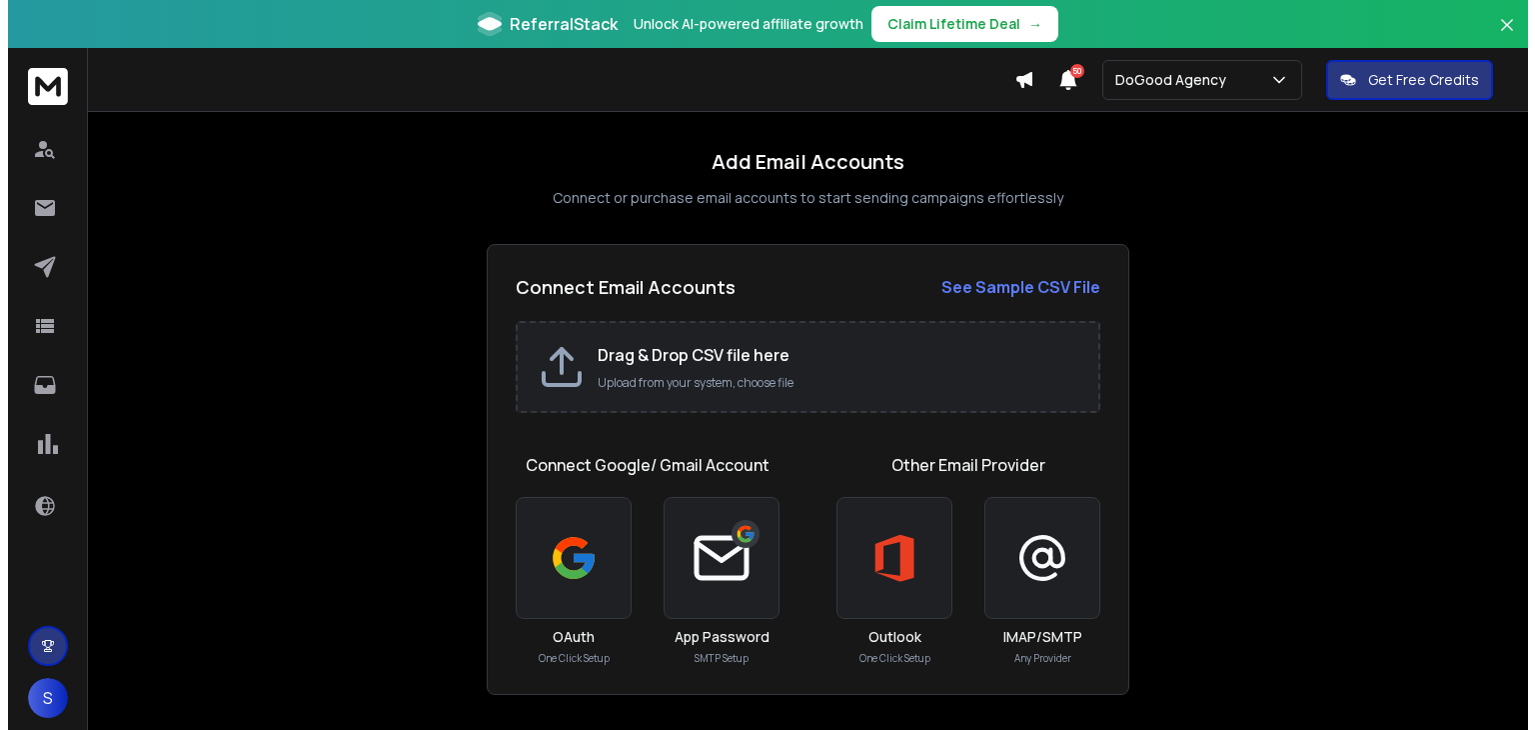
scroll to position [1, 0]
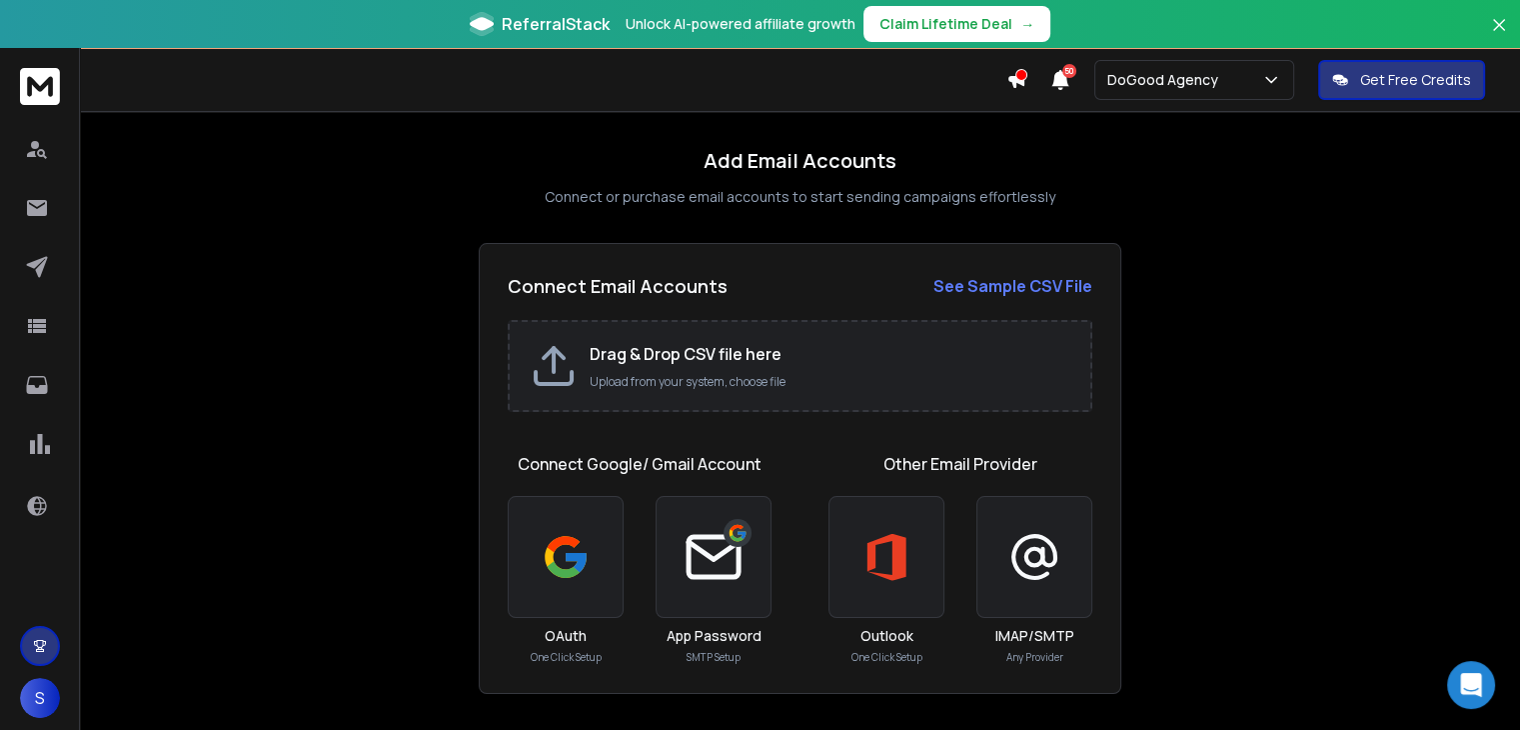
click at [883, 550] on icon at bounding box center [887, 557] width 47 height 47
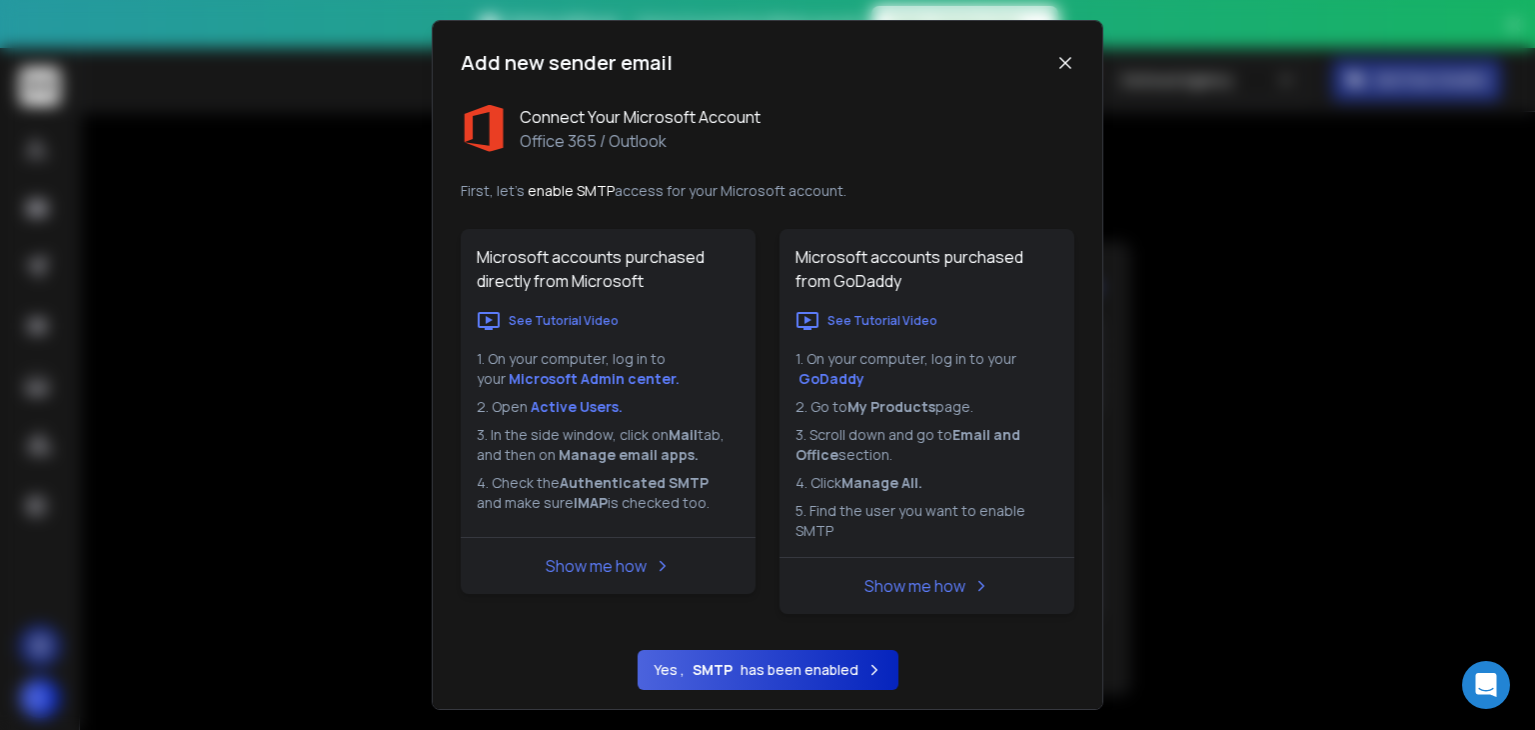
click at [820, 636] on div "Yes , SMTP has been enabled" at bounding box center [768, 662] width 614 height 56
click at [816, 653] on button "Yes , SMTP has been enabled" at bounding box center [768, 670] width 261 height 40
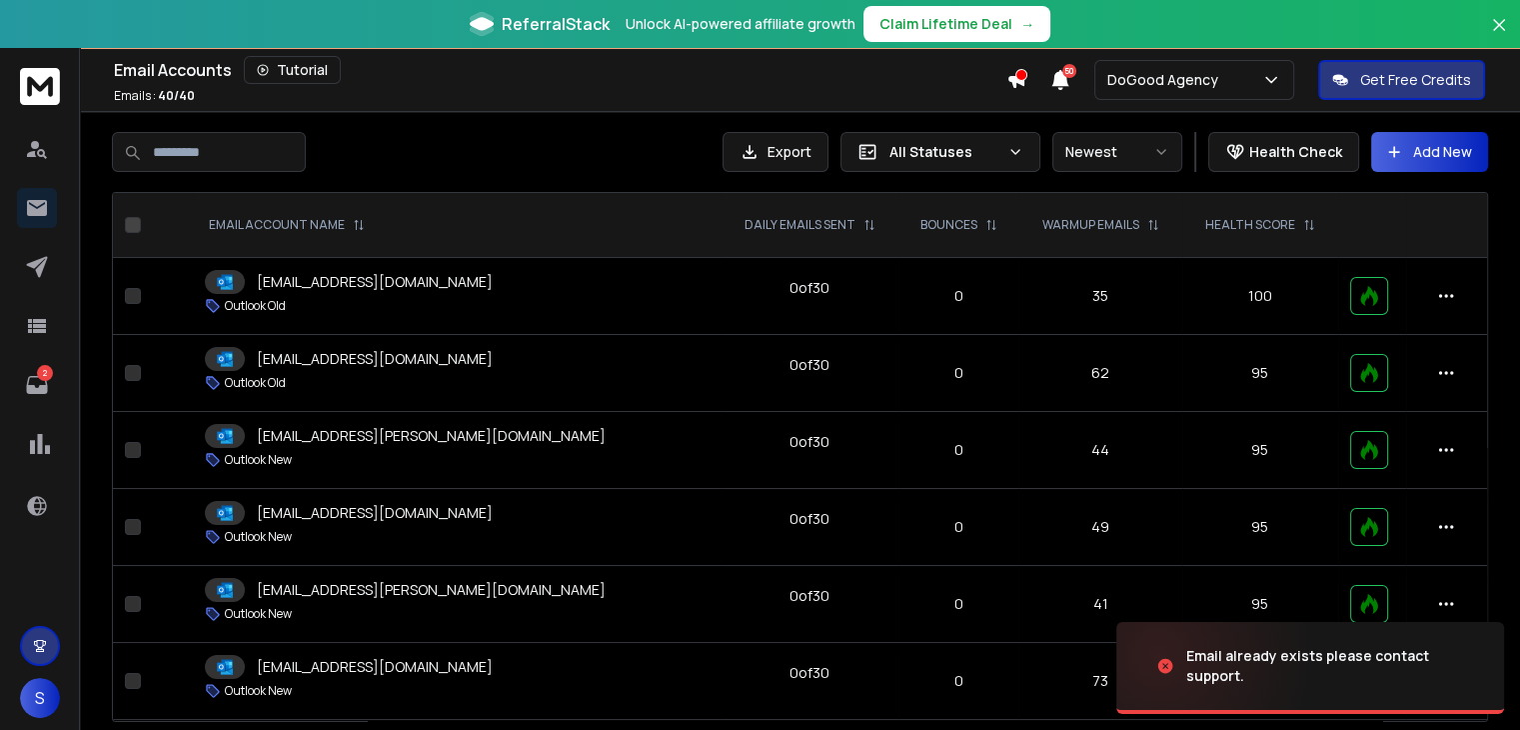
click at [1431, 159] on button "Add New" at bounding box center [1430, 152] width 117 height 40
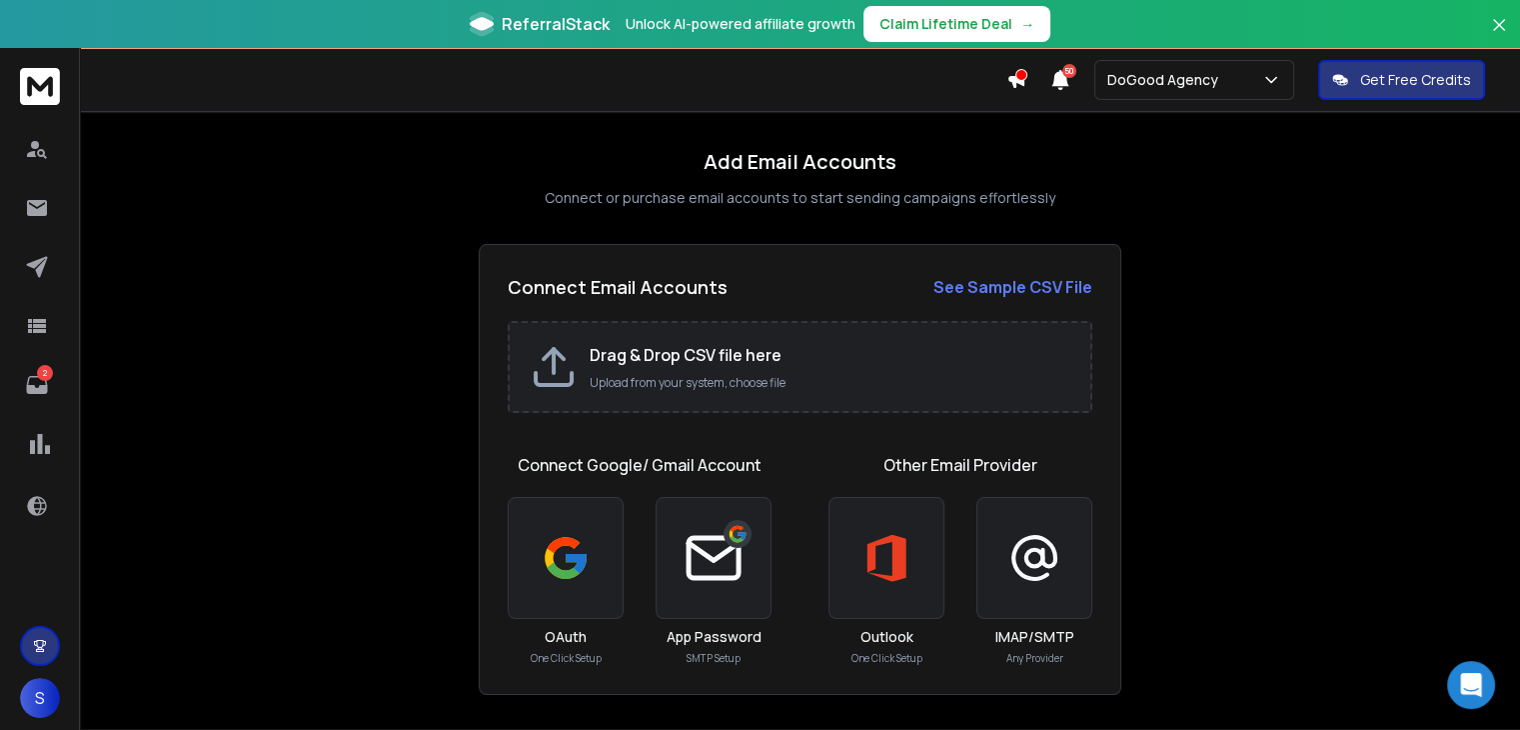
click at [899, 575] on icon at bounding box center [886, 557] width 39 height 47
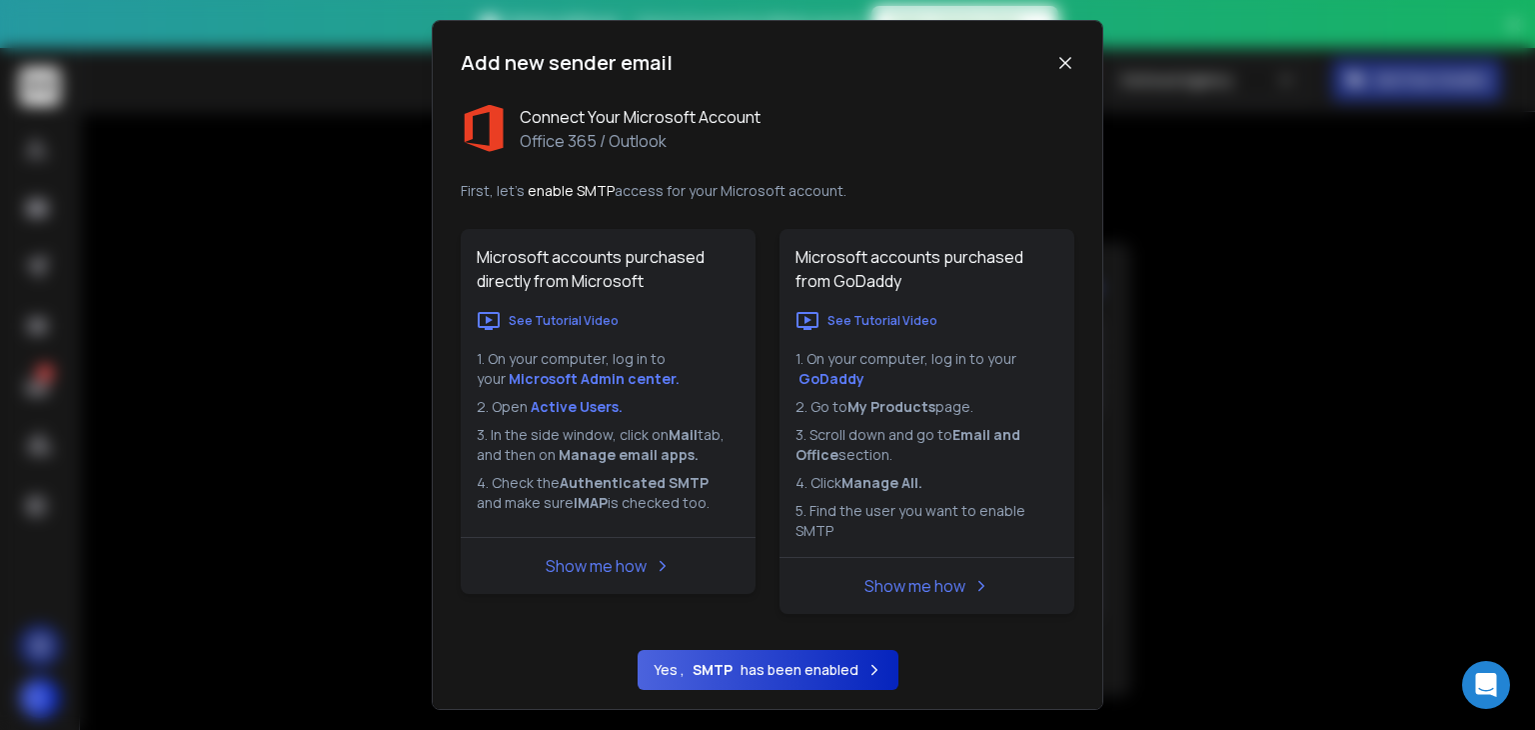
click at [828, 650] on button "Yes , SMTP has been enabled" at bounding box center [768, 670] width 261 height 40
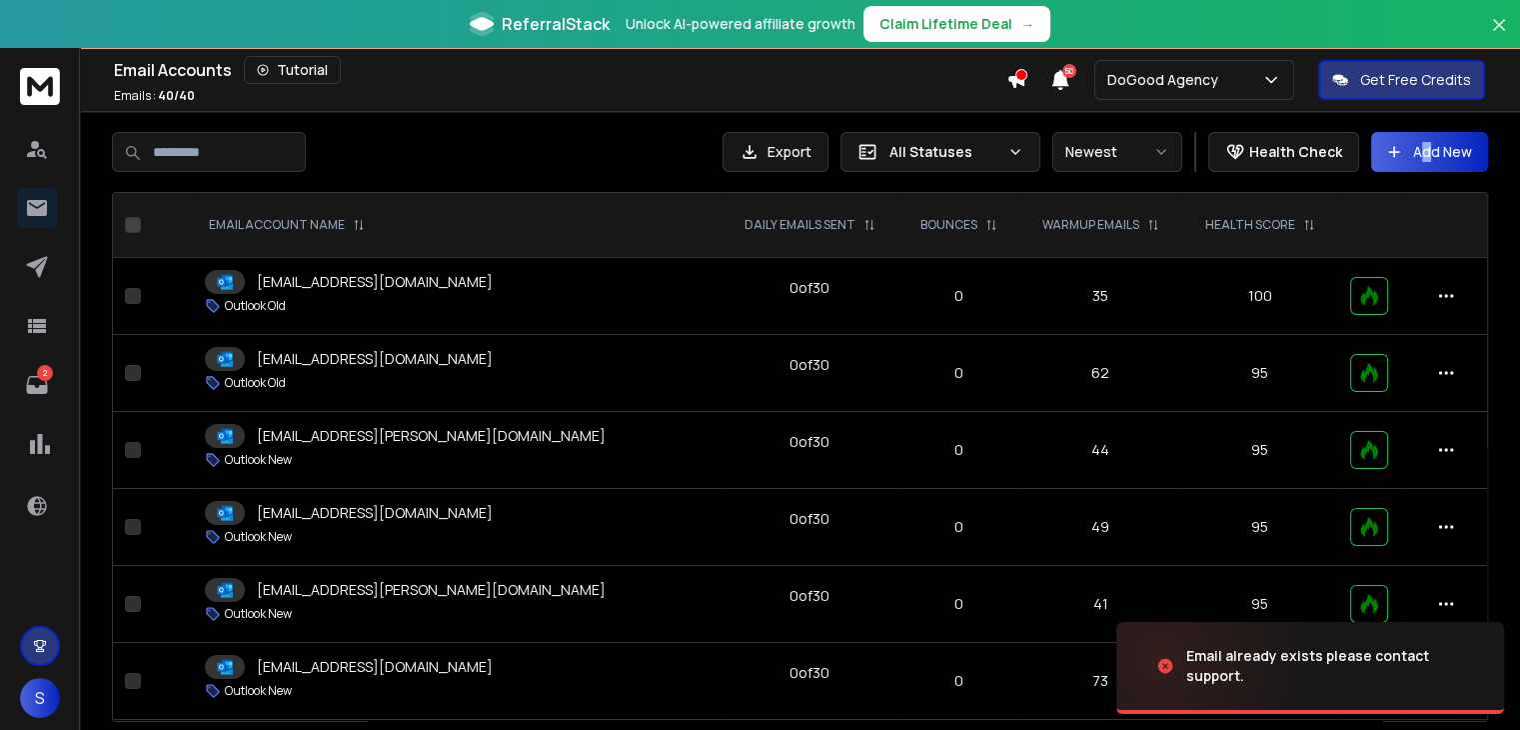
click at [1427, 176] on div "Export All Statuses Newest Health Check Add New EMAIL ACCOUNT NAME DAILY EMAILS…" at bounding box center [800, 427] width 1377 height 590
click at [1428, 168] on button "Add New" at bounding box center [1430, 152] width 117 height 40
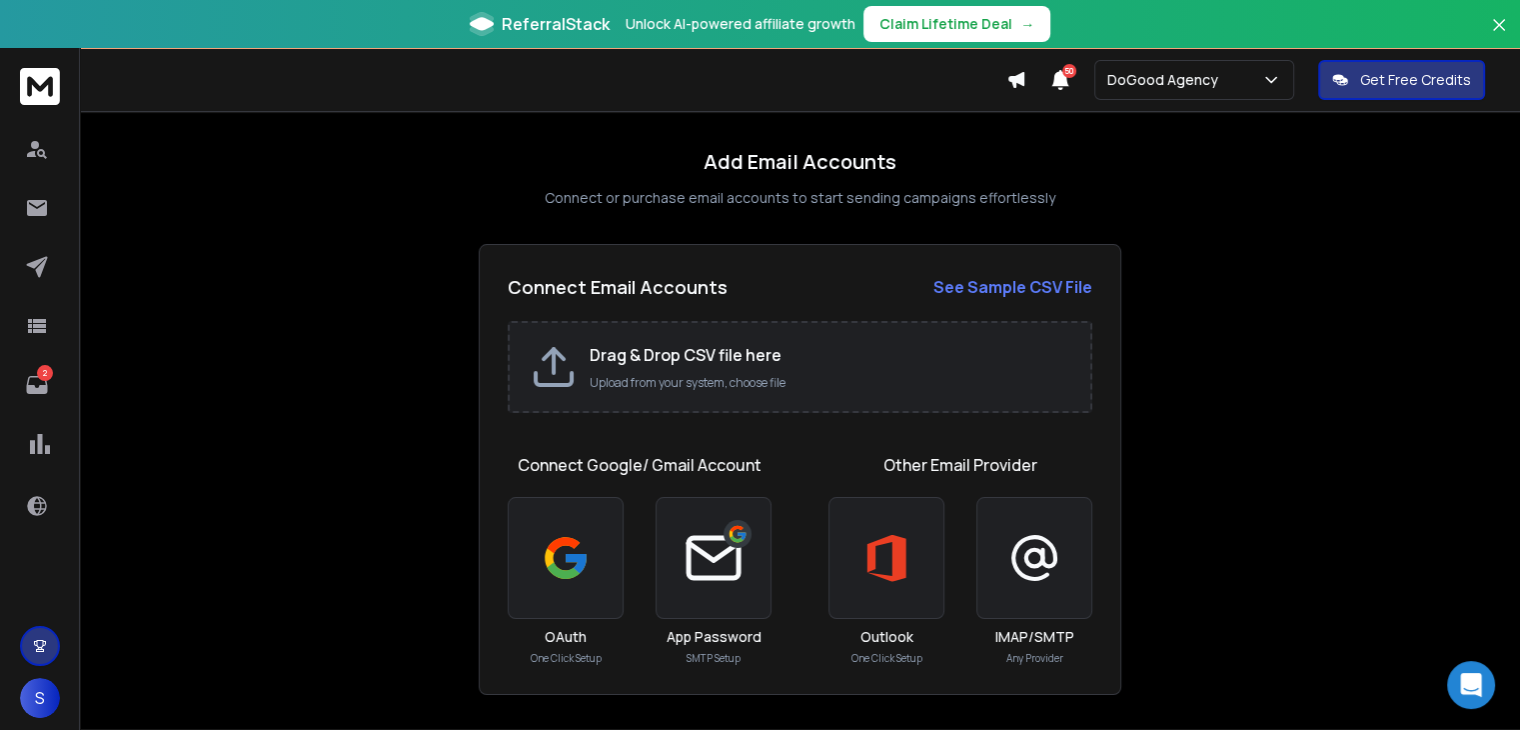
click at [1431, 157] on div "Add Email Accounts Connect or purchase email accounts to start sending campaign…" at bounding box center [800, 178] width 1440 height 60
click at [887, 579] on icon at bounding box center [887, 558] width 47 height 47
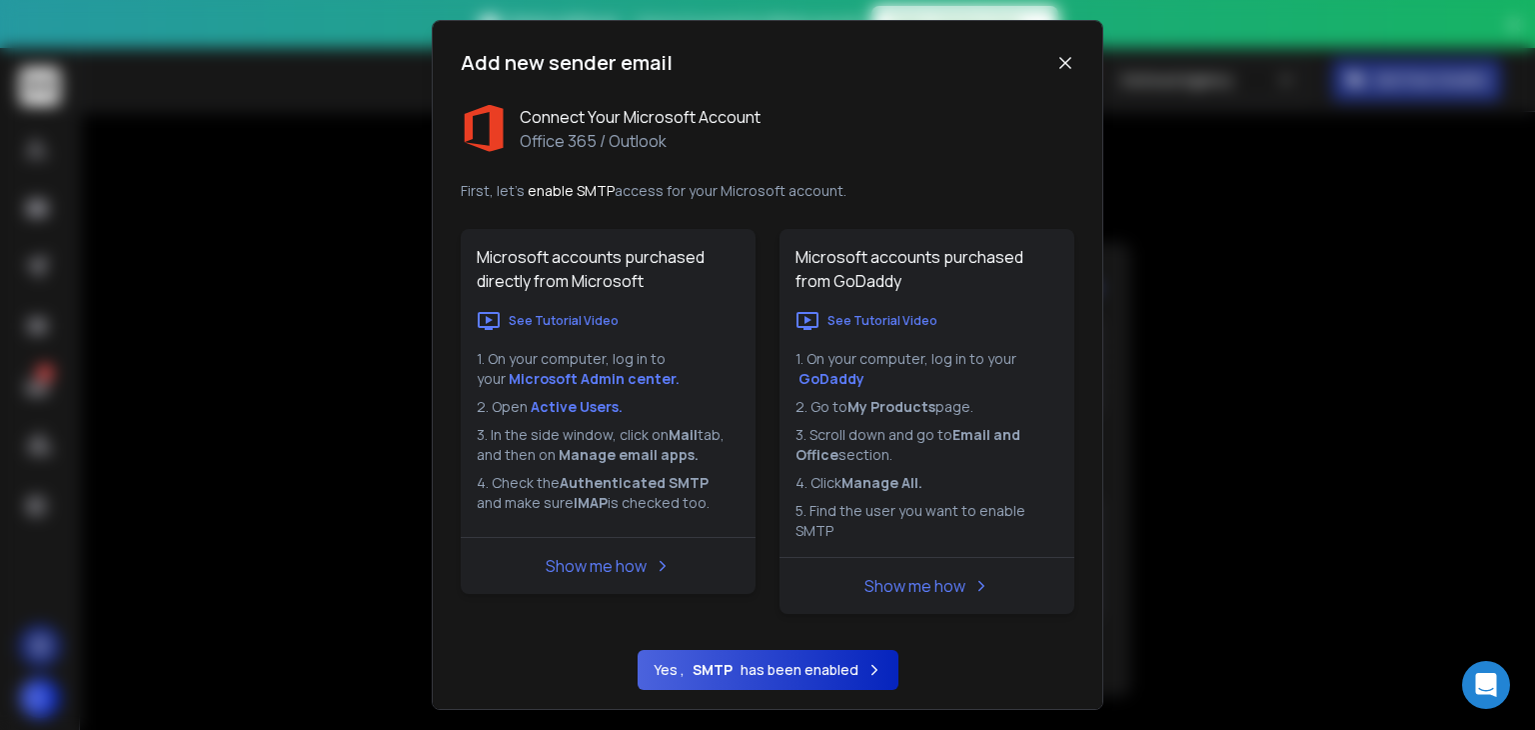
click at [849, 650] on button "Yes , SMTP has been enabled" at bounding box center [768, 670] width 261 height 40
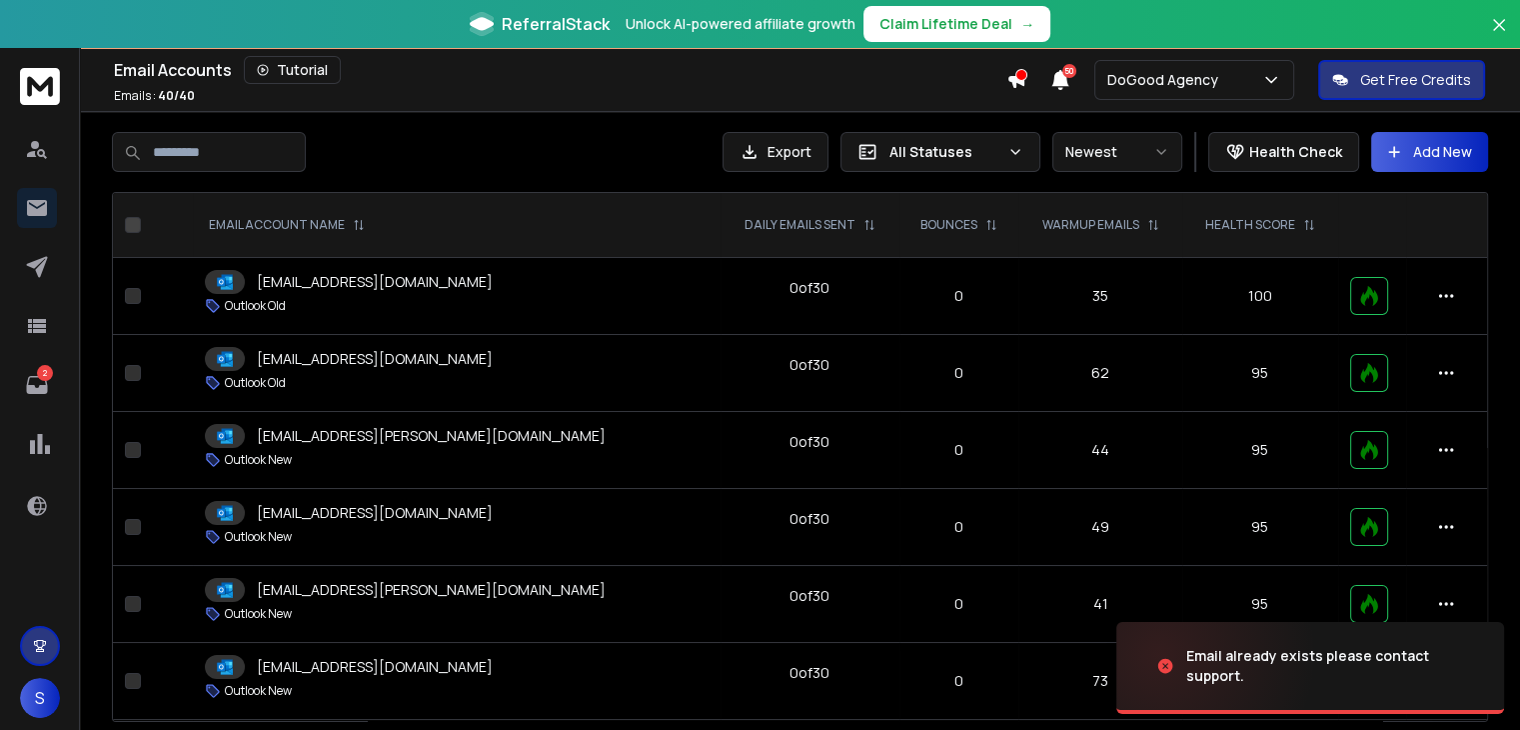
click at [1446, 126] on div "Export All Statuses Newest Health Check Add New EMAIL ACCOUNT NAME DAILY EMAILS…" at bounding box center [800, 427] width 1440 height 630
click at [1440, 140] on button "Add New" at bounding box center [1430, 152] width 117 height 40
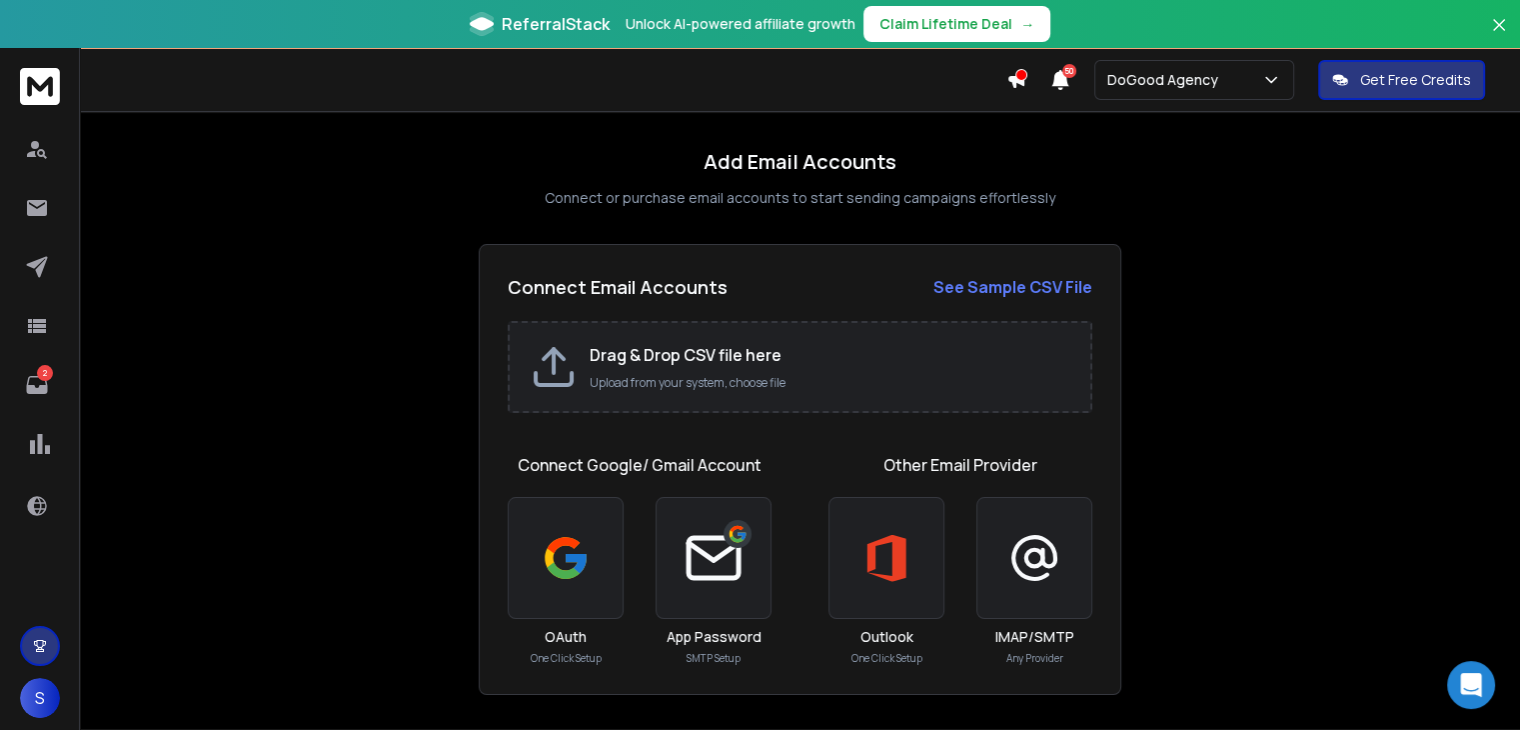
click at [907, 581] on div at bounding box center [887, 558] width 50 height 56
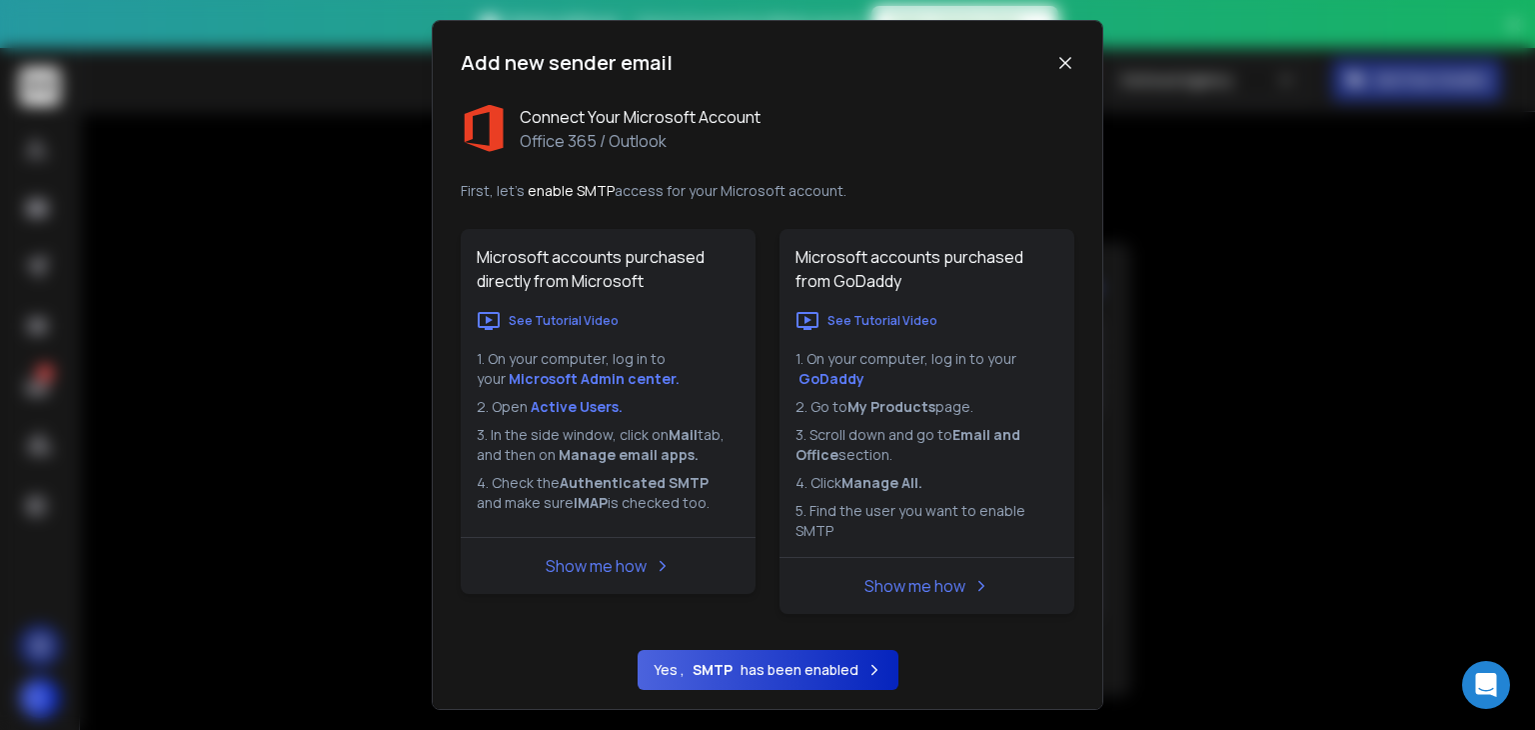
click at [791, 656] on button "Yes , SMTP has been enabled" at bounding box center [768, 670] width 261 height 40
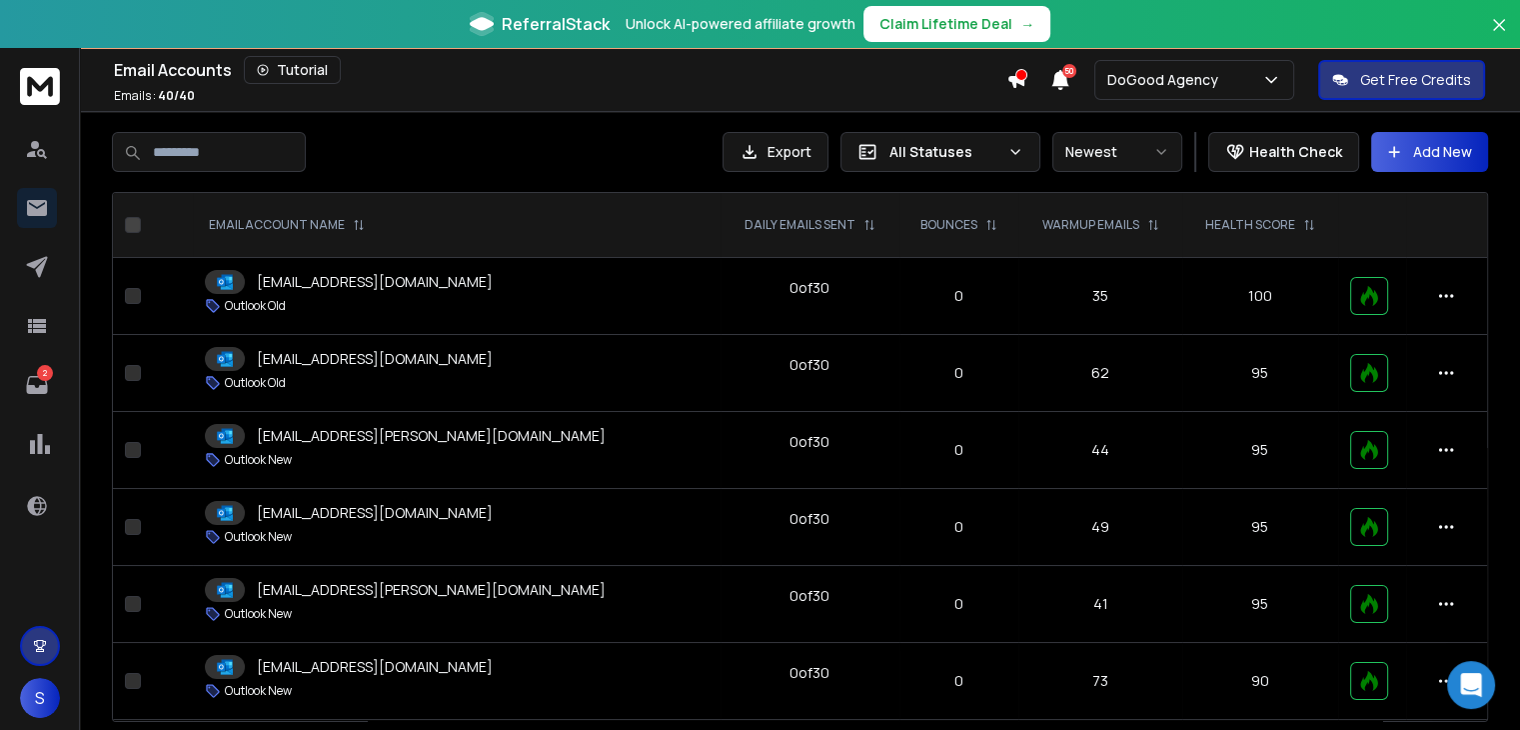
click at [612, 139] on div at bounding box center [411, 152] width 599 height 40
click at [1465, 153] on button "Add New" at bounding box center [1430, 152] width 117 height 40
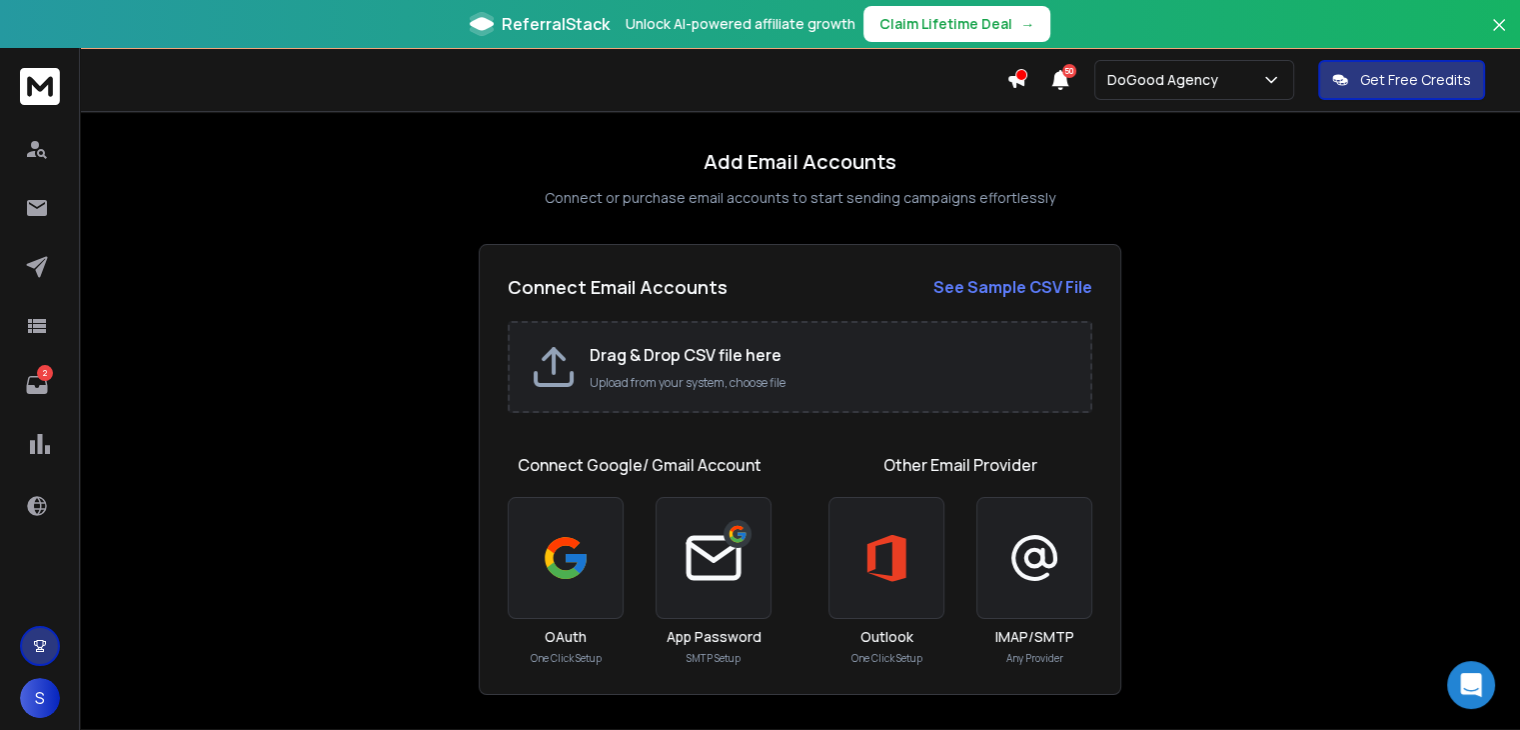
click at [888, 548] on icon at bounding box center [887, 558] width 47 height 47
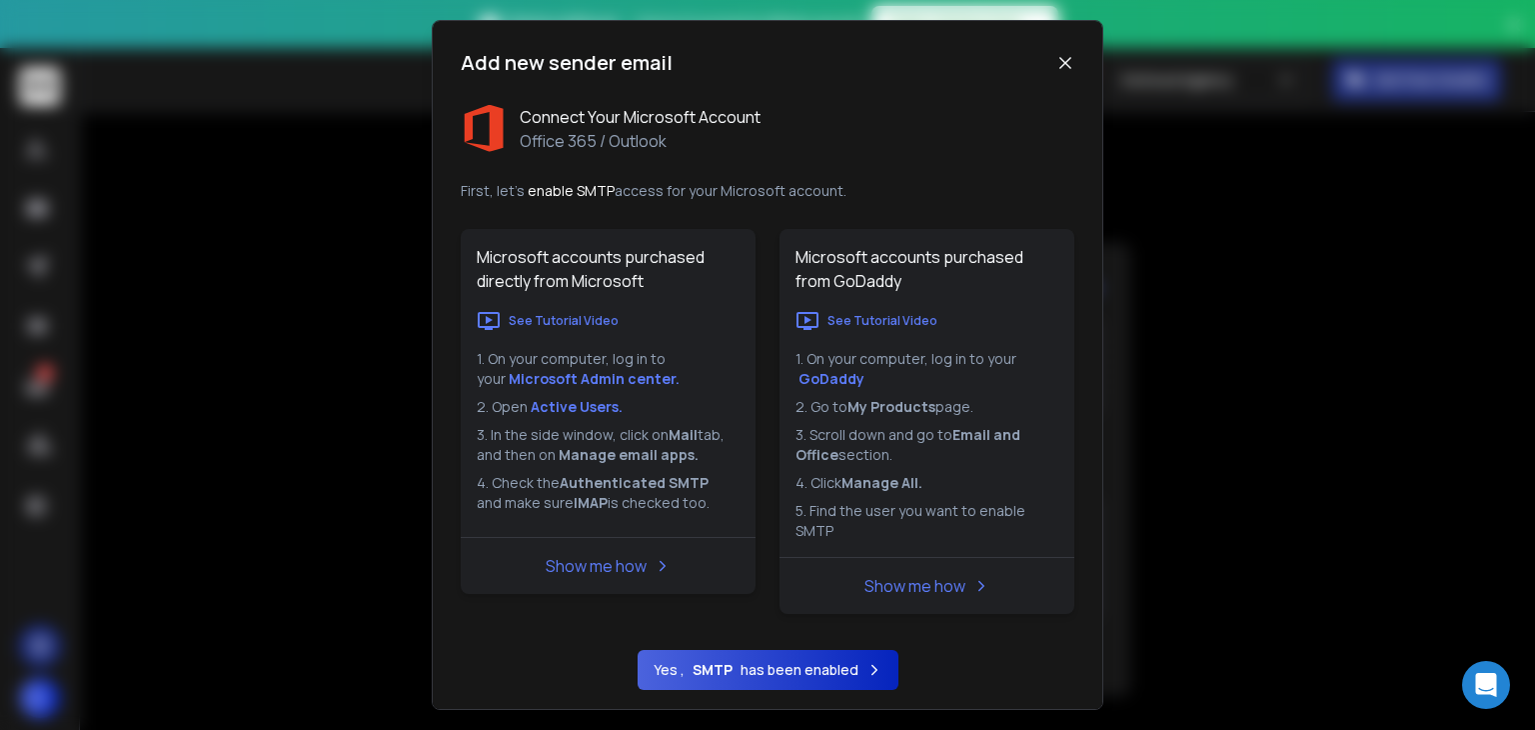
click at [813, 652] on button "Yes , SMTP has been enabled" at bounding box center [768, 670] width 261 height 40
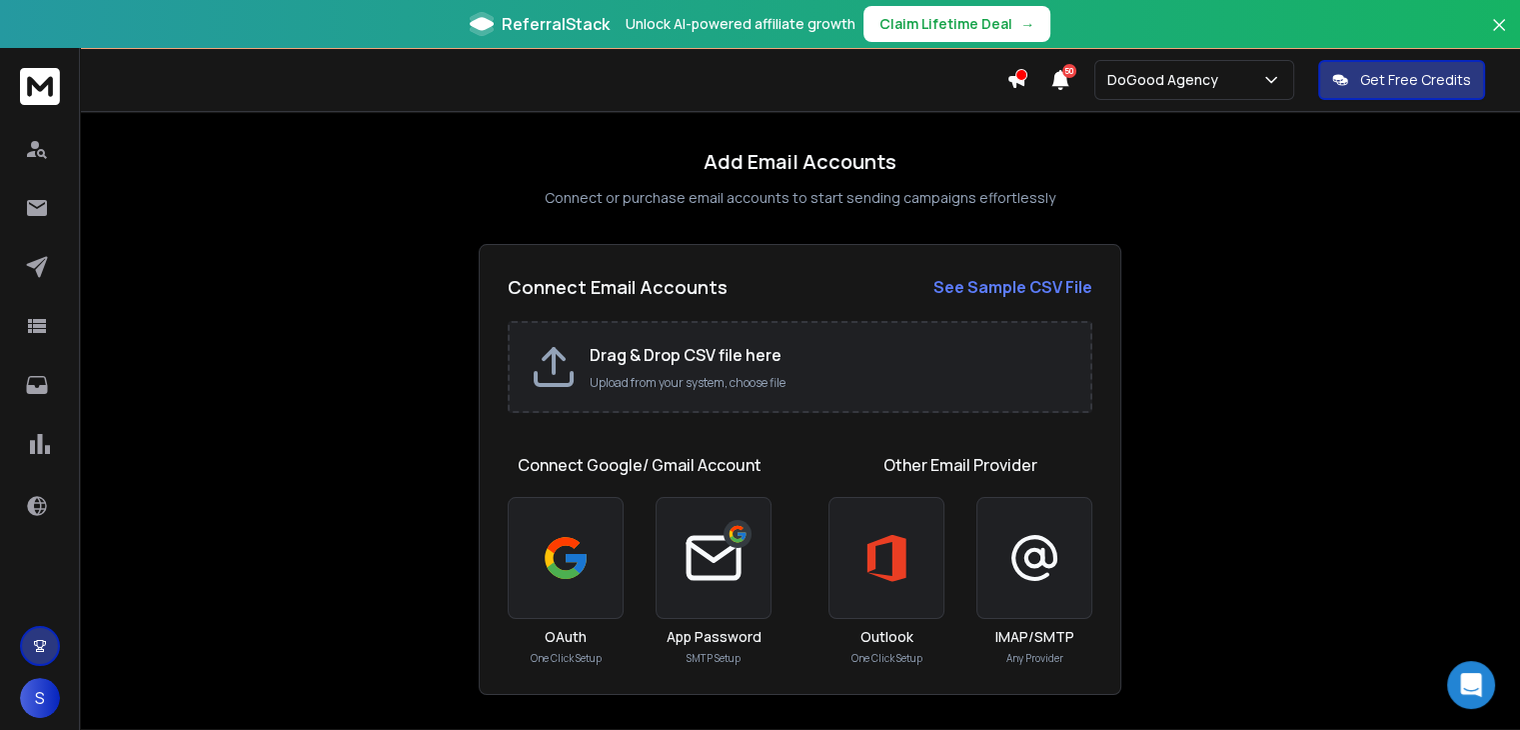
click at [868, 545] on icon at bounding box center [886, 557] width 39 height 47
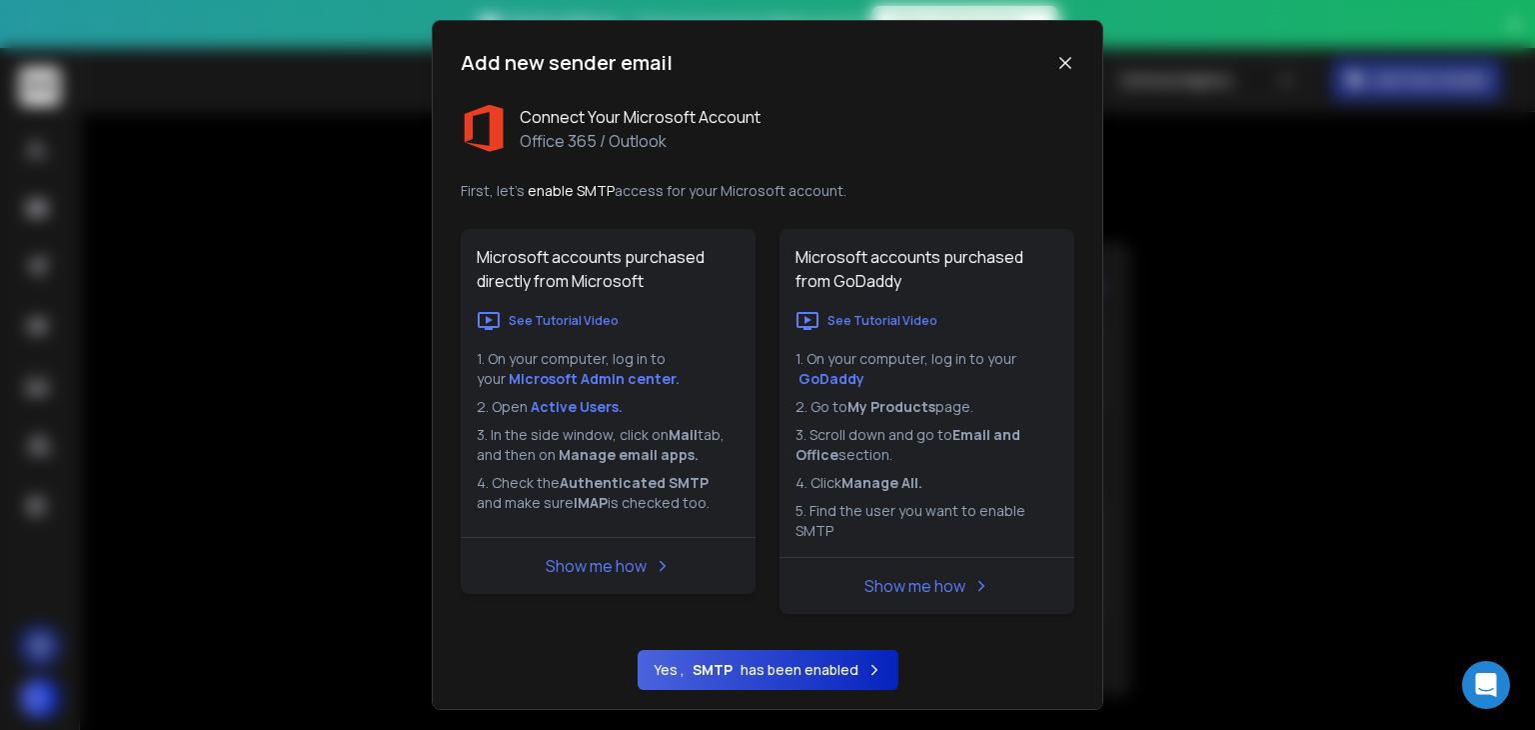
click at [787, 650] on button "Yes , SMTP has been enabled" at bounding box center [768, 670] width 261 height 40
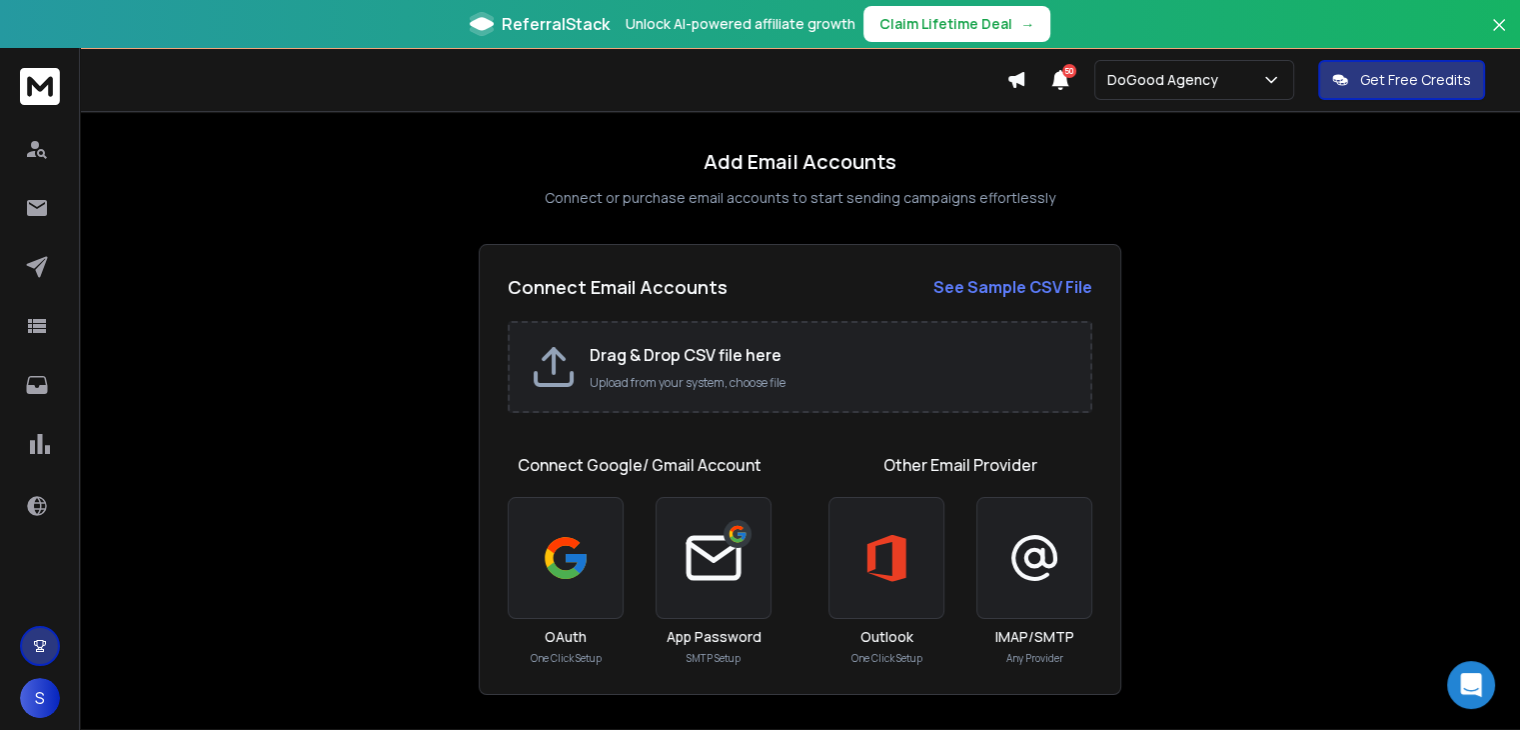
click at [867, 547] on icon at bounding box center [886, 557] width 39 height 47
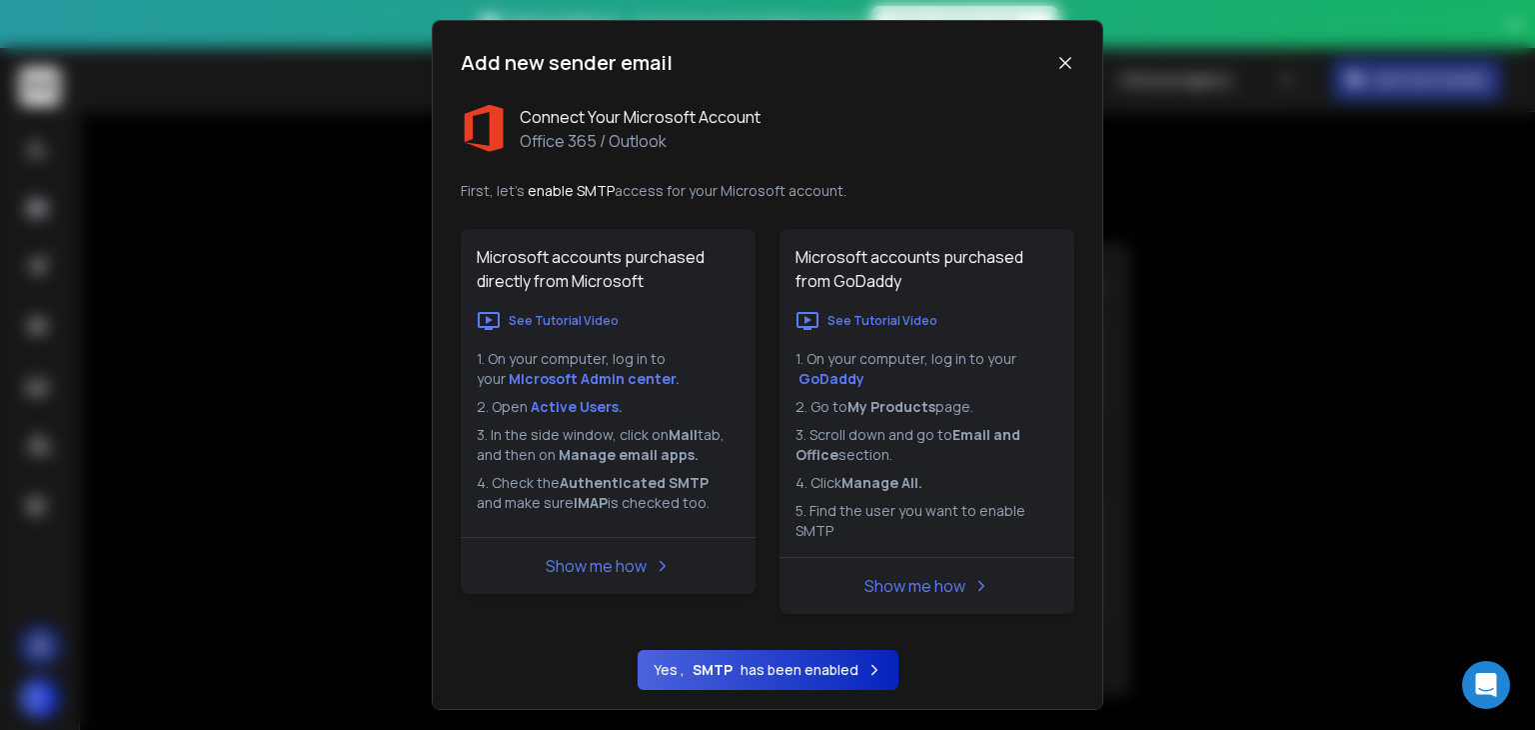
click at [788, 666] on button "Yes , SMTP has been enabled" at bounding box center [768, 670] width 261 height 40
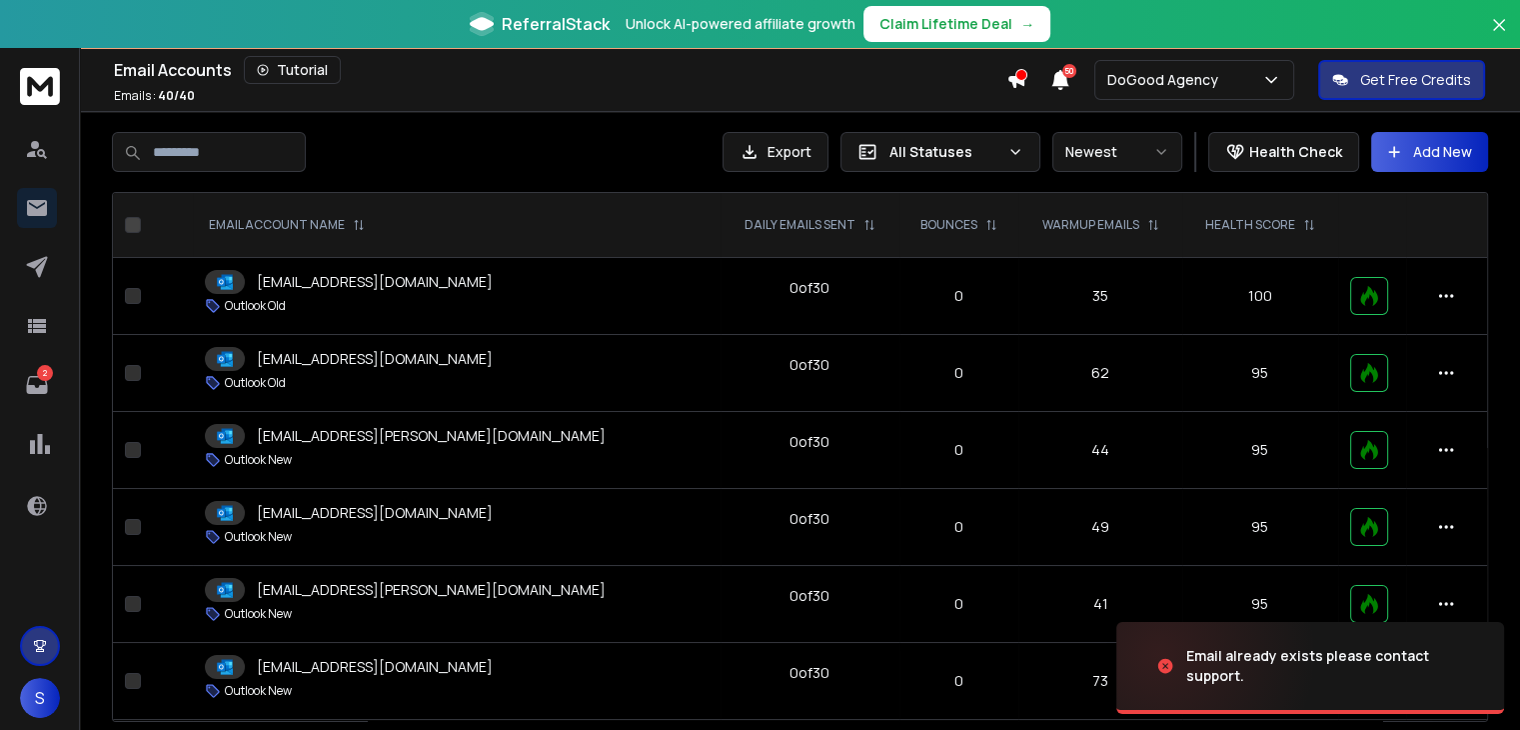
click at [1406, 150] on button "Add New" at bounding box center [1430, 152] width 117 height 40
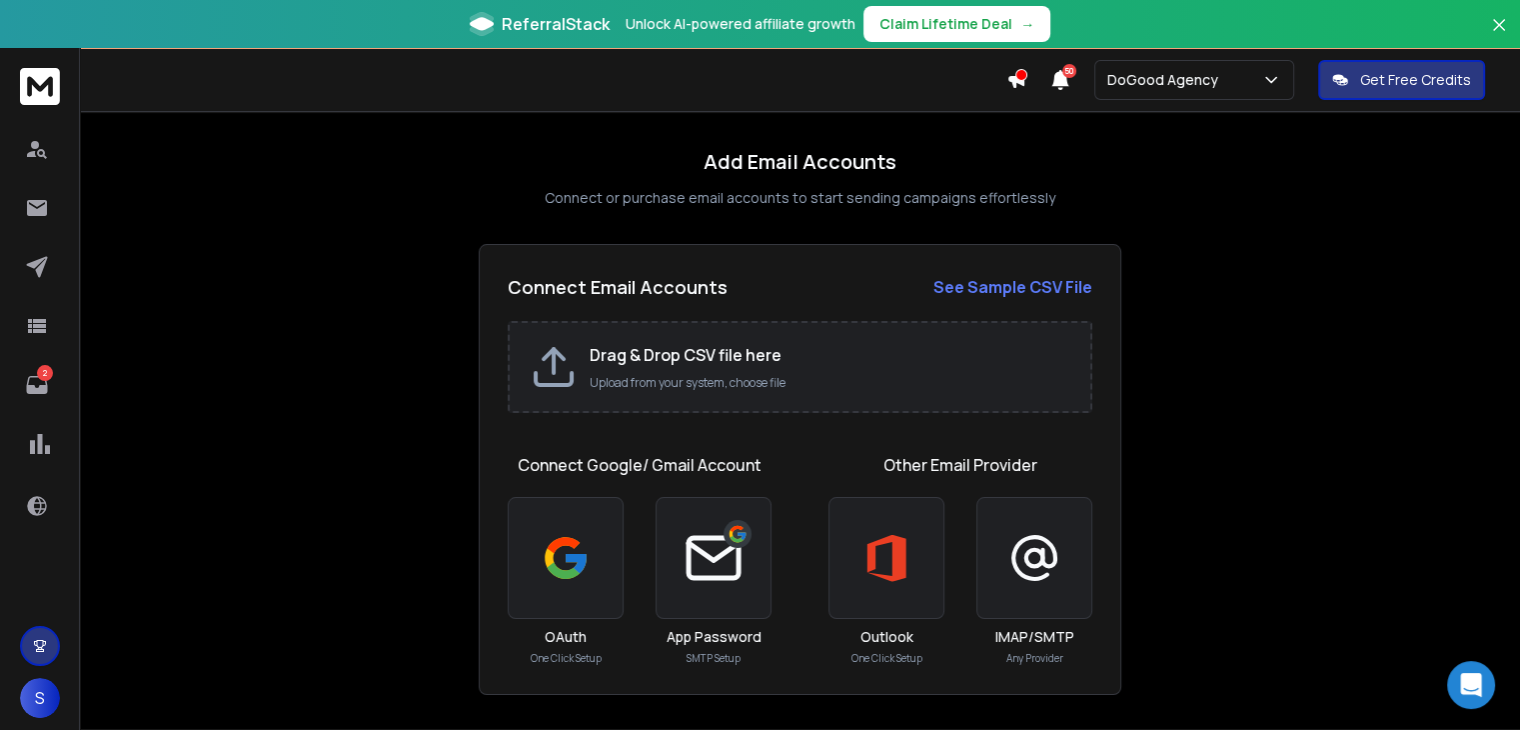
click at [863, 516] on div at bounding box center [887, 558] width 116 height 122
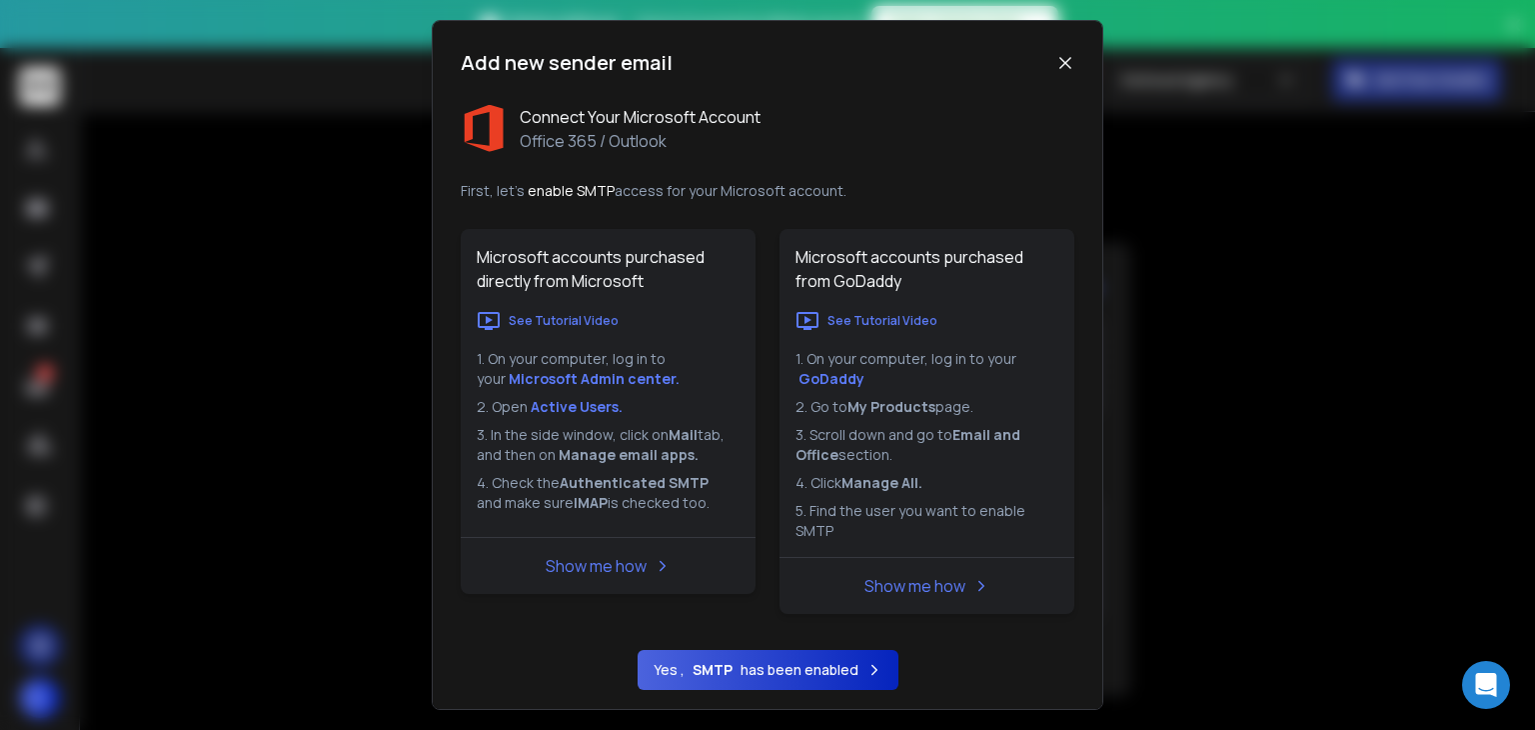
click at [899, 649] on div "Yes , SMTP has been enabled" at bounding box center [768, 662] width 614 height 56
click at [822, 658] on button "Yes , SMTP has been enabled" at bounding box center [768, 670] width 261 height 40
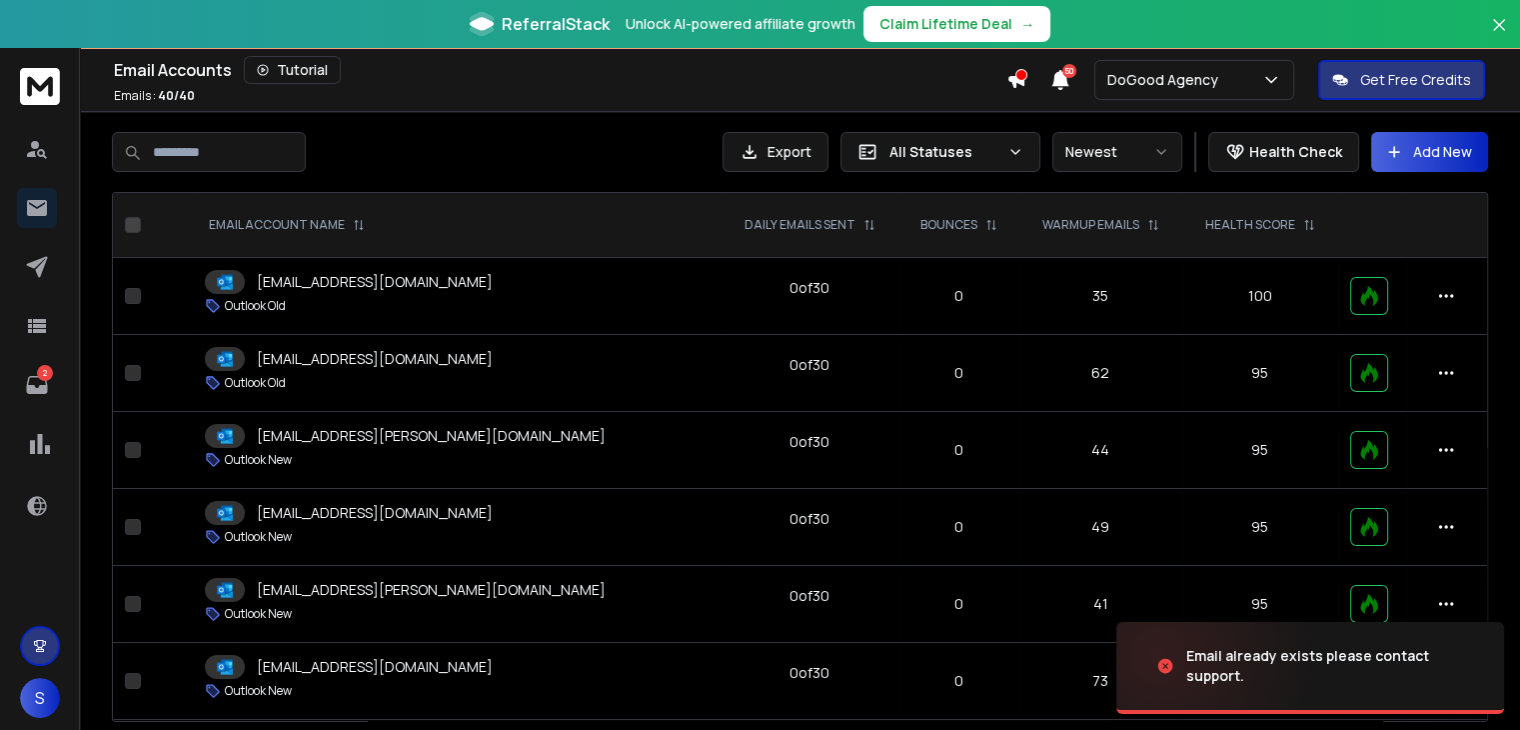
click at [1427, 156] on button "Add New" at bounding box center [1430, 152] width 117 height 40
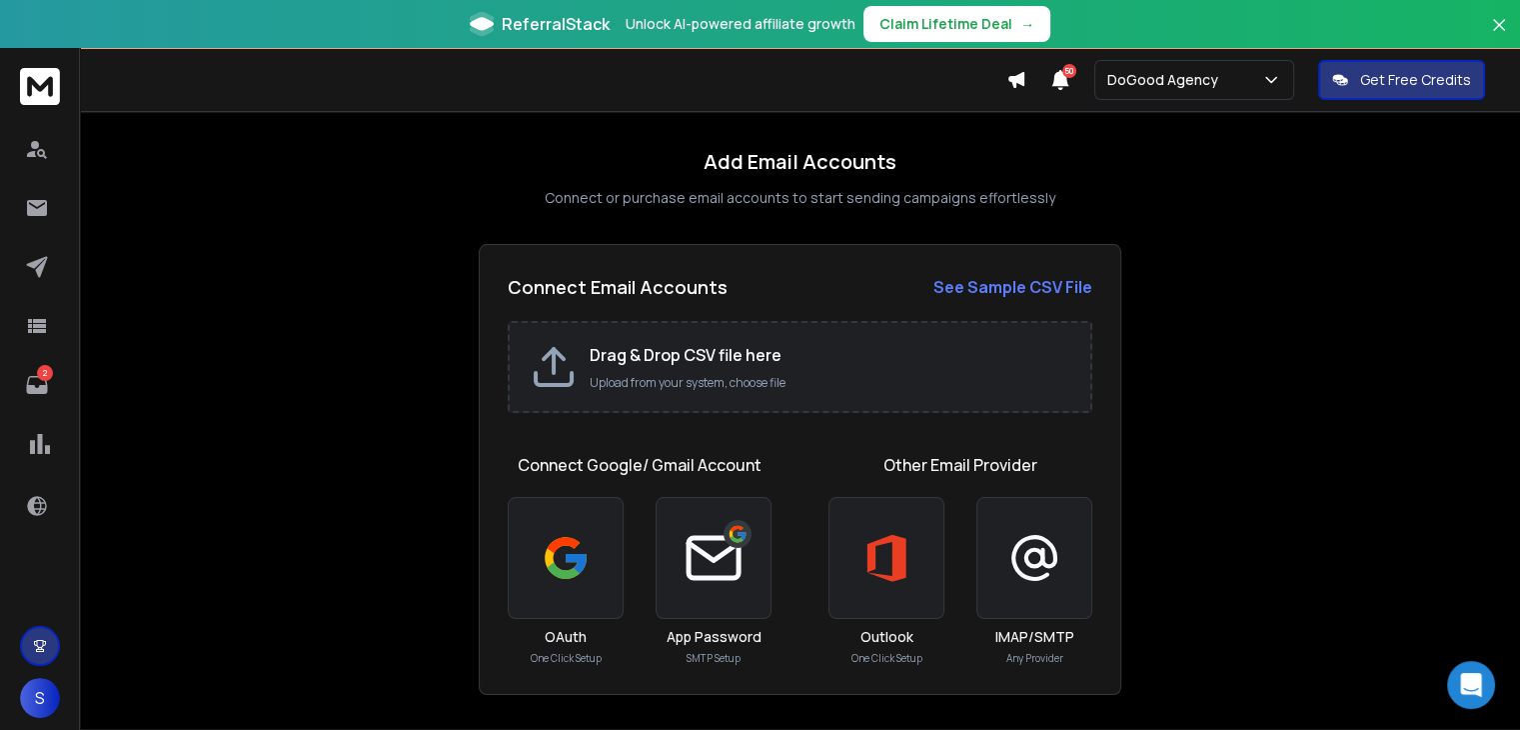
click at [889, 541] on icon at bounding box center [887, 558] width 47 height 47
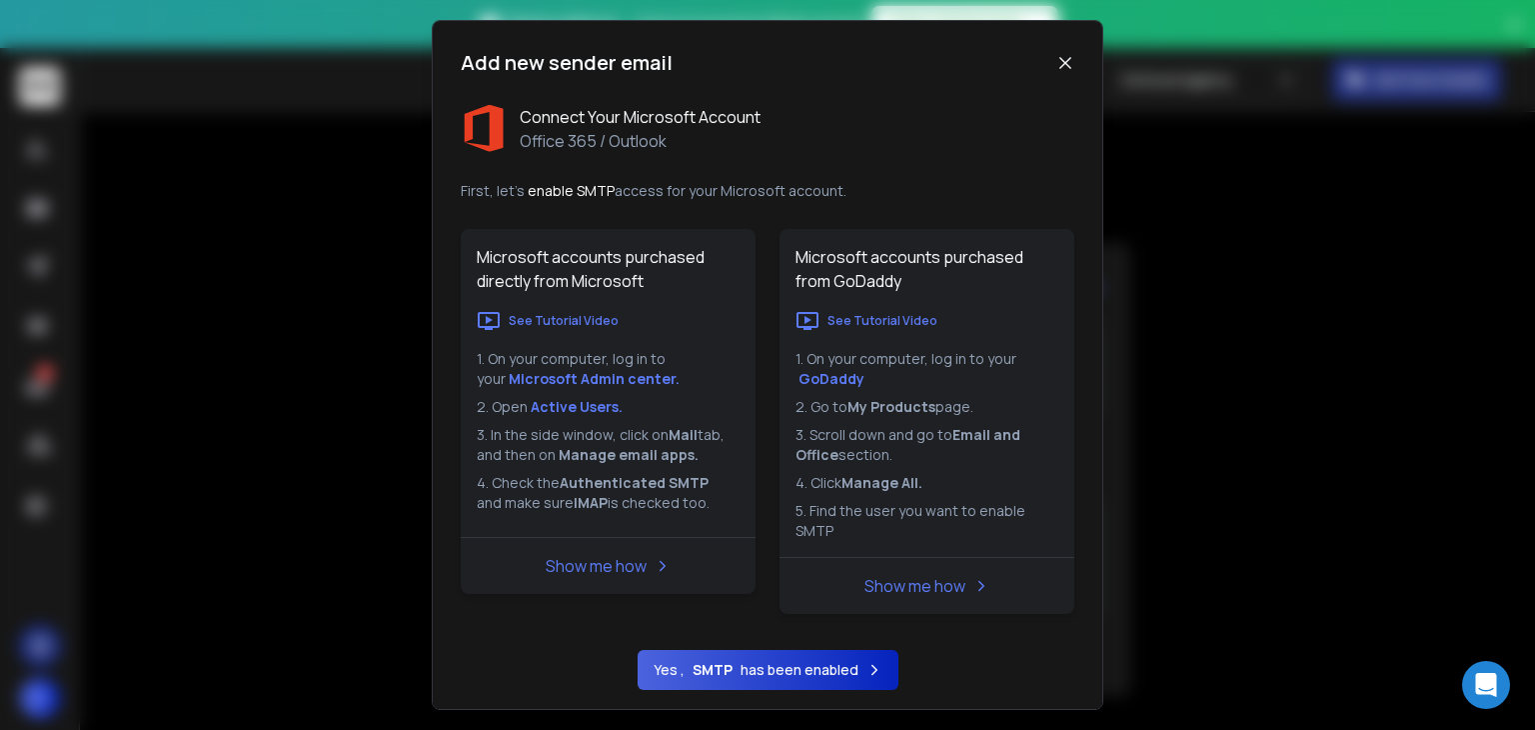
click at [861, 650] on button "Yes , SMTP has been enabled" at bounding box center [768, 670] width 261 height 40
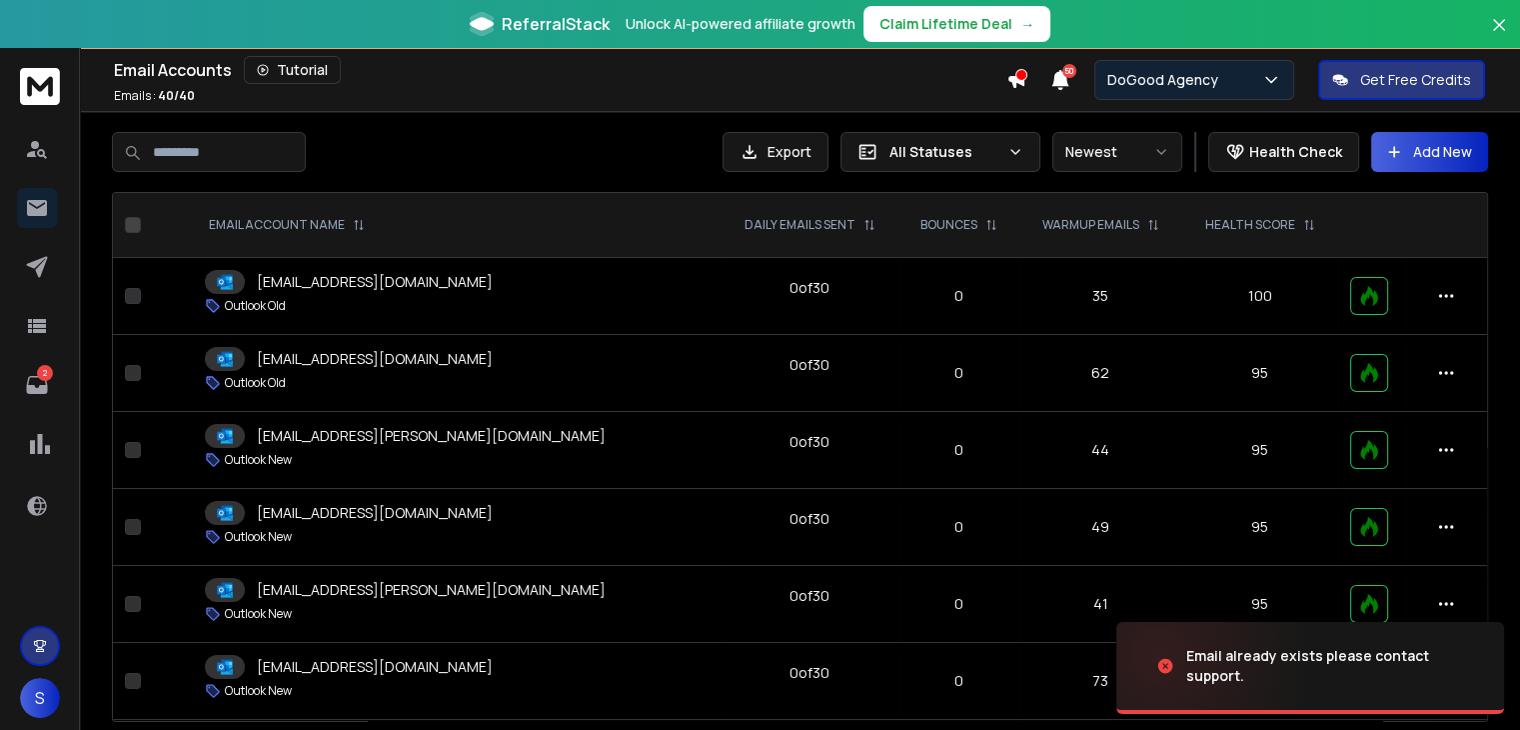
click at [1132, 77] on p "DoGood Agency" at bounding box center [1167, 80] width 119 height 20
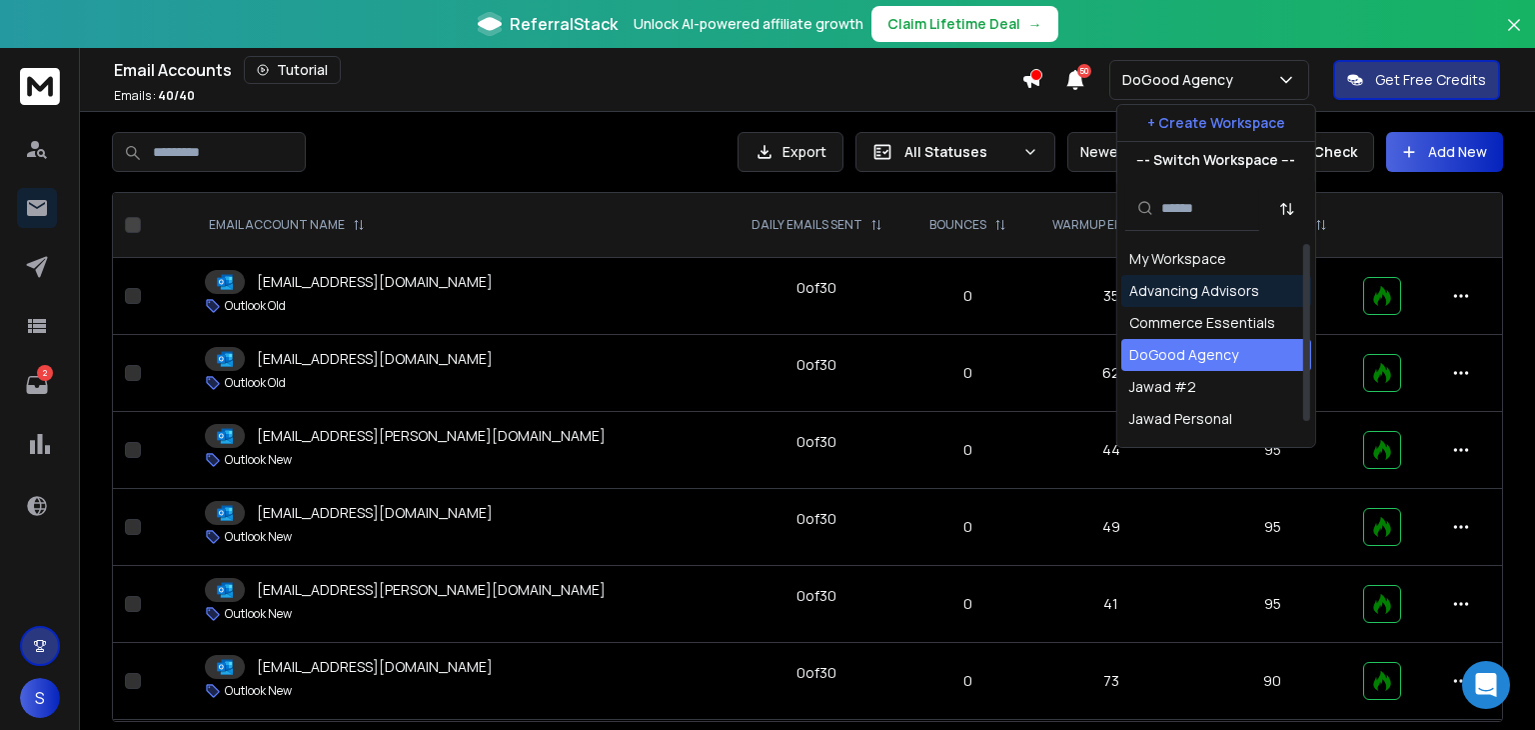
click at [1220, 281] on div "Advancing Advisors" at bounding box center [1195, 291] width 130 height 20
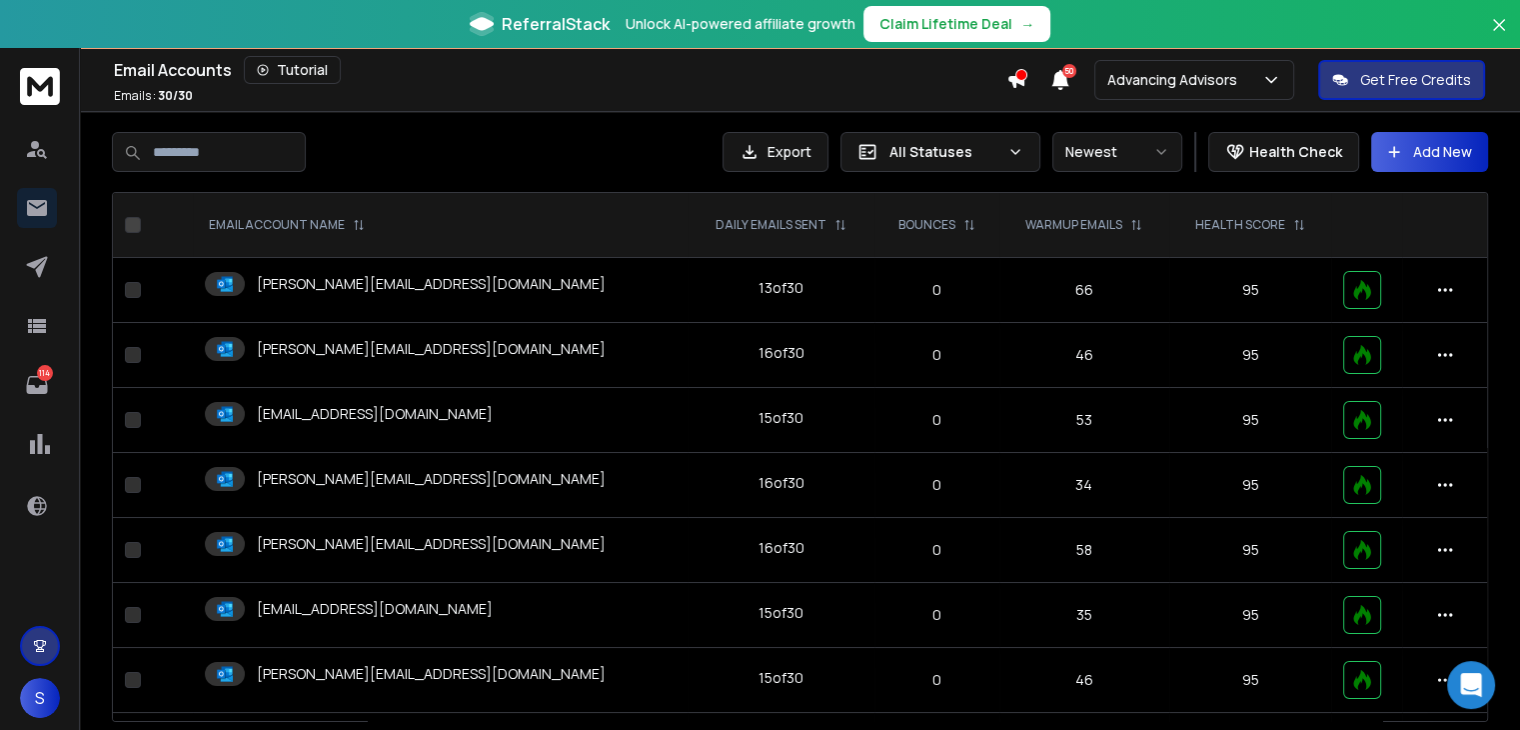
click at [688, 359] on td "16 of 30" at bounding box center [781, 349] width 186 height 52
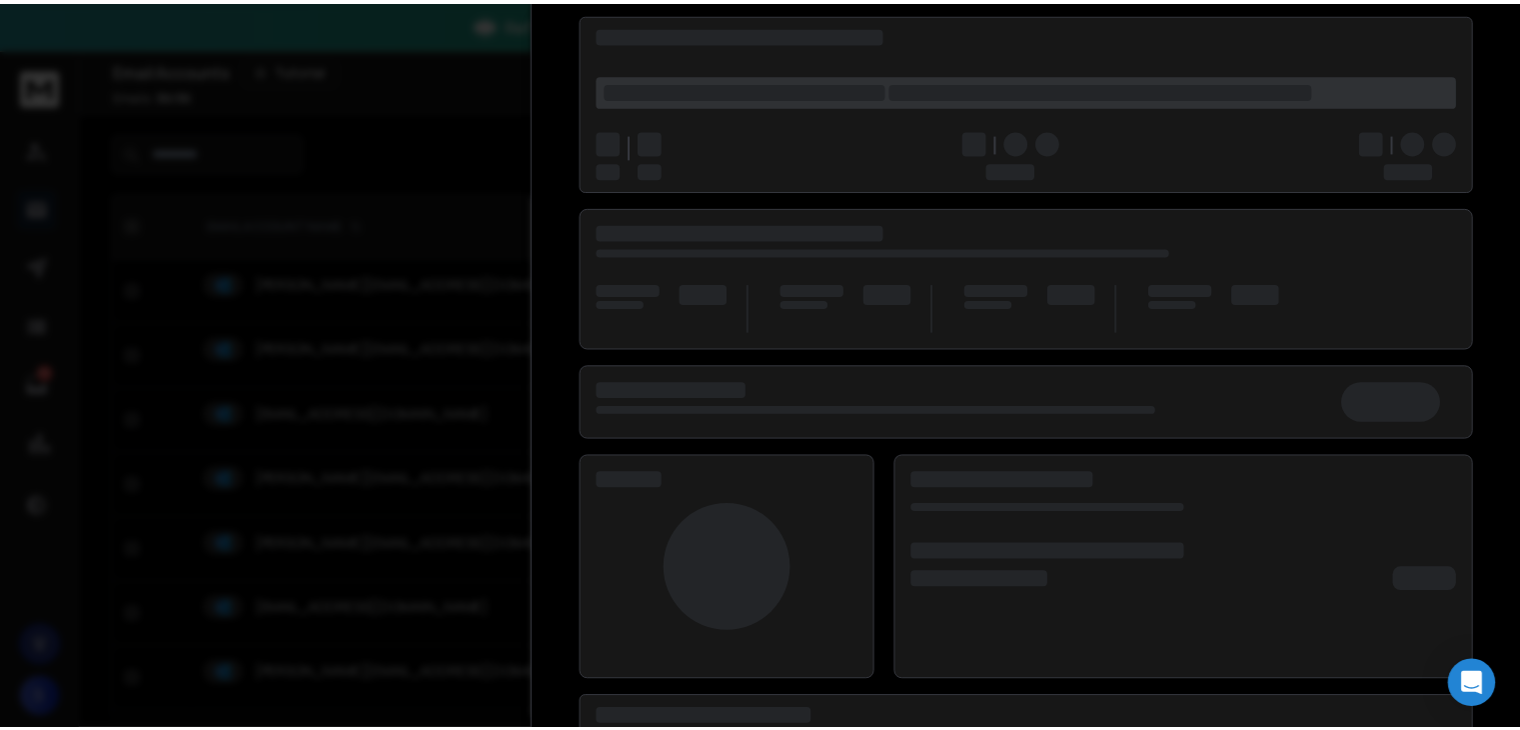
scroll to position [212, 0]
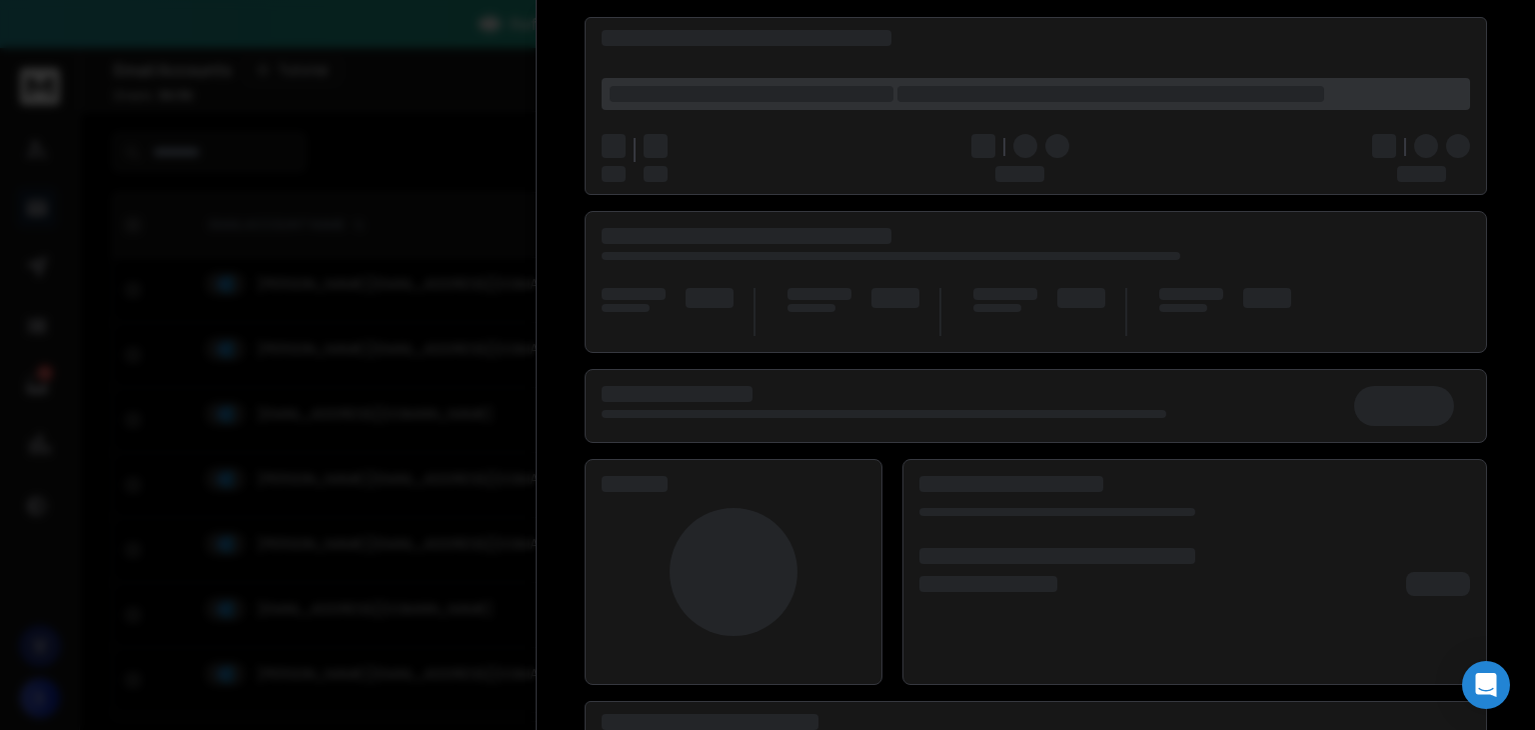
click at [206, 673] on div at bounding box center [767, 365] width 1535 height 730
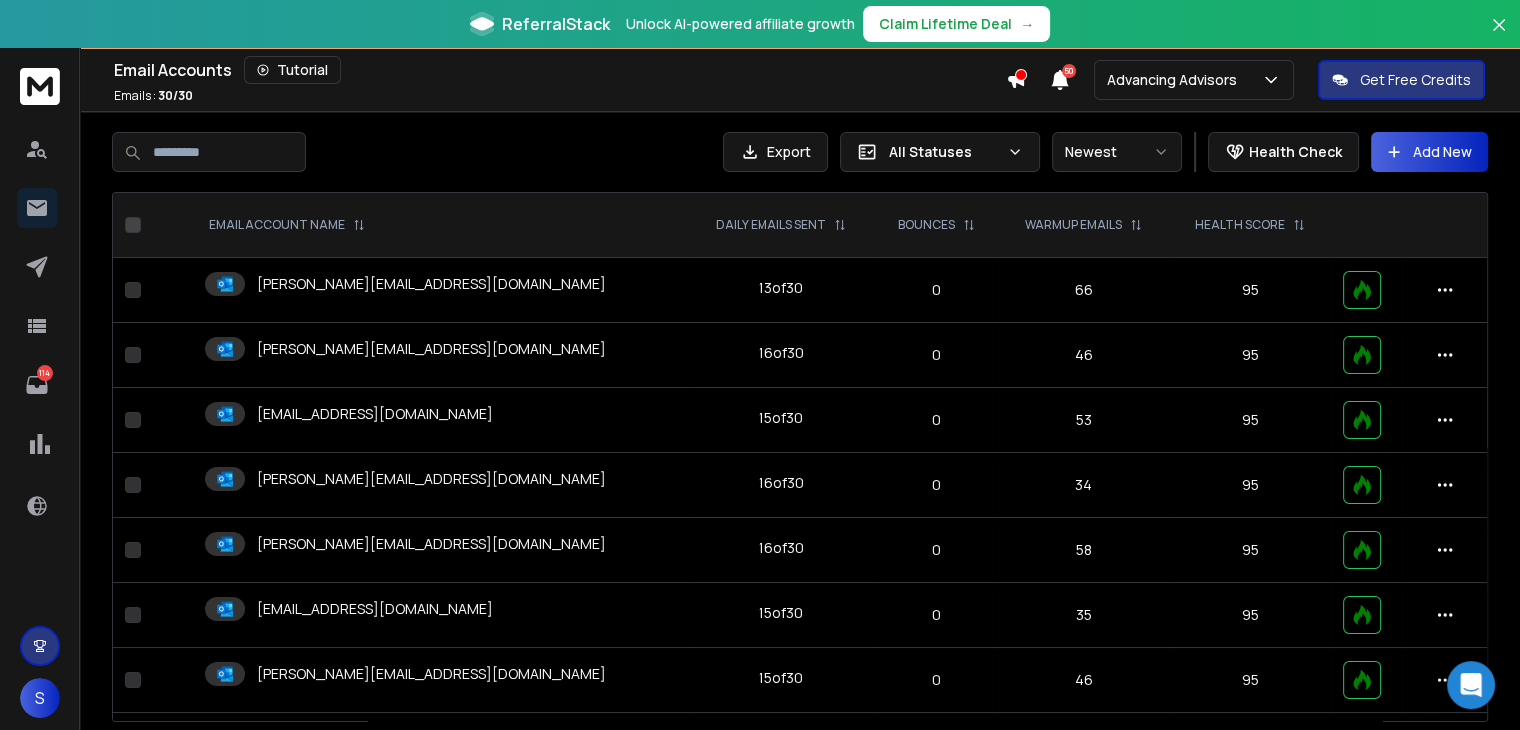
click at [424, 374] on td "[PERSON_NAME][EMAIL_ADDRESS][DOMAIN_NAME]" at bounding box center [440, 355] width 495 height 65
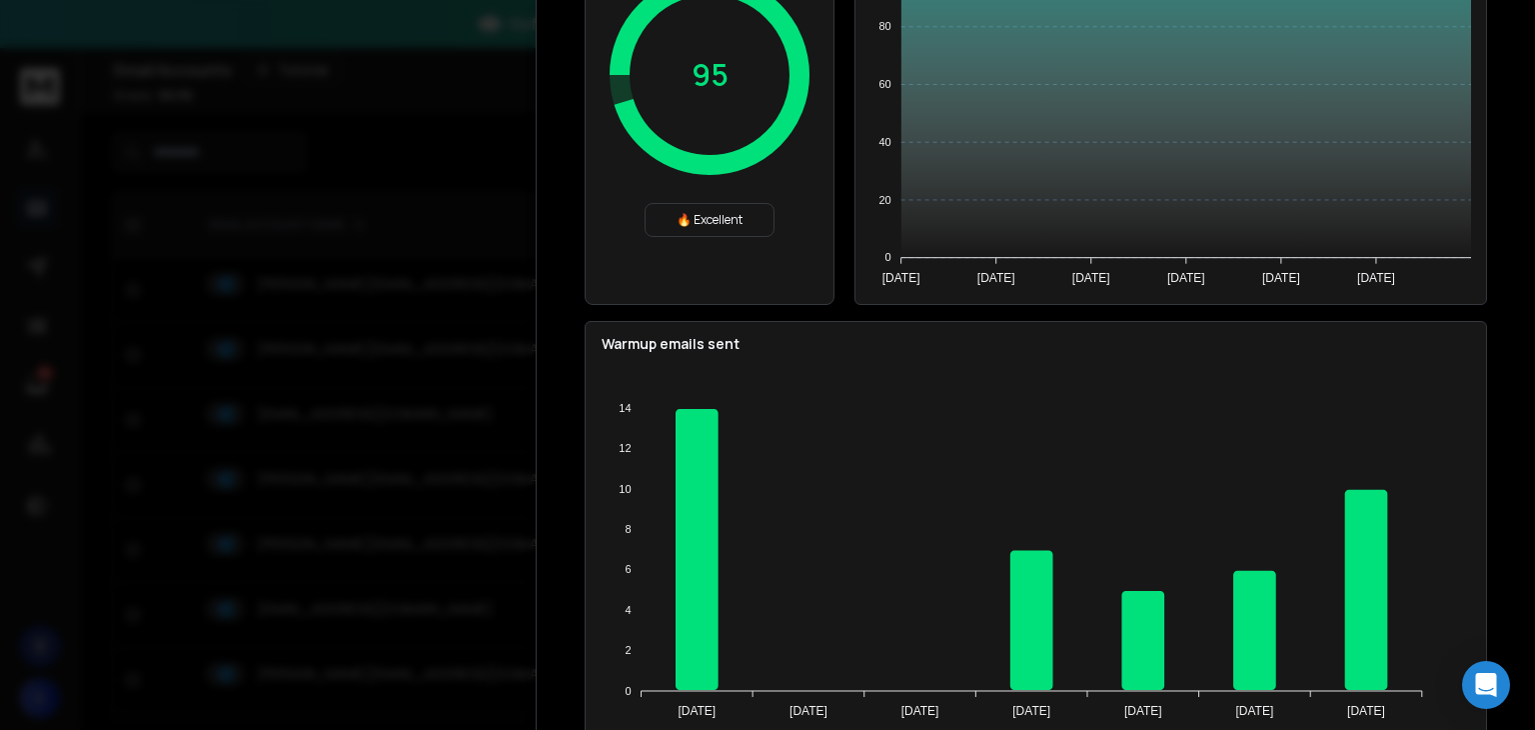
scroll to position [855, 0]
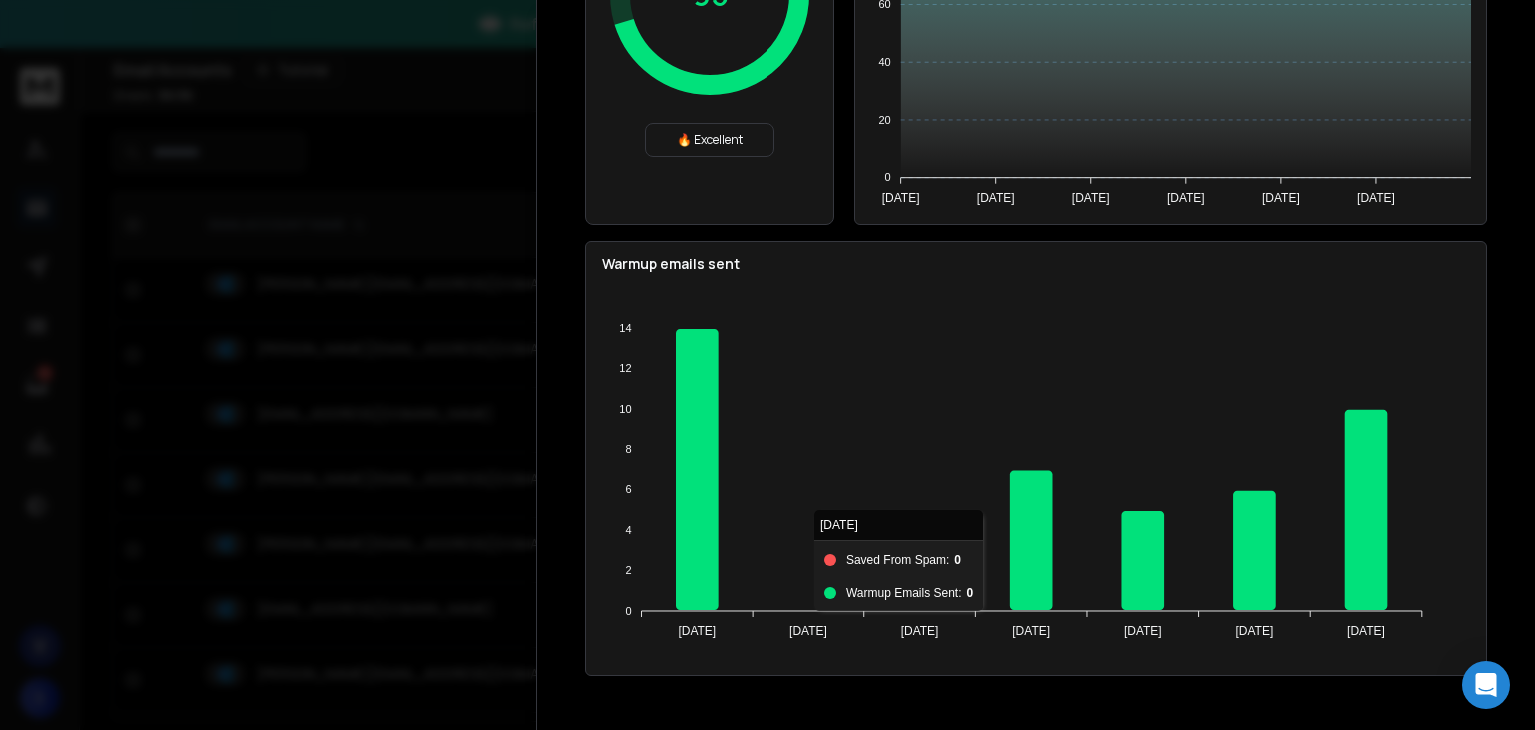
click at [366, 365] on div at bounding box center [767, 365] width 1535 height 730
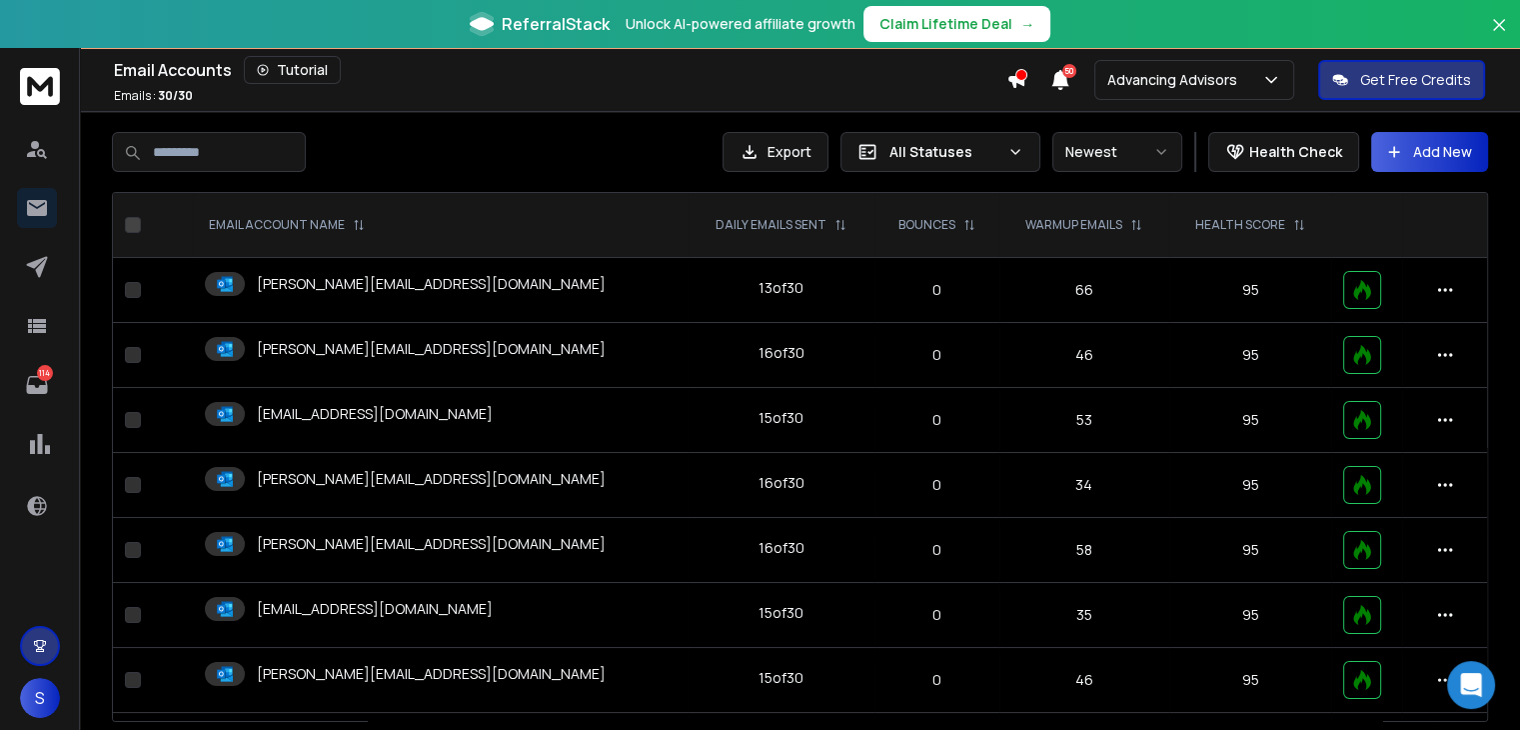
click at [757, 345] on td "16 of 30" at bounding box center [781, 349] width 186 height 52
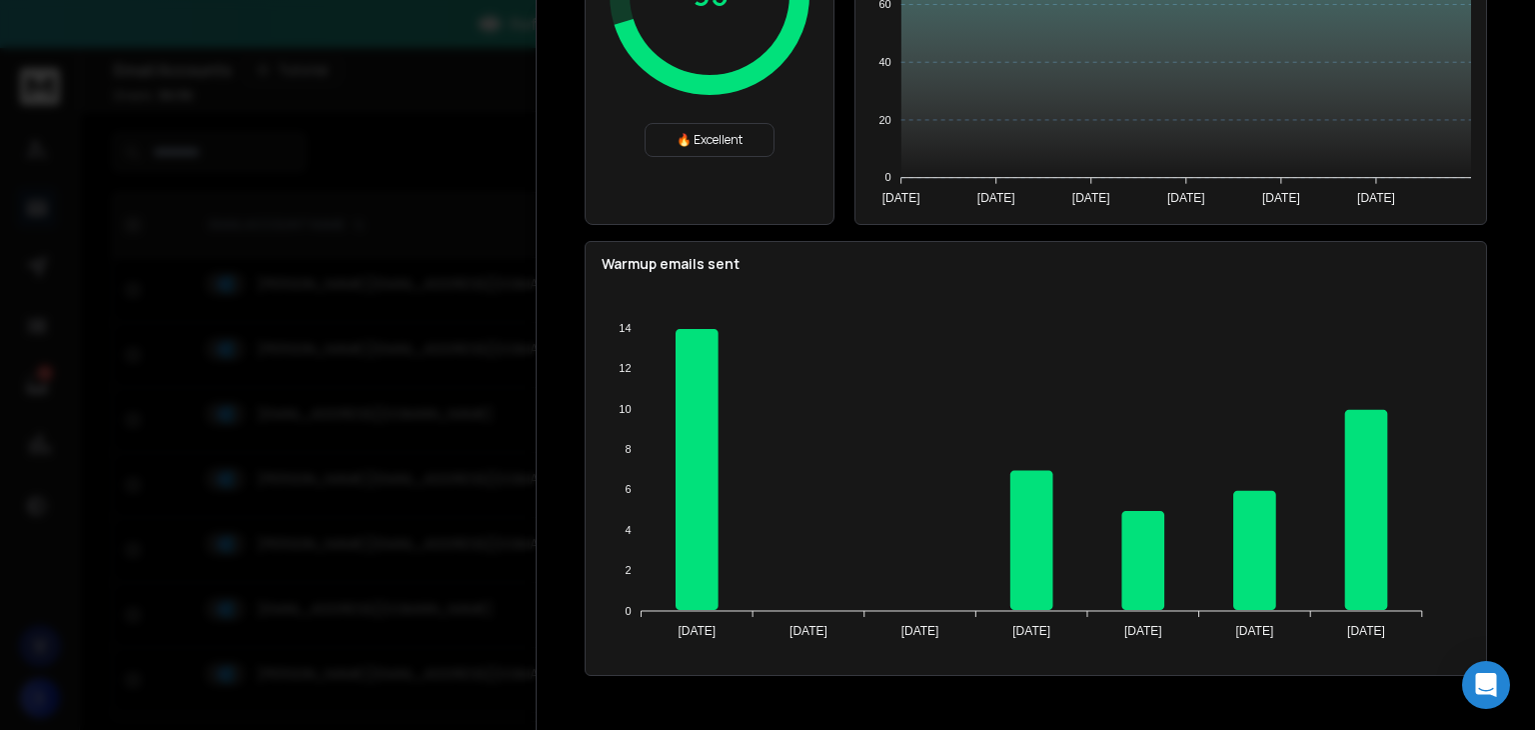
click at [218, 428] on div at bounding box center [767, 365] width 1535 height 730
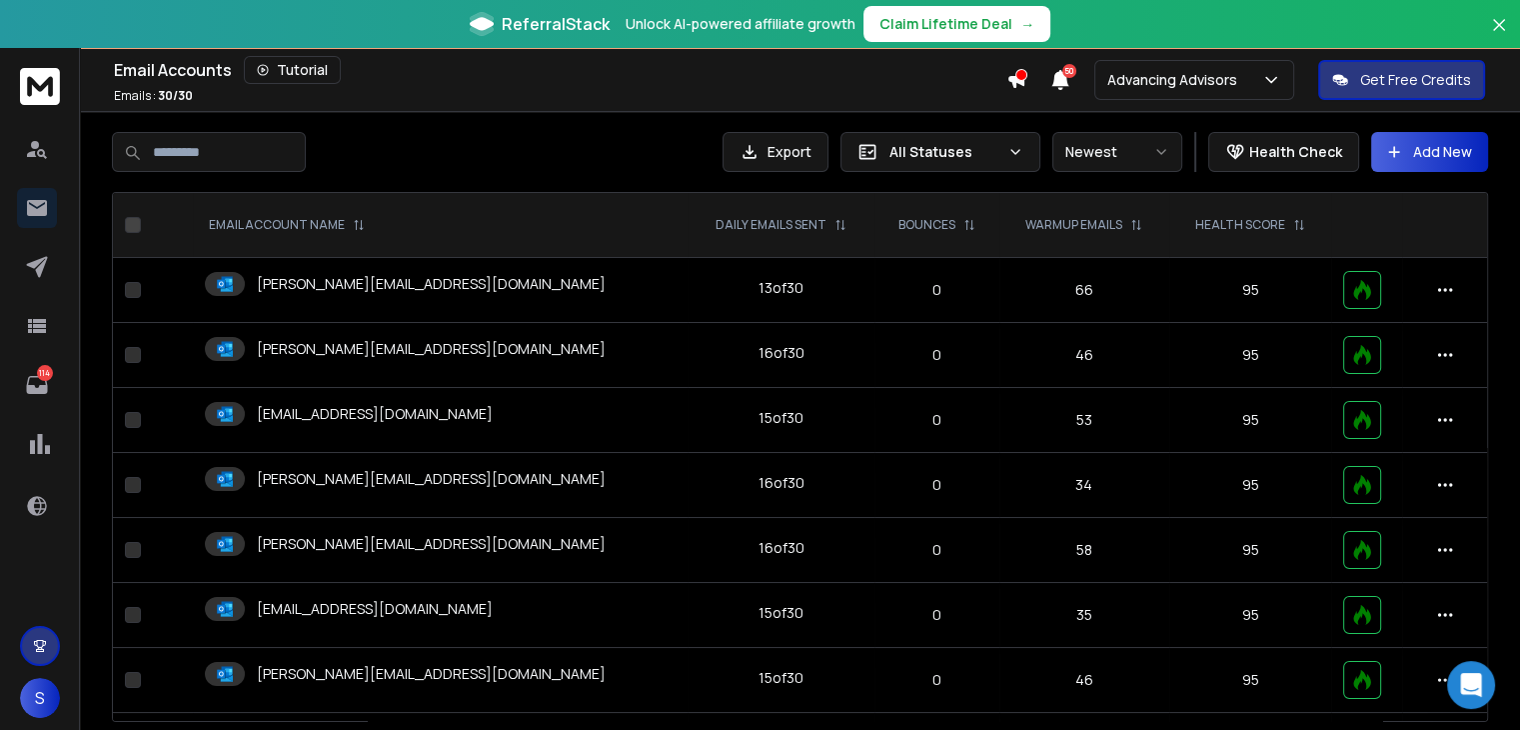
click at [688, 252] on th "DAILY EMAILS SENT" at bounding box center [781, 225] width 186 height 65
click at [688, 281] on td "13 of 30" at bounding box center [781, 284] width 186 height 52
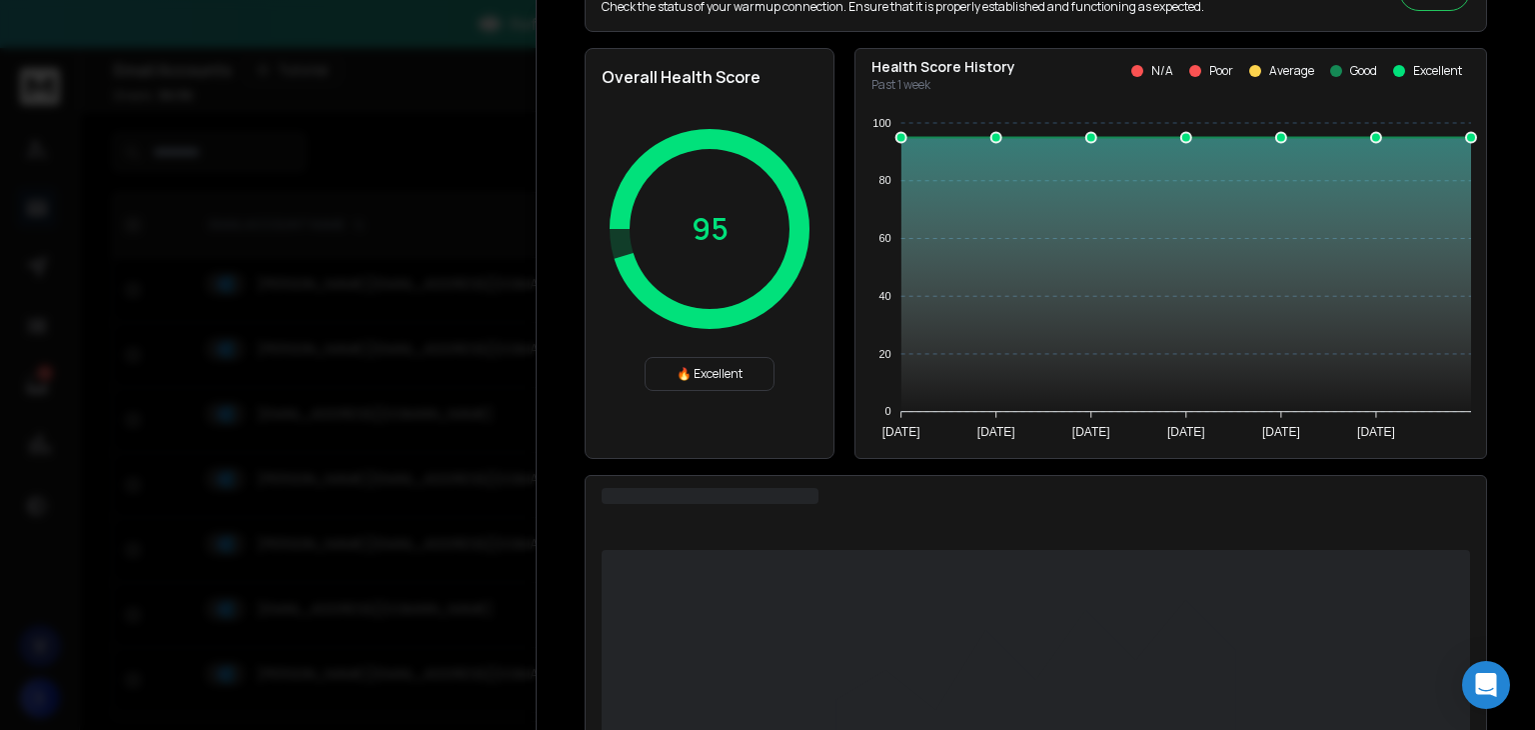
scroll to position [771, 0]
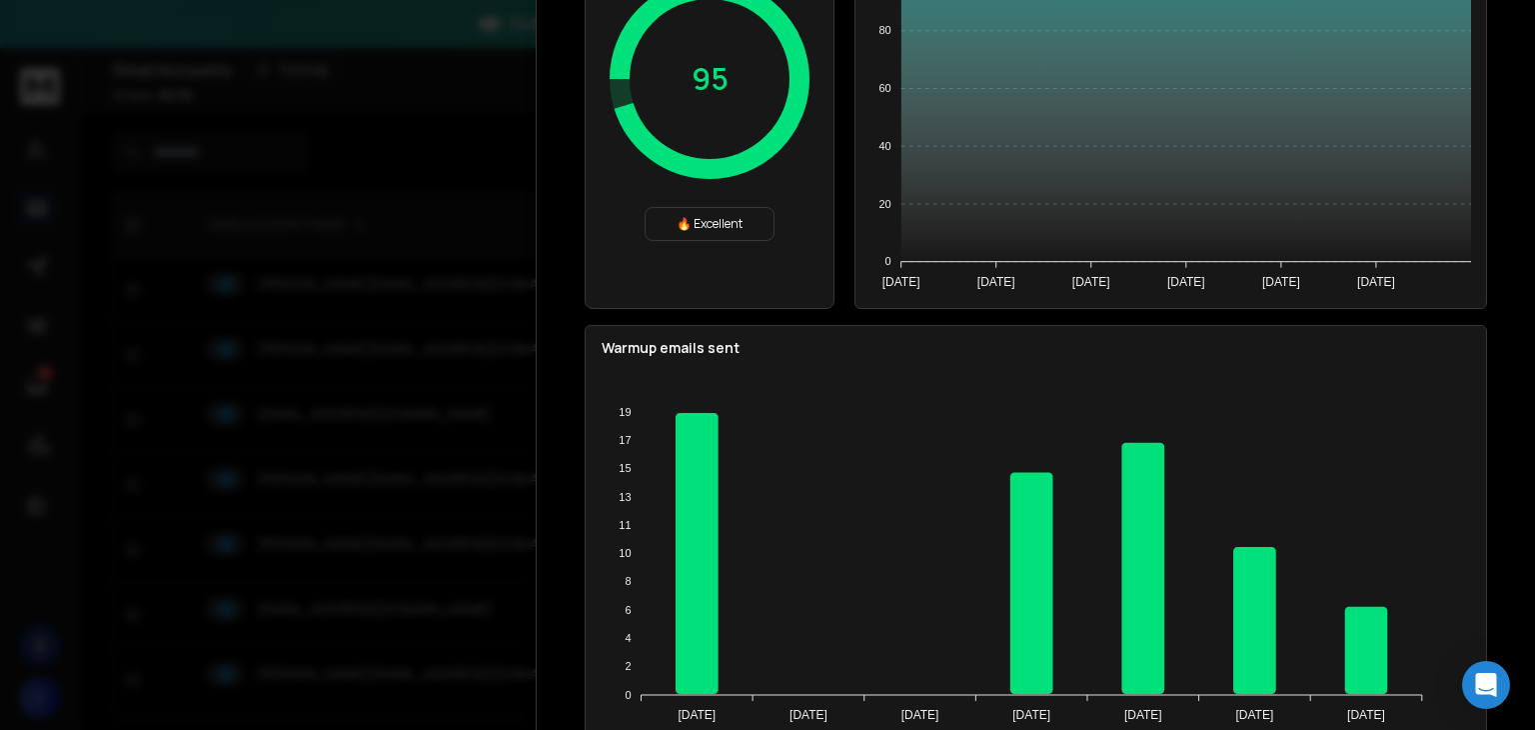
click at [281, 372] on div at bounding box center [767, 365] width 1535 height 730
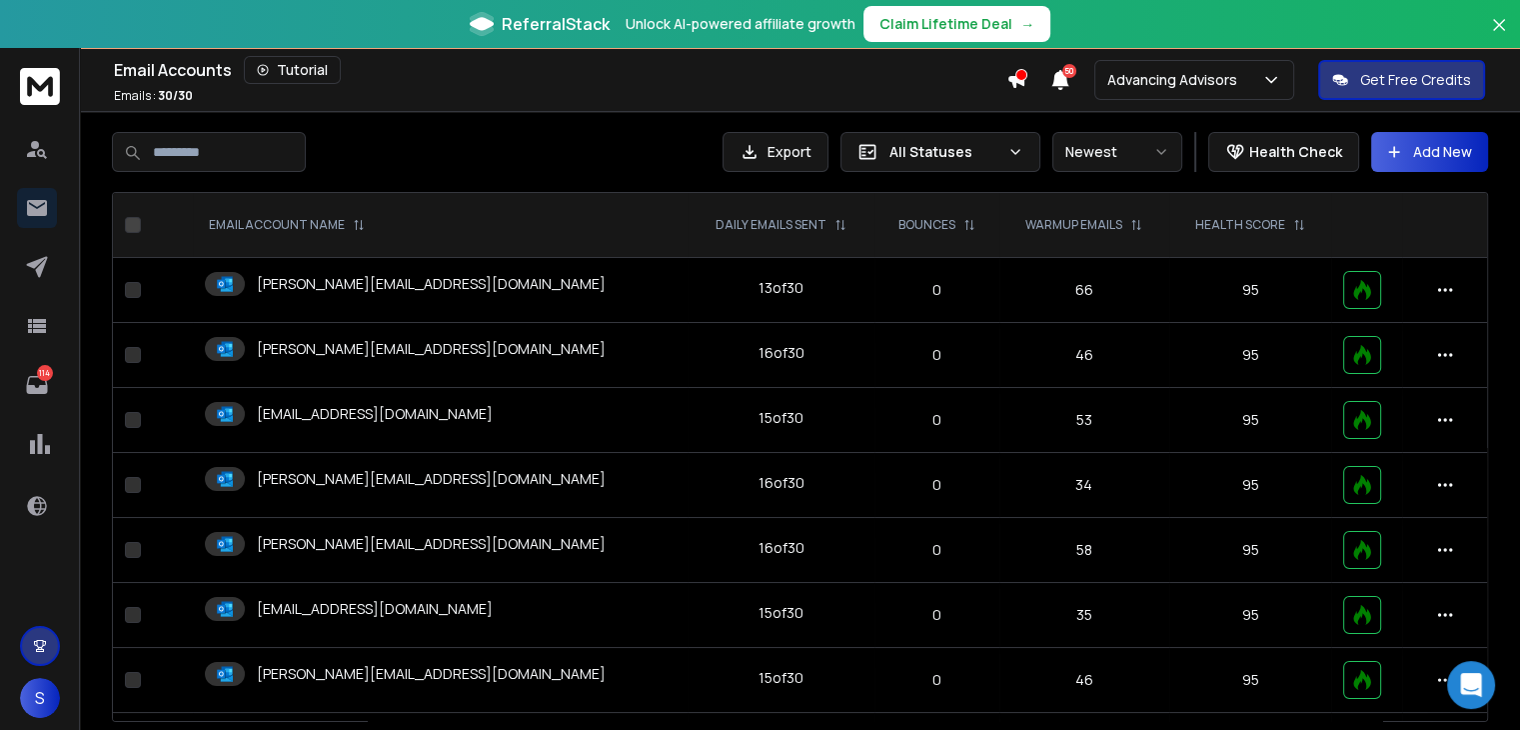
click at [729, 491] on td "16 of 30" at bounding box center [781, 479] width 186 height 52
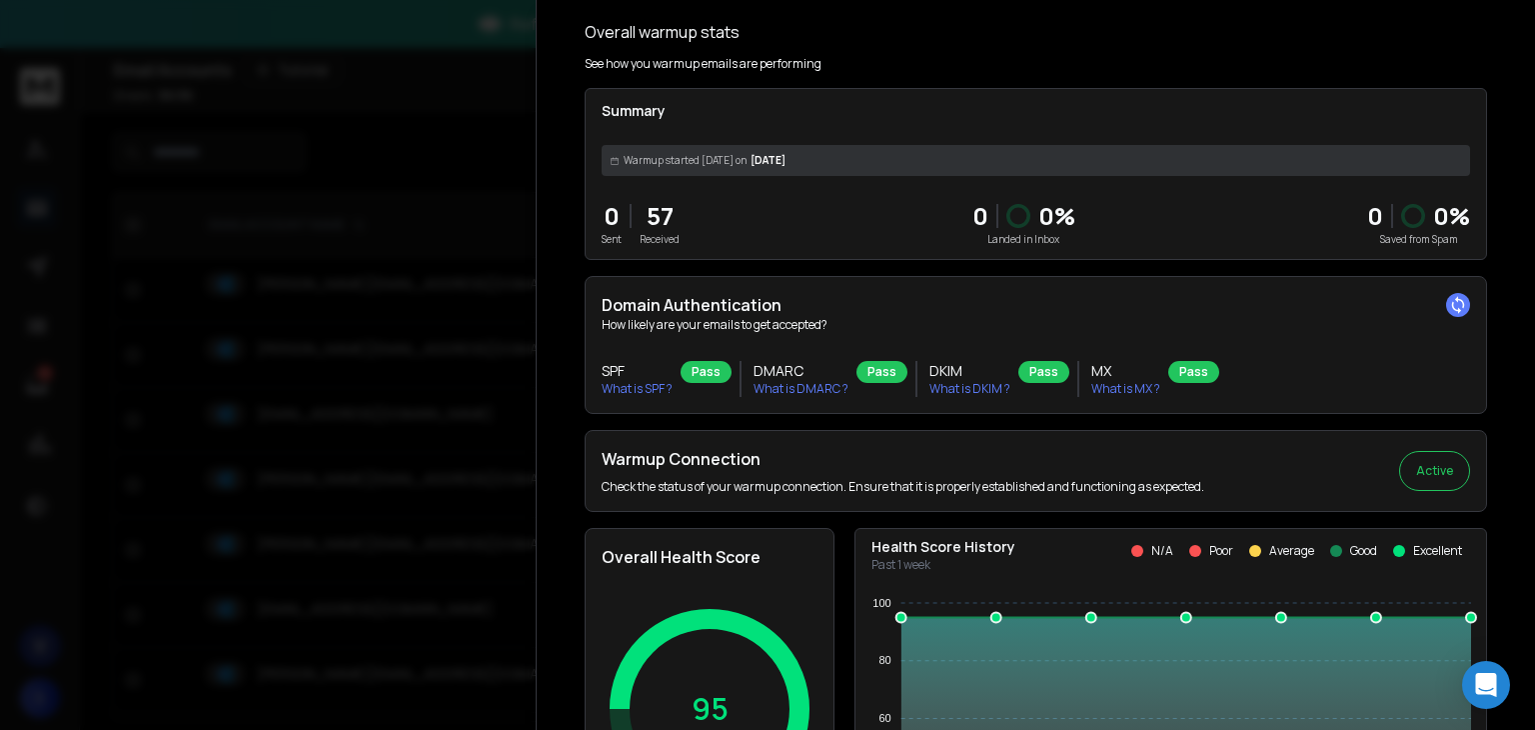
scroll to position [855, 0]
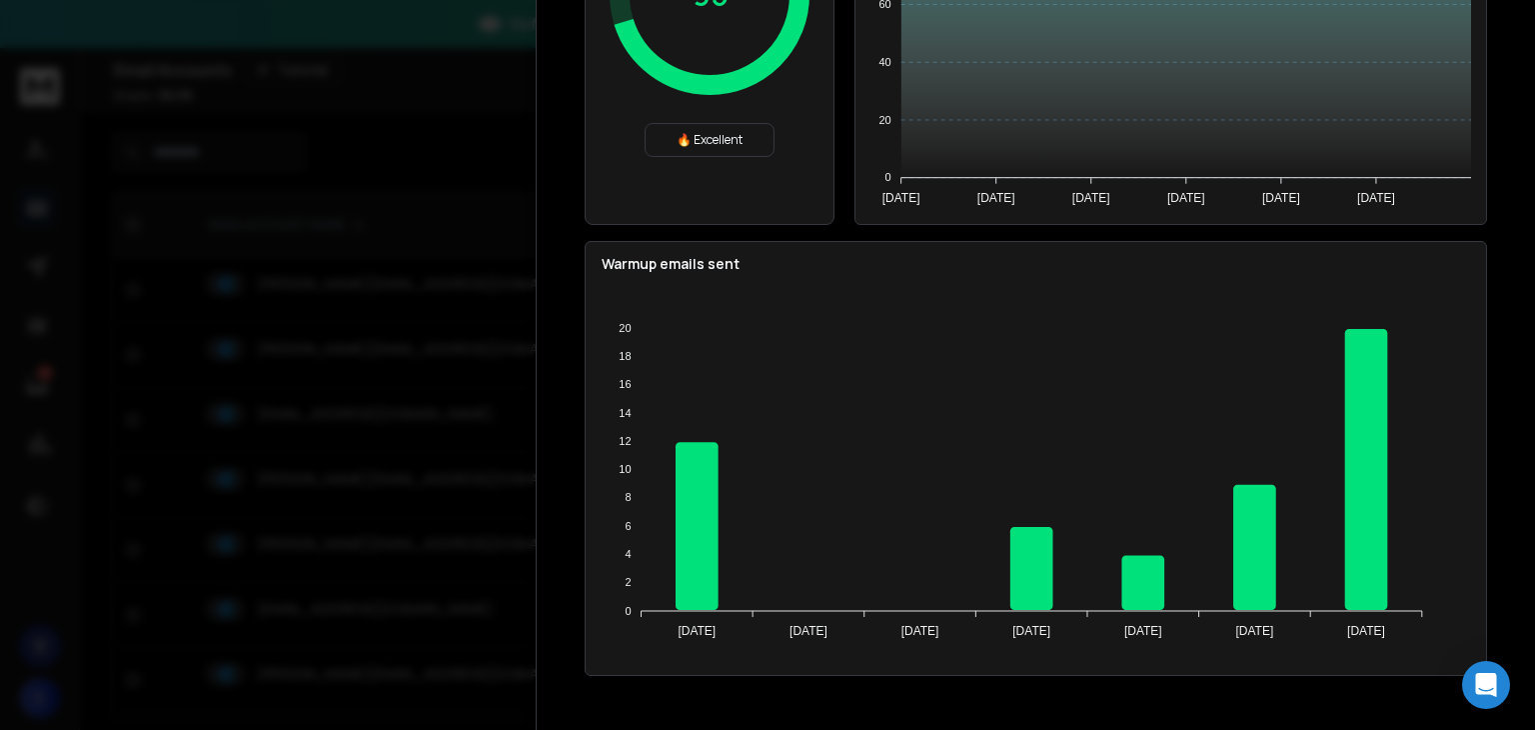
click at [296, 517] on div at bounding box center [767, 365] width 1535 height 730
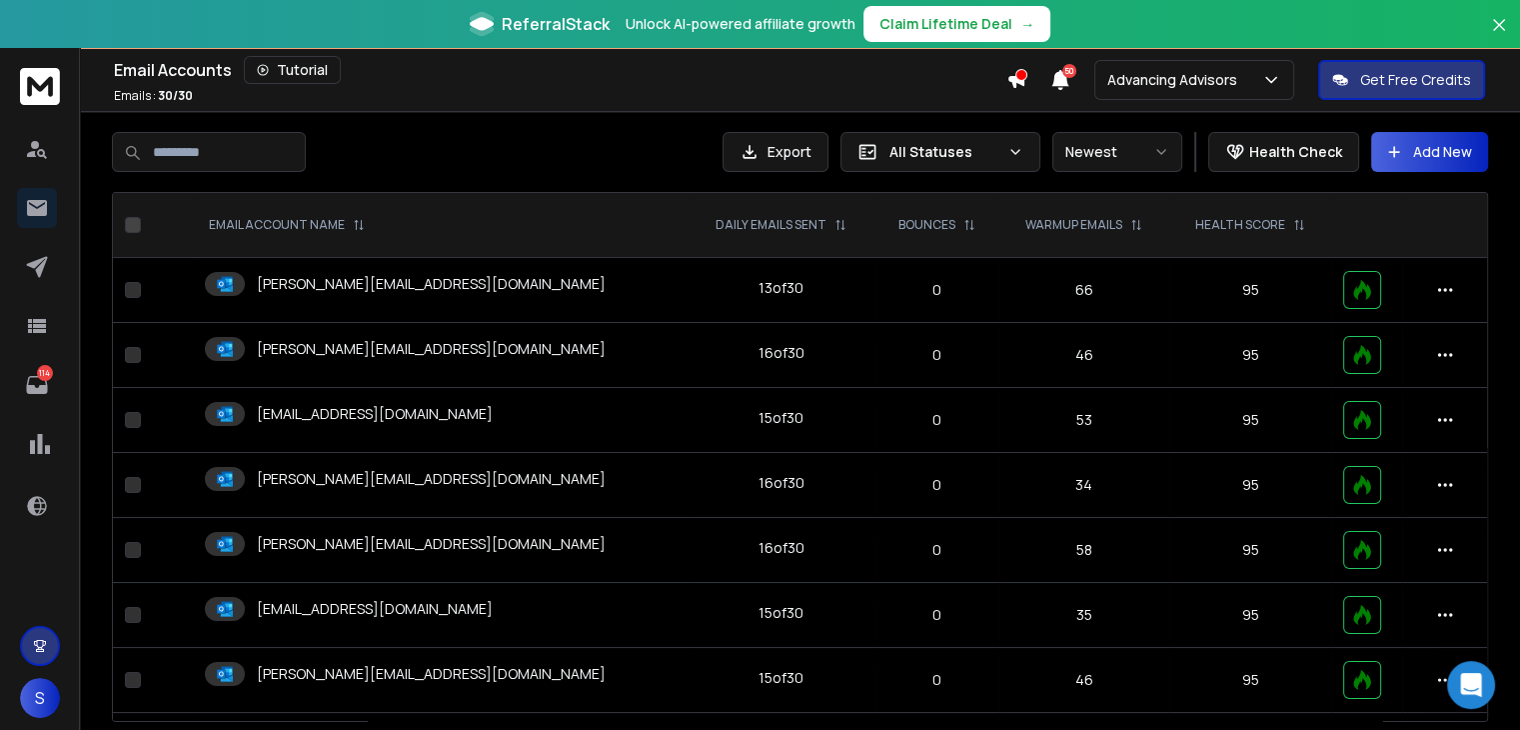
click at [887, 543] on p "0" at bounding box center [937, 550] width 101 height 20
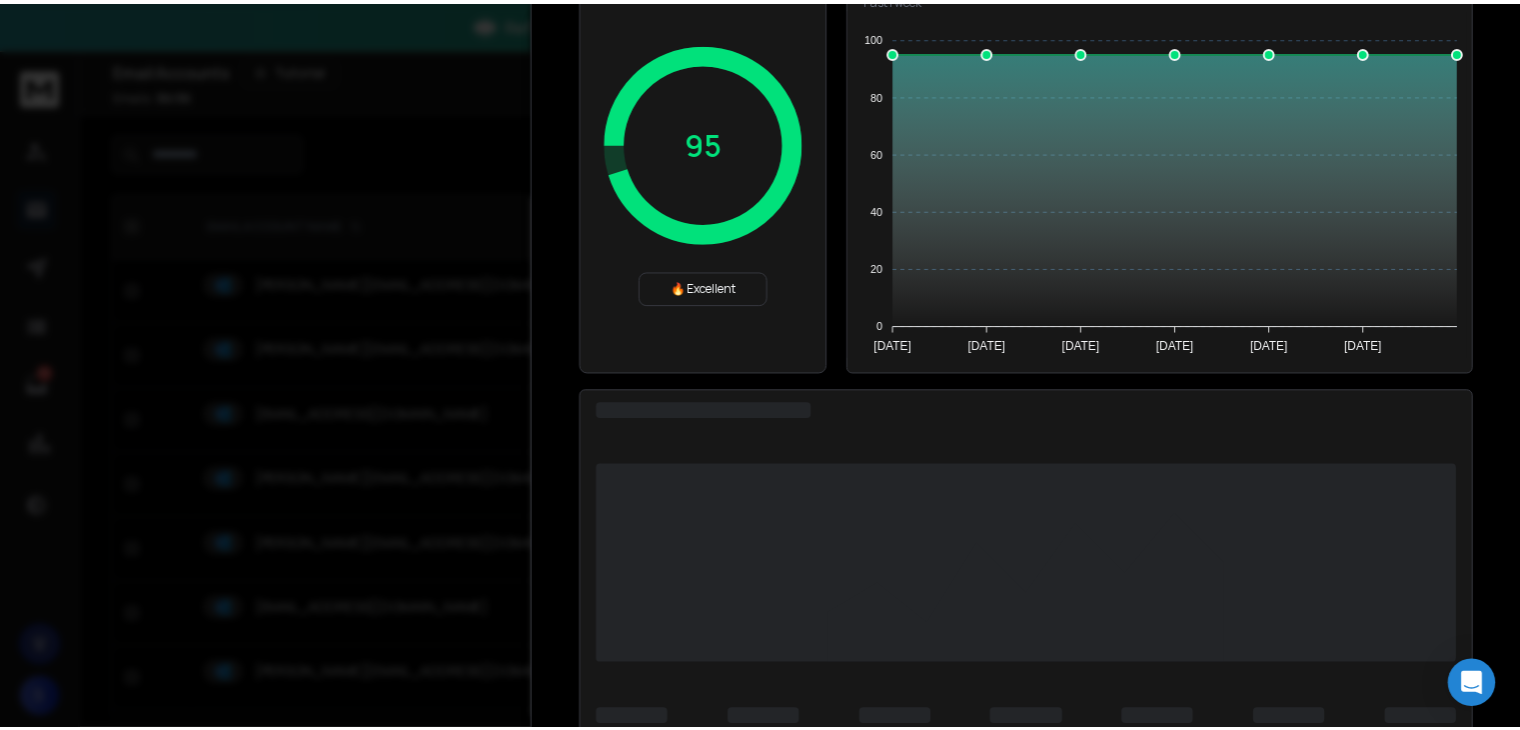
scroll to position [771, 0]
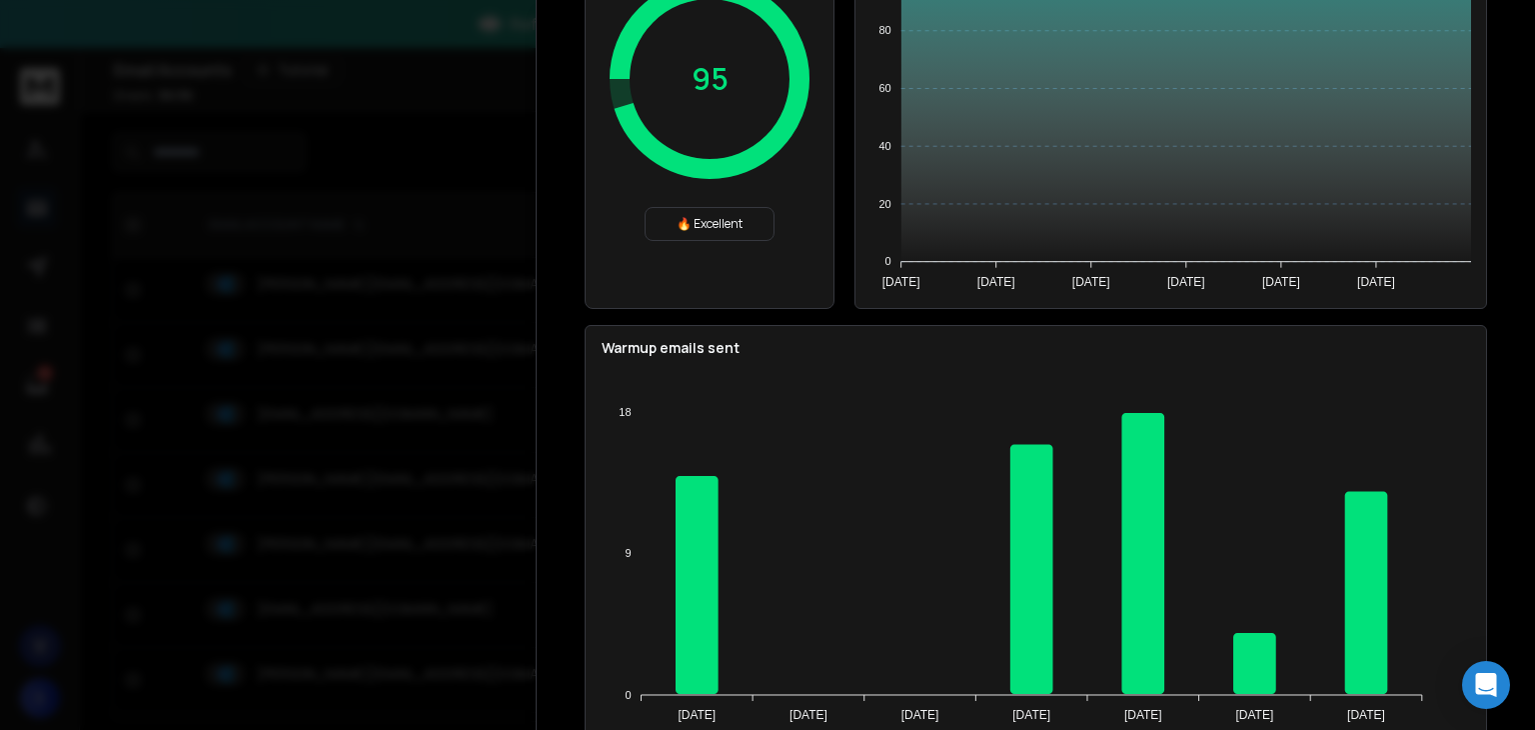
click at [364, 524] on div at bounding box center [767, 365] width 1535 height 730
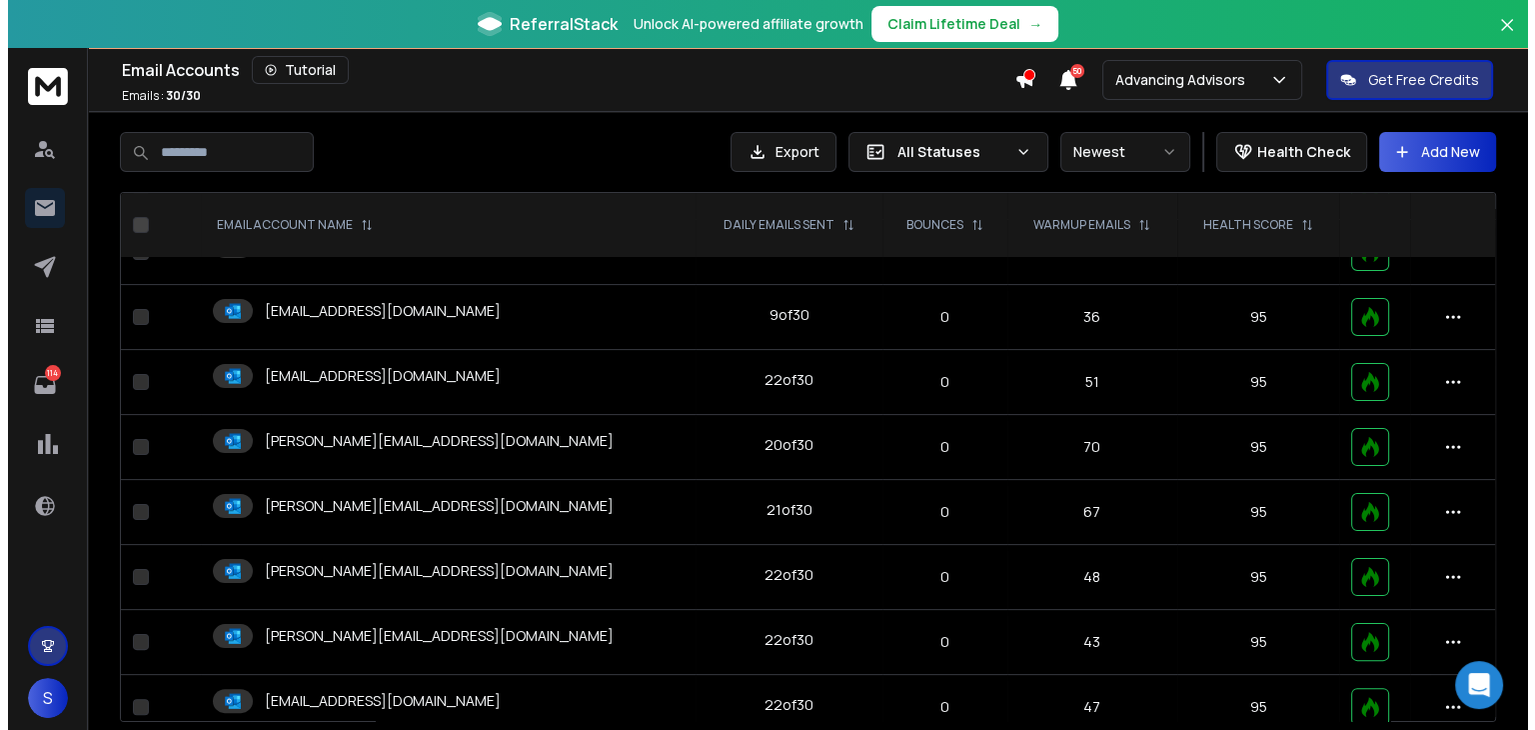
scroll to position [437, 0]
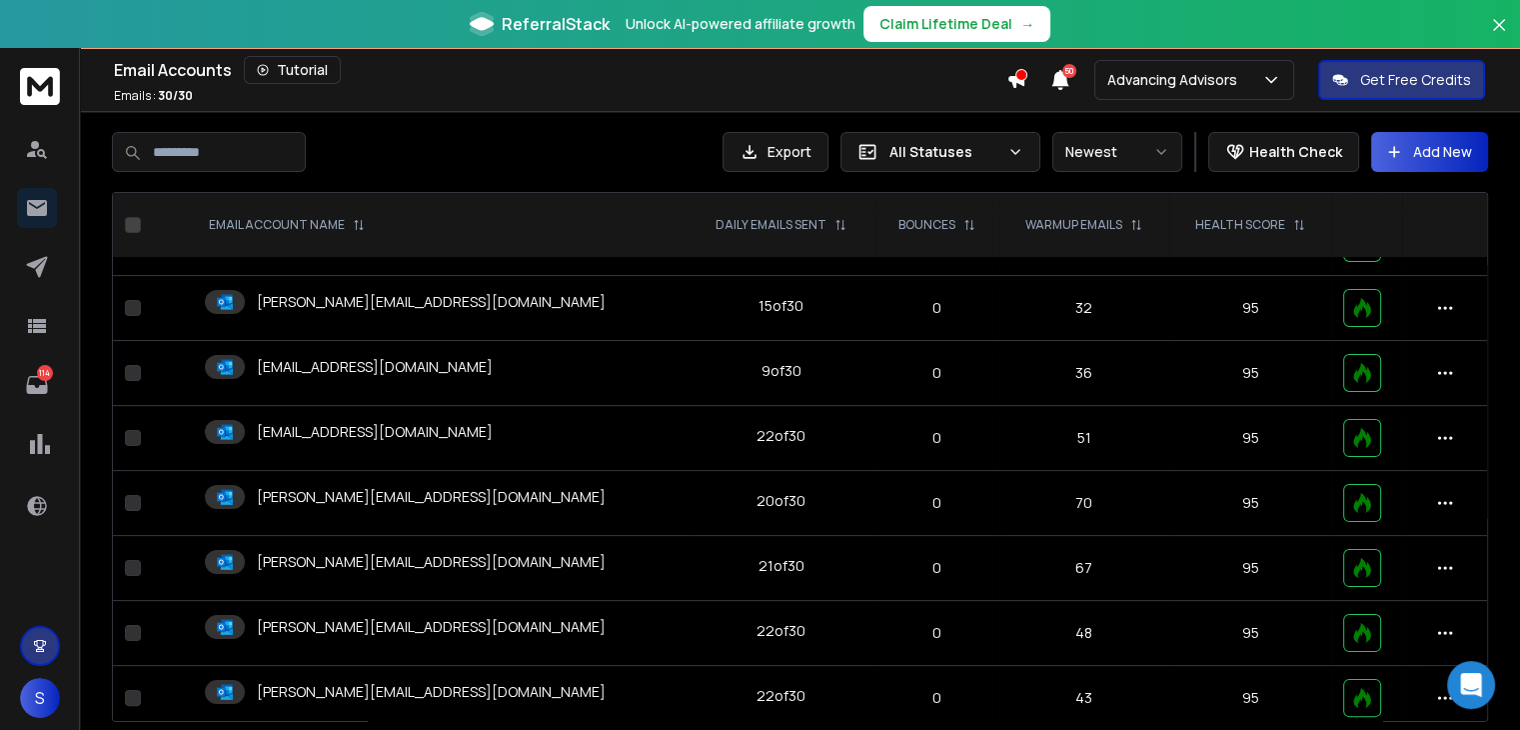
click at [1122, 367] on td "36" at bounding box center [1085, 373] width 170 height 65
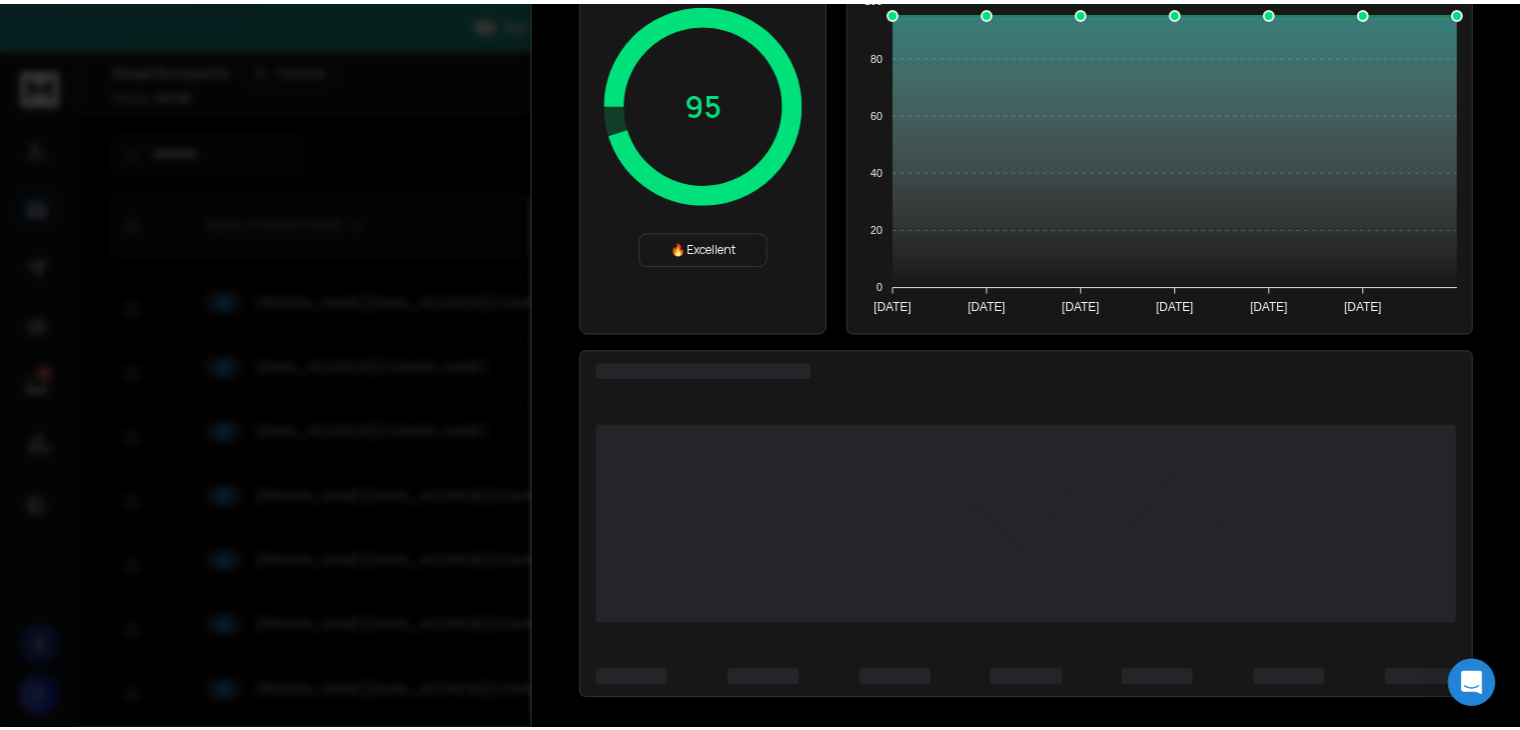
scroll to position [771, 0]
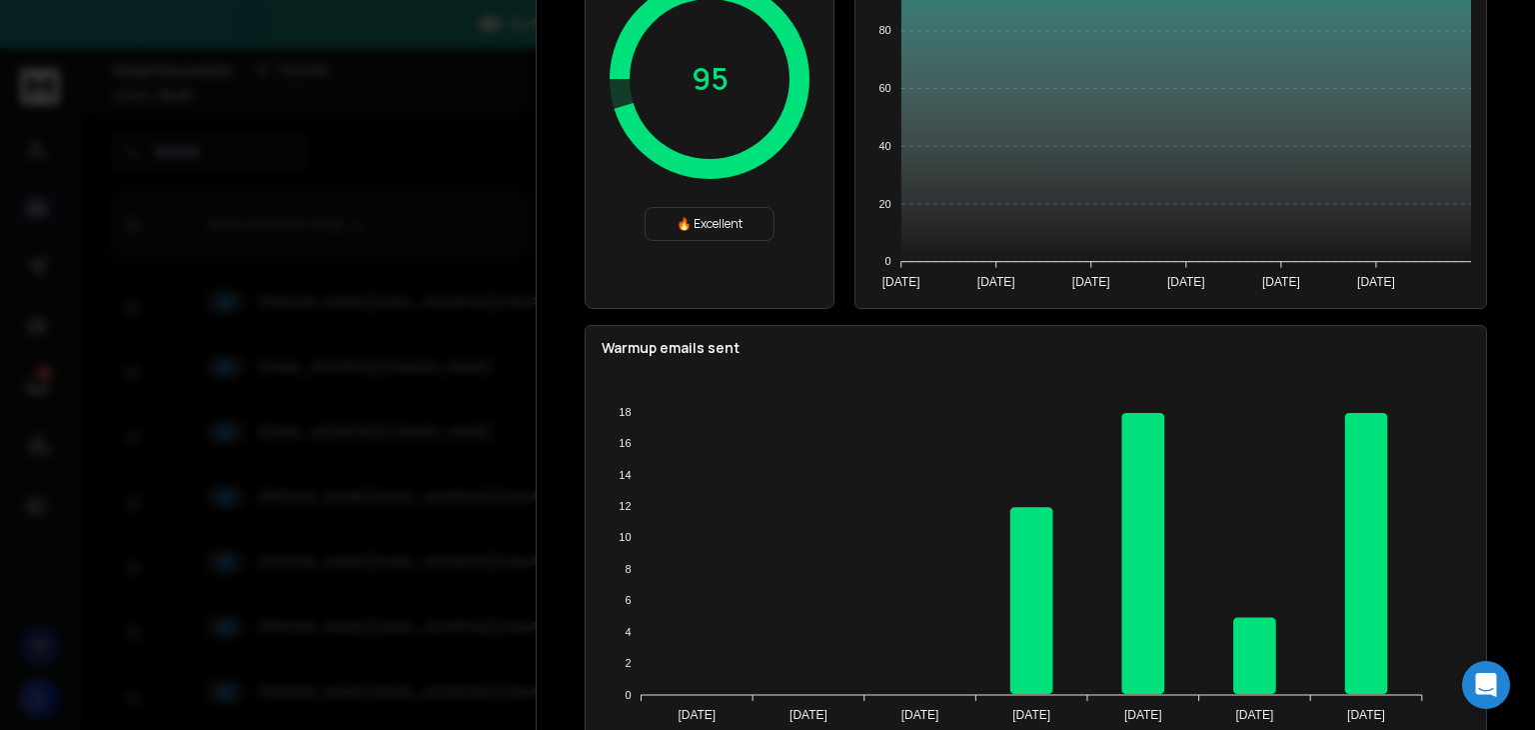
drag, startPoint x: 319, startPoint y: 268, endPoint x: 354, endPoint y: 254, distance: 37.7
click at [320, 268] on div at bounding box center [767, 365] width 1535 height 730
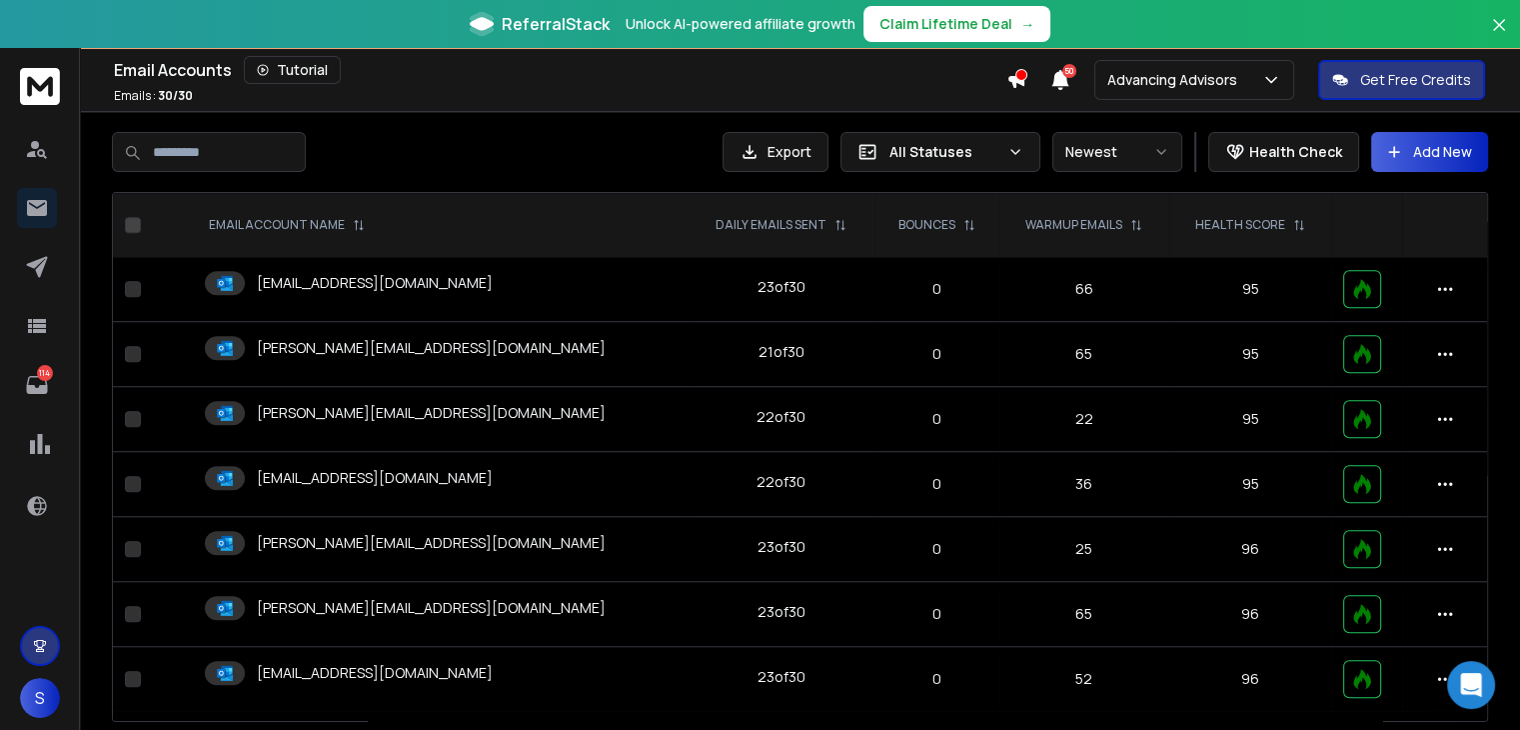
scroll to position [0, 0]
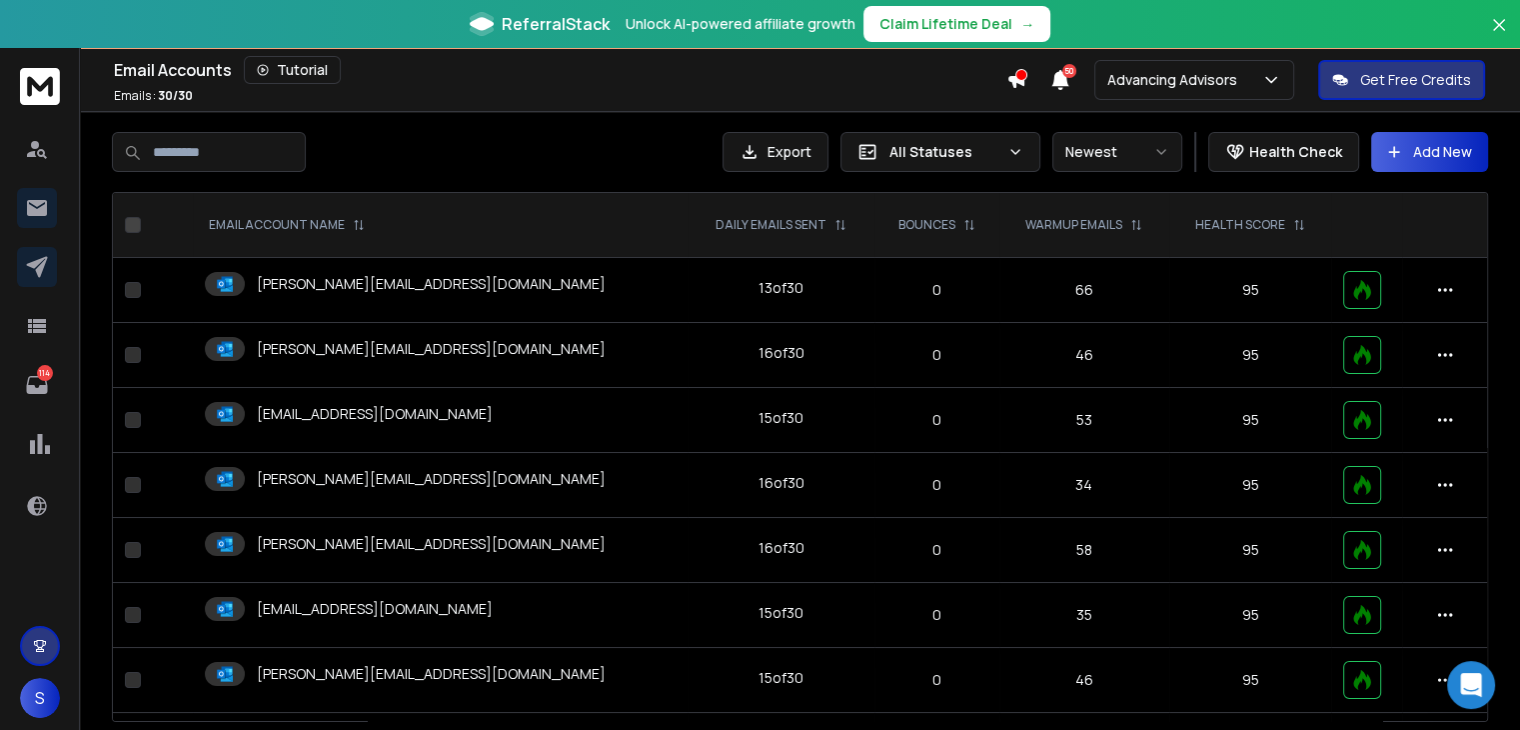
click at [44, 262] on icon at bounding box center [36, 267] width 21 height 21
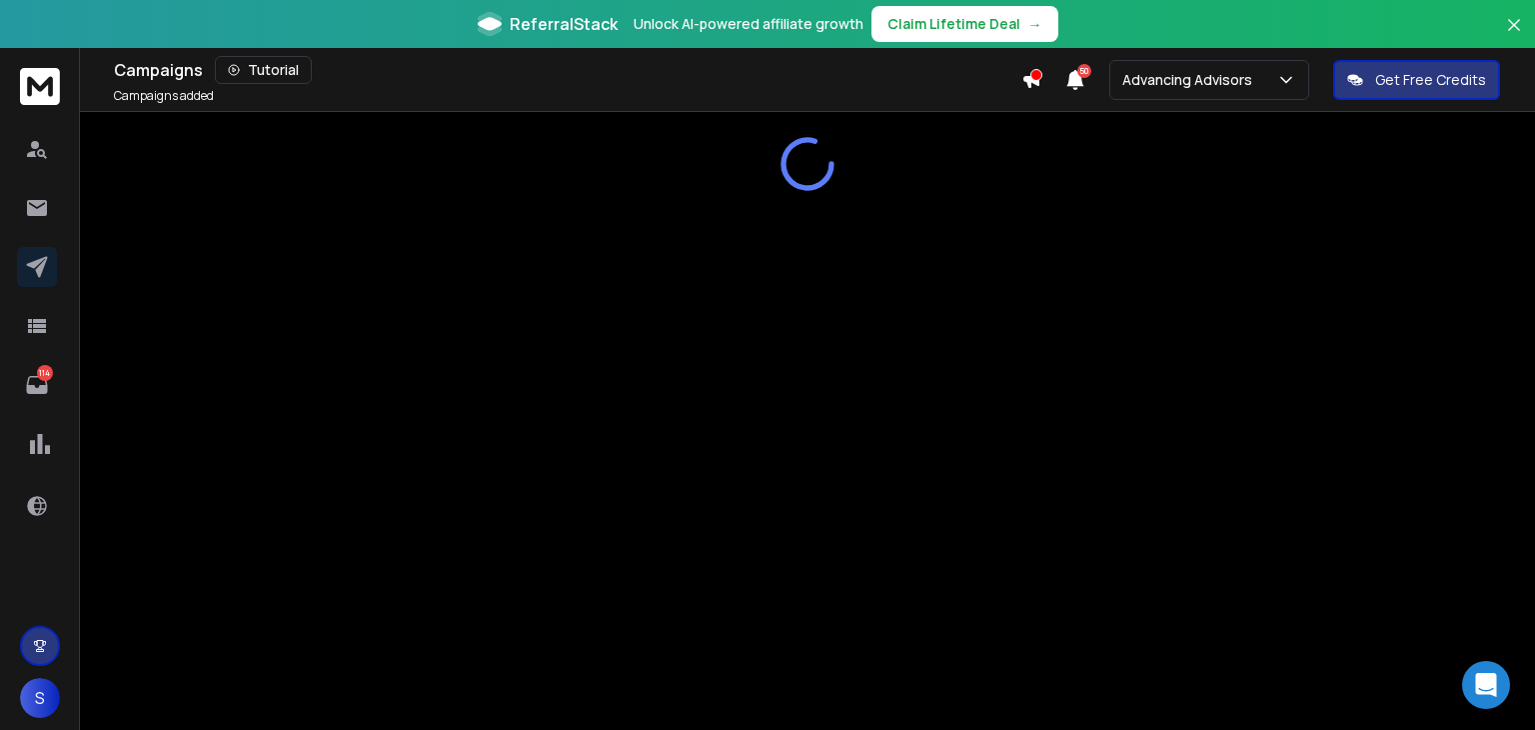
click at [1509, 30] on icon "Close banner" at bounding box center [1514, 25] width 12 height 12
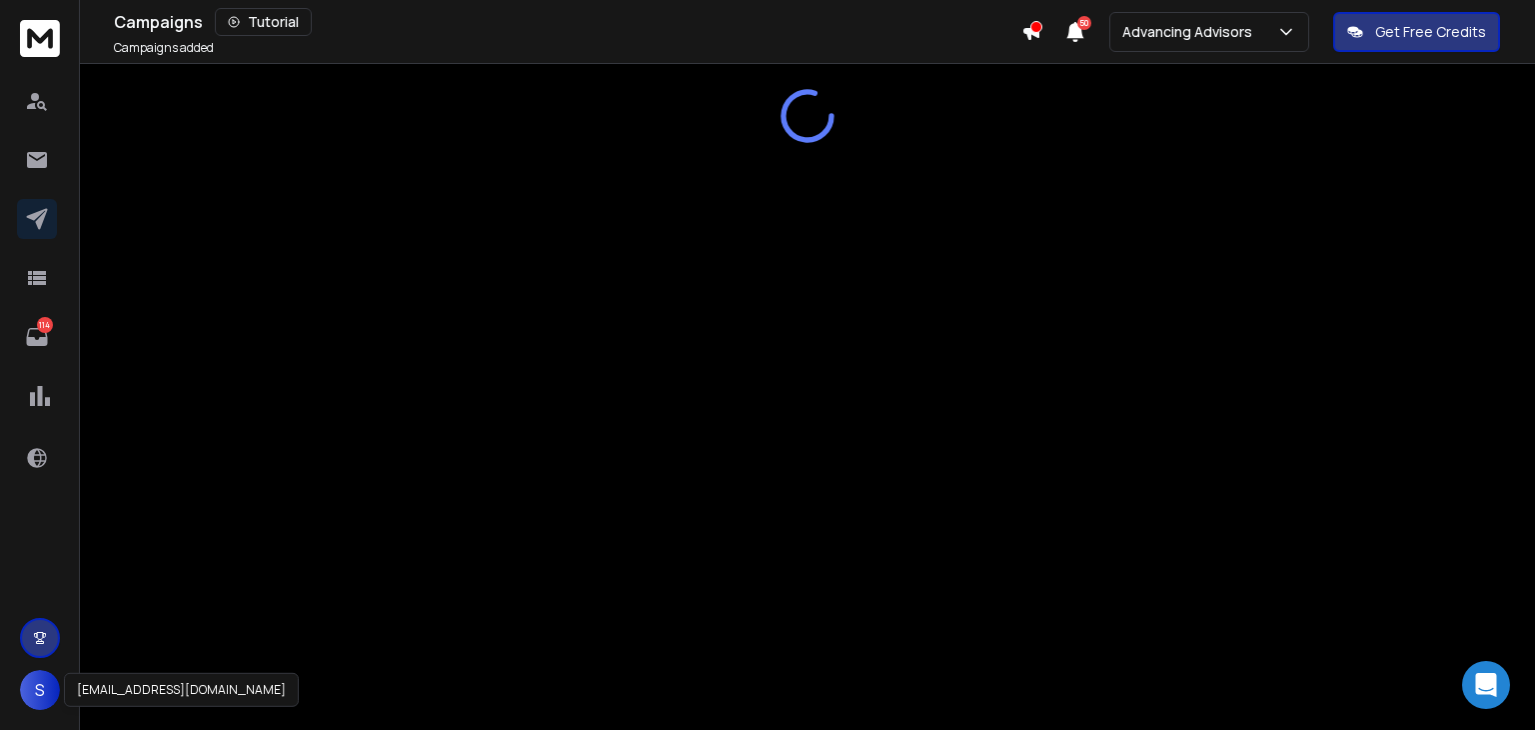
click at [24, 692] on span "S" at bounding box center [40, 690] width 40 height 40
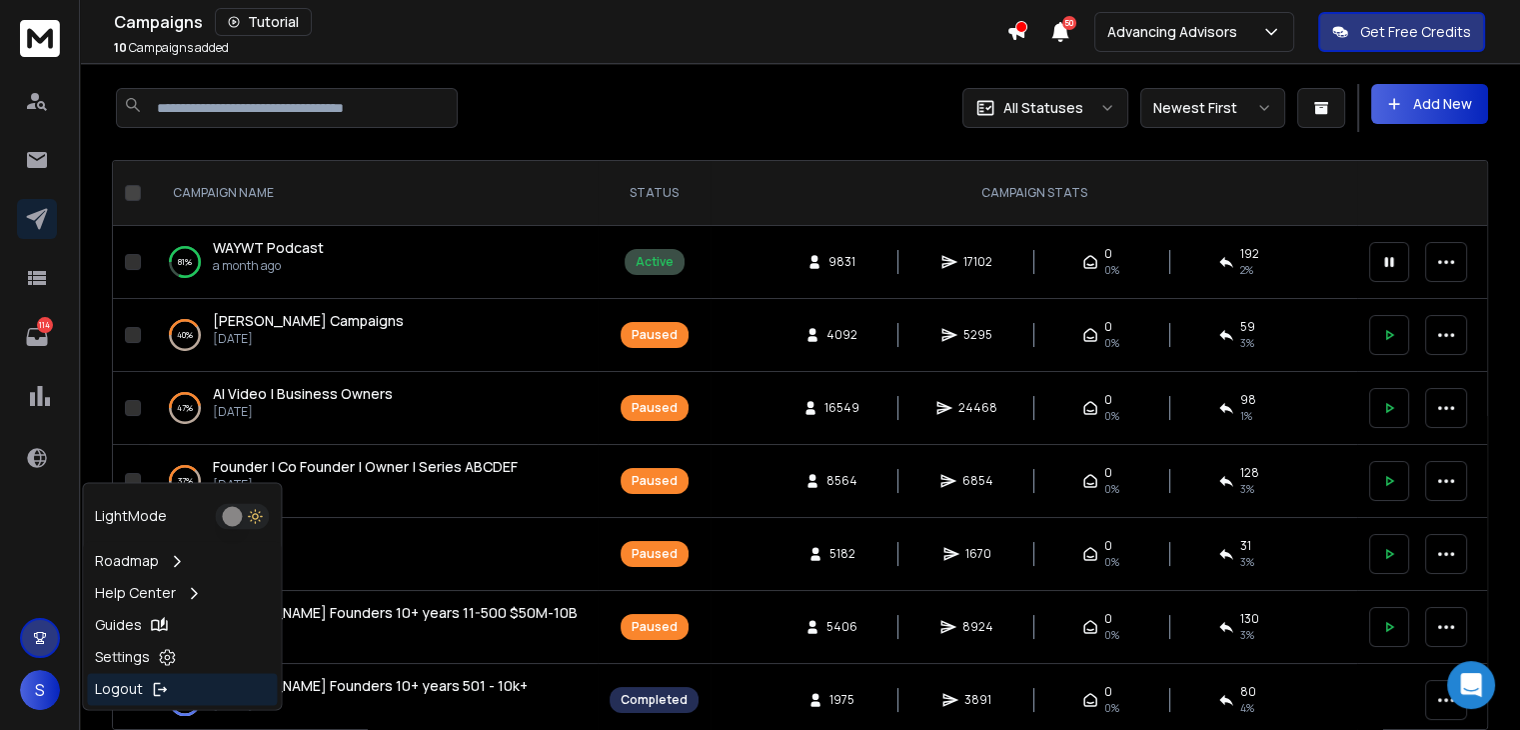
click at [130, 680] on p "Logout" at bounding box center [119, 689] width 48 height 20
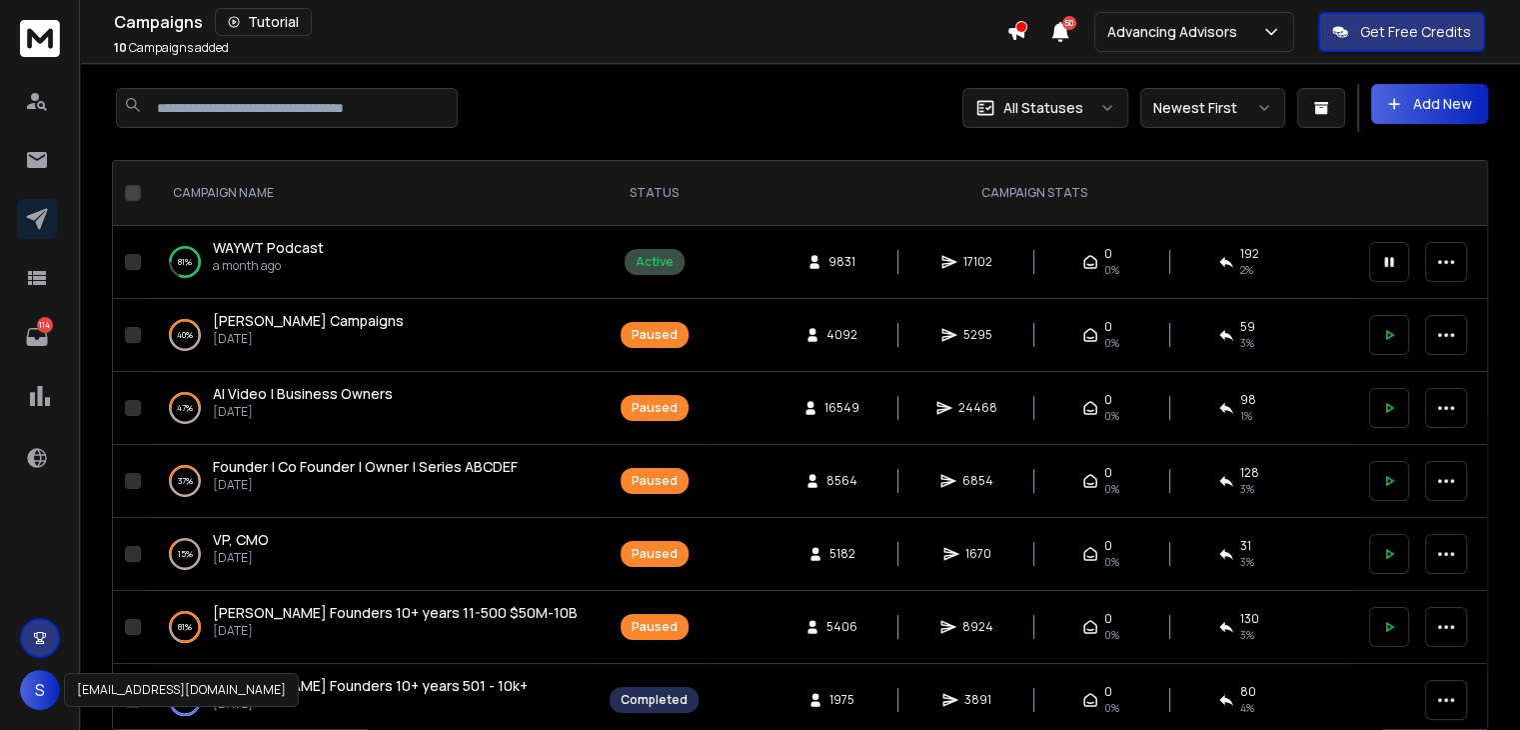
click at [31, 686] on span "S" at bounding box center [40, 690] width 40 height 40
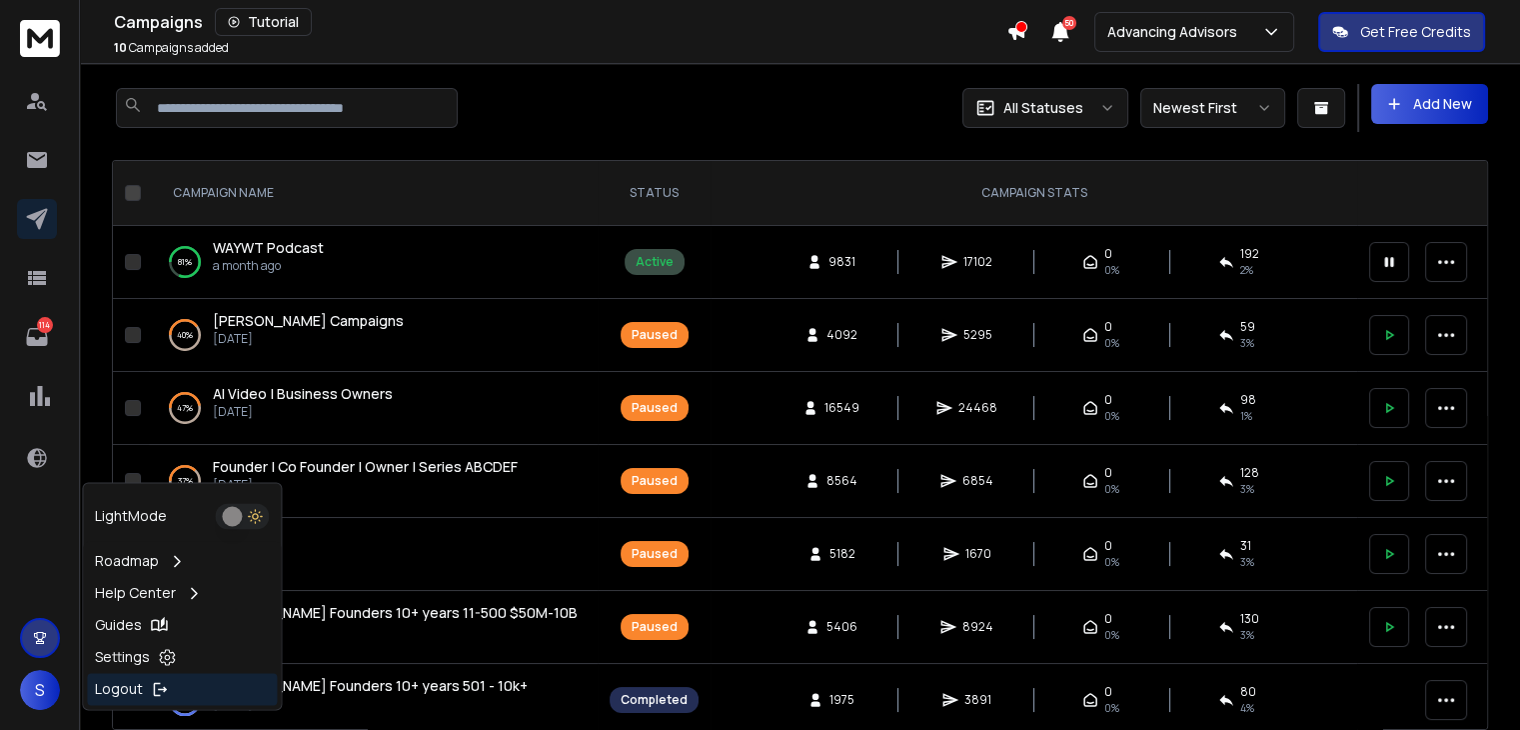
click at [177, 680] on div "Logout" at bounding box center [182, 689] width 190 height 32
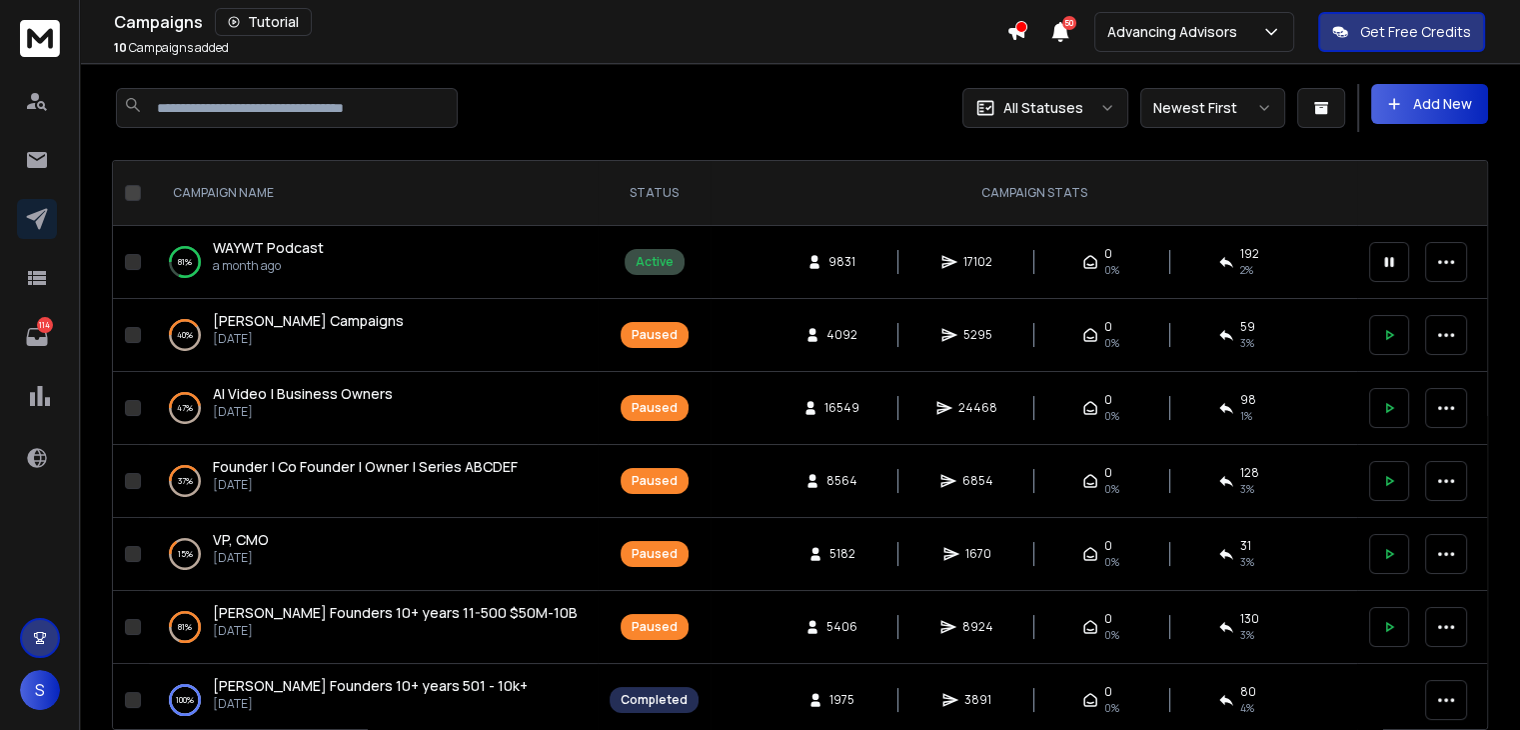
click at [742, 117] on div at bounding box center [456, 108] width 689 height 48
click at [749, 96] on div at bounding box center [456, 108] width 689 height 48
click at [25, 693] on span "S" at bounding box center [40, 690] width 40 height 40
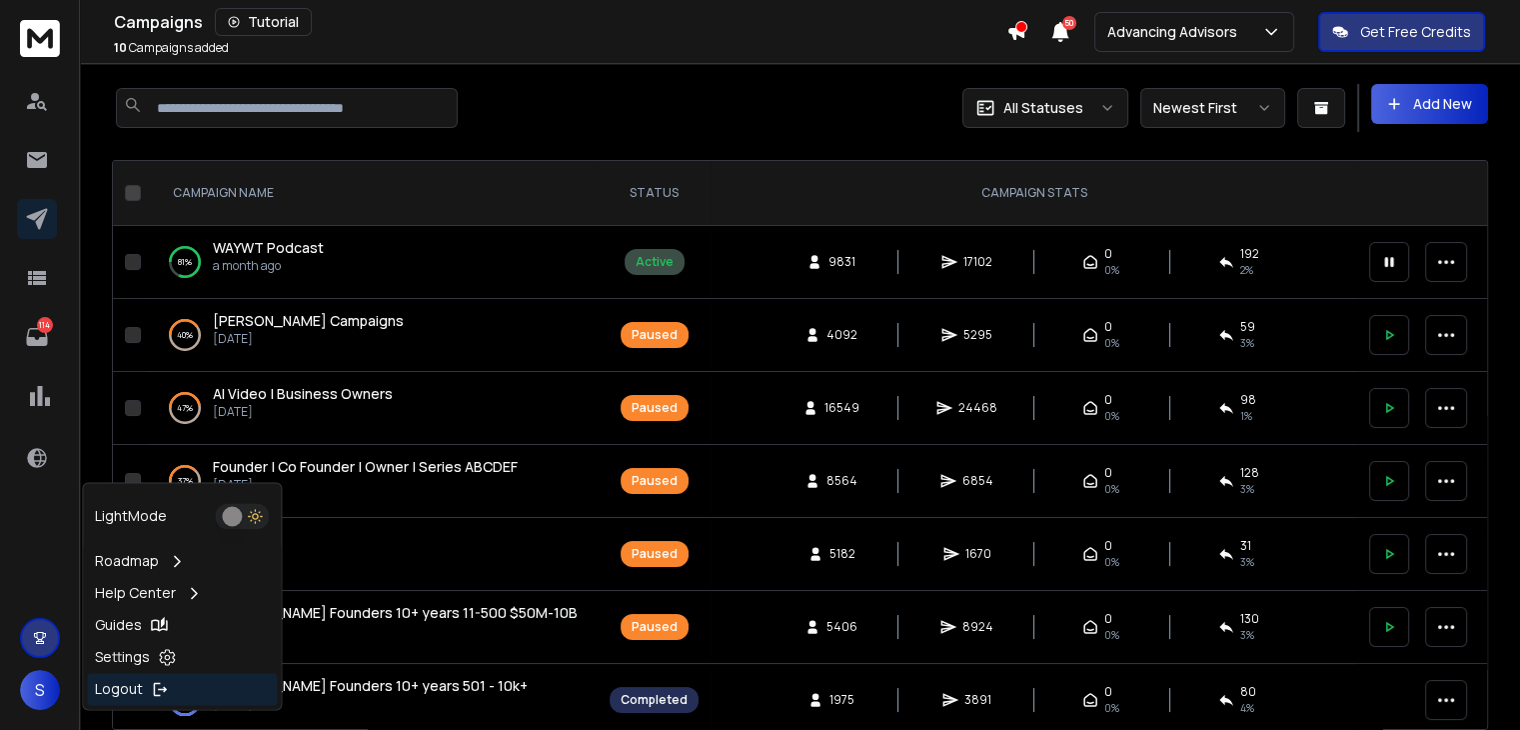
click at [137, 688] on p "Logout" at bounding box center [119, 689] width 48 height 20
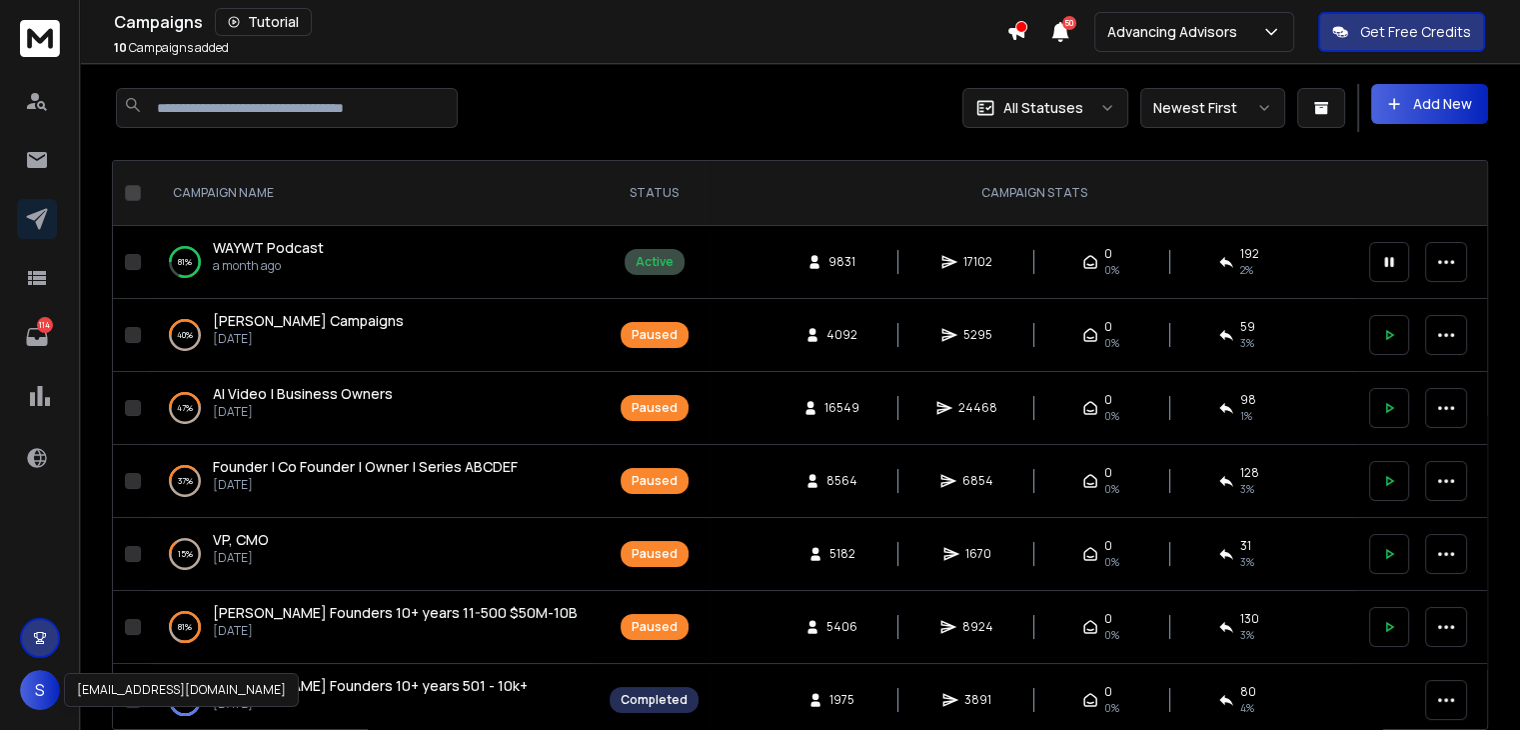
click at [25, 687] on span "S" at bounding box center [40, 690] width 40 height 40
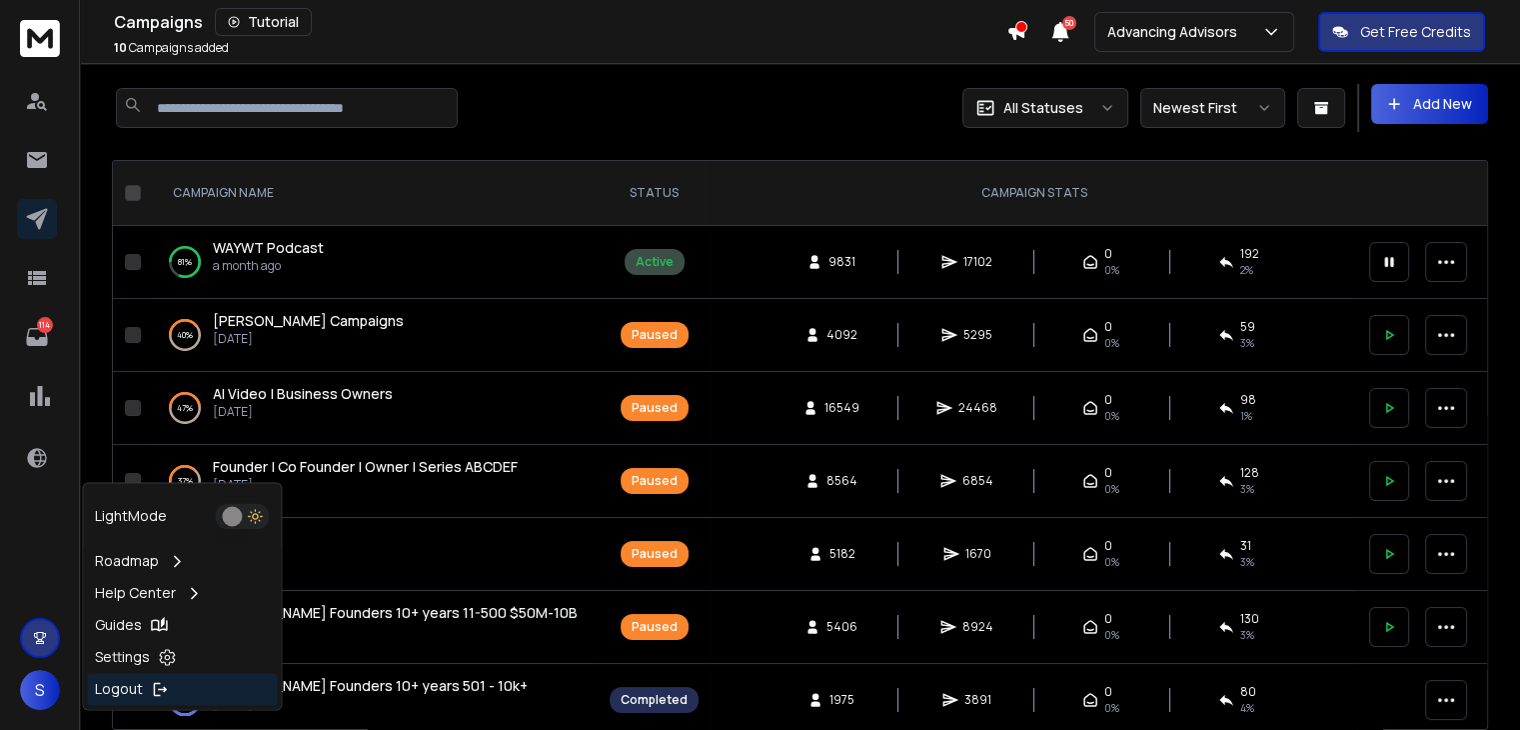
click at [157, 681] on div "Logout" at bounding box center [182, 689] width 190 height 32
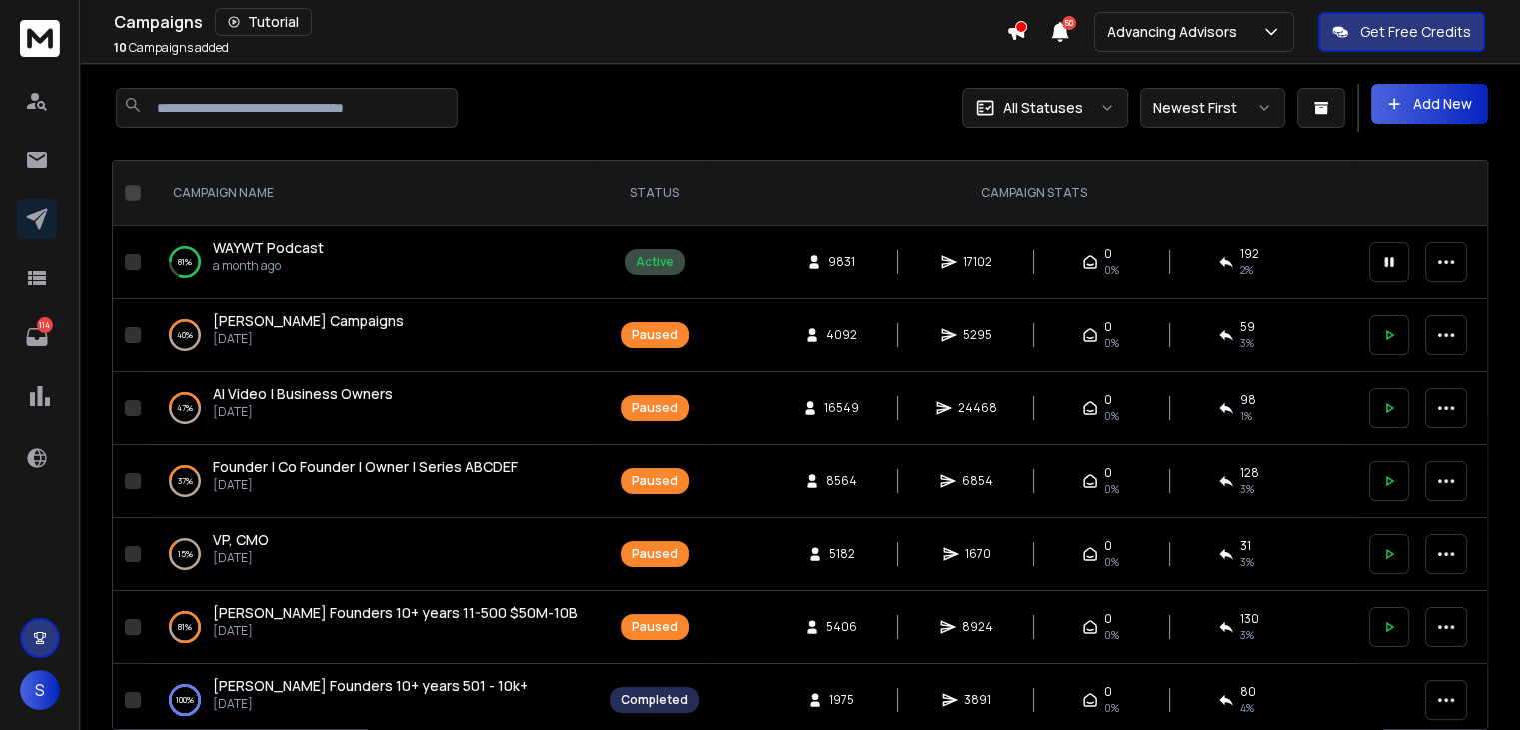
click at [656, 125] on div at bounding box center [456, 108] width 689 height 48
click at [44, 678] on span "S" at bounding box center [40, 690] width 40 height 40
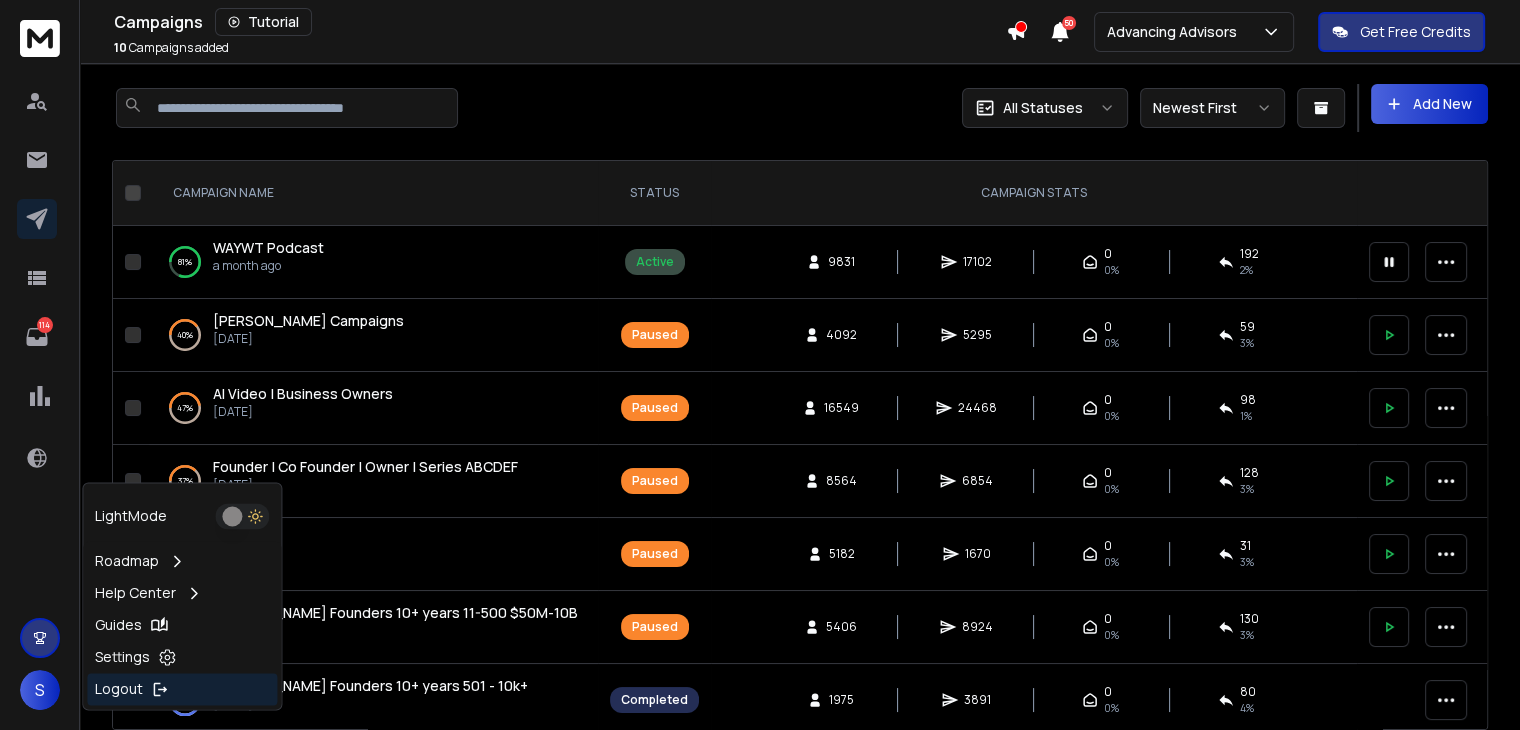
click at [131, 699] on div "Logout" at bounding box center [182, 689] width 190 height 32
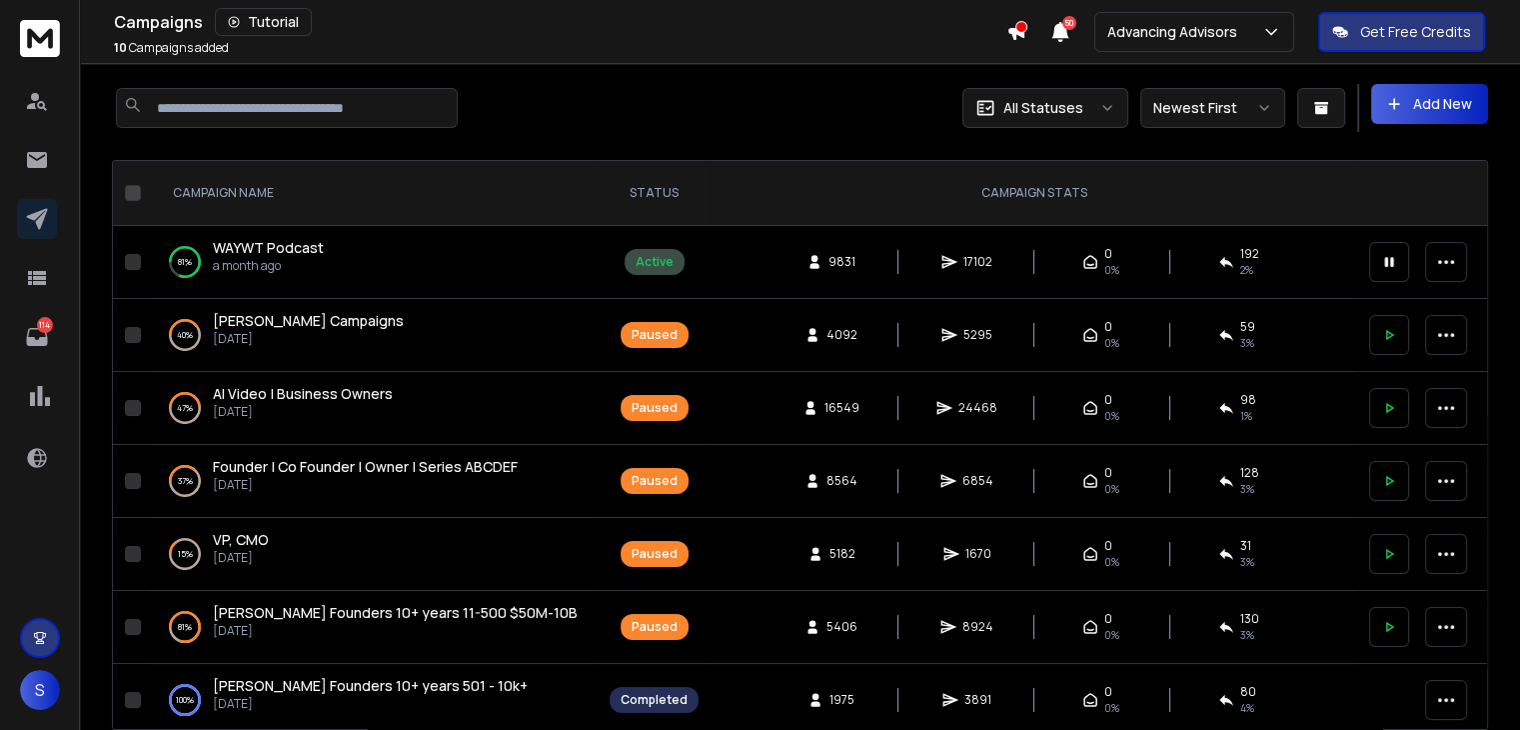
click at [769, 101] on div at bounding box center [456, 108] width 689 height 48
click at [39, 689] on span "S" at bounding box center [40, 690] width 40 height 40
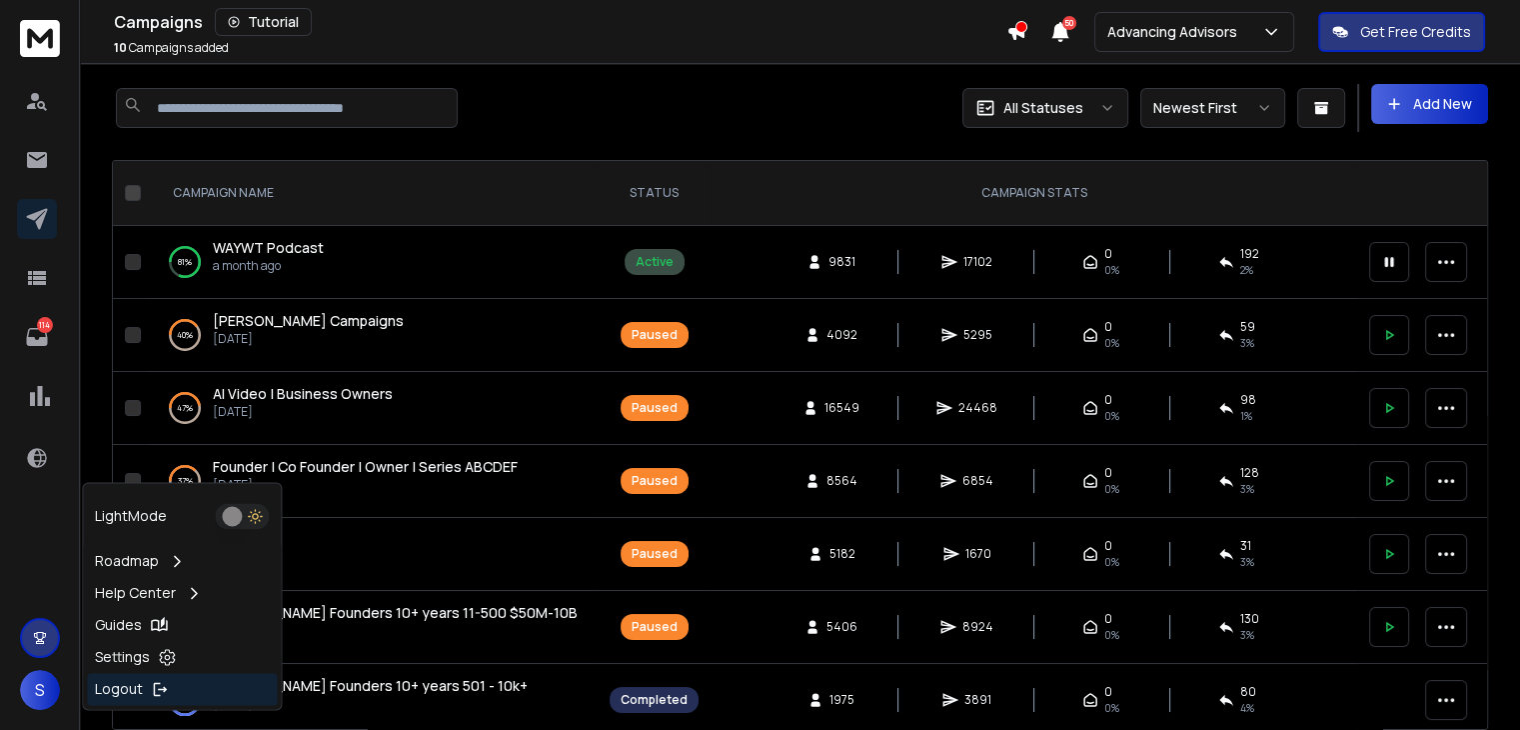
click at [134, 697] on p "Logout" at bounding box center [119, 689] width 48 height 20
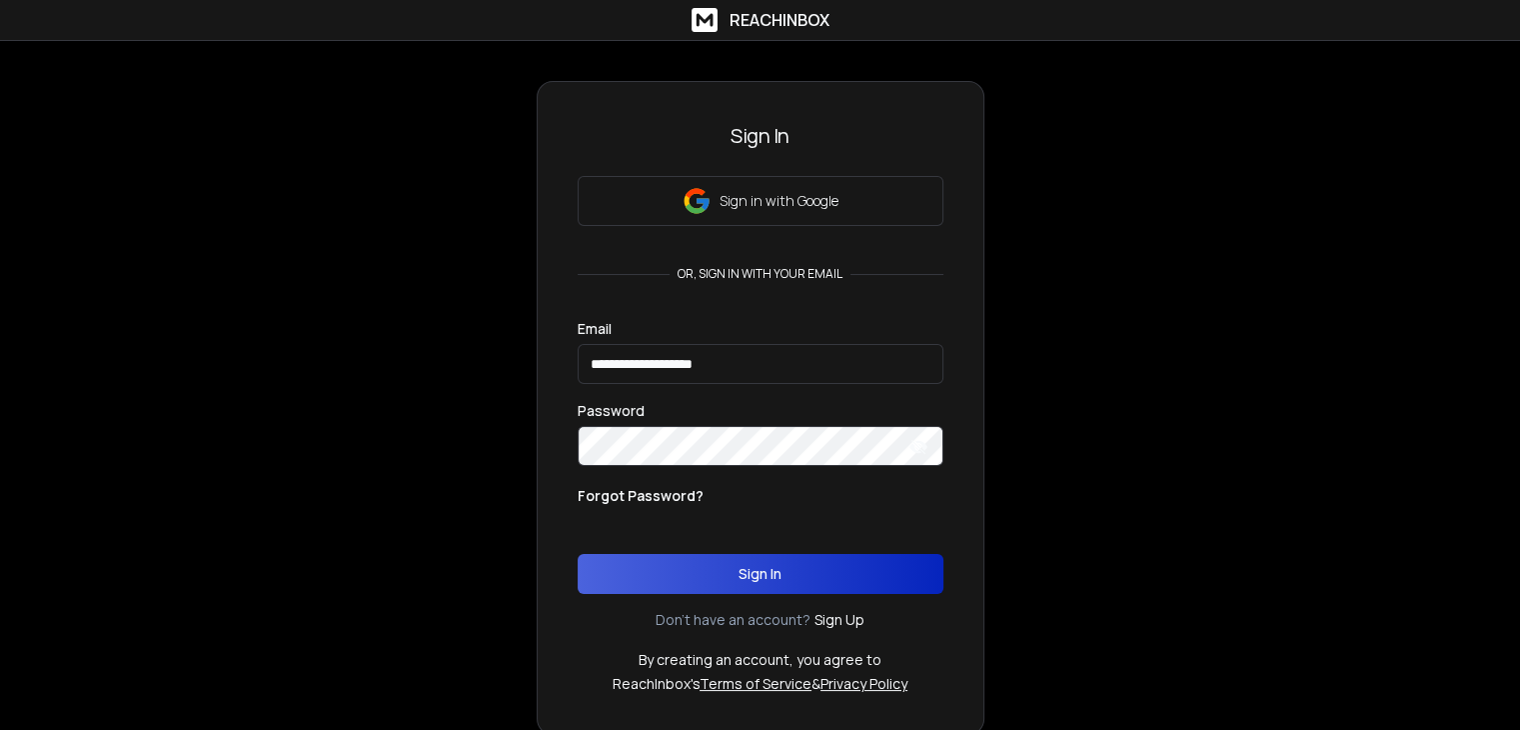
drag, startPoint x: 743, startPoint y: 359, endPoint x: 745, endPoint y: 377, distance: 18.1
click at [743, 359] on input "**********" at bounding box center [761, 364] width 366 height 40
type input "**********"
click at [784, 557] on form "**********" at bounding box center [761, 458] width 366 height 272
click at [782, 574] on button "Sign In" at bounding box center [761, 574] width 366 height 40
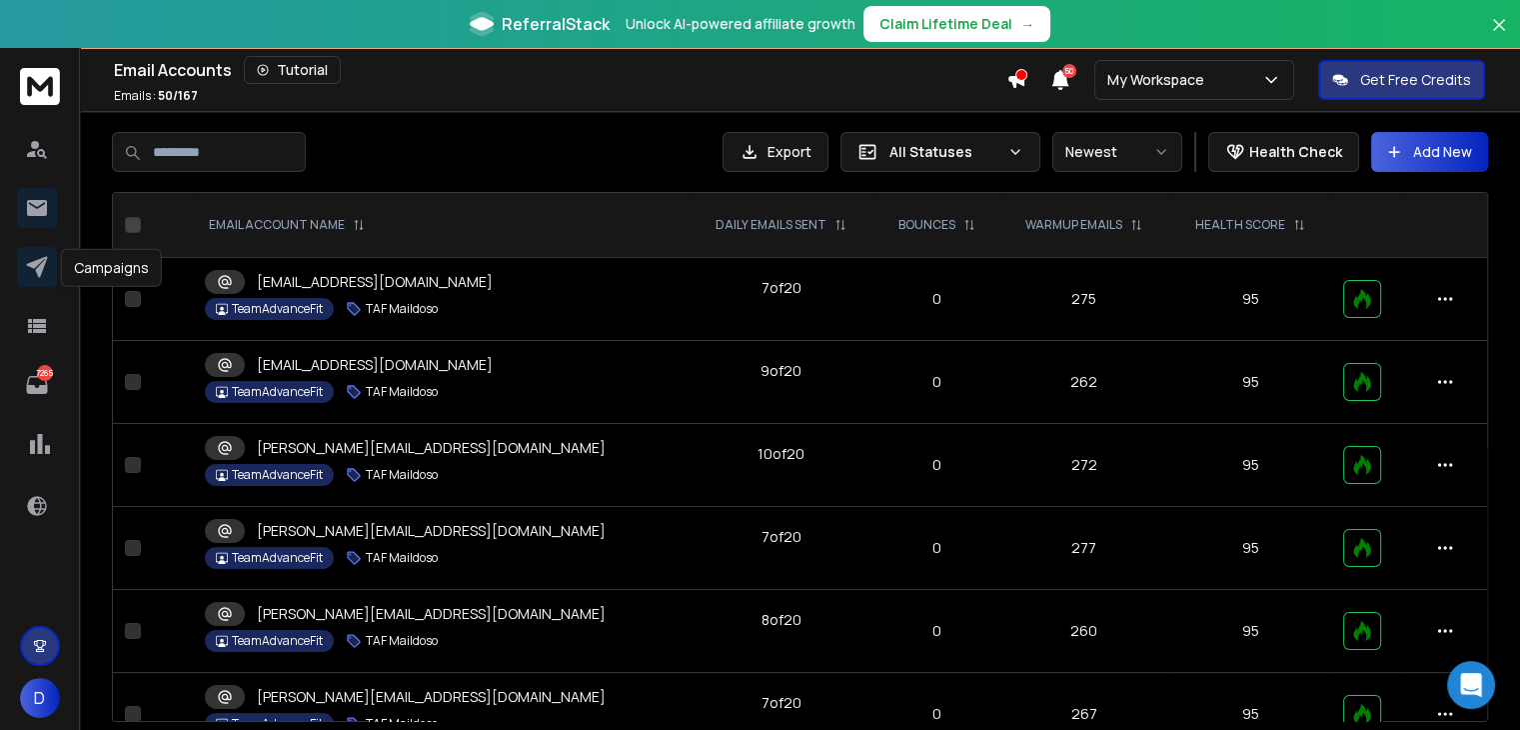
click at [30, 277] on icon at bounding box center [37, 267] width 24 height 24
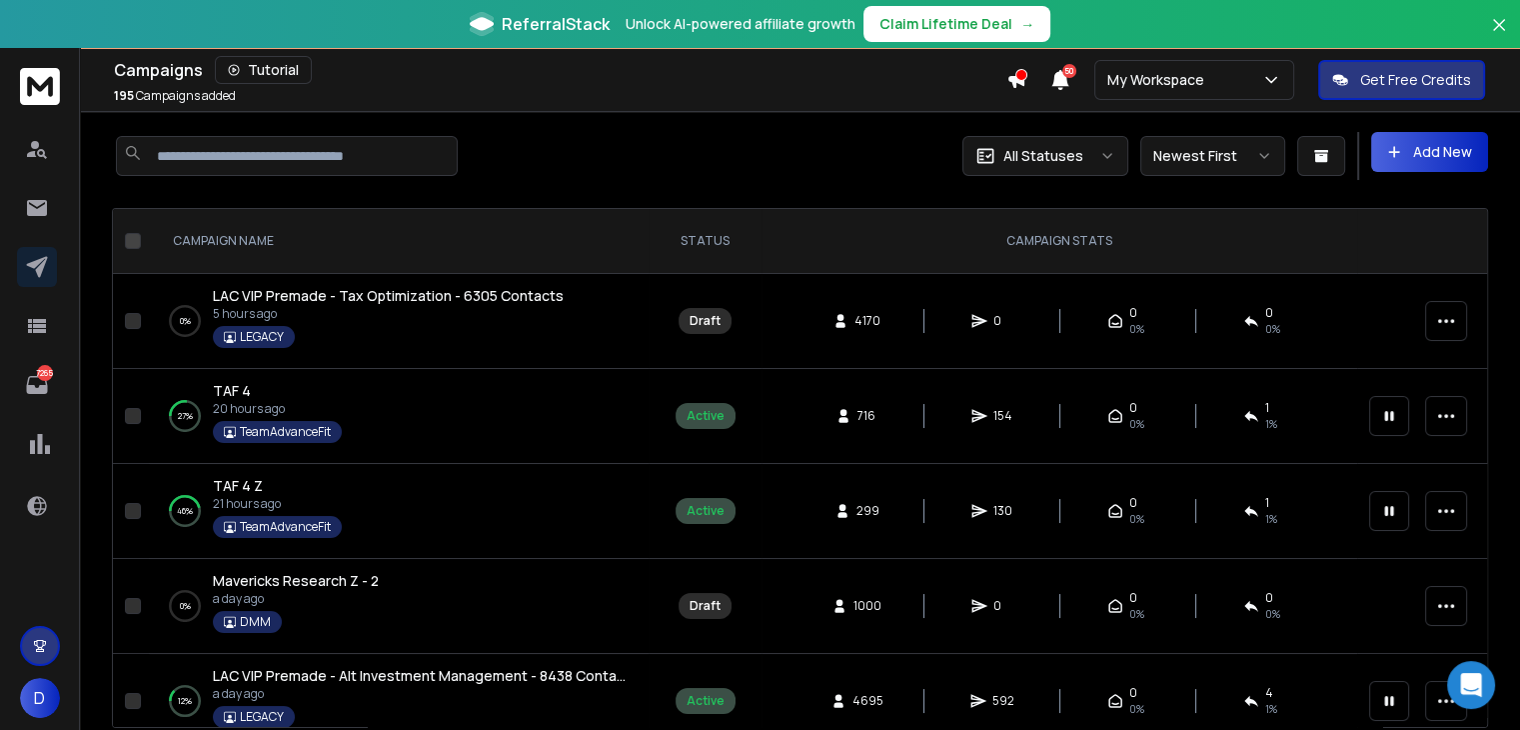
click at [360, 301] on span "LAC VIP Premade - Tax Optimization - 6305 Contacts" at bounding box center [388, 295] width 351 height 19
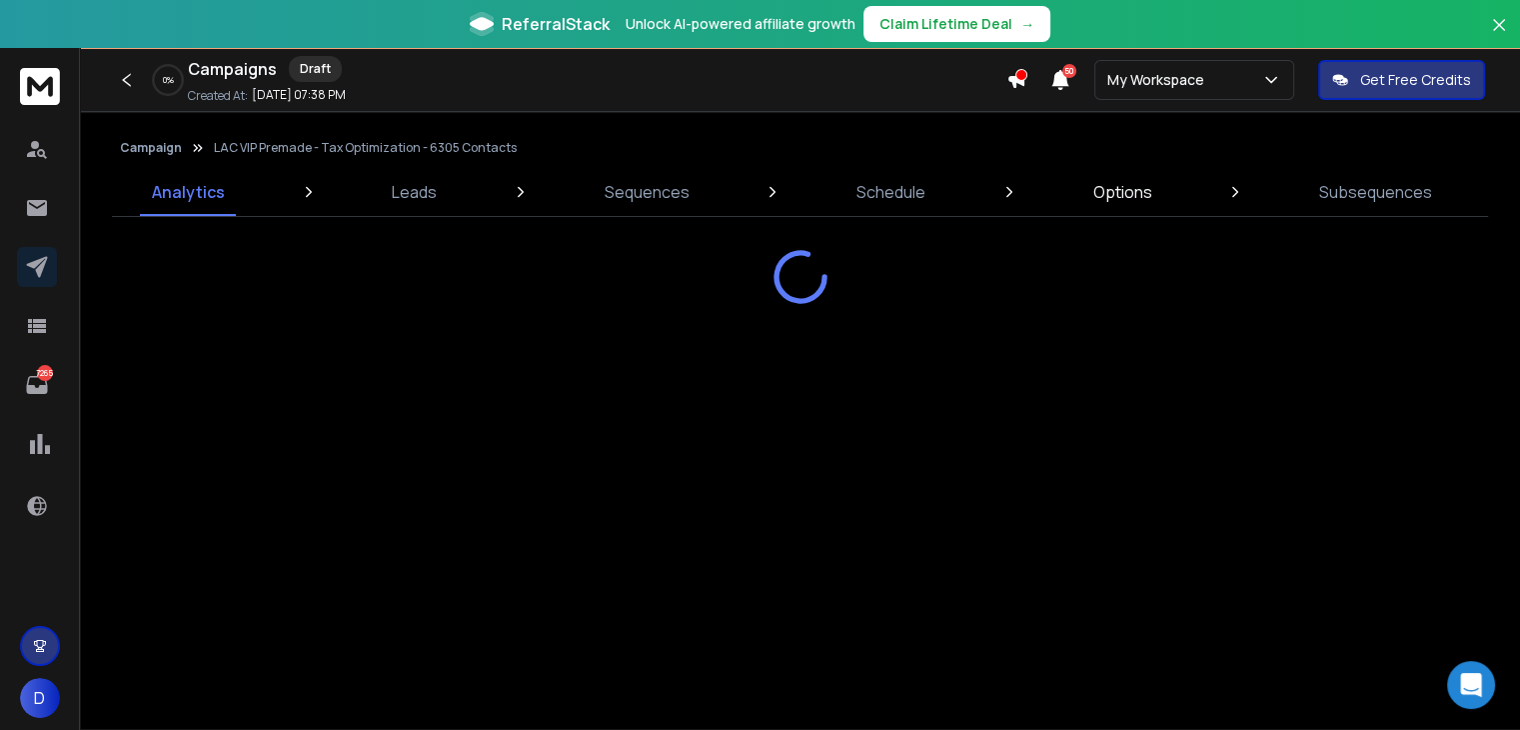
click at [1073, 162] on div "Campaign LAC VIP Premade - Tax Optimization - 6305 Contacts" at bounding box center [800, 148] width 1377 height 32
click at [1136, 175] on link "Options" at bounding box center [1123, 192] width 83 height 48
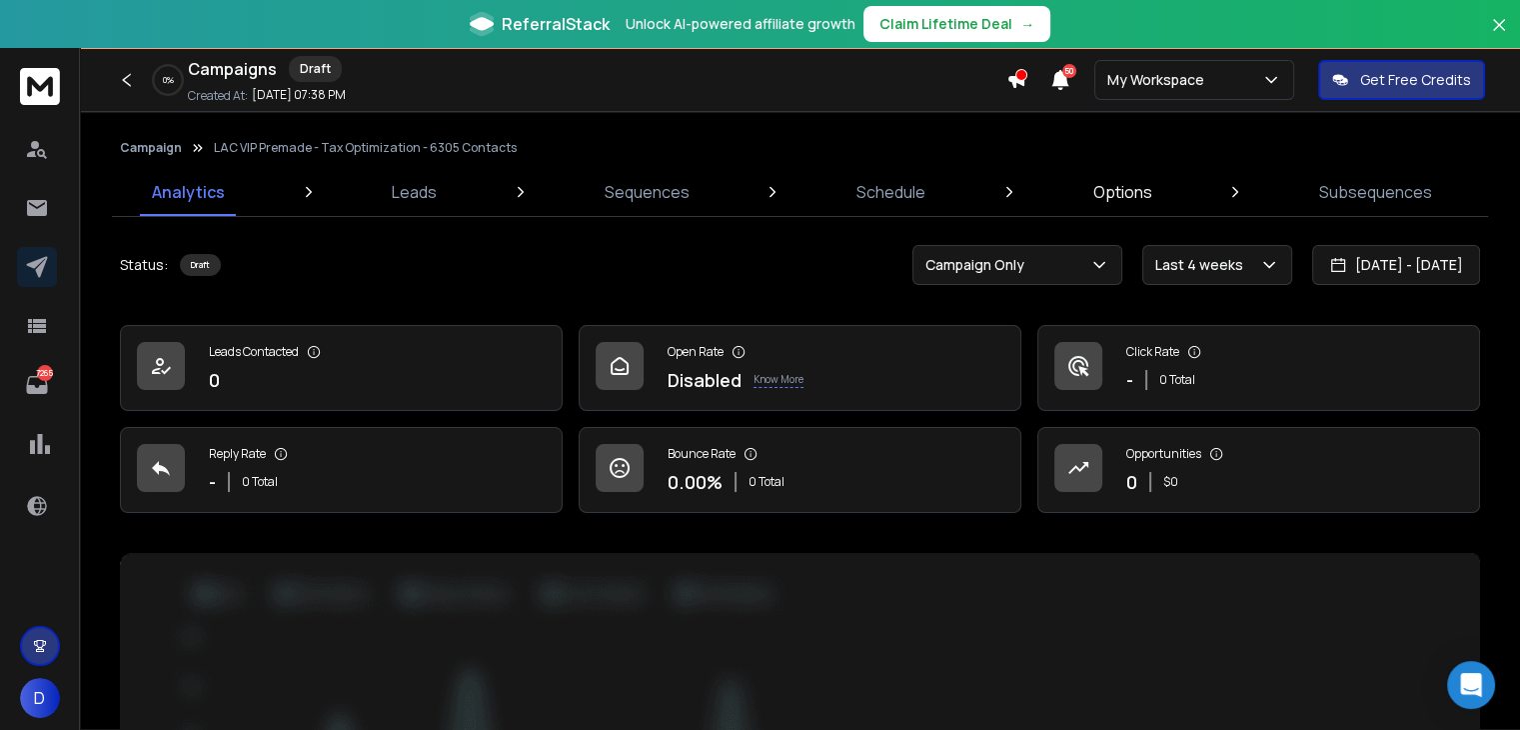
click at [1122, 190] on p "Options" at bounding box center [1123, 192] width 59 height 24
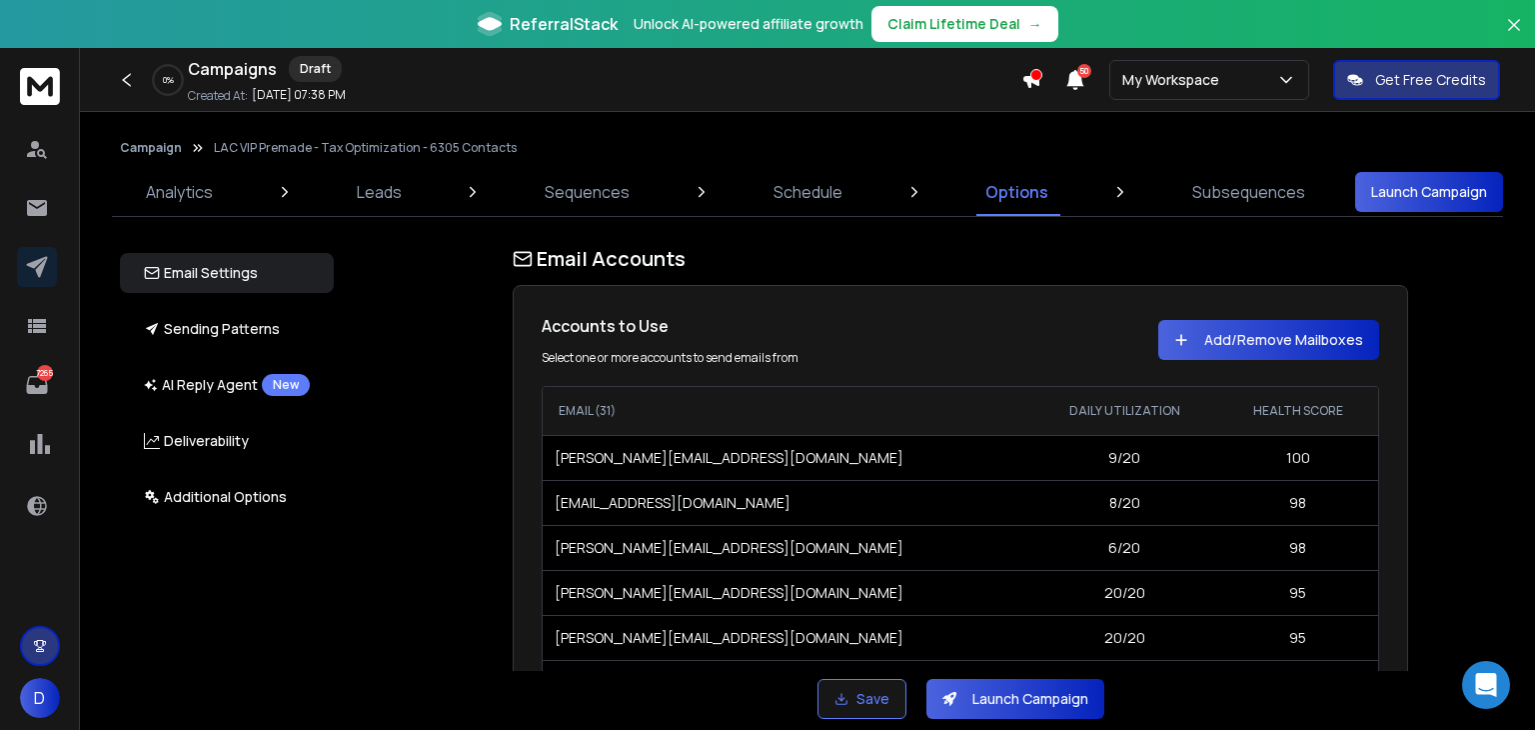
click at [1384, 197] on button "Launch Campaign" at bounding box center [1430, 192] width 148 height 40
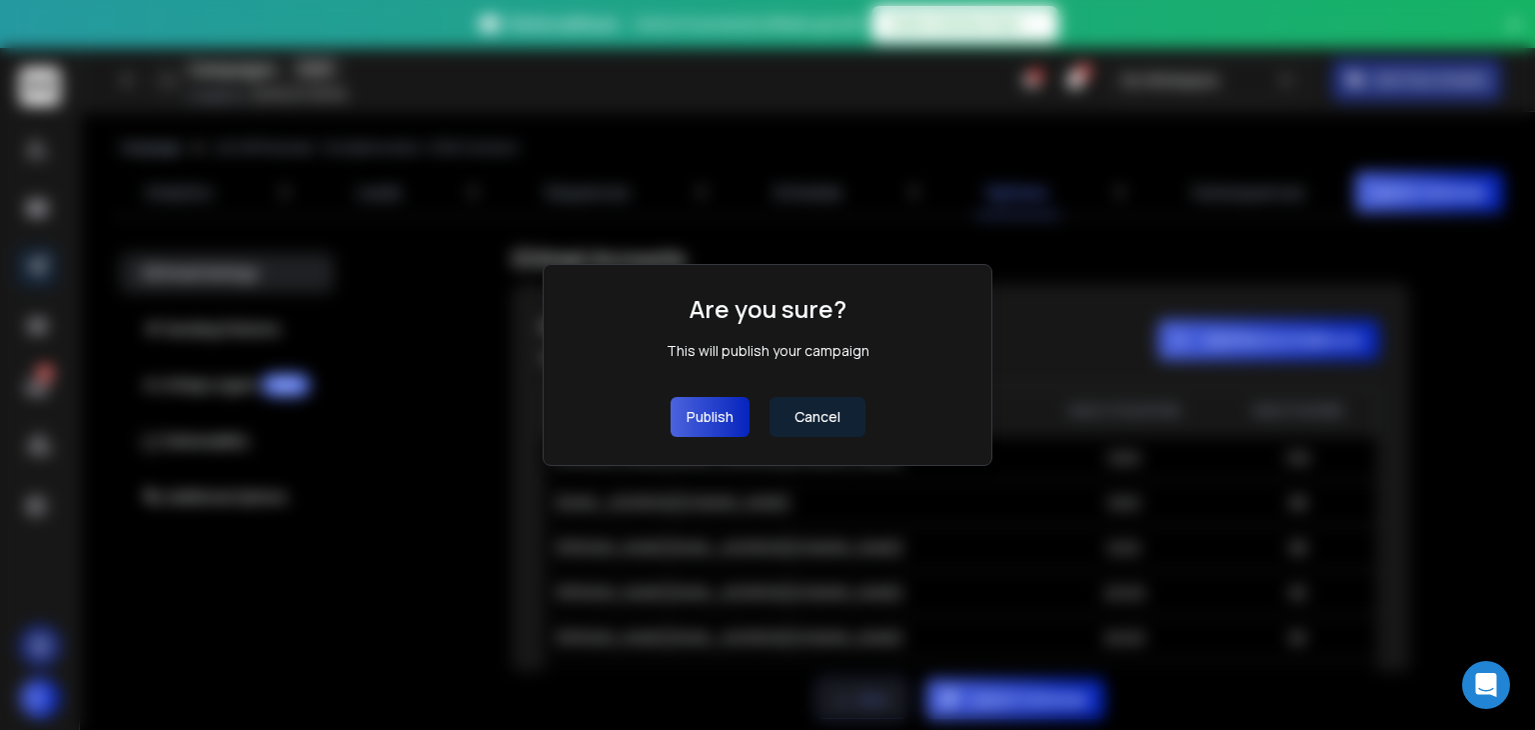
click at [696, 417] on button "Publish" at bounding box center [710, 417] width 79 height 40
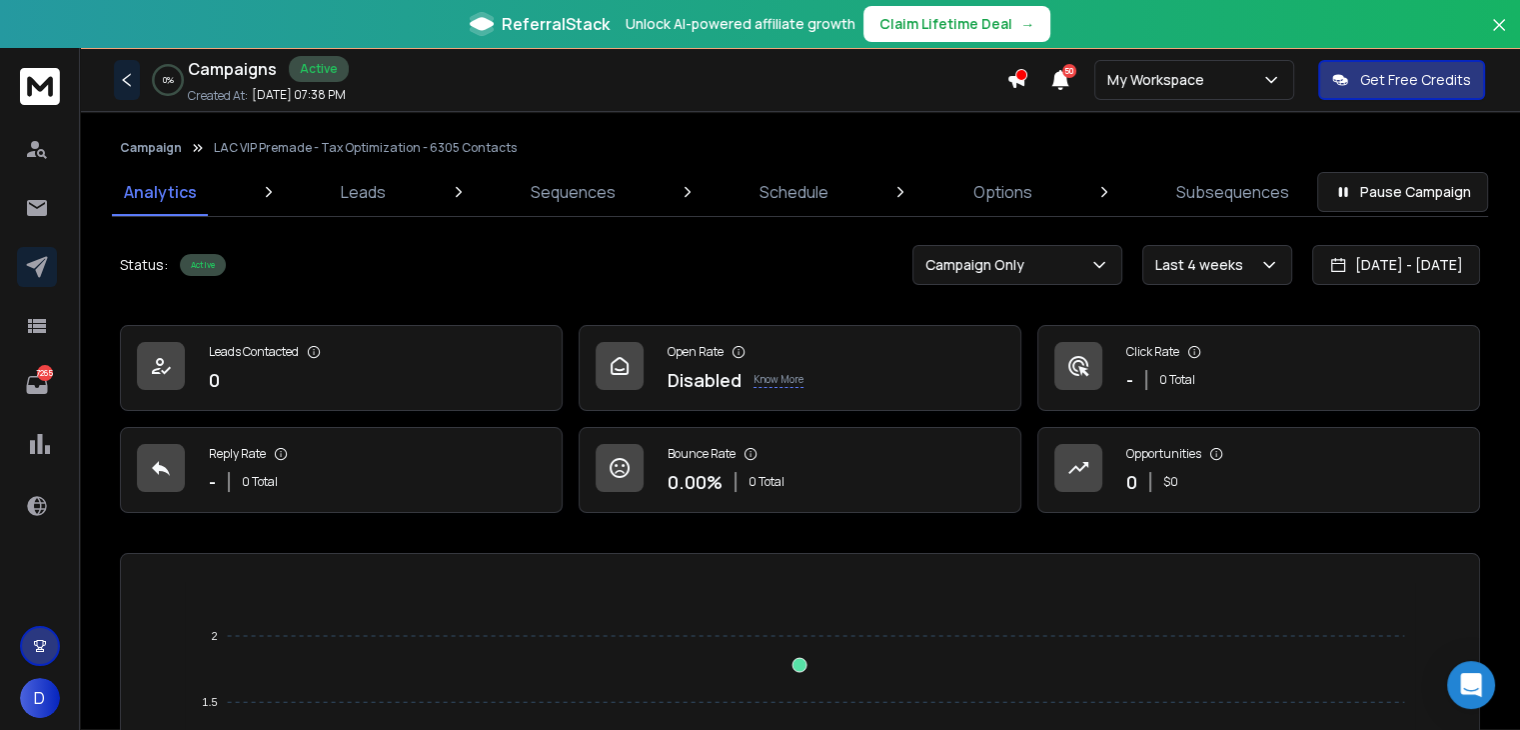
click at [134, 82] on icon at bounding box center [127, 80] width 18 height 18
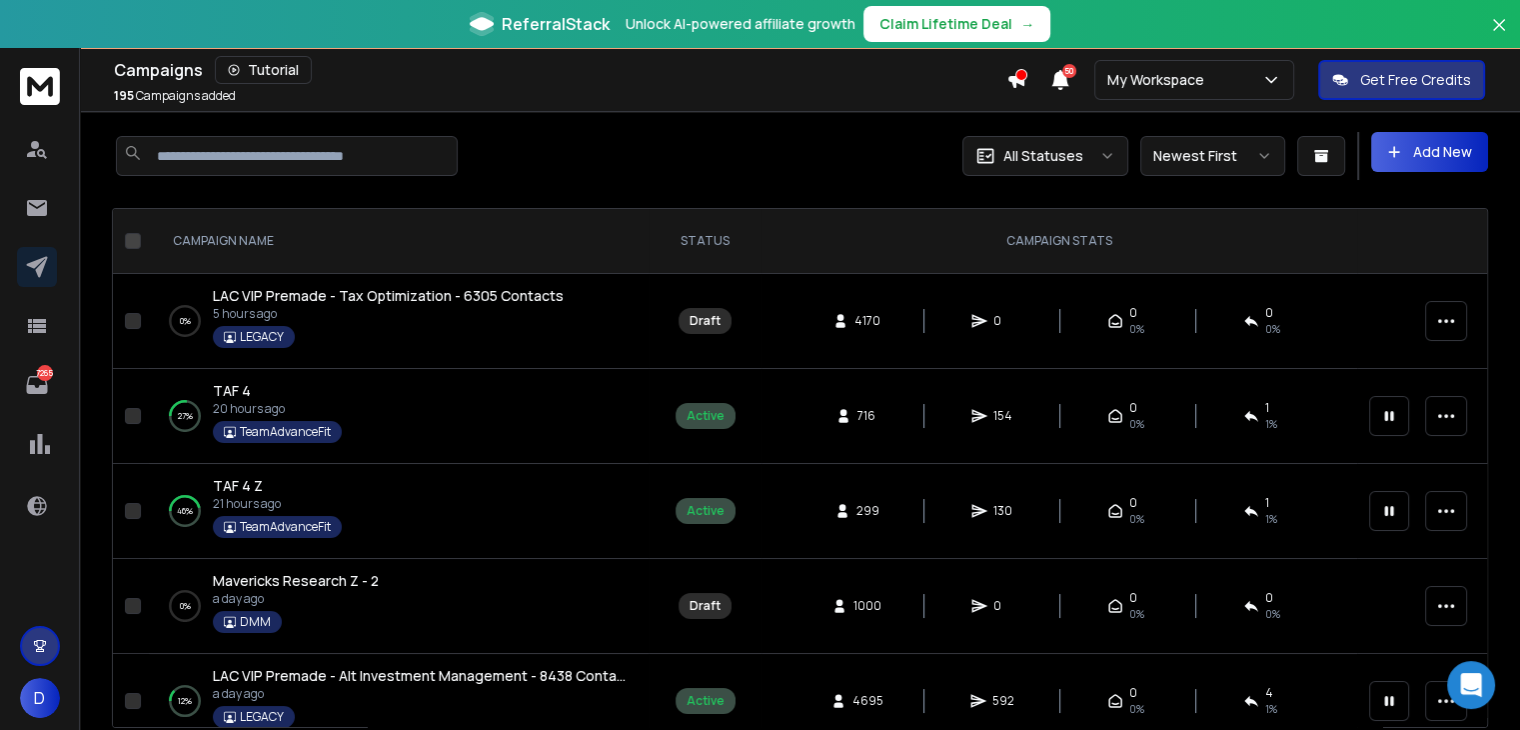
click at [1494, 25] on icon "Close banner" at bounding box center [1499, 25] width 18 height 18
